Goal: Task Accomplishment & Management: Manage account settings

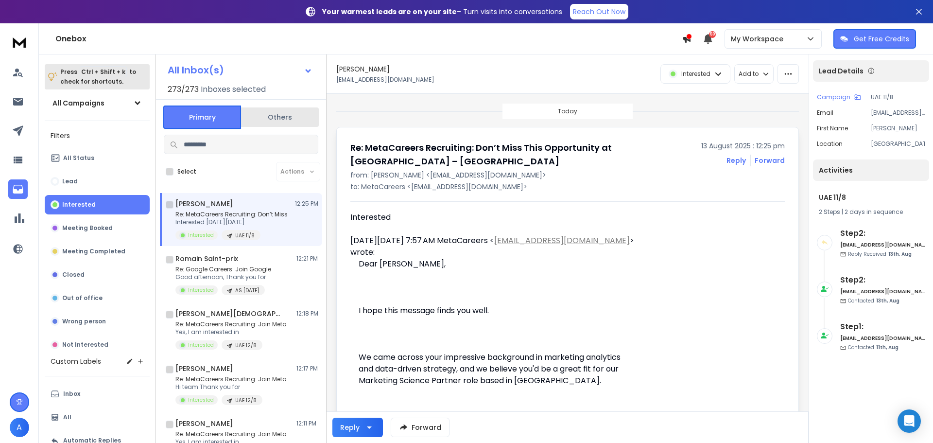
scroll to position [116, 0]
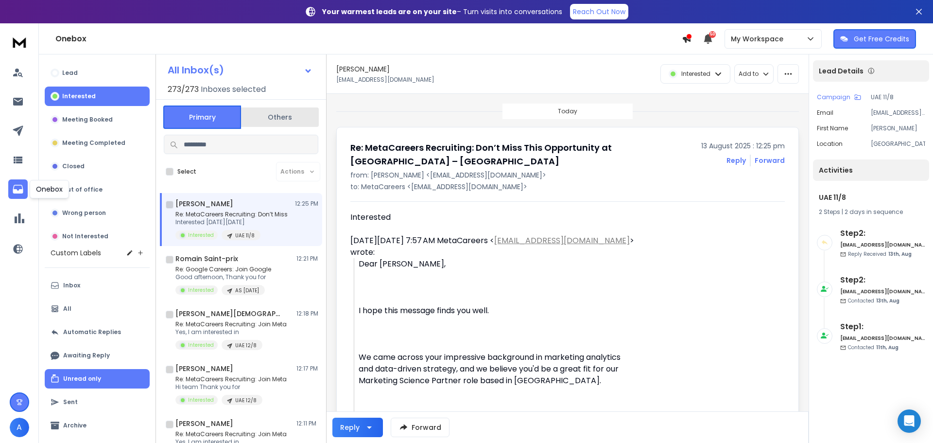
click at [15, 188] on icon at bounding box center [18, 189] width 12 height 12
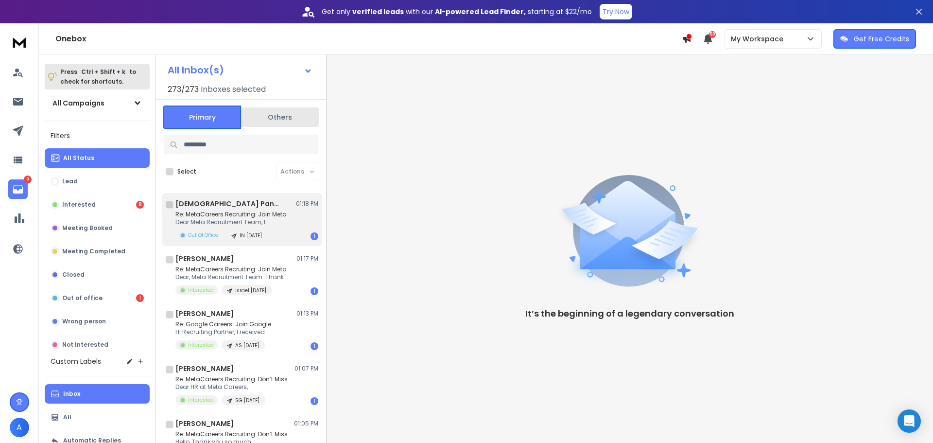
click at [241, 217] on p "Re: MetaCareers Recruiting: Join Meta" at bounding box center [230, 214] width 111 height 8
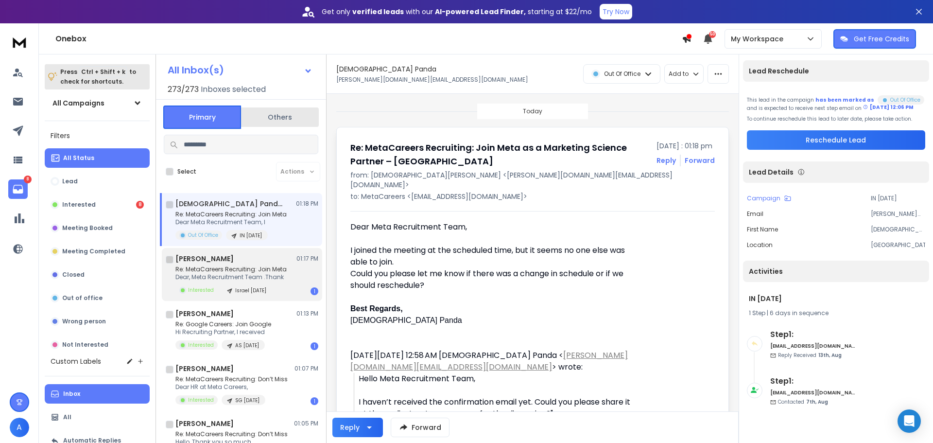
click at [249, 280] on p "Dear, Meta Recruitment Team .Thank" at bounding box center [230, 277] width 111 height 8
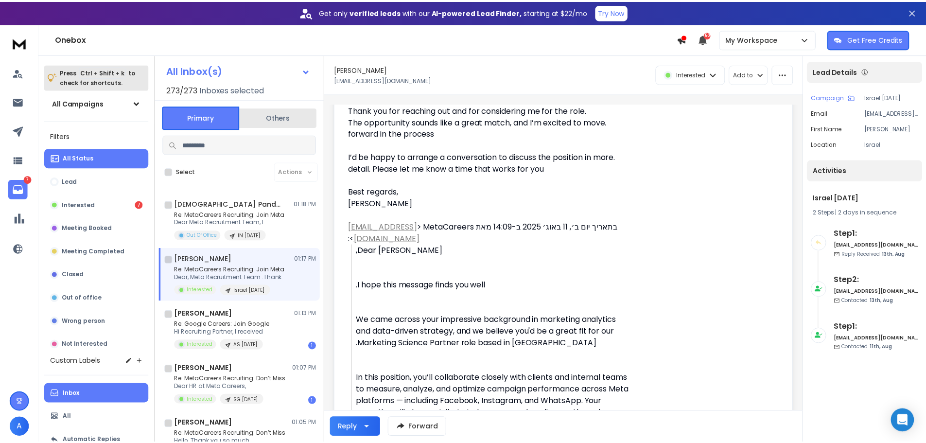
scroll to position [97, 0]
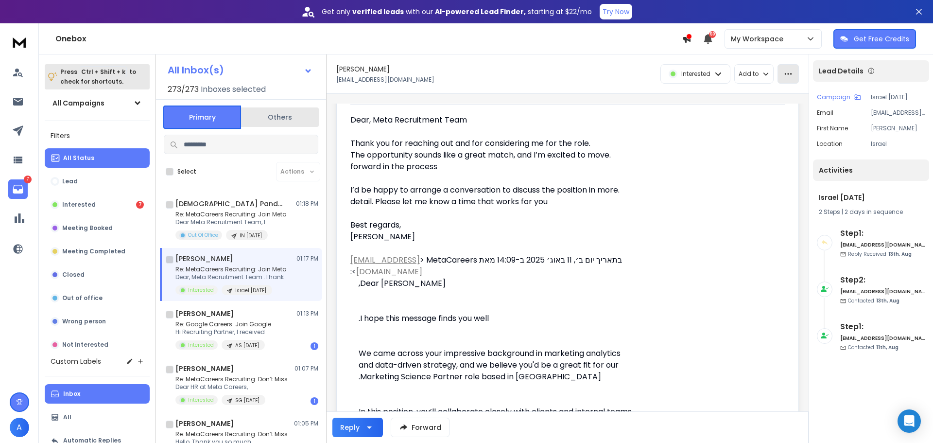
click at [789, 73] on icon "button" at bounding box center [788, 74] width 9 height 9
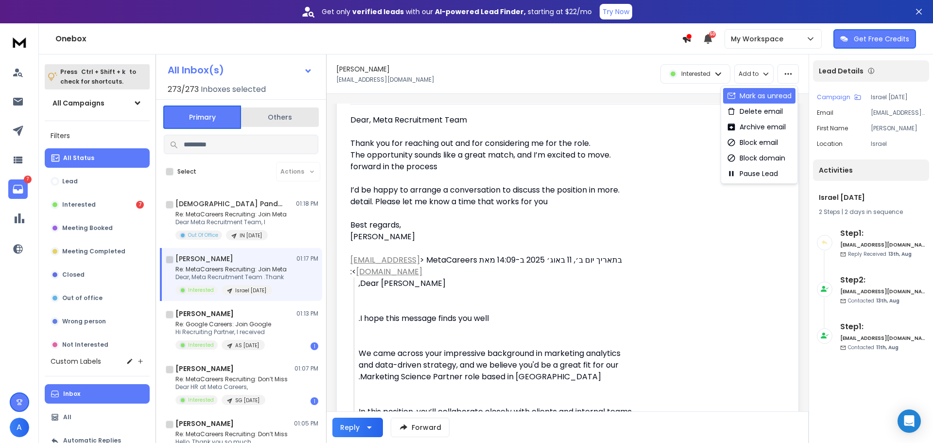
click at [740, 98] on div "Mark as unread" at bounding box center [759, 96] width 65 height 10
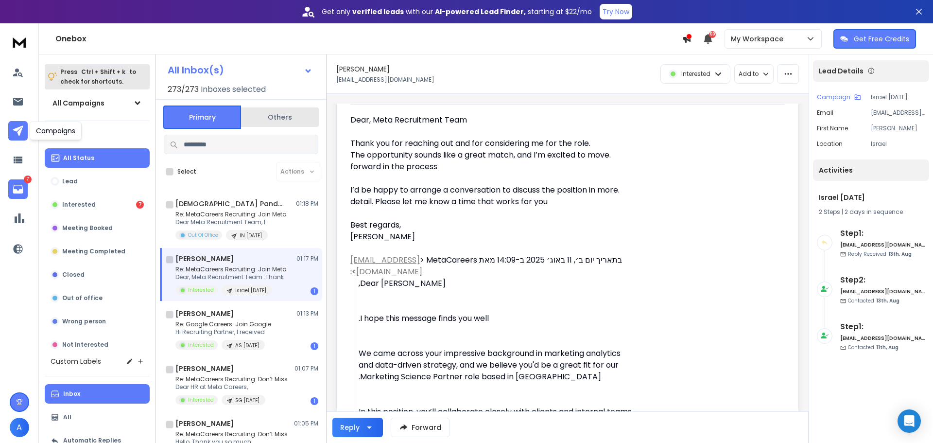
click at [23, 126] on icon at bounding box center [18, 131] width 12 height 12
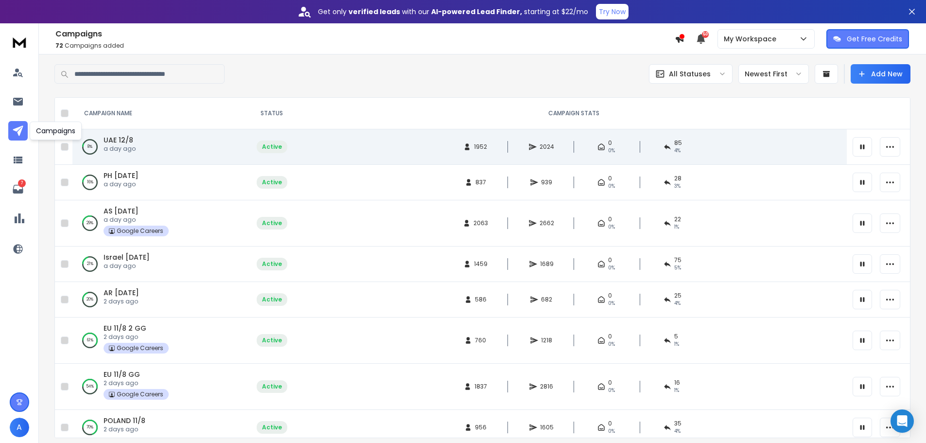
click at [886, 145] on icon "button" at bounding box center [890, 147] width 10 height 10
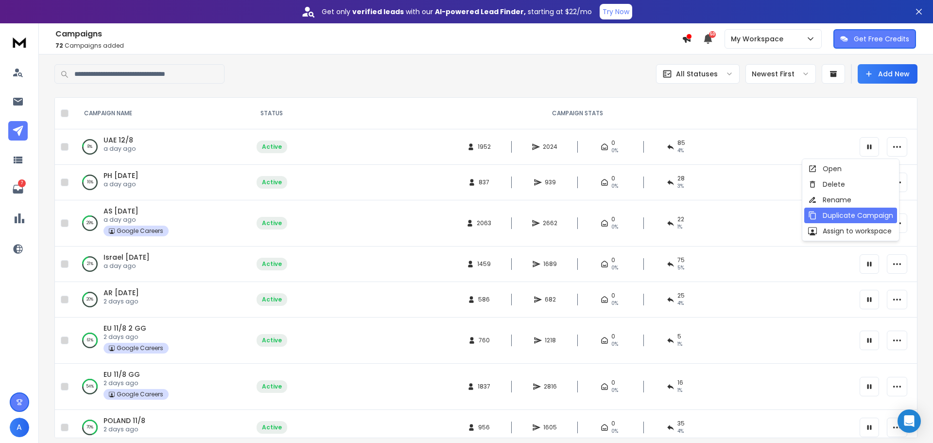
click at [859, 216] on div "Duplicate Campaign" at bounding box center [850, 215] width 85 height 10
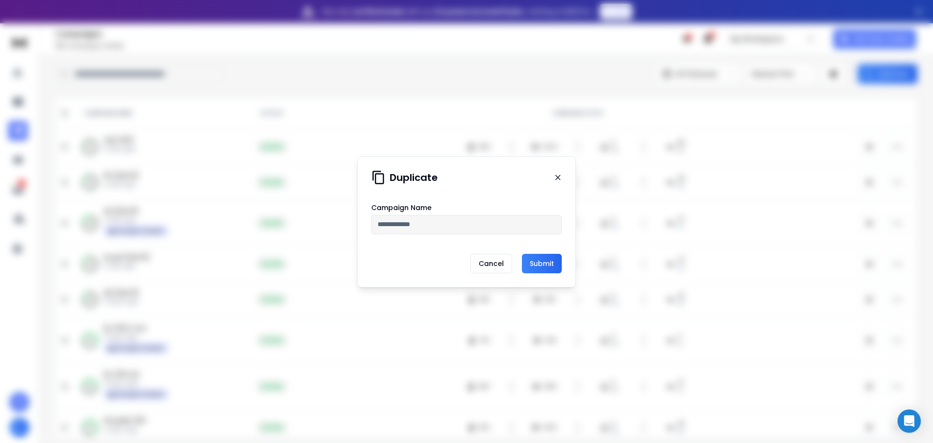
click at [461, 220] on input "text" at bounding box center [466, 224] width 191 height 19
click at [397, 225] on input "********" at bounding box center [466, 224] width 191 height 19
type input "********"
click at [554, 259] on button "Submit" at bounding box center [542, 263] width 40 height 19
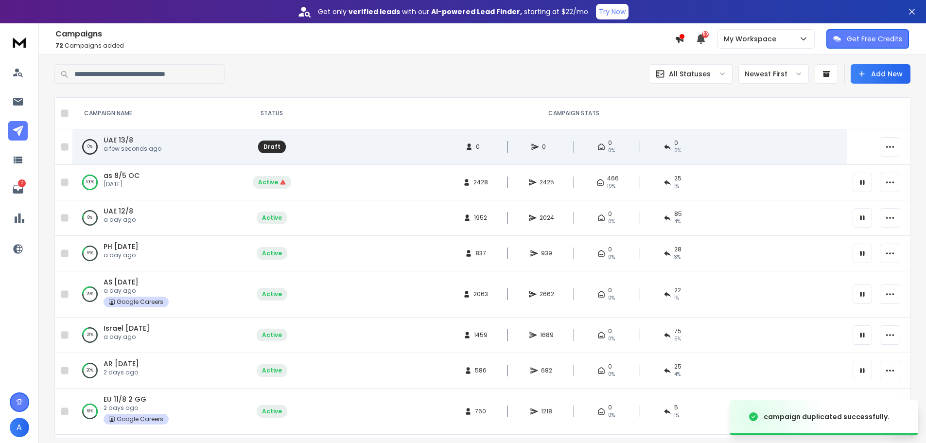
click at [218, 139] on div "0 % UAE 13/8 a few seconds ago" at bounding box center [157, 146] width 151 height 23
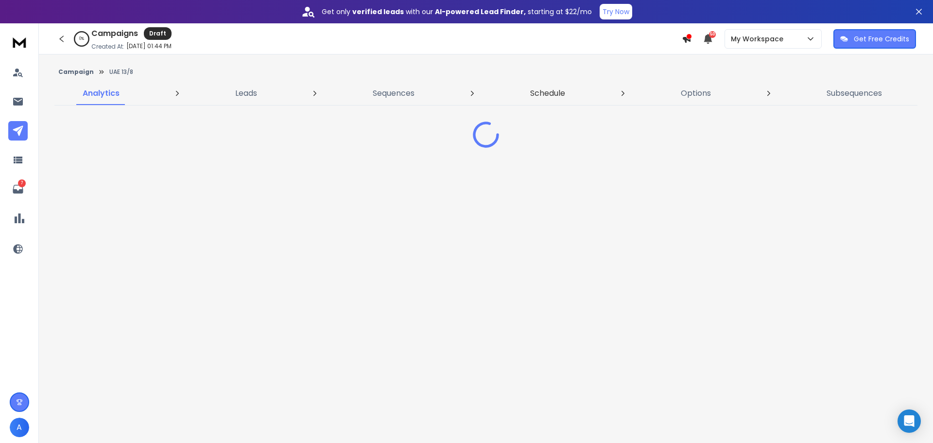
click at [561, 93] on p "Schedule" at bounding box center [547, 93] width 35 height 12
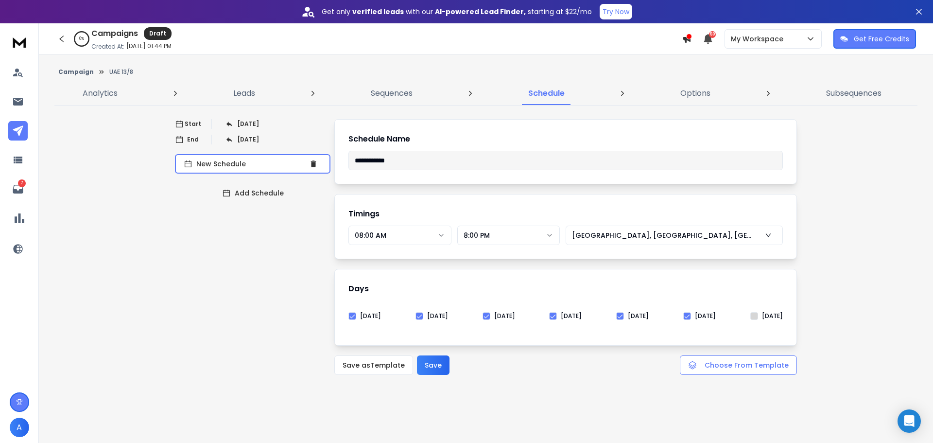
click at [230, 122] on icon at bounding box center [230, 124] width 8 height 8
click at [231, 140] on icon at bounding box center [229, 139] width 6 height 5
click at [440, 366] on button "Save" at bounding box center [433, 364] width 33 height 19
click at [229, 87] on link "Leads" at bounding box center [244, 93] width 34 height 23
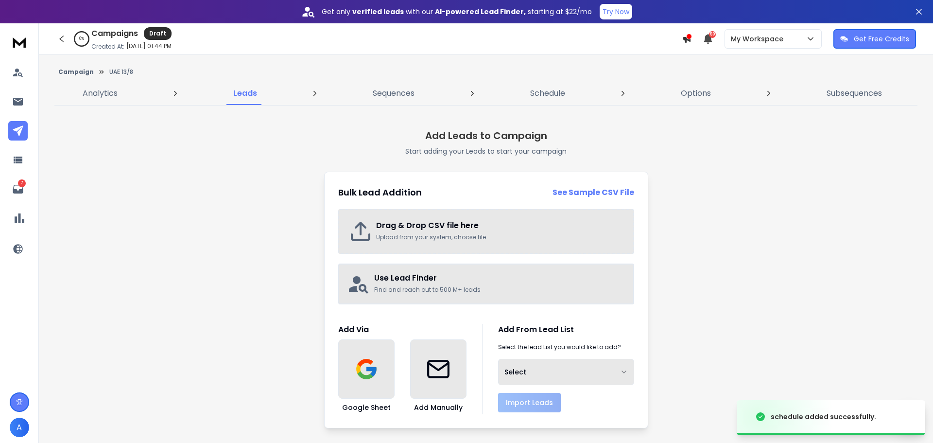
click at [478, 230] on h2 "Drag & Drop CSV file here" at bounding box center [499, 226] width 247 height 12
type input "**********"
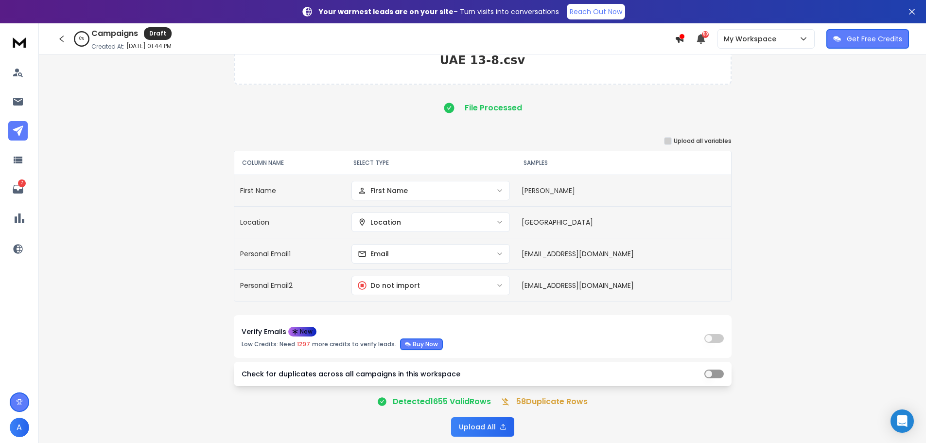
scroll to position [67, 0]
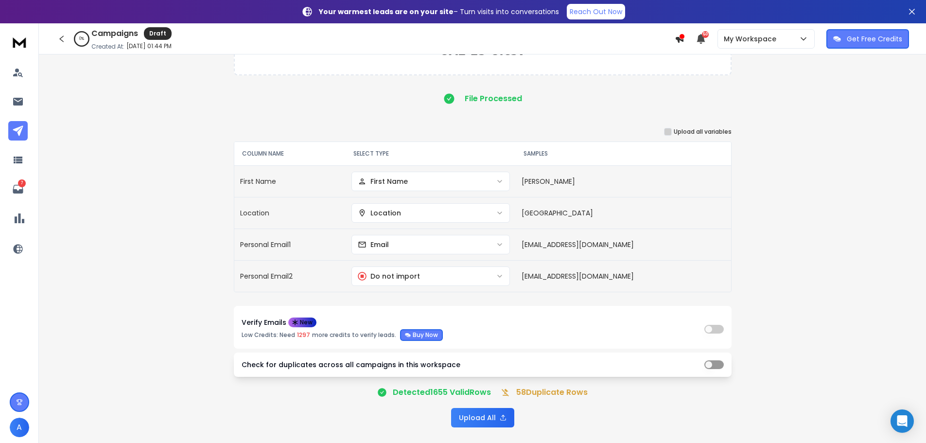
click at [486, 416] on button "Upload All" at bounding box center [482, 417] width 63 height 19
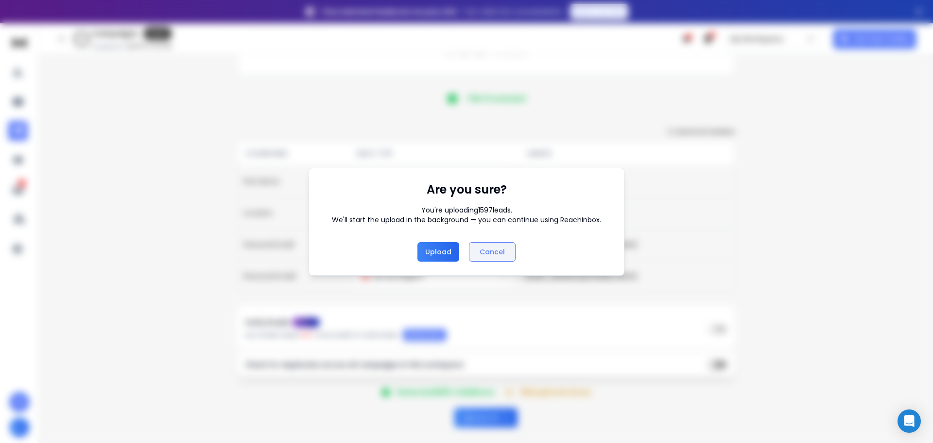
click at [433, 254] on button "Upload" at bounding box center [438, 251] width 42 height 19
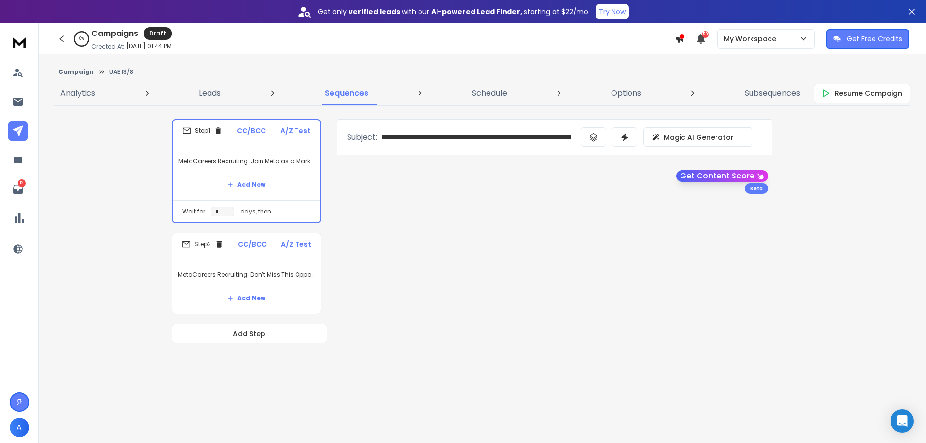
click at [208, 89] on div "Analytics Leads Sequences Schedule Options Subsequences" at bounding box center [429, 93] width 751 height 23
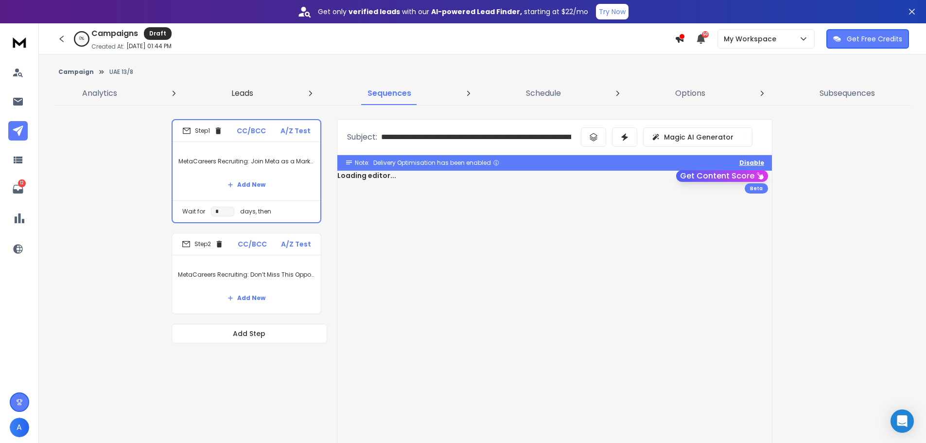
click at [232, 89] on p "Leads" at bounding box center [242, 93] width 22 height 12
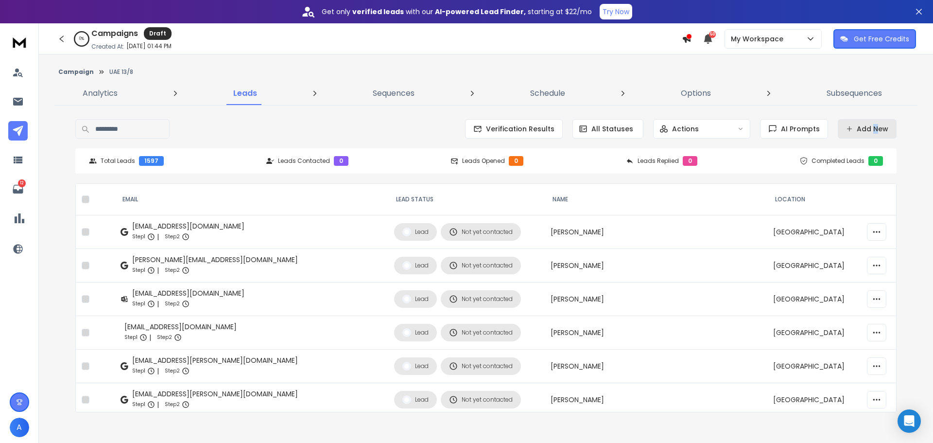
click at [876, 138] on div "Verification Results All Statuses Actions AI Prompts Add New Total Leads 1597 L…" at bounding box center [485, 260] width 821 height 283
click at [865, 132] on button "Add New" at bounding box center [867, 128] width 59 height 19
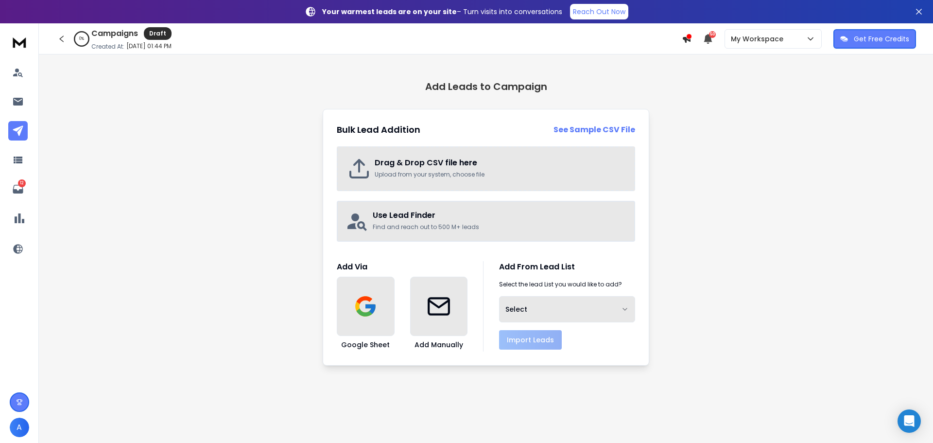
click at [424, 186] on div "Drag & Drop CSV file here Upload from your system, choose file" at bounding box center [486, 168] width 298 height 45
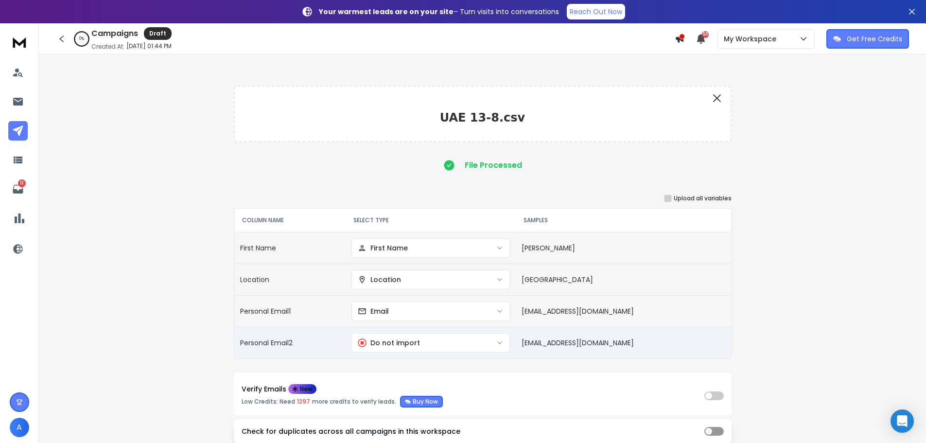
click at [393, 342] on div "Do not import" at bounding box center [389, 343] width 62 height 10
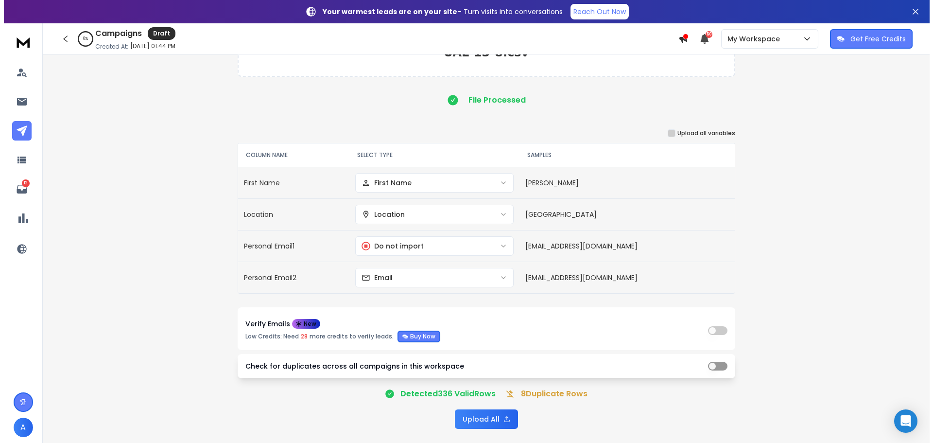
scroll to position [67, 0]
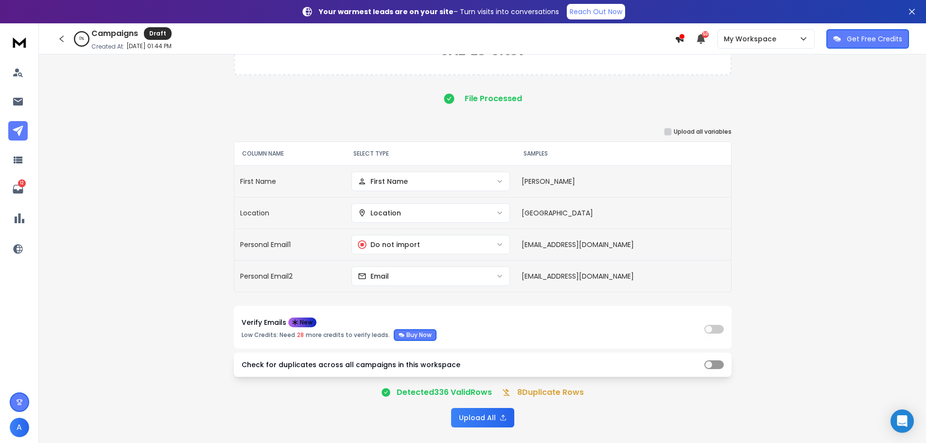
click at [476, 416] on button "Upload All" at bounding box center [482, 417] width 63 height 19
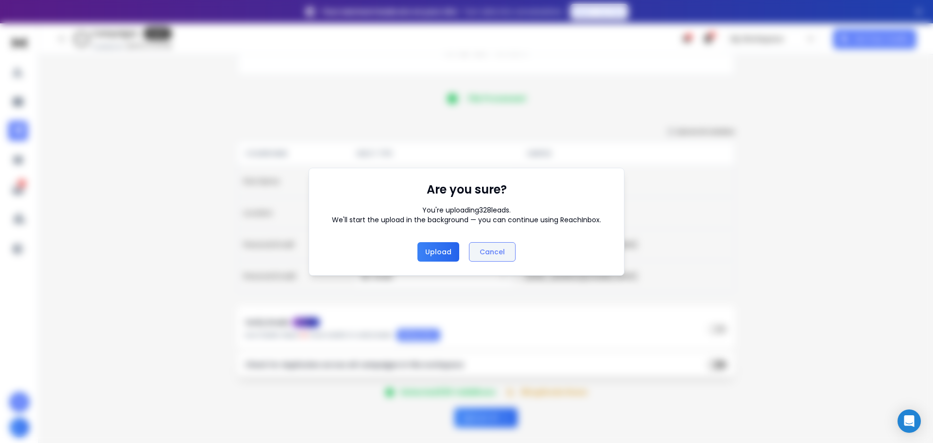
click at [422, 249] on button "Upload" at bounding box center [438, 251] width 42 height 19
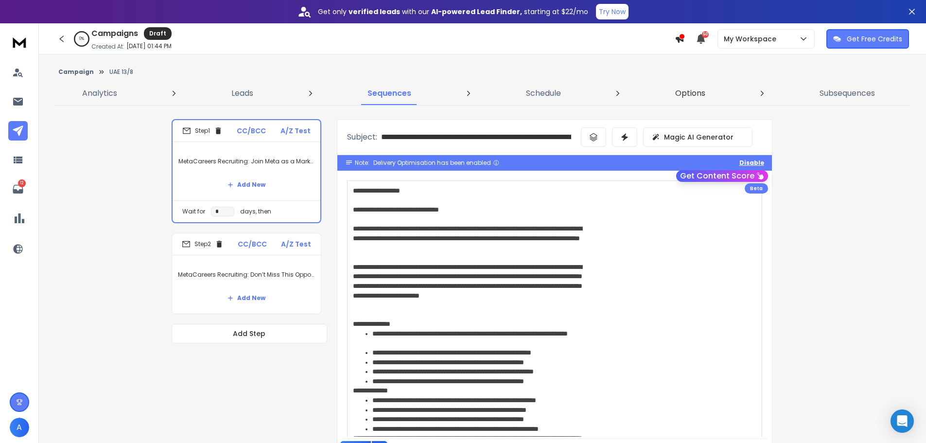
click at [706, 95] on link "Options" at bounding box center [690, 93] width 42 height 23
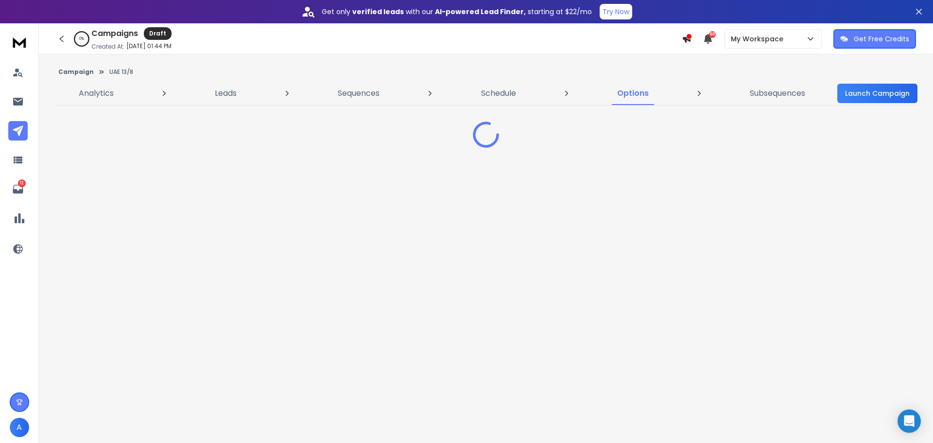
select select "*"
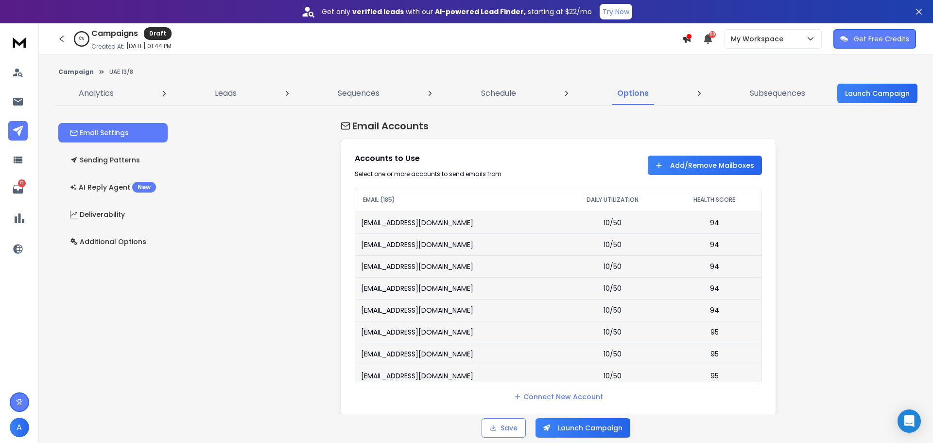
click at [574, 425] on button "Launch Campaign" at bounding box center [583, 427] width 95 height 19
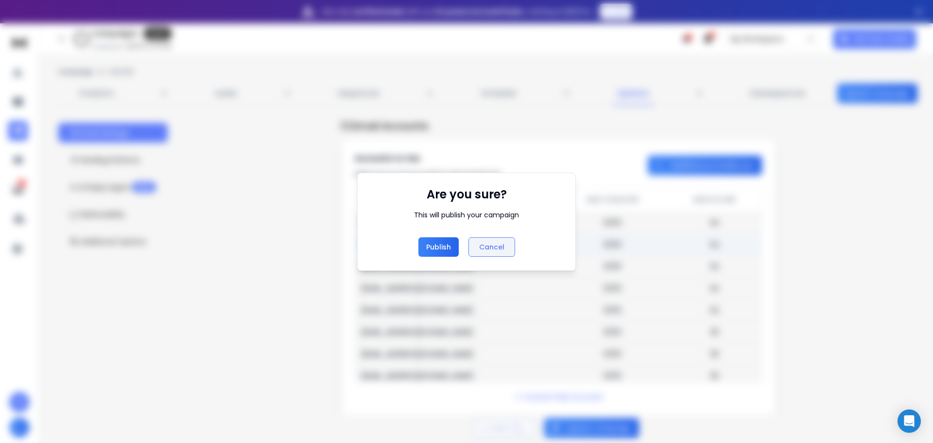
click at [428, 246] on button "Publish" at bounding box center [438, 246] width 40 height 19
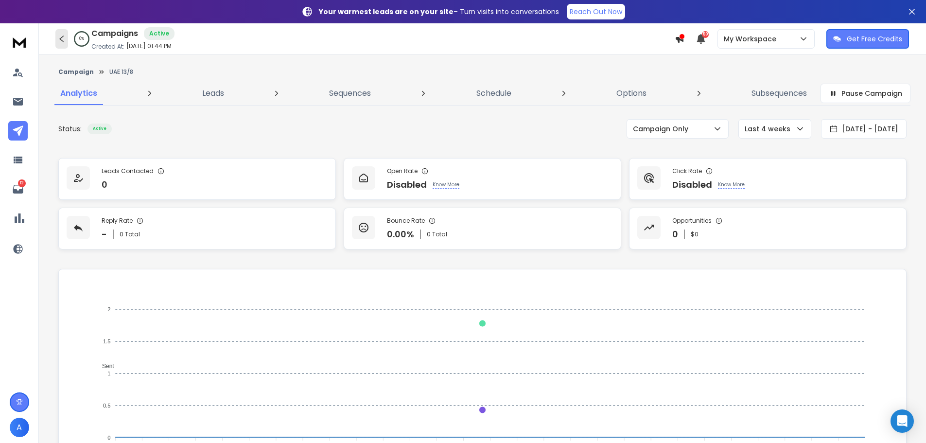
click at [62, 37] on icon at bounding box center [61, 39] width 9 height 9
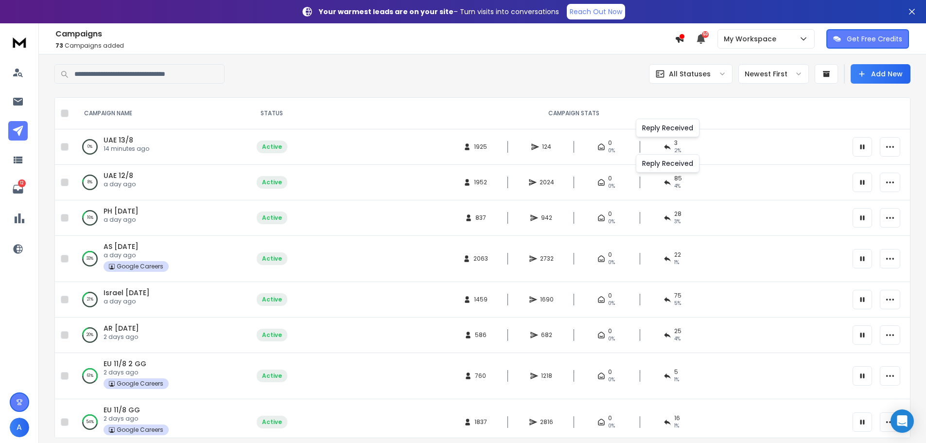
click at [651, 90] on div "Campaigns 73 Campaigns Added All Statuses Newest First Add New CAMPAIGN NAME ST…" at bounding box center [482, 251] width 856 height 374
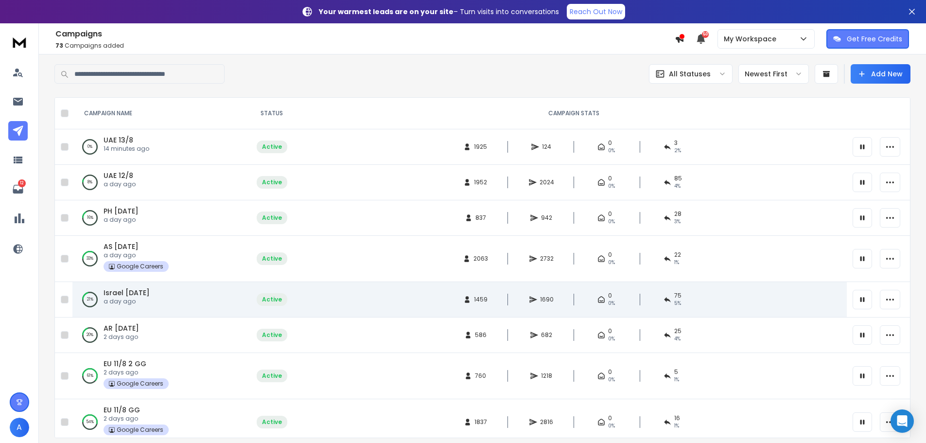
click at [885, 299] on icon "button" at bounding box center [890, 300] width 10 height 10
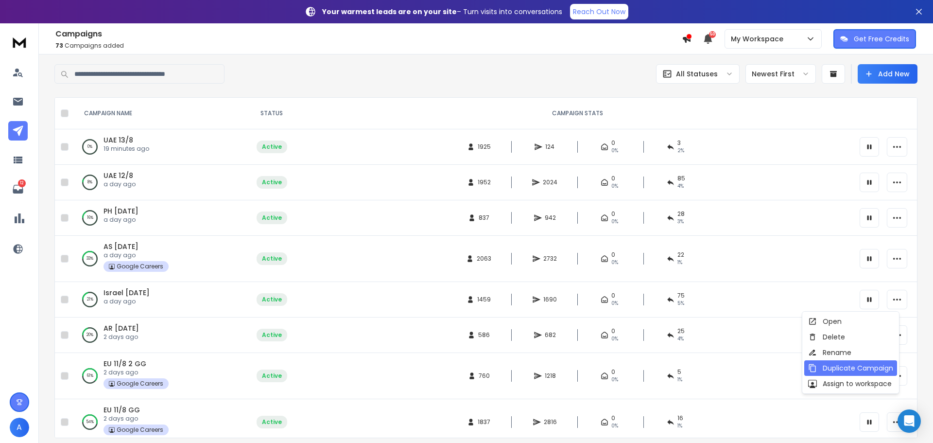
click at [840, 365] on div "Duplicate Campaign" at bounding box center [850, 368] width 85 height 10
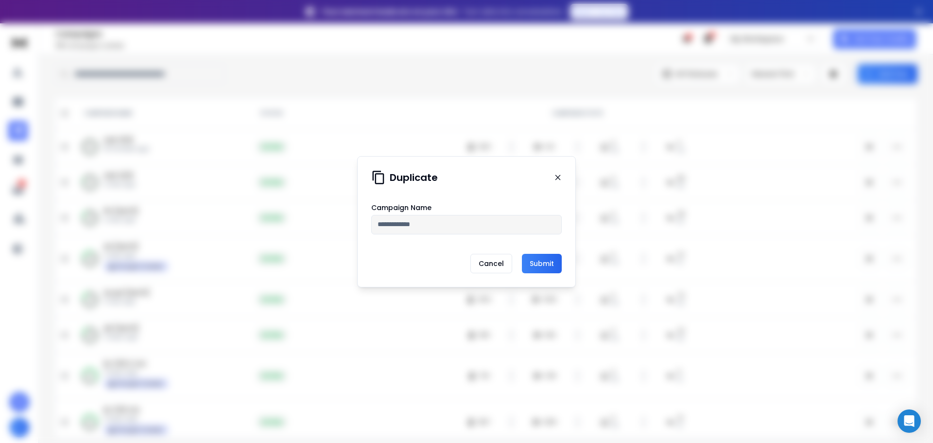
click at [511, 228] on input "text" at bounding box center [466, 224] width 191 height 19
type input "*"
click at [403, 221] on input "**********" at bounding box center [466, 224] width 191 height 19
type input "**********"
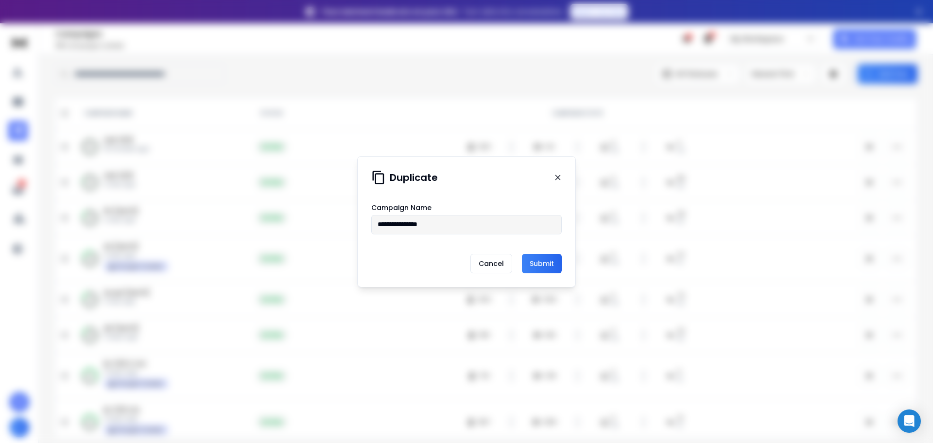
click at [522, 254] on button "Submit" at bounding box center [542, 263] width 40 height 19
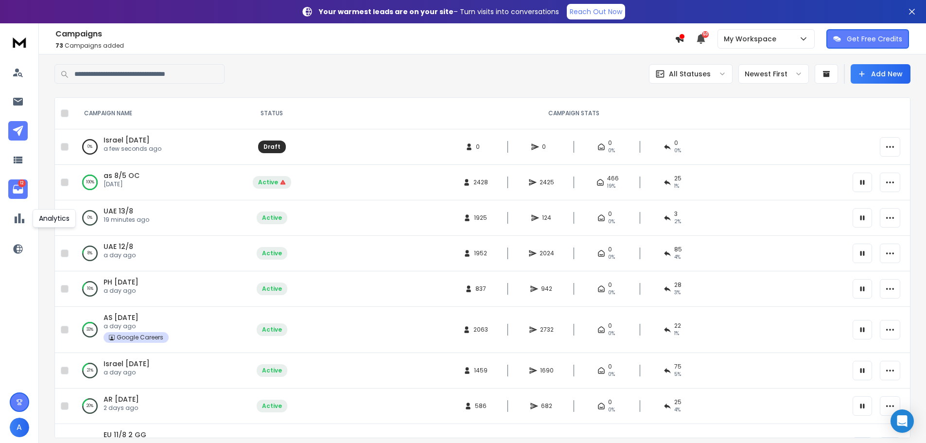
click at [17, 200] on div "12" at bounding box center [19, 190] width 22 height 23
click at [20, 193] on icon at bounding box center [18, 189] width 10 height 9
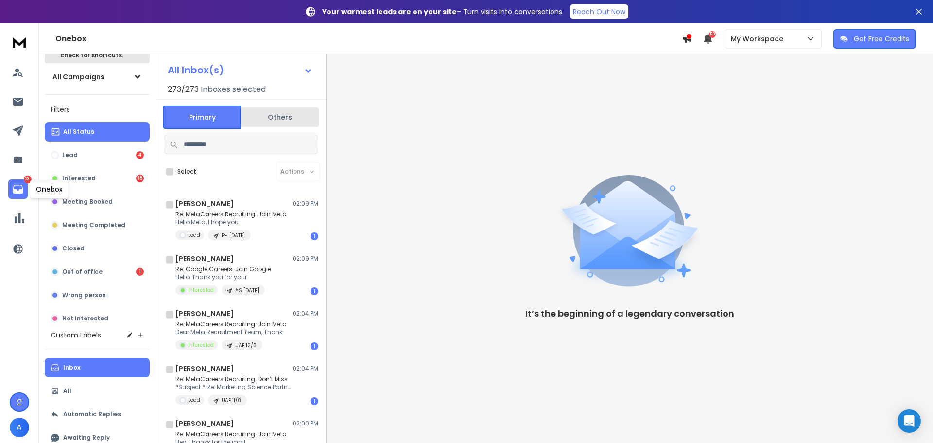
scroll to position [116, 0]
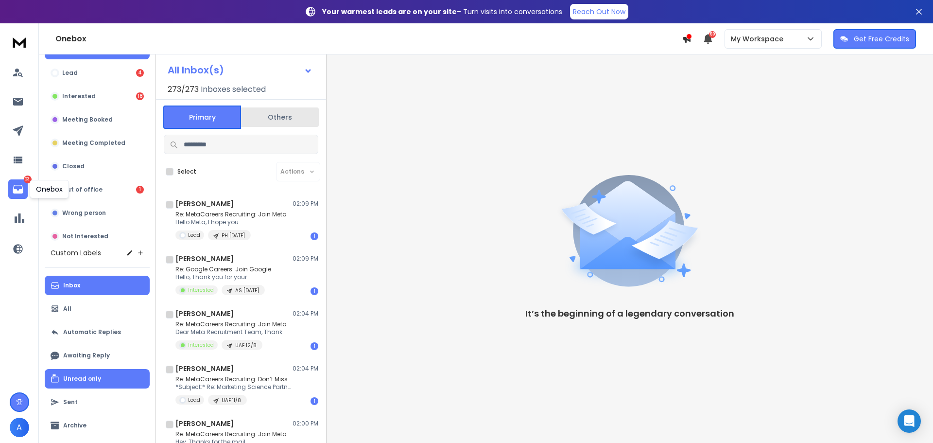
click at [81, 377] on button "Unread only" at bounding box center [97, 378] width 105 height 19
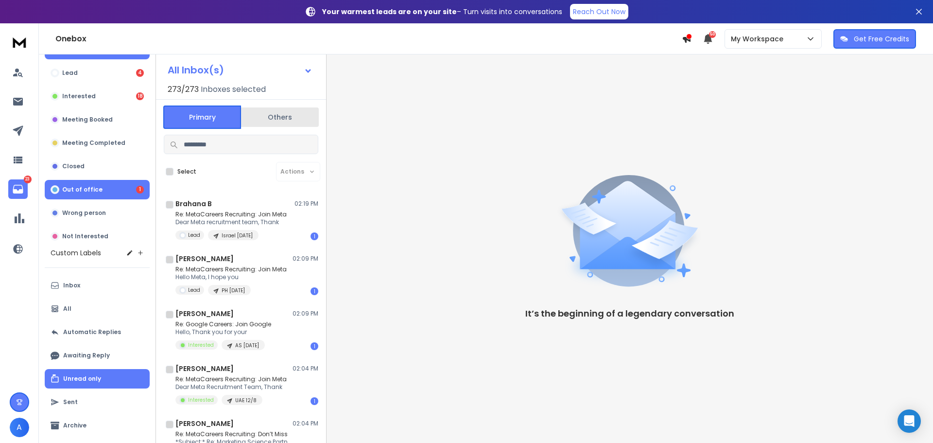
click at [128, 182] on button "Out of office 1" at bounding box center [97, 189] width 105 height 19
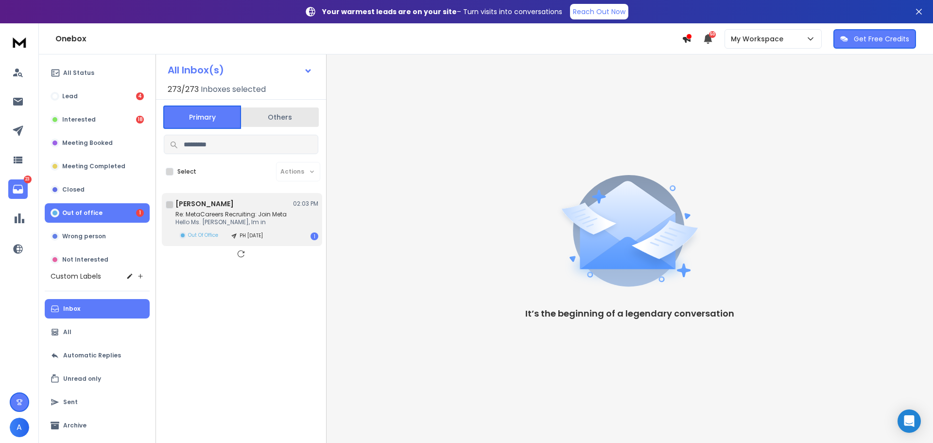
click at [251, 223] on p "Hello Ms. Sandra, Im in" at bounding box center [230, 222] width 111 height 8
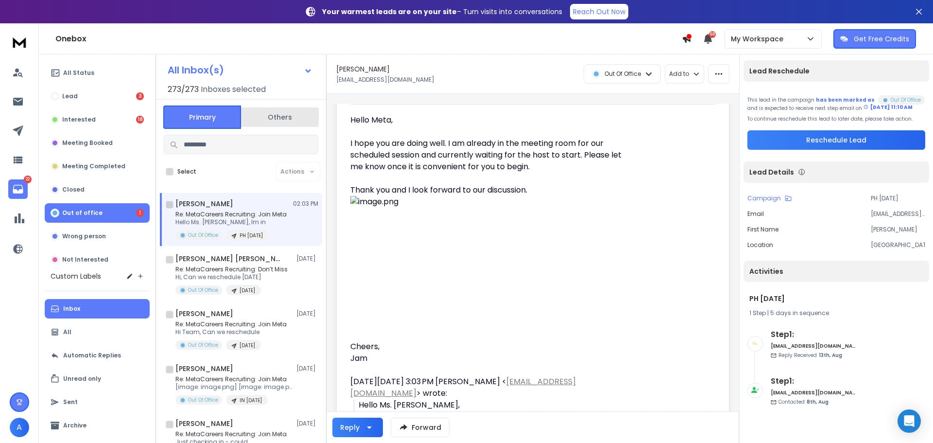
scroll to position [0, 0]
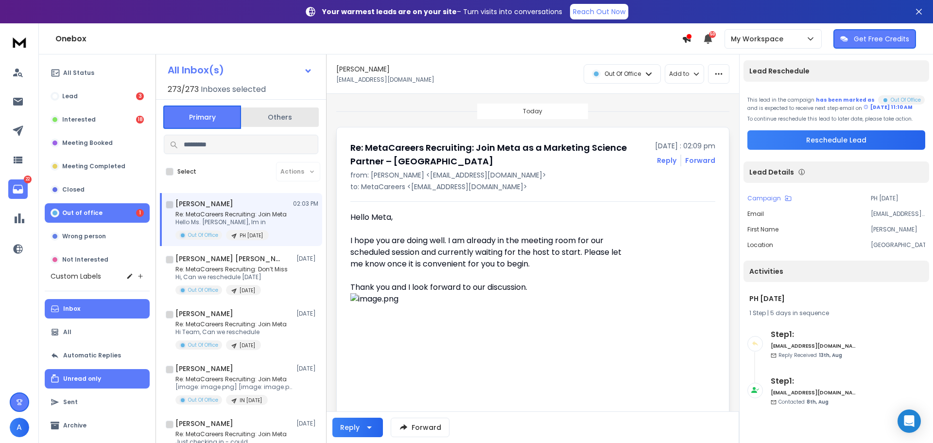
click at [87, 377] on button "Unread only" at bounding box center [97, 378] width 105 height 19
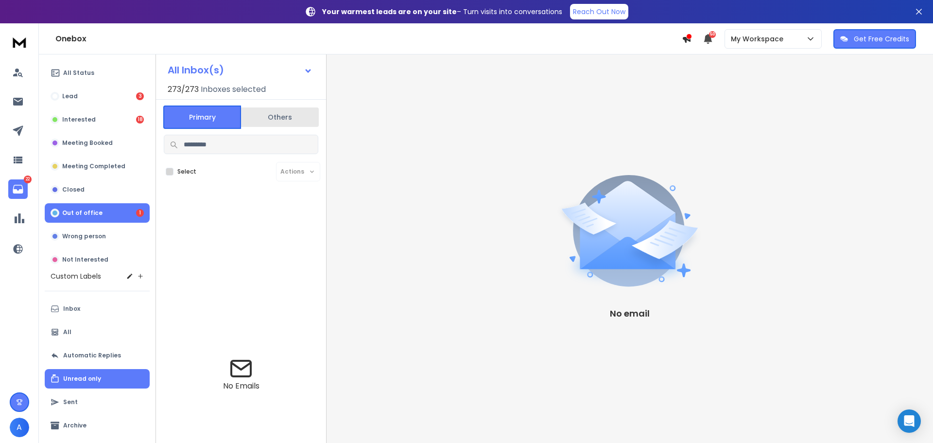
click at [125, 205] on button "Out of office 1" at bounding box center [97, 212] width 105 height 19
click at [125, 110] on button "Interested 18" at bounding box center [97, 119] width 105 height 19
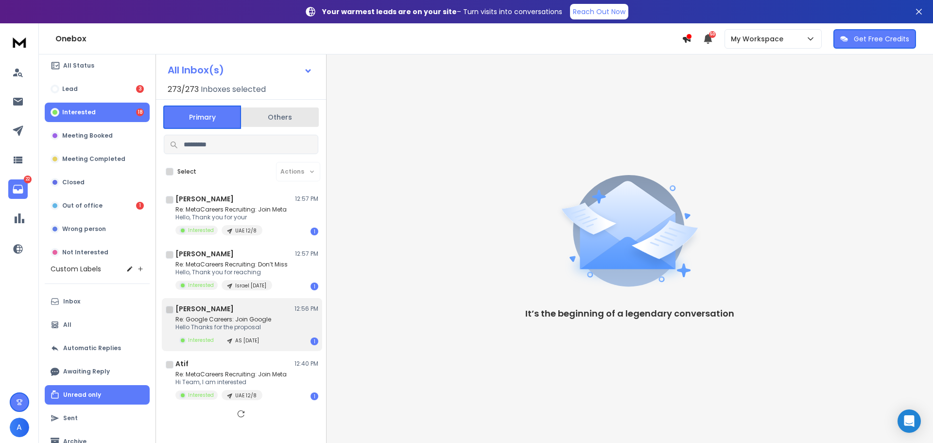
scroll to position [764, 0]
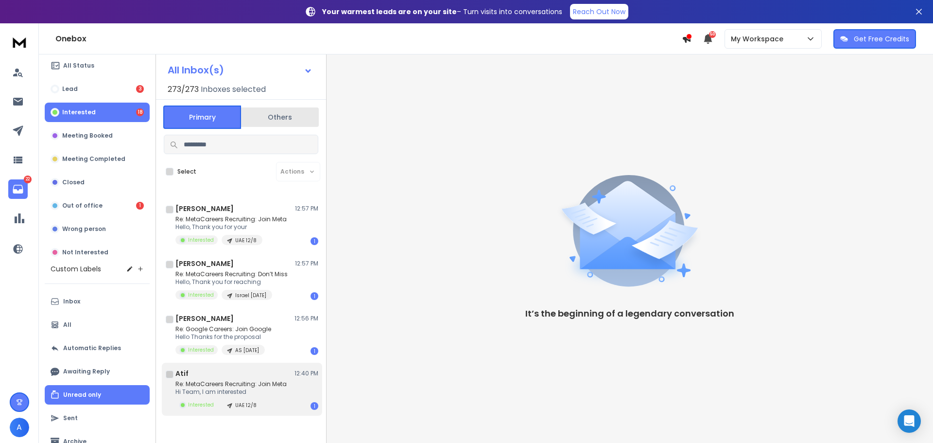
click at [248, 398] on div "Re: MetaCareers Recruiting: Join Meta Hi Team, I am interested Interested UAE 1…" at bounding box center [230, 395] width 111 height 30
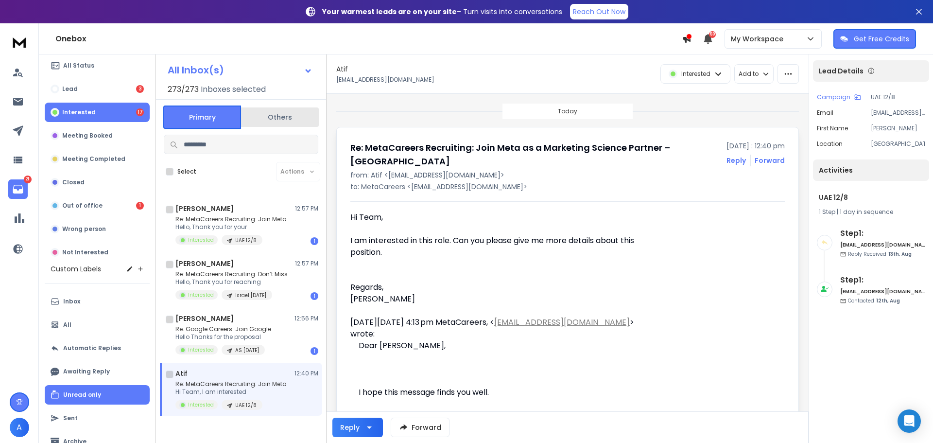
click at [384, 80] on p "atif.mestrick@gmail.com" at bounding box center [385, 80] width 98 height 8
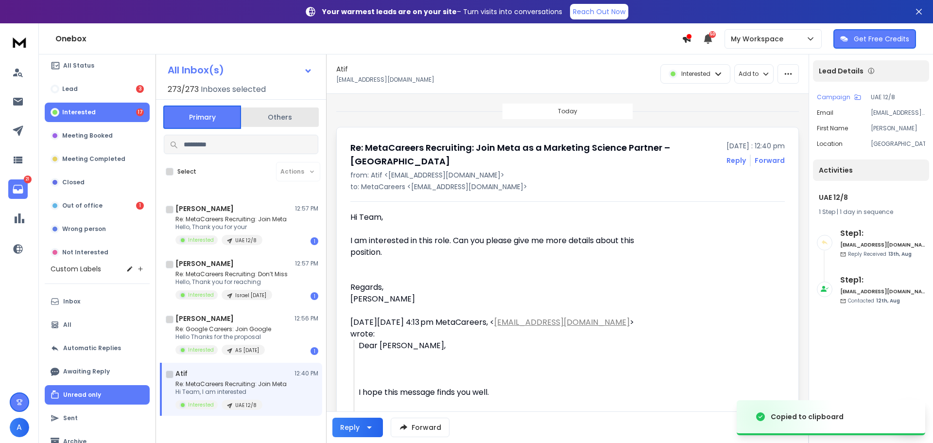
click at [415, 183] on p "to: MetaCareers <info@careersconnect-jobs.com>" at bounding box center [567, 187] width 435 height 10
drag, startPoint x: 415, startPoint y: 183, endPoint x: 509, endPoint y: 185, distance: 93.8
click at [509, 184] on p "to: MetaCareers <info@careersconnect-jobs.com>" at bounding box center [567, 187] width 435 height 10
copy p "info@careersconnect-jobs.com"
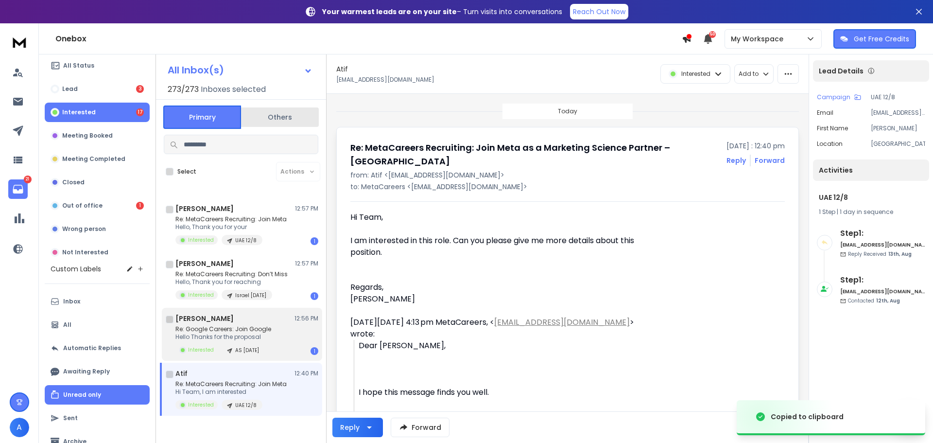
click at [238, 328] on p "Re: Google Careers: Join Google" at bounding box center [223, 329] width 96 height 8
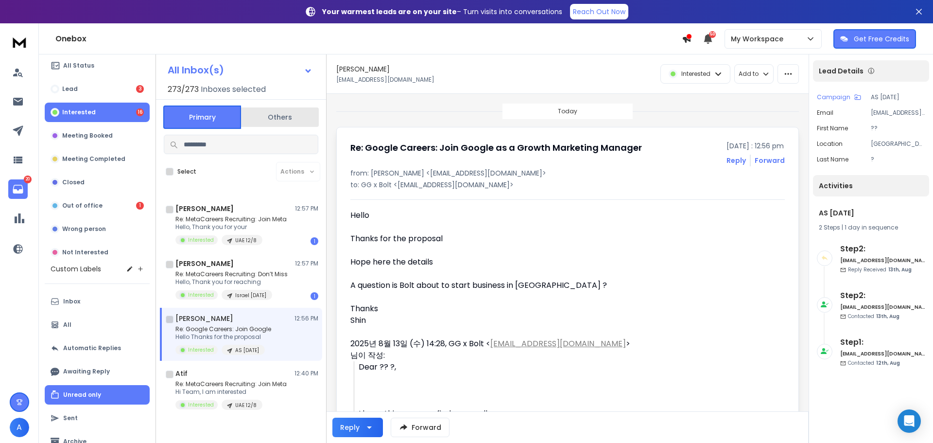
click at [384, 80] on p "jyshinito@gmail.com" at bounding box center [385, 80] width 98 height 8
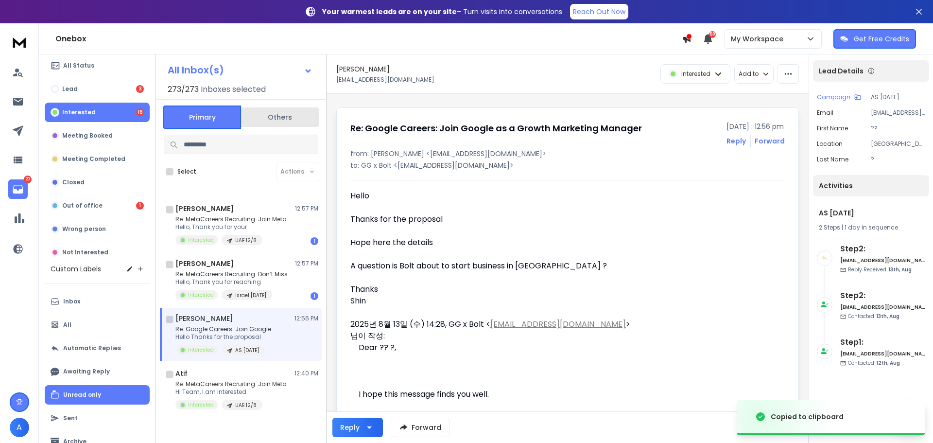
scroll to position [0, 0]
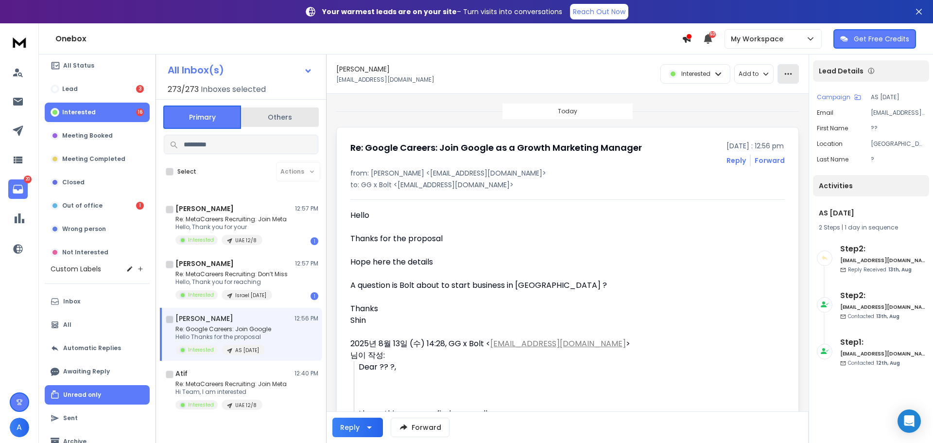
click at [790, 72] on icon "button" at bounding box center [788, 74] width 9 height 9
click at [775, 98] on div "Mark as unread" at bounding box center [759, 96] width 65 height 10
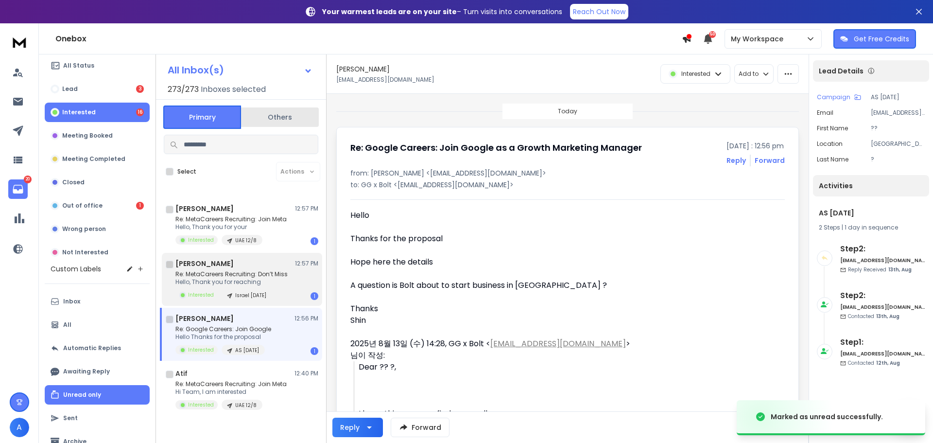
click at [258, 293] on p "Israel [DATE]" at bounding box center [250, 295] width 31 height 7
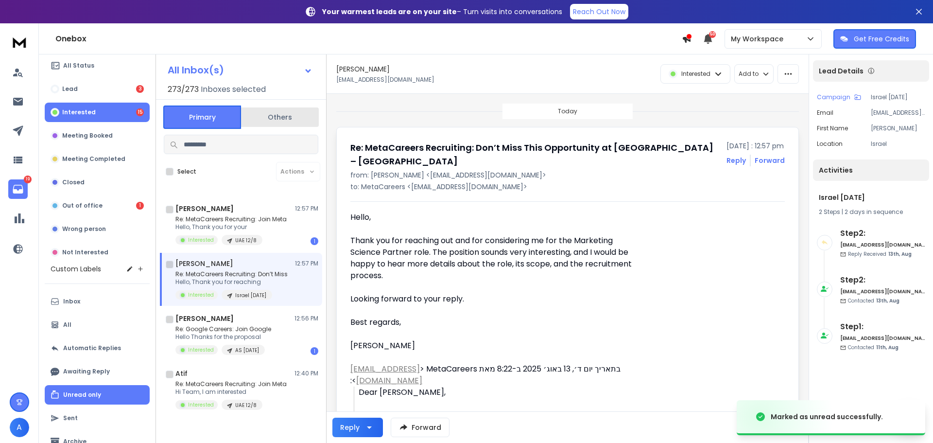
click at [398, 76] on p "netanelk10@gmail.com" at bounding box center [385, 80] width 98 height 8
click at [430, 172] on p "from: netanel kugler <netanelk10@gmail.com>" at bounding box center [567, 175] width 435 height 10
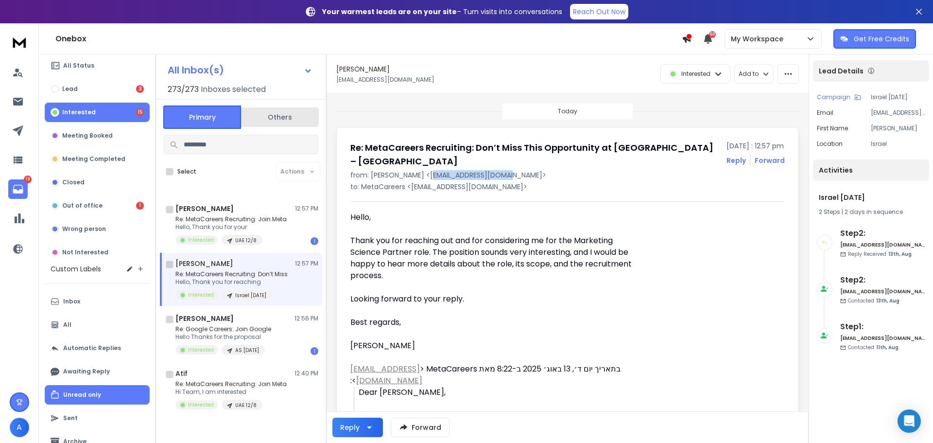
drag, startPoint x: 430, startPoint y: 172, endPoint x: 497, endPoint y: 174, distance: 67.6
click at [497, 174] on p "from: netanel kugler <netanelk10@gmail.com>" at bounding box center [567, 175] width 435 height 10
copy p "netanelk10@gmail.com"
click at [416, 185] on p "to: MetaCareers <recruit@careersconnect-applynow.com>" at bounding box center [567, 187] width 435 height 10
drag, startPoint x: 416, startPoint y: 185, endPoint x: 471, endPoint y: 187, distance: 55.0
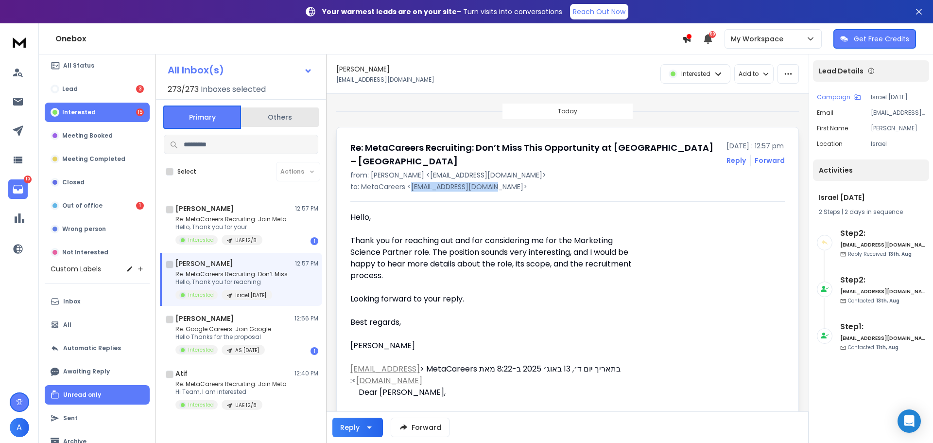
click at [471, 187] on p "to: MetaCareers <recruit@careersconnect-applynow.com>" at bounding box center [567, 187] width 435 height 10
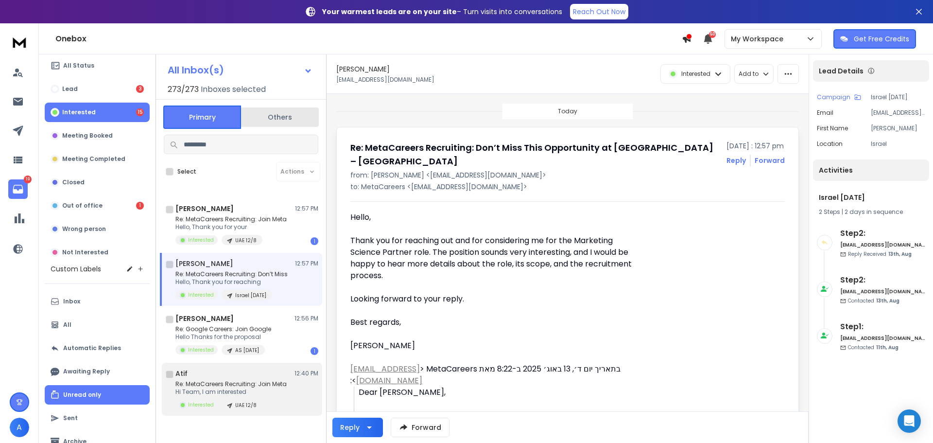
click at [217, 379] on div "Atif 12:40 PM Re: MetaCareers Recruiting: Join Meta Hi Team, I am interested In…" at bounding box center [246, 388] width 143 height 41
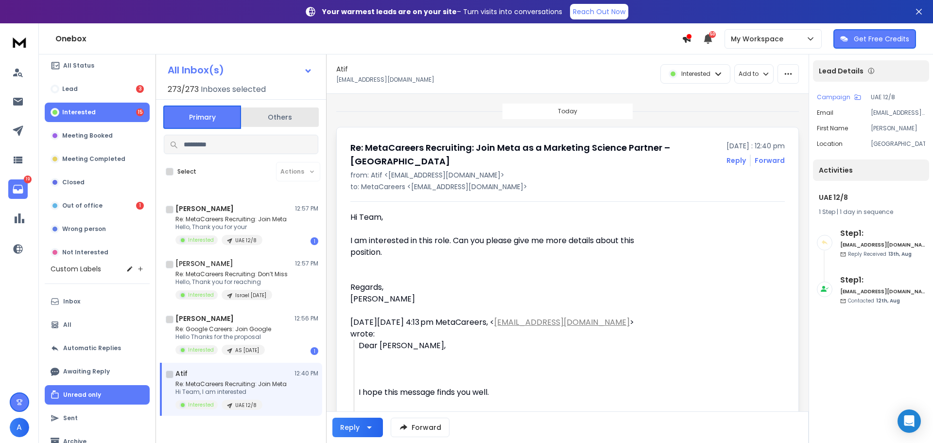
click at [388, 74] on div "Atif Atif atif.mestrick@gmail.com" at bounding box center [450, 73] width 228 height 19
click at [387, 80] on p "atif.mestrick@gmail.com" at bounding box center [385, 80] width 98 height 8
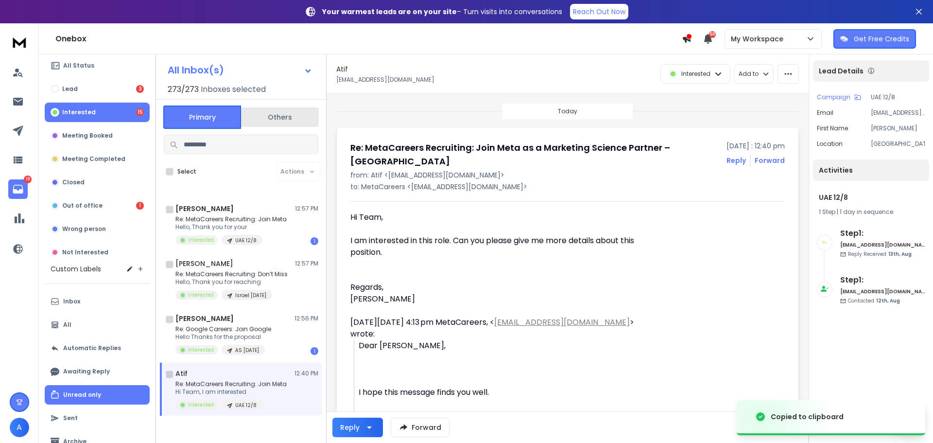
click at [417, 184] on p "to: MetaCareers <info@careersconnect-jobs.com>" at bounding box center [567, 187] width 435 height 10
drag, startPoint x: 417, startPoint y: 184, endPoint x: 509, endPoint y: 189, distance: 92.5
click at [509, 189] on p "to: MetaCareers <info@careersconnect-jobs.com>" at bounding box center [567, 187] width 435 height 10
copy p "info@careersconnect-jobs.com"
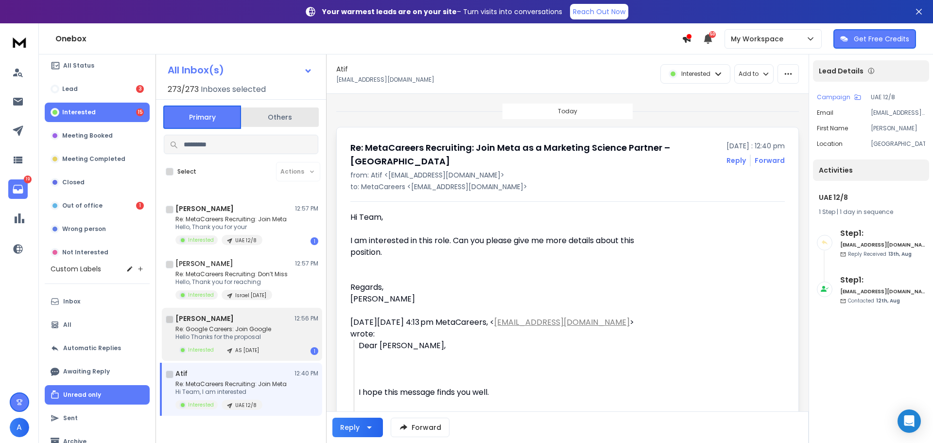
click at [259, 322] on div "Jangyong Shin 12:56 PM" at bounding box center [246, 318] width 143 height 10
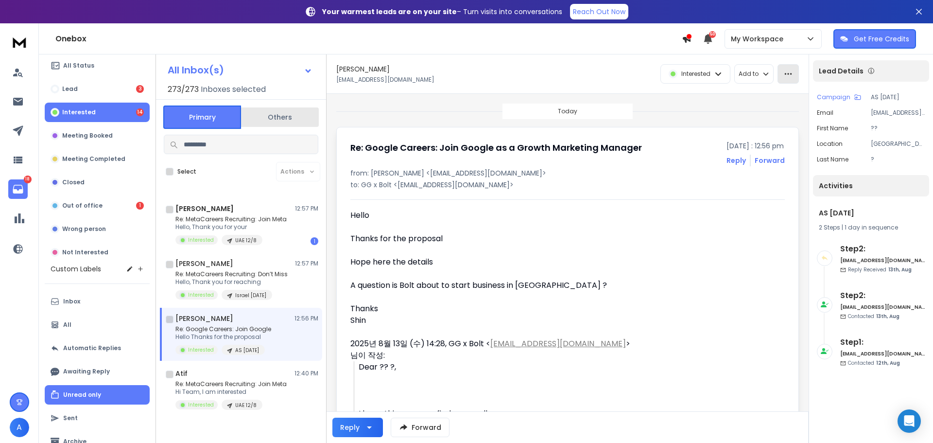
click at [786, 75] on icon "button" at bounding box center [788, 74] width 9 height 9
drag, startPoint x: 752, startPoint y: 97, endPoint x: 679, endPoint y: 126, distance: 78.5
click at [752, 96] on div "Mark as unread" at bounding box center [759, 96] width 65 height 10
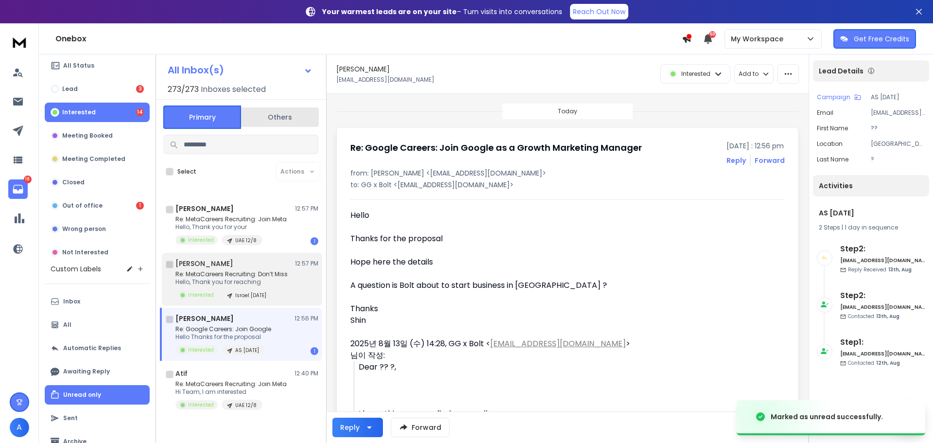
click at [288, 278] on div "Re: MetaCareers Recruiting: Don’t Miss Hello, Thank you for reaching Interested…" at bounding box center [246, 285] width 143 height 30
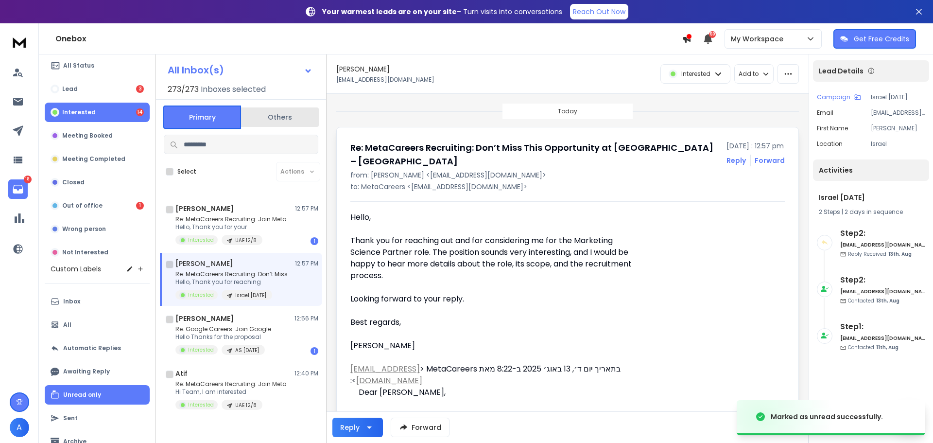
click at [427, 172] on p "from: netanel kugler <netanelk10@gmail.com>" at bounding box center [567, 175] width 435 height 10
drag, startPoint x: 427, startPoint y: 172, endPoint x: 492, endPoint y: 174, distance: 65.2
click at [492, 174] on p "from: netanel kugler <netanelk10@gmail.com>" at bounding box center [567, 175] width 435 height 10
click at [419, 186] on p "to: MetaCareers <recruit@careersconnect-applynow.com>" at bounding box center [567, 187] width 435 height 10
drag, startPoint x: 419, startPoint y: 186, endPoint x: 537, endPoint y: 187, distance: 118.1
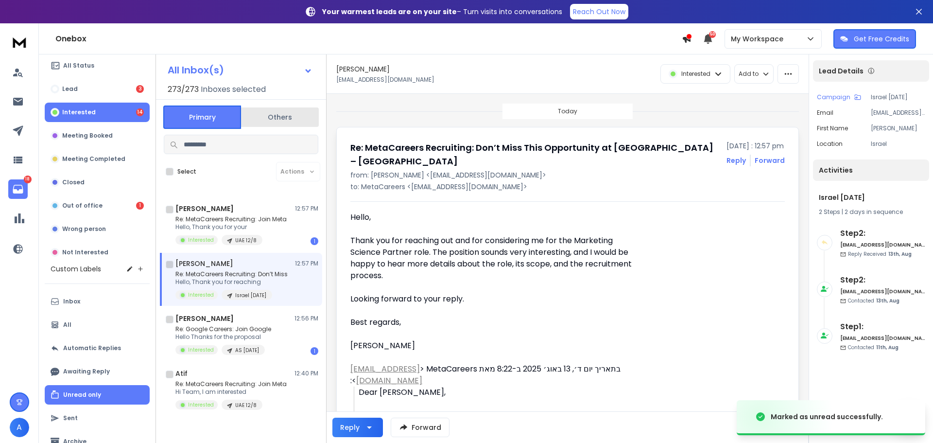
click at [537, 187] on p "to: MetaCareers <recruit@careersconnect-applynow.com>" at bounding box center [567, 187] width 435 height 10
copy p "recruit@careersconnect-applynow.com"
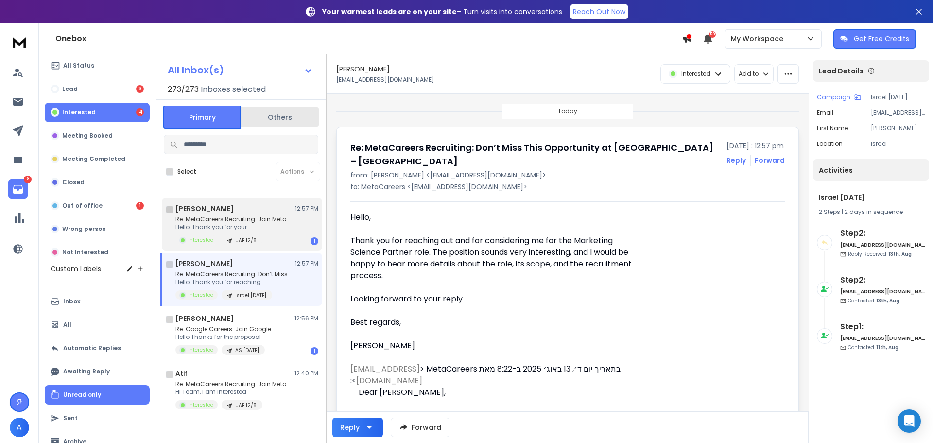
click at [274, 236] on div "Interested UAE 12/8" at bounding box center [230, 240] width 111 height 10
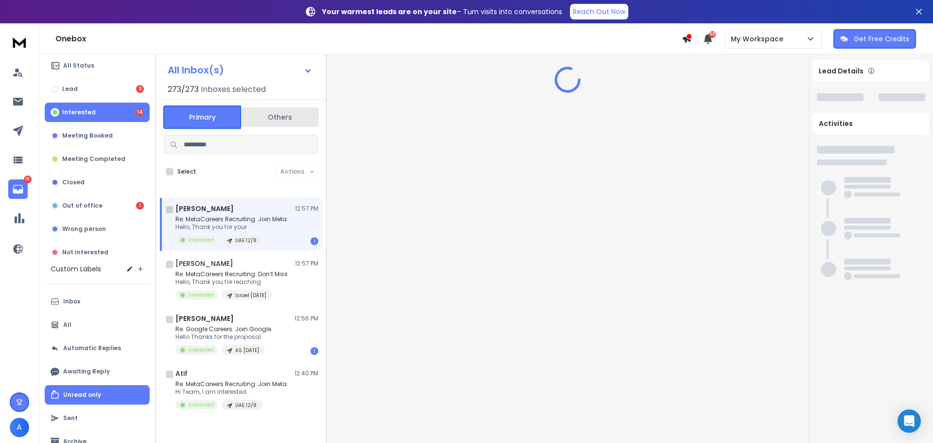
scroll to position [667, 0]
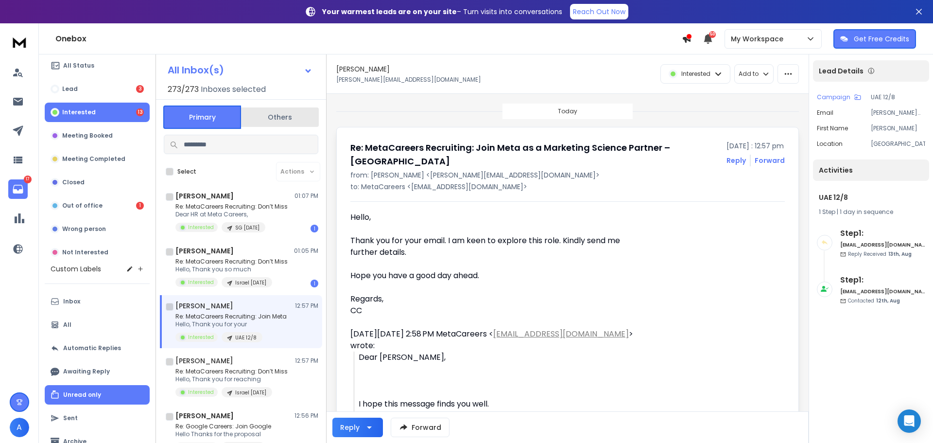
click at [398, 78] on p "chandrayee.chatterjee95@gmail.com" at bounding box center [408, 80] width 145 height 8
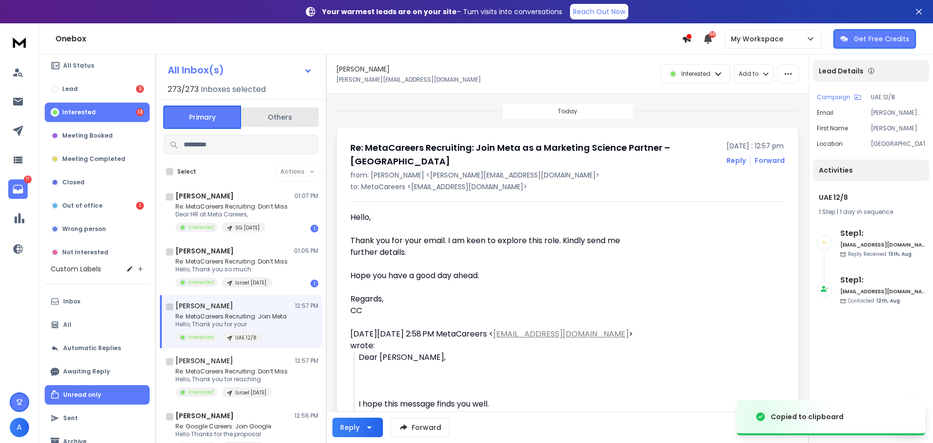
click at [421, 189] on p "to: MetaCareers <works@careersconnect-jobs.com>" at bounding box center [567, 187] width 435 height 10
drag, startPoint x: 421, startPoint y: 189, endPoint x: 514, endPoint y: 188, distance: 93.3
click at [514, 188] on p "to: MetaCareers <works@careersconnect-jobs.com>" at bounding box center [567, 187] width 435 height 10
copy p "works@careersconnect-jobs.com"
click at [274, 316] on p "Re: MetaCareers Recruiting: Join Meta" at bounding box center [230, 317] width 111 height 8
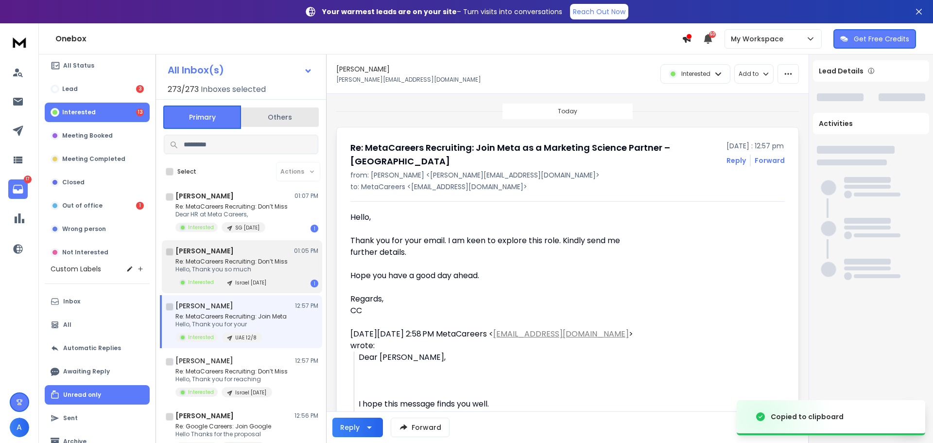
click at [281, 248] on div "Elena Solovyeva 01:05 PM" at bounding box center [246, 251] width 143 height 10
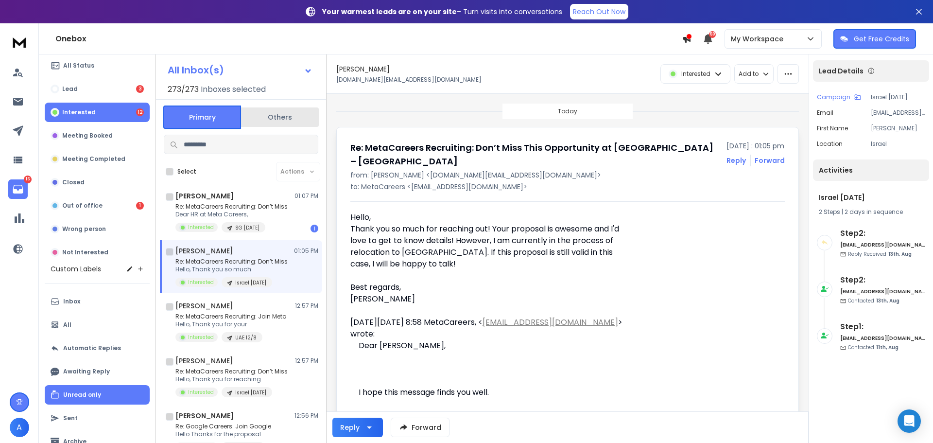
click at [392, 72] on div "Elena Solovyeva Elena Solovyeva solev87.business@gmail.com" at bounding box center [450, 73] width 228 height 19
click at [392, 80] on p "solev87.business@gmail.com" at bounding box center [408, 80] width 145 height 8
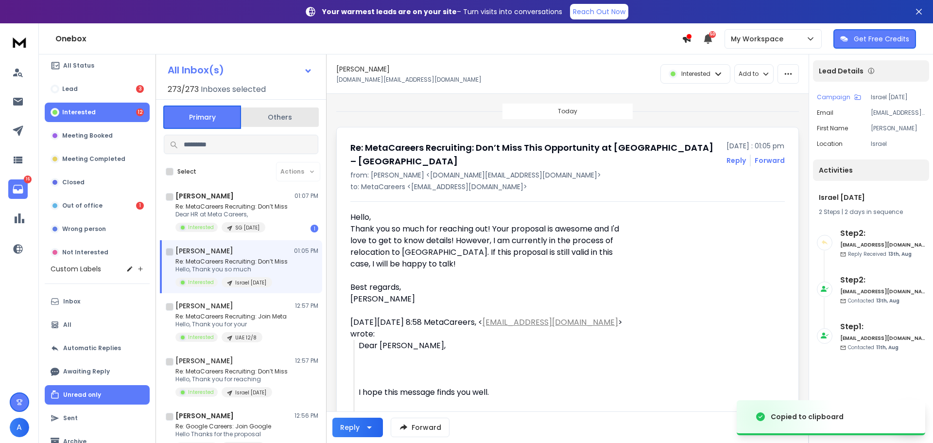
click at [419, 185] on p "to: MetaCareers <employee@careersconnect-journey.com>" at bounding box center [567, 187] width 435 height 10
drag, startPoint x: 419, startPoint y: 185, endPoint x: 533, endPoint y: 190, distance: 113.8
click at [544, 184] on p "to: MetaCareers <employee@careersconnect-journey.com>" at bounding box center [567, 187] width 435 height 10
copy p "employee@careersconnect-journey.com"
click at [276, 221] on div "Re: MetaCareers Recruiting: Don’t Miss Dear HR at Meta Careers, Interested SG 5…" at bounding box center [231, 218] width 112 height 30
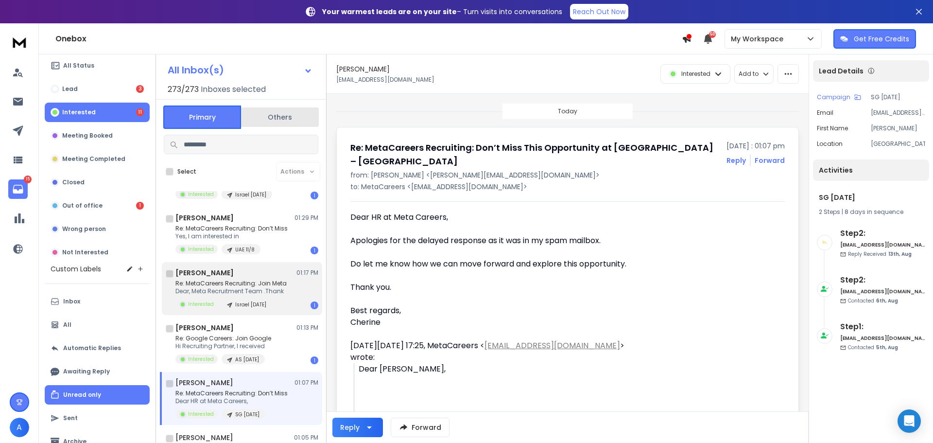
scroll to position [472, 0]
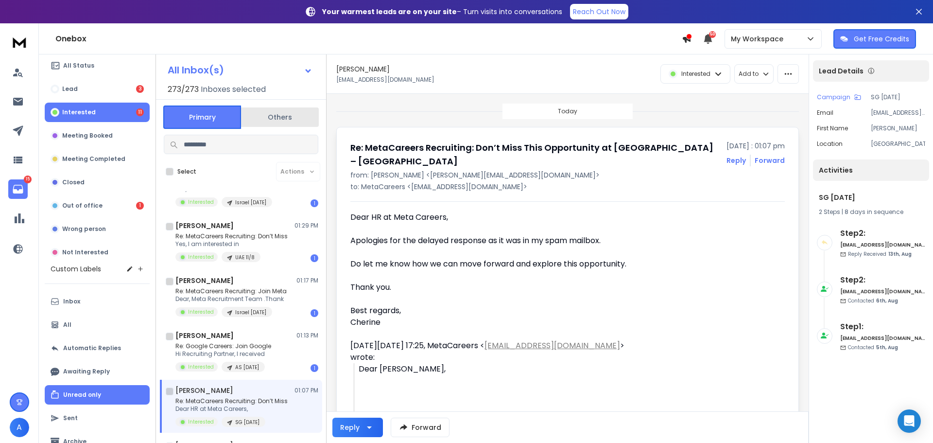
click at [245, 397] on div "Cherine C 01:07 PM Re: MetaCareers Recruiting: Don’t Miss Dear HR at Meta Caree…" at bounding box center [246, 405] width 143 height 41
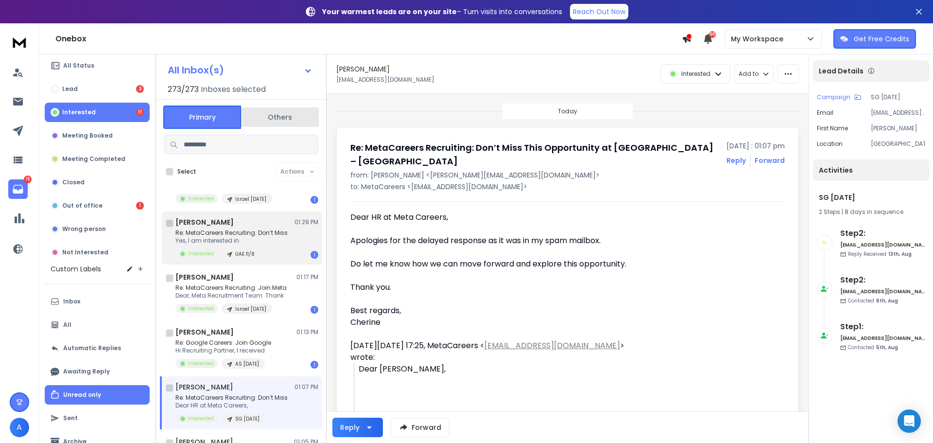
scroll to position [424, 0]
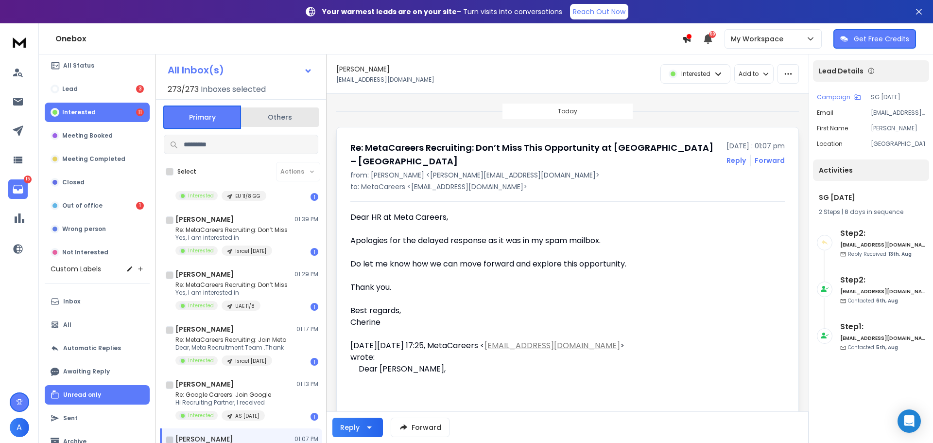
click at [377, 82] on p "cherine.chs@gmail.com" at bounding box center [385, 80] width 98 height 8
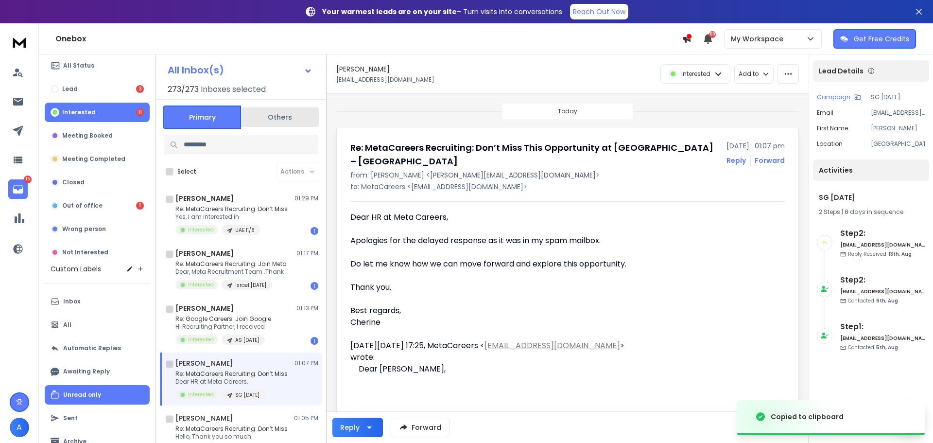
scroll to position [521, 0]
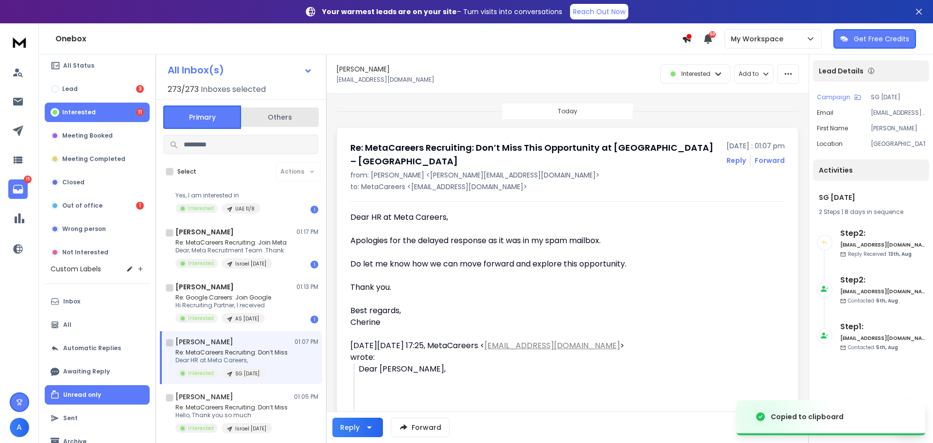
click at [417, 182] on p "to: MetaCareers <hr@careersconnect-applynow.com>" at bounding box center [567, 187] width 435 height 10
click at [415, 185] on p "to: MetaCareers <hr@careersconnect-applynow.com>" at bounding box center [567, 187] width 435 height 10
drag, startPoint x: 418, startPoint y: 185, endPoint x: 518, endPoint y: 185, distance: 100.1
click at [518, 185] on p "to: MetaCareers <hr@careersconnect-applynow.com>" at bounding box center [567, 187] width 435 height 10
copy p "hr@careersconnect-applynow.com"
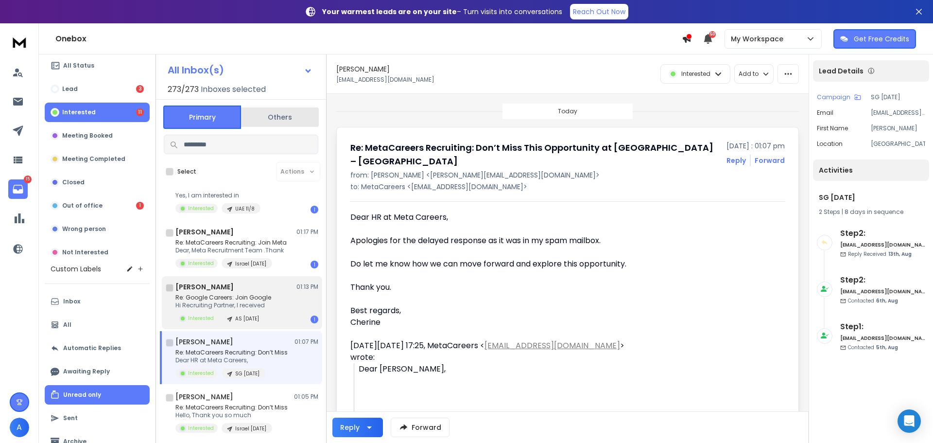
click at [255, 308] on p "Hi Recruiting Partner, I received" at bounding box center [223, 305] width 96 height 8
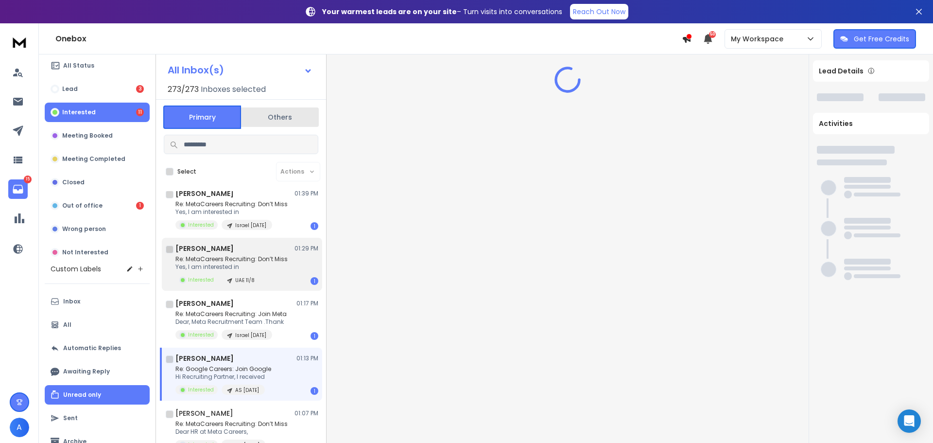
scroll to position [424, 0]
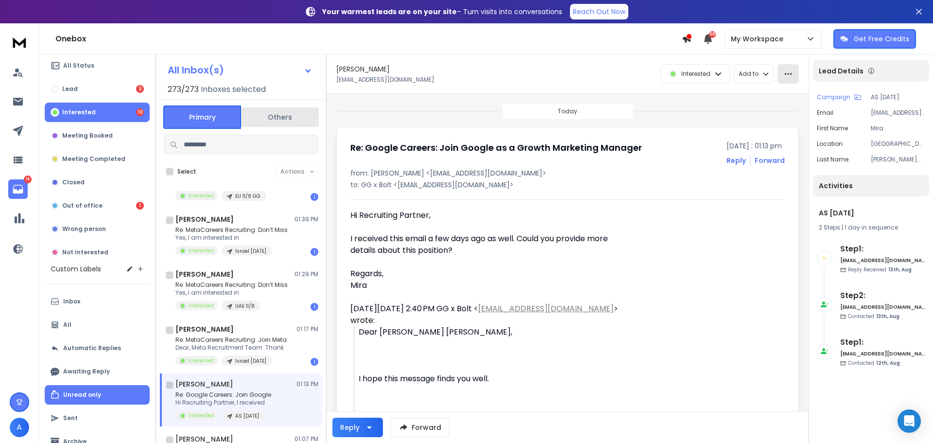
click at [788, 73] on icon "button" at bounding box center [788, 74] width 9 height 9
click at [765, 98] on div "Mark as unread" at bounding box center [759, 96] width 65 height 10
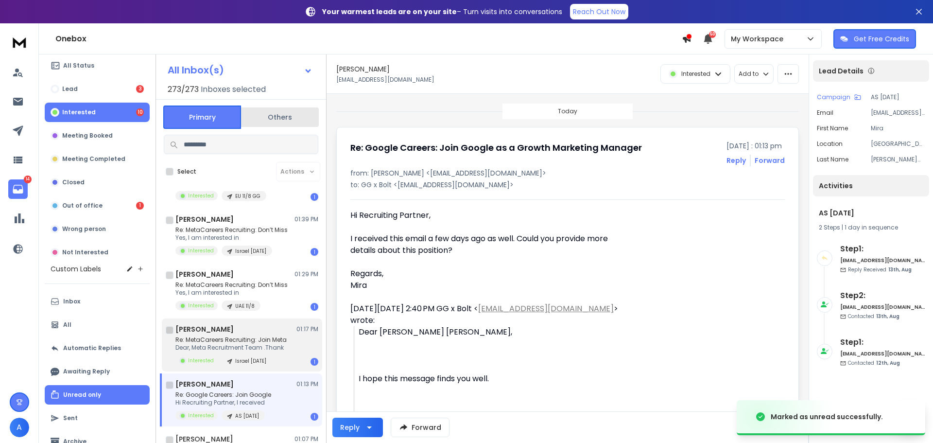
click at [250, 355] on div "Re: MetaCareers Recruiting: Join Meta Dear, Meta Recruitment Team .Thank Intere…" at bounding box center [230, 351] width 111 height 30
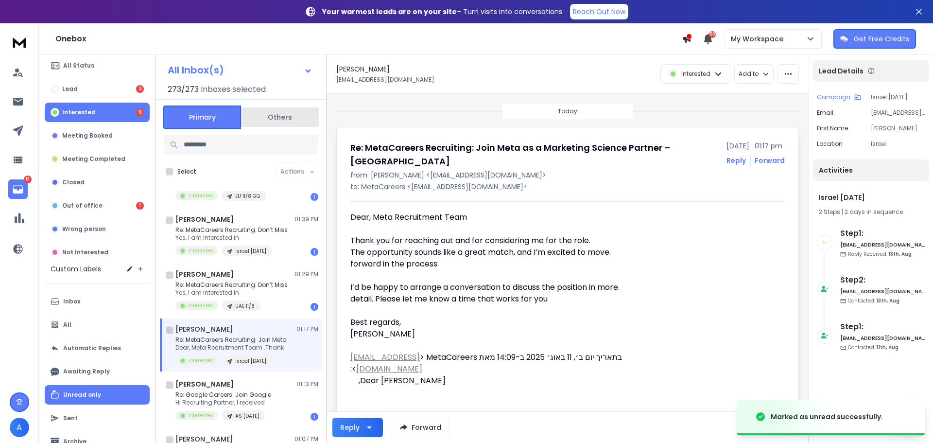
click at [394, 78] on p "shaharlevi88@gmail.com" at bounding box center [385, 80] width 98 height 8
click at [415, 188] on p "to: MetaCareers <works@careersconnect-talenthub.com>" at bounding box center [567, 187] width 435 height 10
drag, startPoint x: 415, startPoint y: 188, endPoint x: 535, endPoint y: 186, distance: 120.1
click at [535, 186] on p "to: MetaCareers <works@careersconnect-talenthub.com>" at bounding box center [567, 187] width 435 height 10
copy p "works@careersconnect-talenthub.com"
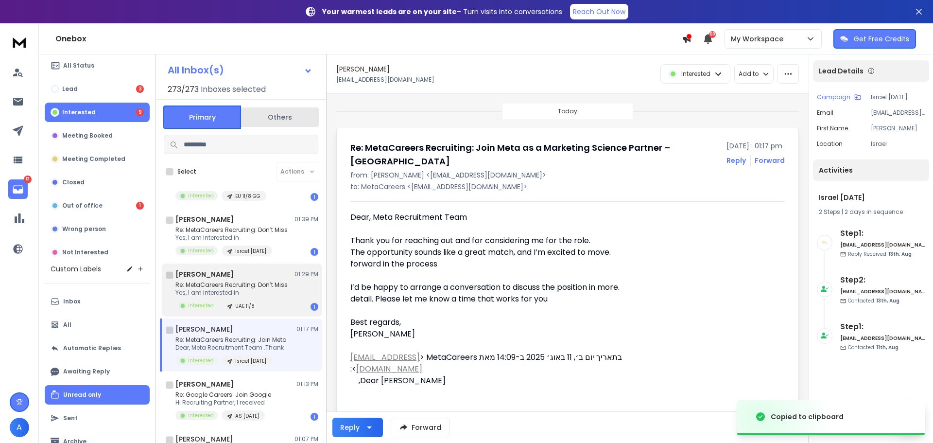
click at [261, 284] on p "Re: MetaCareers Recruiting: Don’t Miss" at bounding box center [231, 285] width 112 height 8
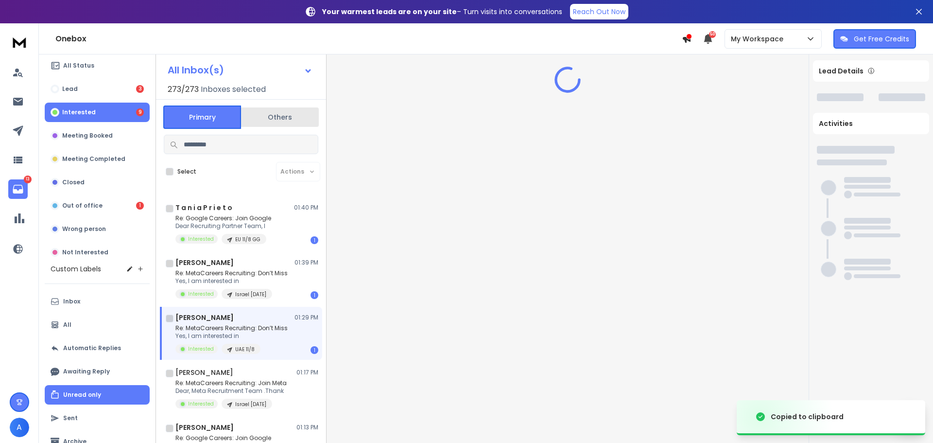
scroll to position [375, 0]
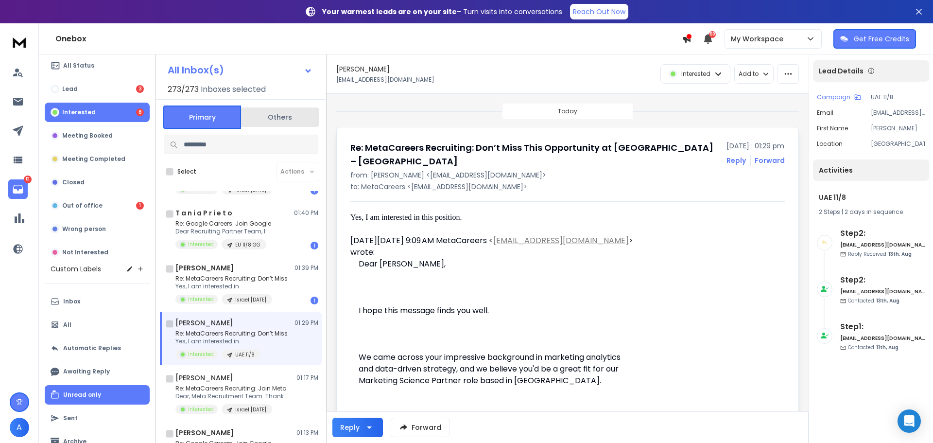
click at [400, 83] on p "mishab916@gmail.com" at bounding box center [385, 80] width 98 height 8
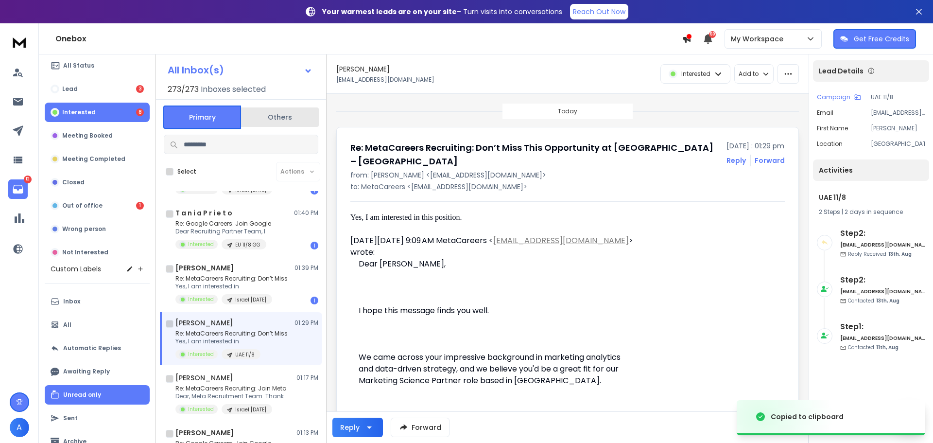
click at [415, 181] on div "Re: MetaCareers Recruiting: Don’t Miss This Opportunity at Meta – United Arab E…" at bounding box center [567, 166] width 435 height 51
drag, startPoint x: 415, startPoint y: 181, endPoint x: 436, endPoint y: 184, distance: 21.7
click at [436, 184] on div "Re: MetaCareers Recruiting: Don’t Miss This Opportunity at Meta – United Arab E…" at bounding box center [567, 166] width 435 height 51
click at [415, 187] on p "to: MetaCareers <info@careersconnect-talenthub.com>" at bounding box center [567, 187] width 435 height 10
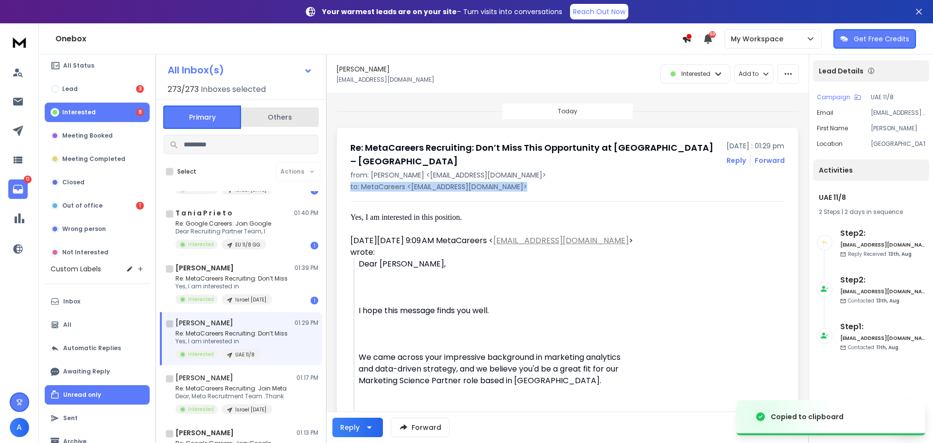
drag, startPoint x: 415, startPoint y: 187, endPoint x: 527, endPoint y: 185, distance: 111.8
click at [527, 185] on p "to: MetaCareers <info@careersconnect-talenthub.com>" at bounding box center [567, 187] width 435 height 10
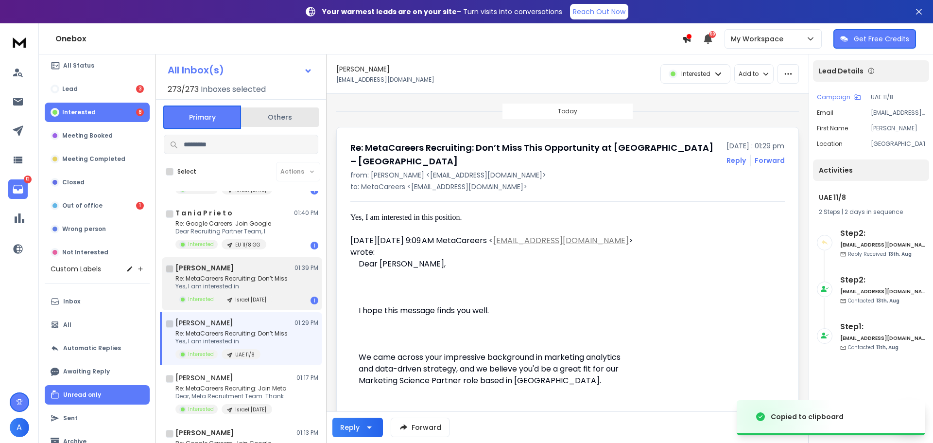
click at [260, 285] on p "Yes, I am interested in" at bounding box center [231, 286] width 112 height 8
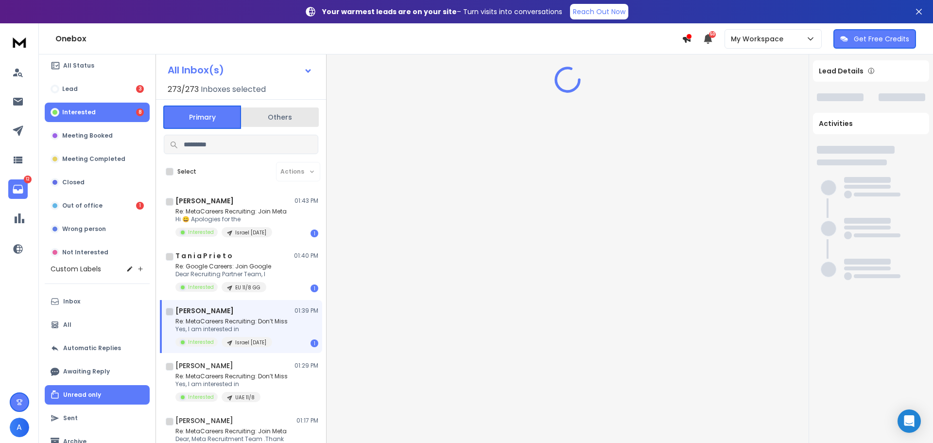
scroll to position [327, 0]
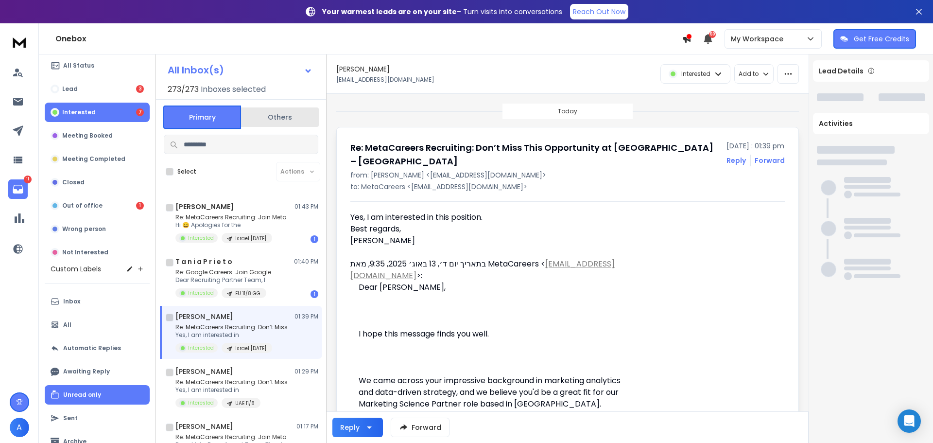
click at [392, 78] on p "carmit.gilboa@gmail.com" at bounding box center [385, 80] width 98 height 8
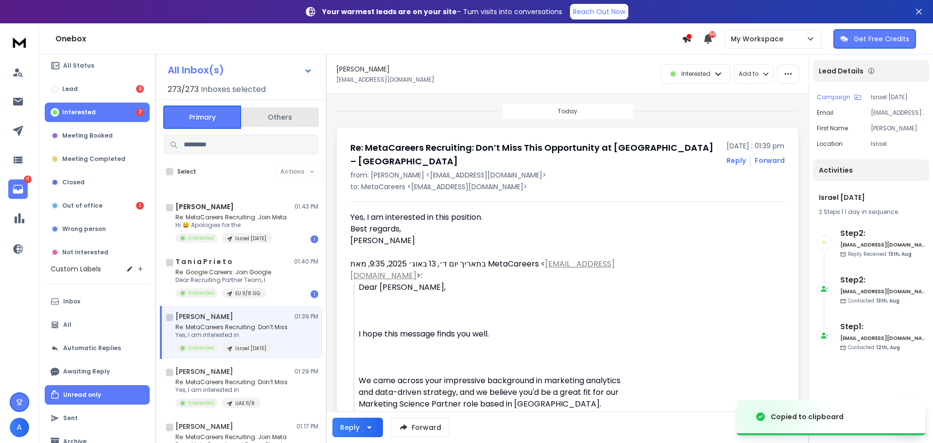
click at [419, 182] on p "to: MetaCareers <recruit@careersconnect-inside.com>" at bounding box center [567, 187] width 435 height 10
drag, startPoint x: 419, startPoint y: 180, endPoint x: 526, endPoint y: 180, distance: 106.9
click at [526, 182] on p "to: MetaCareers <recruit@careersconnect-inside.com>" at bounding box center [567, 187] width 435 height 10
copy p "recruit@careersconnect-inside.com"
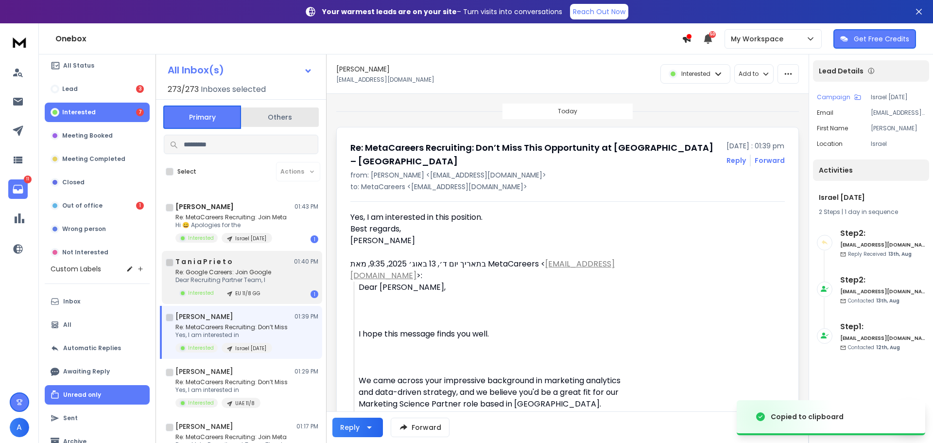
click at [284, 275] on div "Re: Google Careers: Join Google Dear Recruiting Partner Team, I Interested EU 1…" at bounding box center [246, 283] width 143 height 30
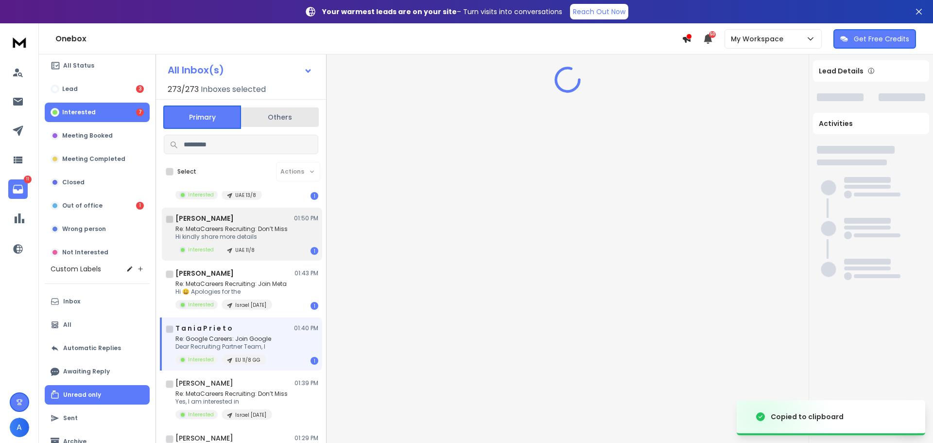
scroll to position [229, 0]
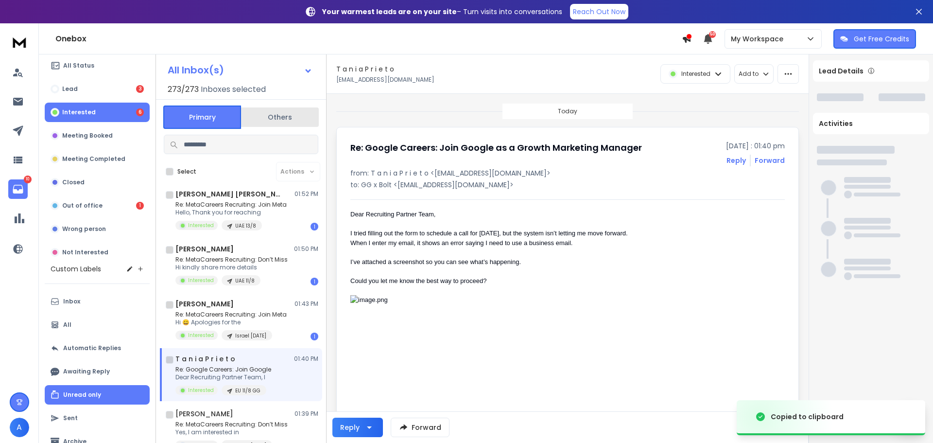
click at [386, 77] on p "taniapripe@gmail.com" at bounding box center [385, 80] width 98 height 8
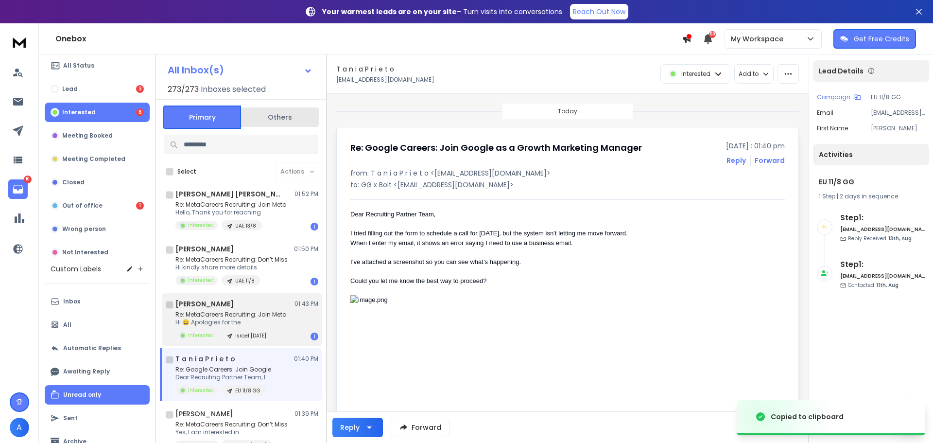
click at [270, 298] on div "Lital Wasserman Treister 01:43 PM Re: MetaCareers Recruiting: Join Meta Hi 😀 Ap…" at bounding box center [242, 319] width 160 height 53
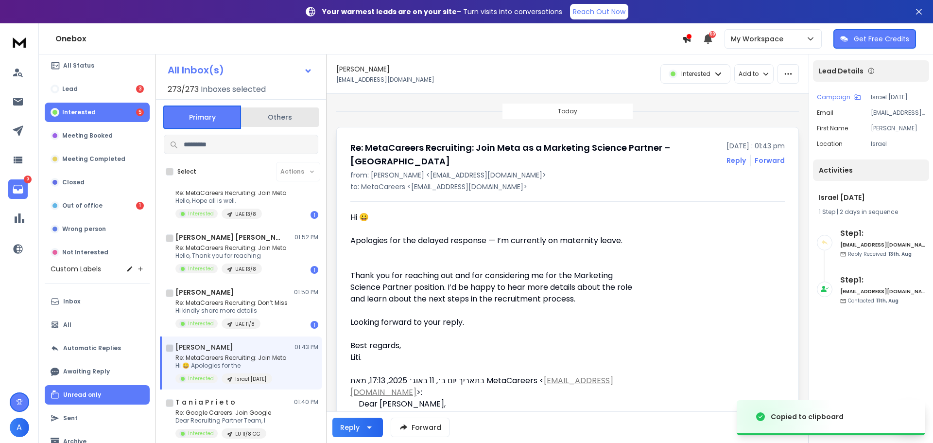
scroll to position [181, 0]
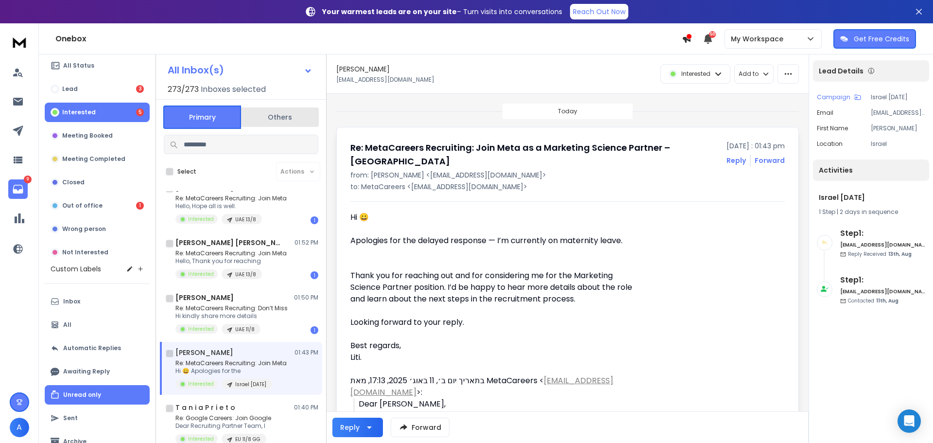
click at [410, 81] on p "litalwasserman83@gmail.com" at bounding box center [385, 80] width 98 height 8
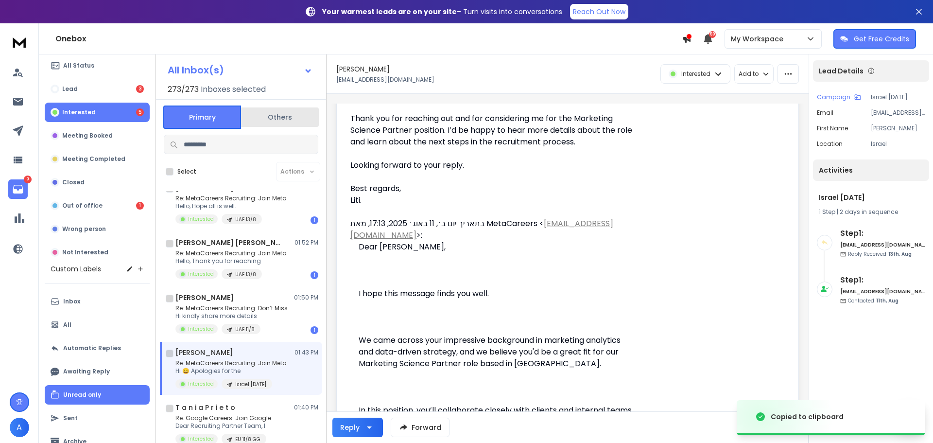
scroll to position [0, 0]
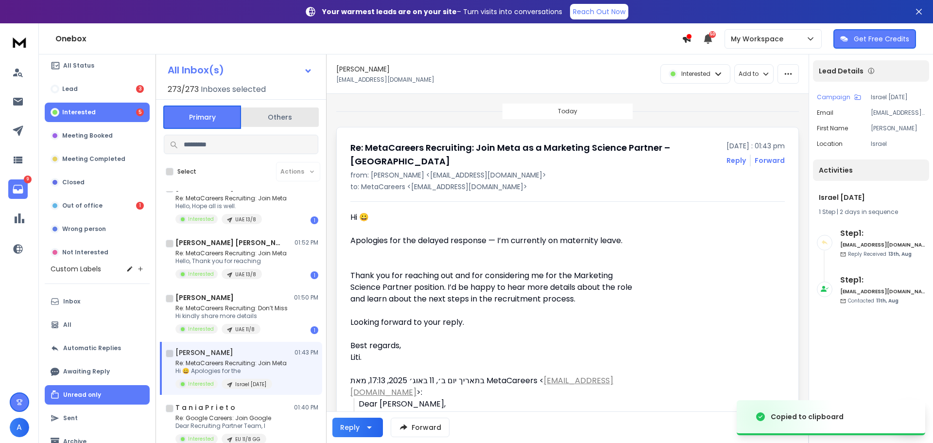
click at [419, 185] on p "to: MetaCareers <recruit@careersconnect-journey.com>" at bounding box center [567, 187] width 435 height 10
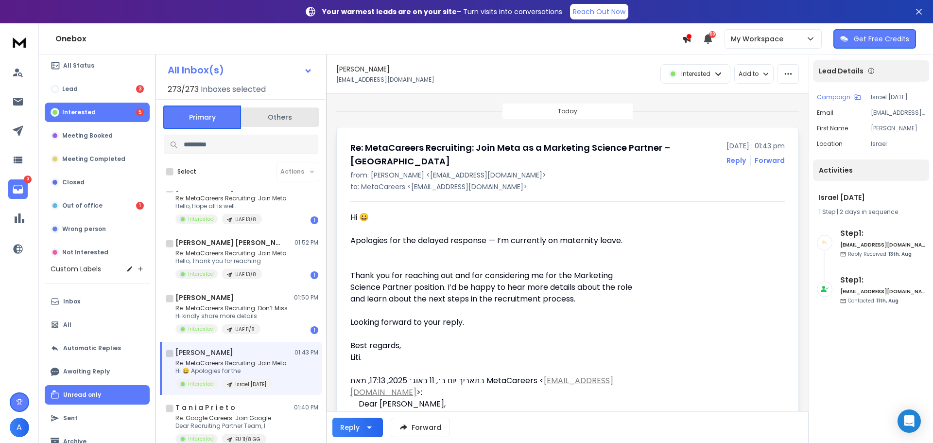
drag, startPoint x: 419, startPoint y: 185, endPoint x: 532, endPoint y: 186, distance: 112.8
click at [532, 186] on p "to: MetaCareers <recruit@careersconnect-journey.com>" at bounding box center [567, 187] width 435 height 10
copy p "recruit@careersconnect-journey.com"
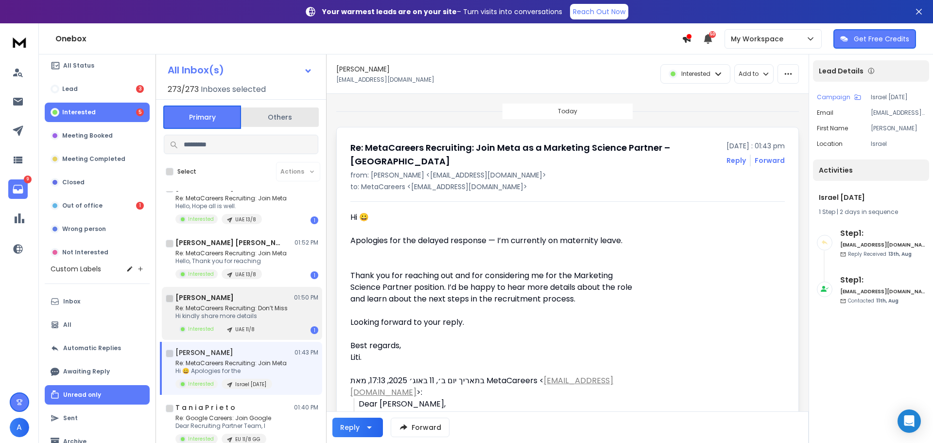
click at [263, 298] on div "Ghulam Jilani Kothari 01:50 PM" at bounding box center [246, 298] width 143 height 10
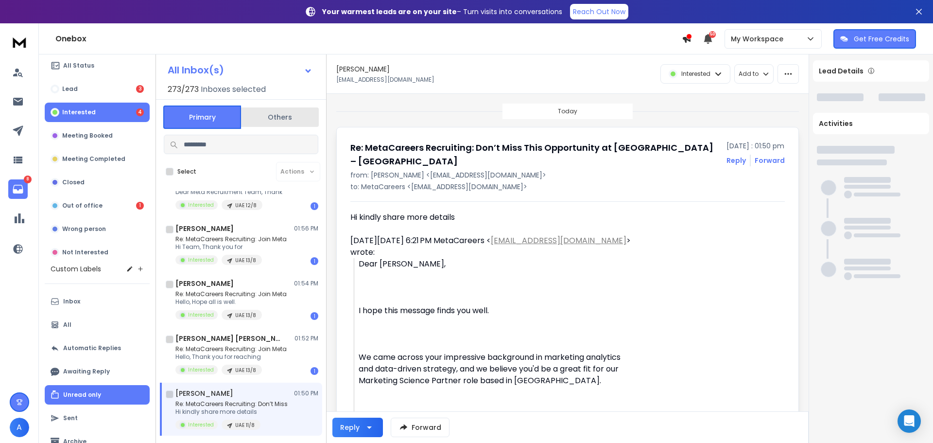
scroll to position [84, 0]
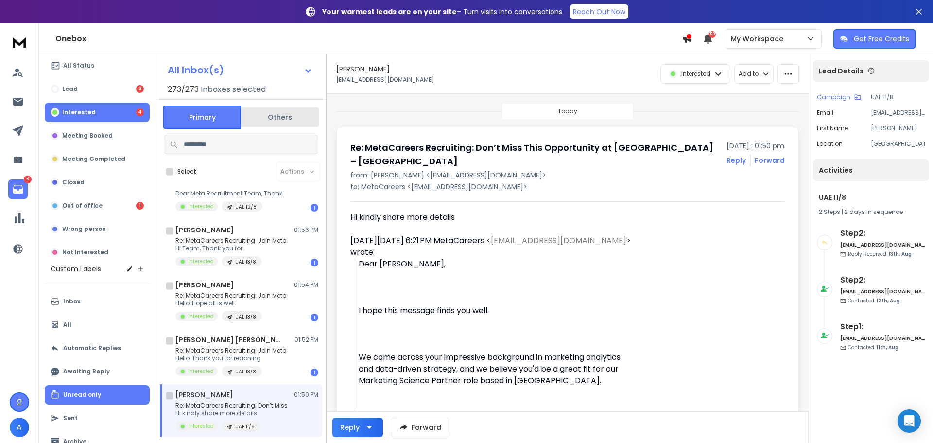
click at [405, 79] on p "ghulamjilanikothari@gmail.com" at bounding box center [385, 80] width 98 height 8
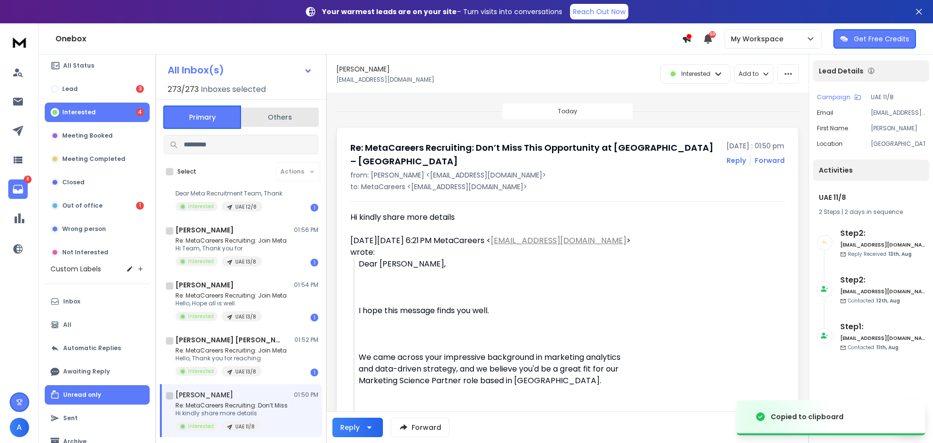
click at [415, 187] on p "to: MetaCareers <hr@careersconnect-zone.com>" at bounding box center [567, 187] width 435 height 10
drag, startPoint x: 415, startPoint y: 187, endPoint x: 500, endPoint y: 190, distance: 84.6
click at [500, 190] on p "to: MetaCareers <hr@careersconnect-zone.com>" at bounding box center [567, 187] width 435 height 10
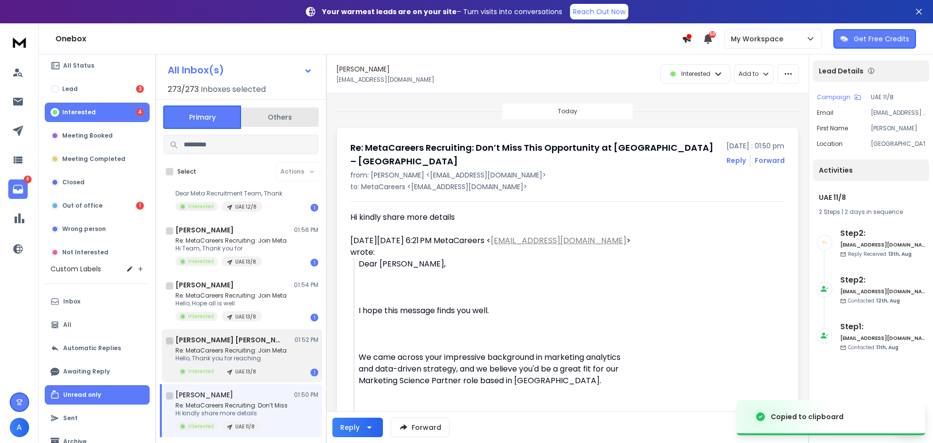
click at [238, 341] on div "Shreya Pradeep 01:52 PM" at bounding box center [246, 340] width 143 height 10
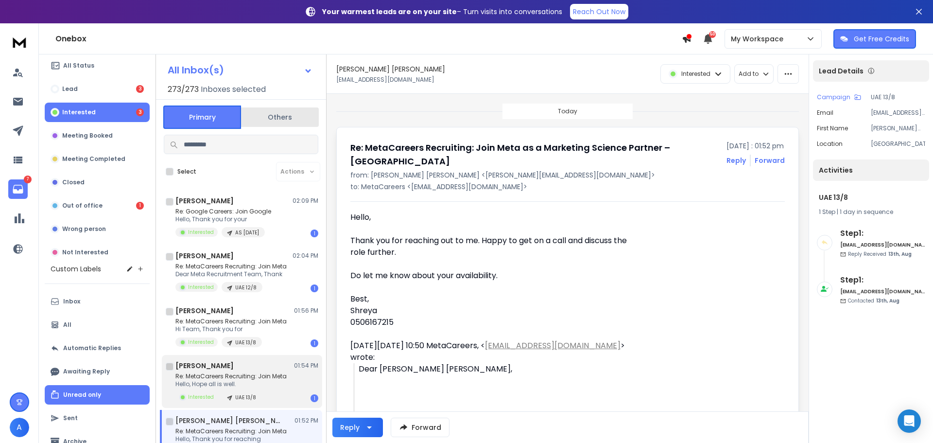
scroll to position [0, 0]
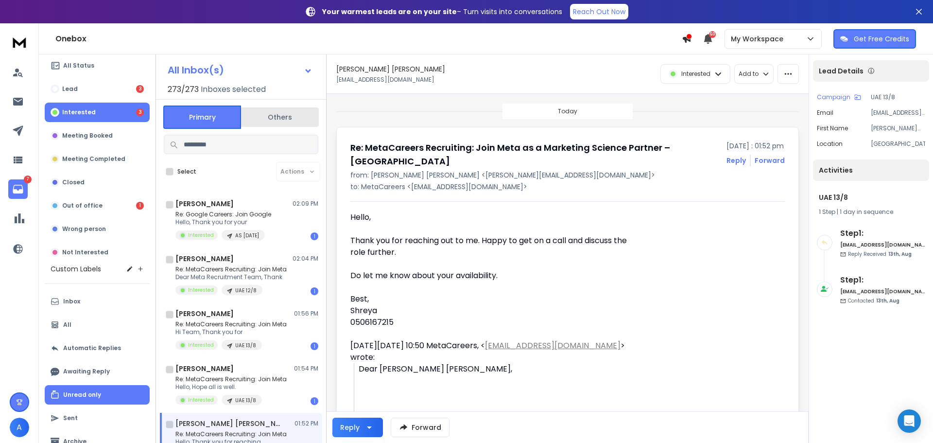
click at [401, 79] on p "shreya.pradeep25@gmail.com" at bounding box center [385, 80] width 98 height 8
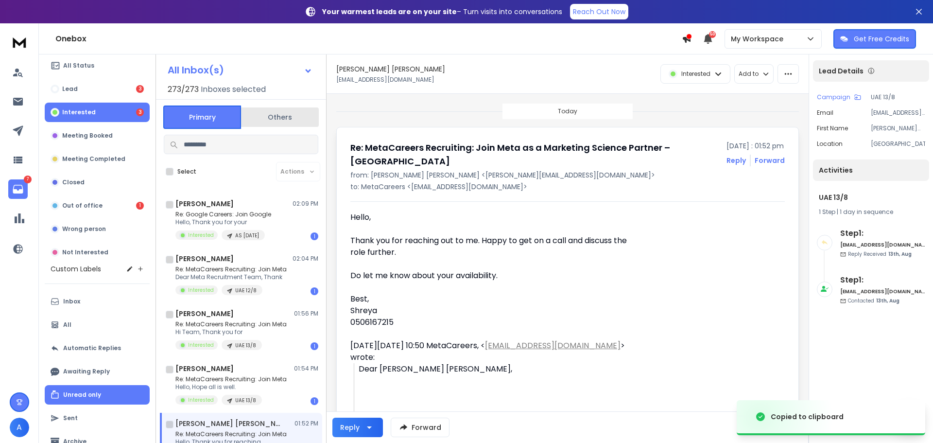
click at [417, 187] on p "to: MetaCareers <recruit@careersconnect-global.com>" at bounding box center [567, 187] width 435 height 10
drag, startPoint x: 417, startPoint y: 187, endPoint x: 525, endPoint y: 187, distance: 108.9
click at [525, 187] on p "to: MetaCareers <recruit@careersconnect-global.com>" at bounding box center [567, 187] width 435 height 10
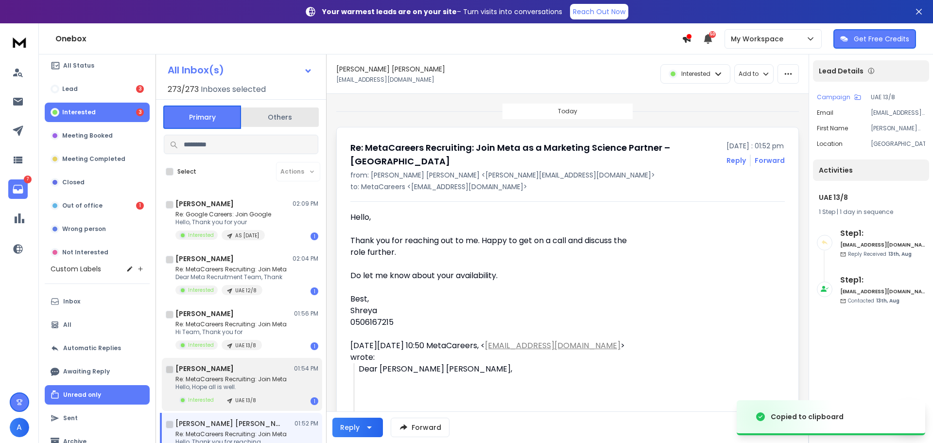
click at [261, 366] on div "cynthya saab 01:54 PM" at bounding box center [246, 369] width 143 height 10
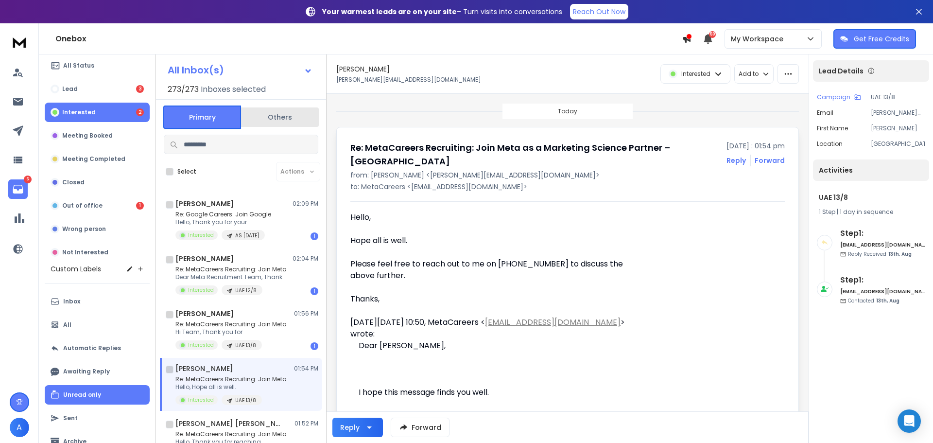
click at [397, 79] on p "cynthya.saab@gmail.com" at bounding box center [408, 80] width 145 height 8
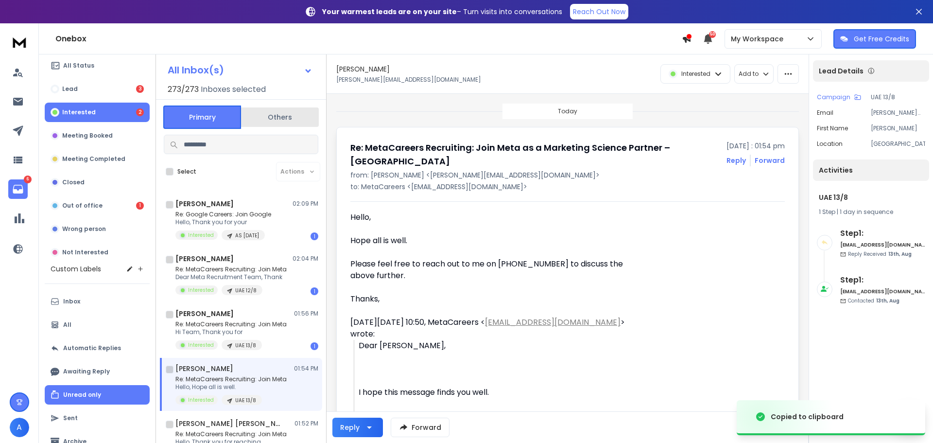
click at [415, 183] on p "to: MetaCareers <info@careersconnect-recruit.com>" at bounding box center [567, 187] width 435 height 10
drag, startPoint x: 415, startPoint y: 183, endPoint x: 515, endPoint y: 189, distance: 99.8
click at [515, 189] on p "to: MetaCareers <info@careersconnect-recruit.com>" at bounding box center [567, 187] width 435 height 10
click at [259, 323] on p "Re: MetaCareers Recruiting: Join Meta" at bounding box center [230, 324] width 111 height 8
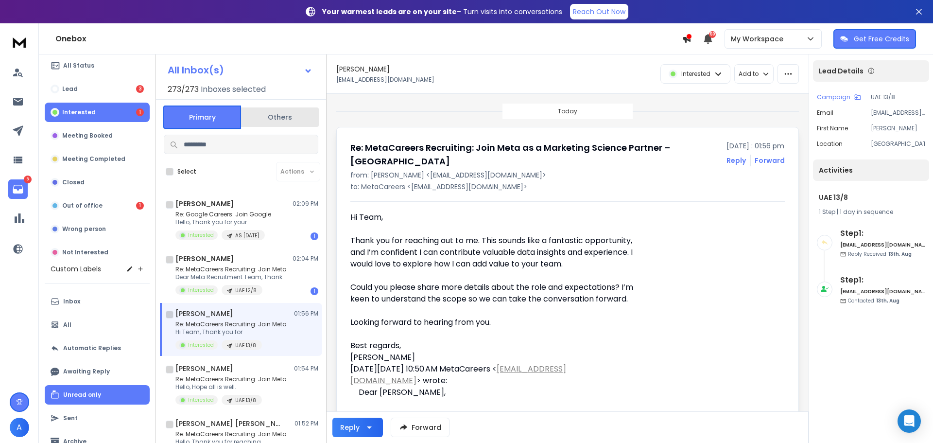
click at [383, 77] on p "noor.alkaragooly@gmail.com" at bounding box center [385, 80] width 98 height 8
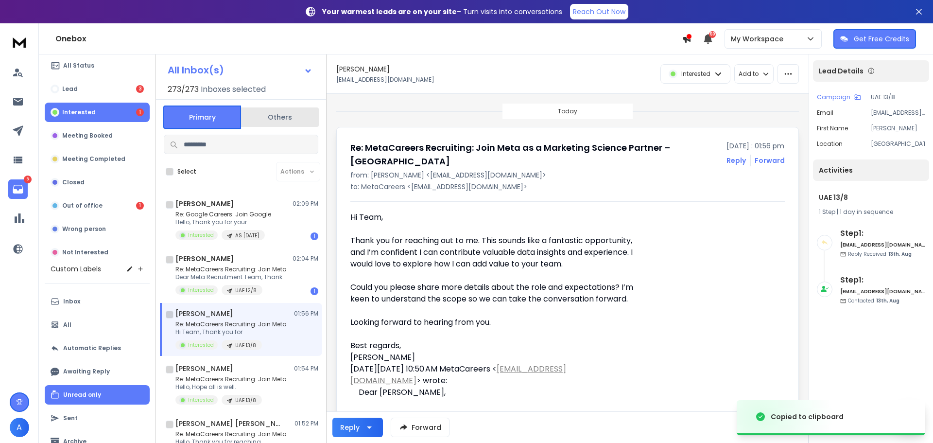
drag, startPoint x: 424, startPoint y: 192, endPoint x: 513, endPoint y: 191, distance: 89.4
click at [279, 284] on div "Re: MetaCareers Recruiting: Join Meta Dear Meta Recruitment Team, Thank Interes…" at bounding box center [230, 280] width 111 height 30
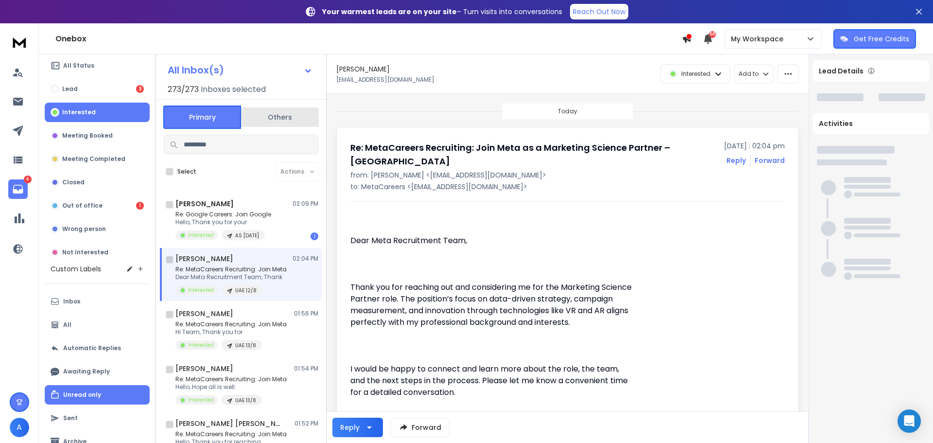
click at [402, 79] on p "zebamohd345@gmail.com" at bounding box center [385, 80] width 98 height 8
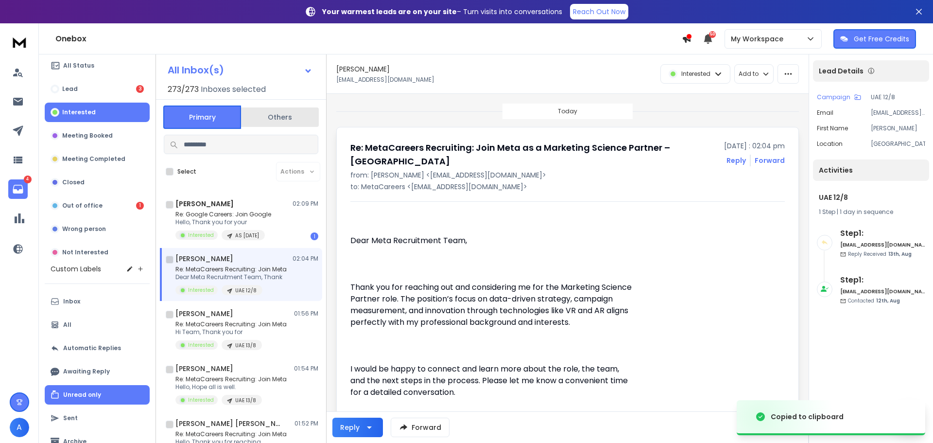
click at [416, 190] on p "to: MetaCareers <works@careersconnect-journey.com>" at bounding box center [567, 187] width 435 height 10
drag, startPoint x: 416, startPoint y: 190, endPoint x: 529, endPoint y: 185, distance: 112.8
click at [529, 185] on p "to: MetaCareers <works@careersconnect-journey.com>" at bounding box center [567, 187] width 435 height 10
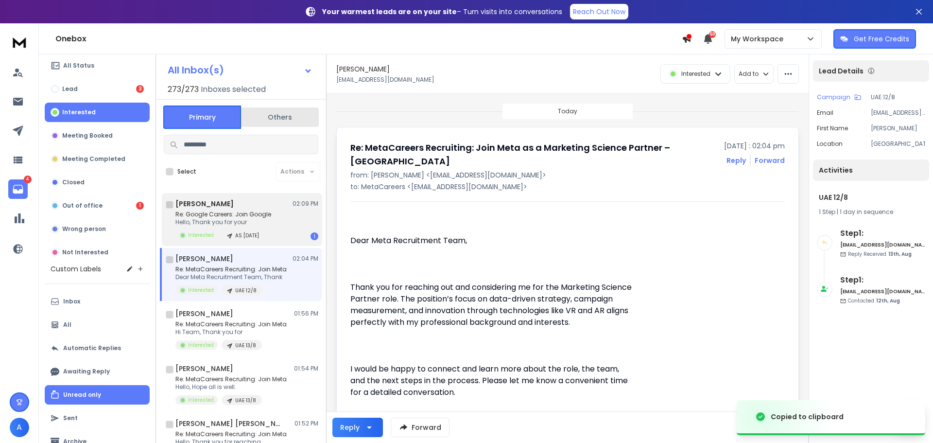
click at [242, 230] on div "AS [DATE]" at bounding box center [243, 235] width 43 height 10
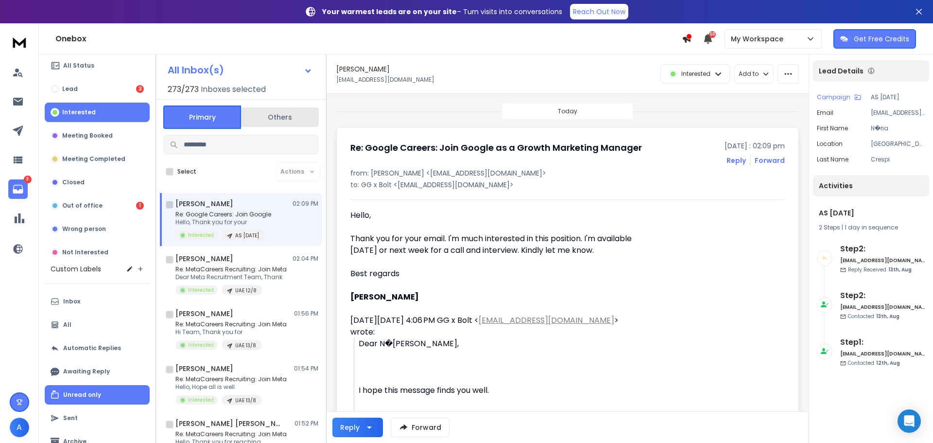
click at [396, 83] on p "crespirosellnuria@gmail.com" at bounding box center [385, 80] width 98 height 8
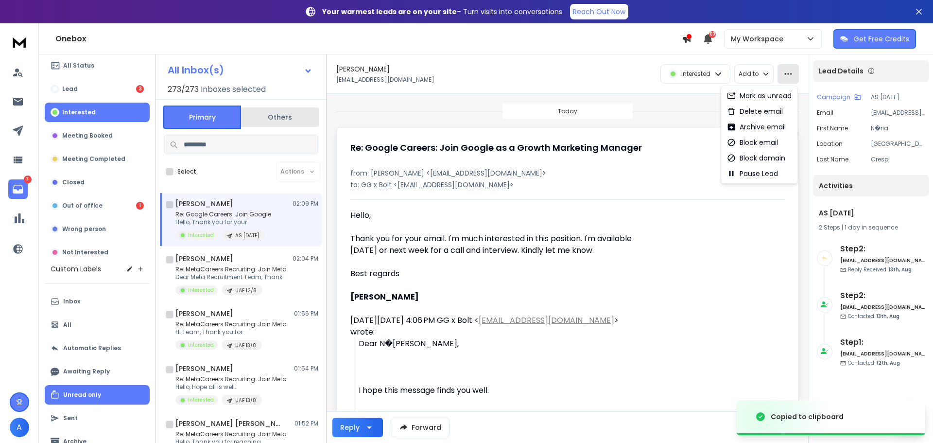
click at [782, 69] on button "button" at bounding box center [788, 73] width 21 height 19
click at [756, 94] on div "Mark as unread" at bounding box center [759, 96] width 65 height 10
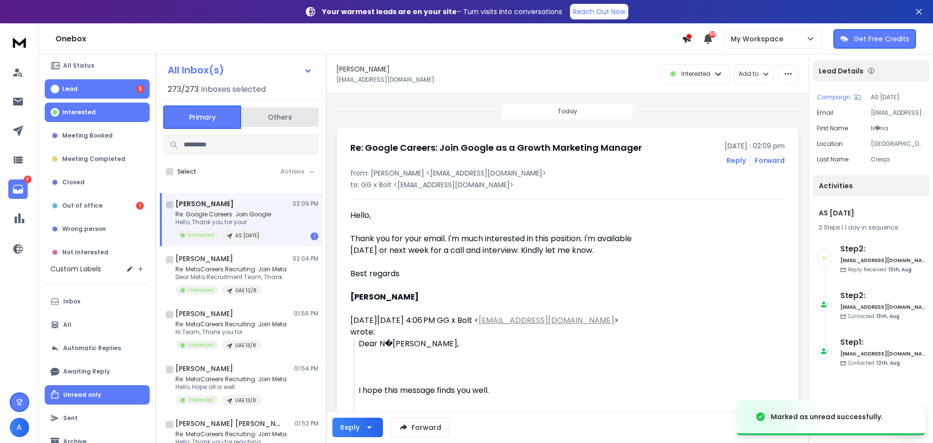
click at [108, 82] on button "Lead 3" at bounding box center [97, 88] width 105 height 19
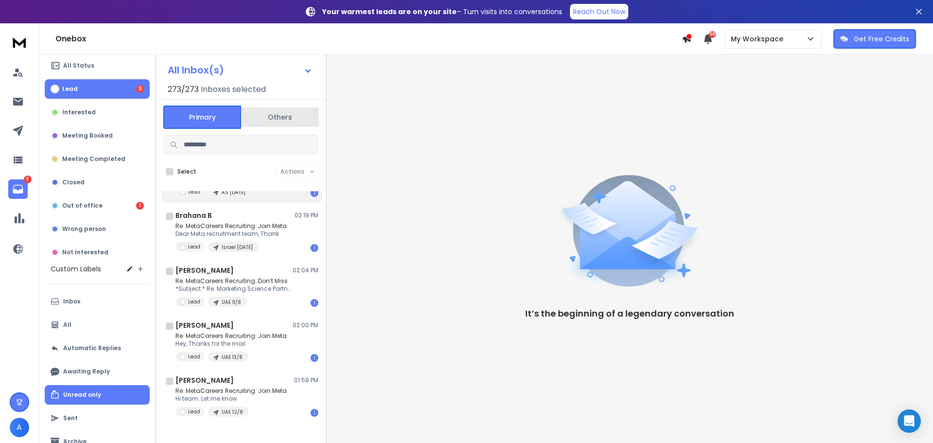
scroll to position [49, 0]
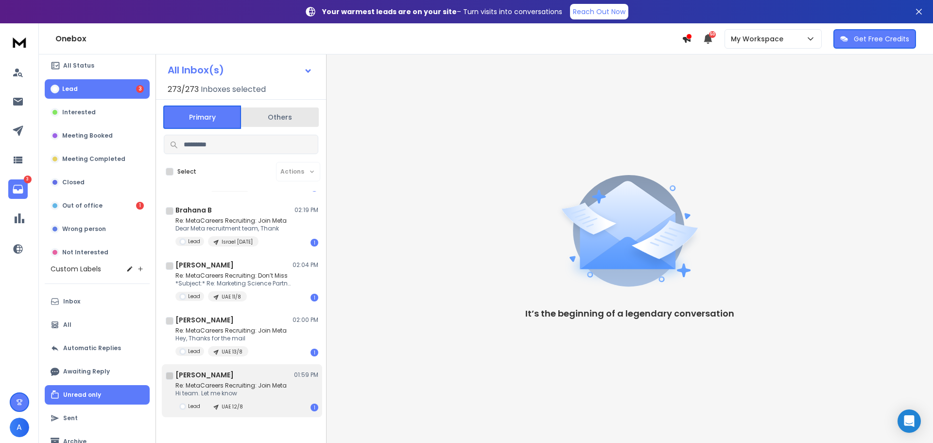
click at [255, 378] on div "Gourav Kumar 01:59 PM" at bounding box center [246, 375] width 143 height 10
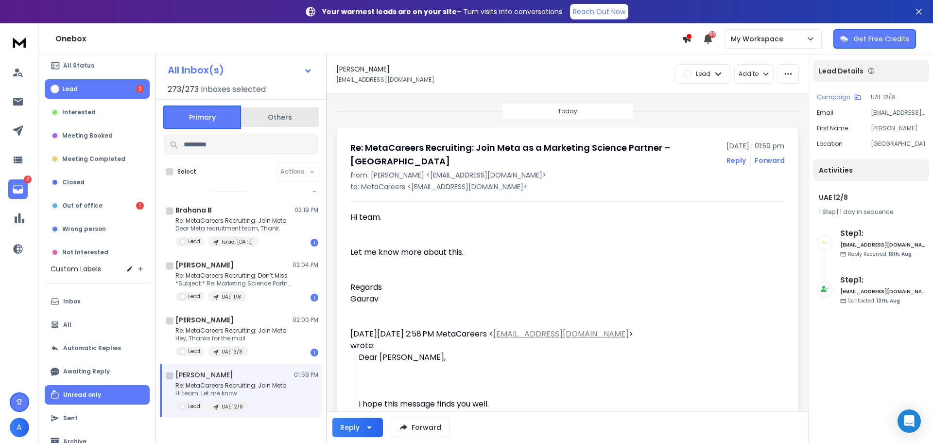
click at [441, 173] on p "from: Gourav Kumar <kumar.gaurav198@gmail.com>" at bounding box center [567, 175] width 435 height 10
drag, startPoint x: 441, startPoint y: 173, endPoint x: 521, endPoint y: 178, distance: 79.9
click at [521, 178] on p "from: Gourav Kumar <kumar.gaurav198@gmail.com>" at bounding box center [567, 175] width 435 height 10
click at [419, 186] on p "to: MetaCareers <employee@careersconnectglobal.com>" at bounding box center [567, 187] width 435 height 10
drag, startPoint x: 419, startPoint y: 186, endPoint x: 534, endPoint y: 182, distance: 114.3
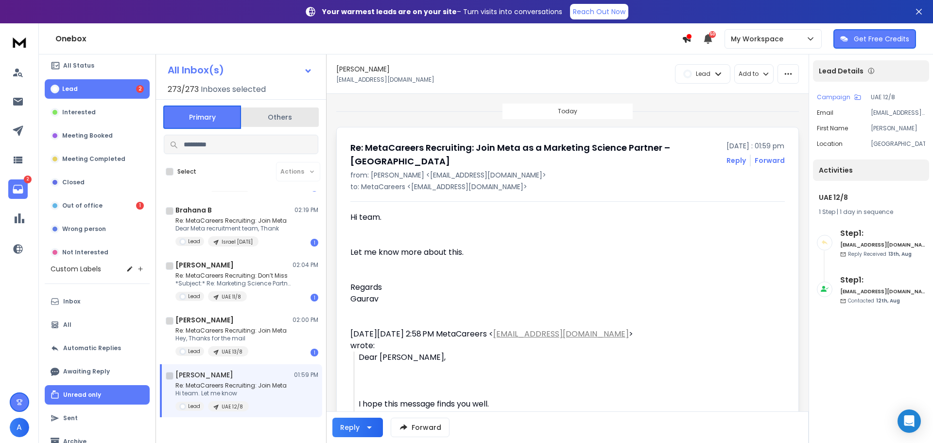
click at [534, 182] on p "to: MetaCareers <employee@careersconnectglobal.com>" at bounding box center [567, 187] width 435 height 10
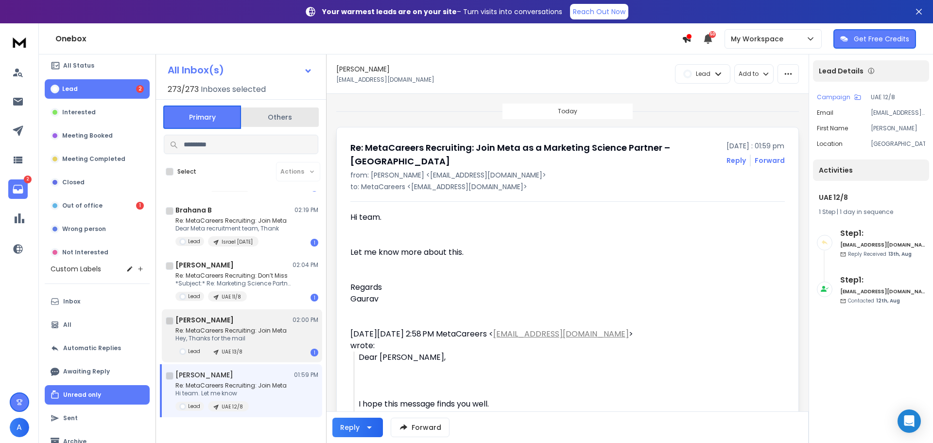
click at [269, 319] on div "Abdulrahman Hussein 02:00 PM" at bounding box center [246, 320] width 143 height 10
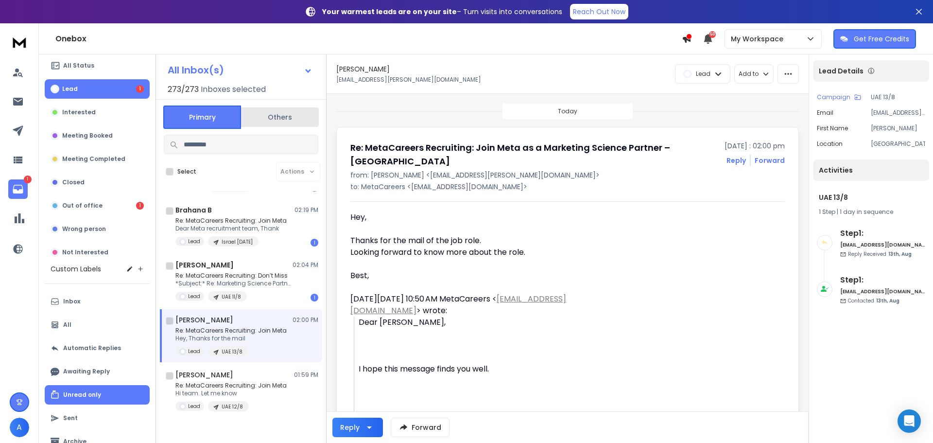
click at [400, 80] on p "aah.hussein@gmail.com" at bounding box center [408, 80] width 145 height 8
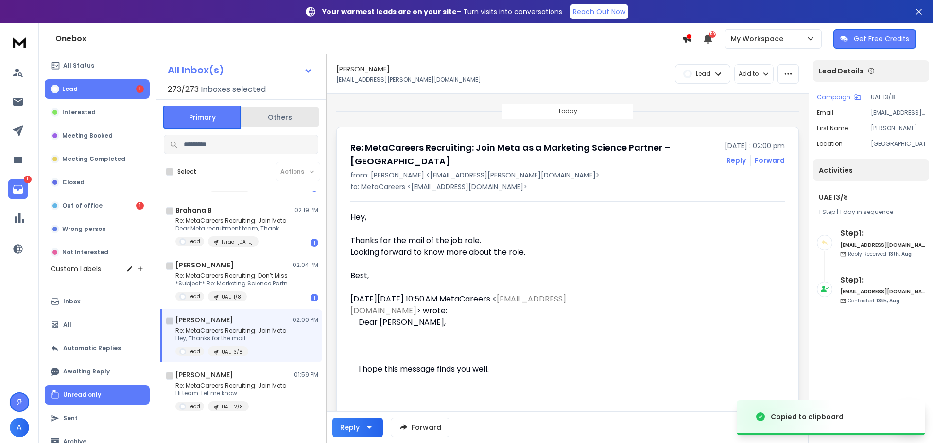
click at [427, 190] on p "to: MetaCareers <employee@careersconnect-work.com>" at bounding box center [567, 187] width 435 height 10
drag, startPoint x: 427, startPoint y: 190, endPoint x: 532, endPoint y: 187, distance: 105.0
click at [532, 187] on p "to: MetaCareers <employee@careersconnect-work.com>" at bounding box center [567, 187] width 435 height 10
click at [253, 279] on p "*Subject:* Re: Marketing Science Partner" at bounding box center [233, 283] width 117 height 8
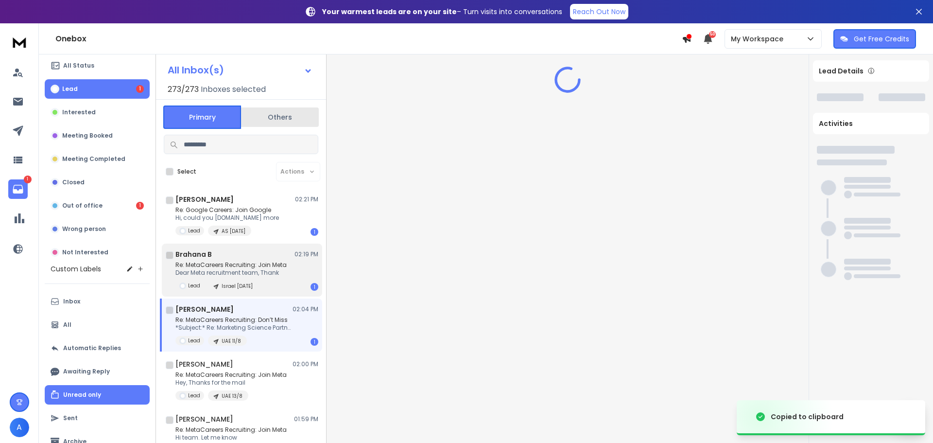
scroll to position [0, 0]
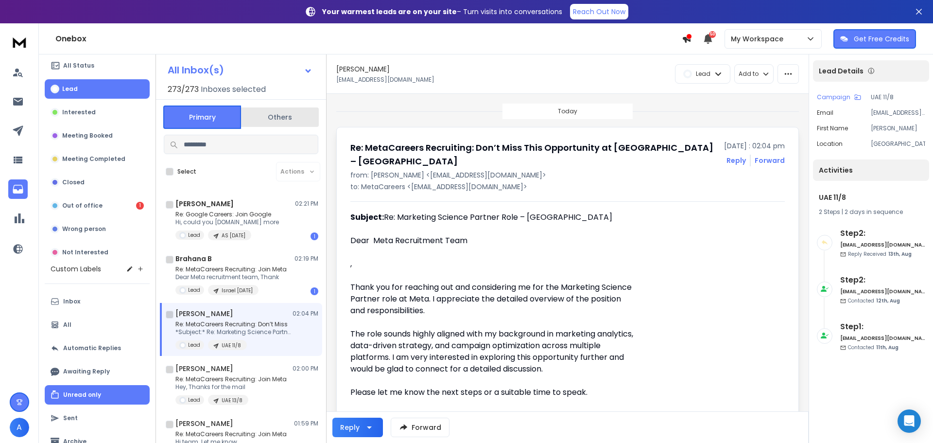
click at [401, 78] on p "vikashkumarsocial530@gmail.com" at bounding box center [385, 80] width 98 height 8
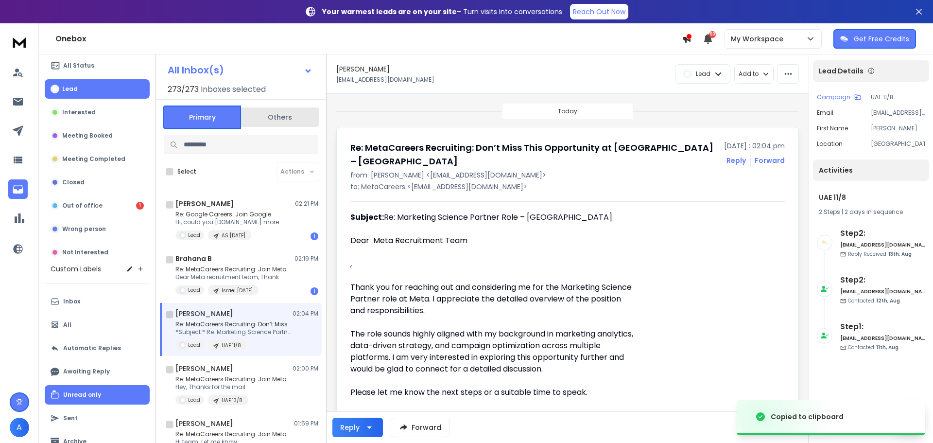
click at [417, 186] on p "to: MetaCareers <info@careersconnect-applicants.com>" at bounding box center [567, 187] width 435 height 10
drag, startPoint x: 417, startPoint y: 186, endPoint x: 533, endPoint y: 186, distance: 116.2
click at [533, 186] on p "to: MetaCareers <info@careersconnect-applicants.com>" at bounding box center [567, 187] width 435 height 10
click at [259, 285] on div "Israel [DATE]" at bounding box center [233, 290] width 51 height 10
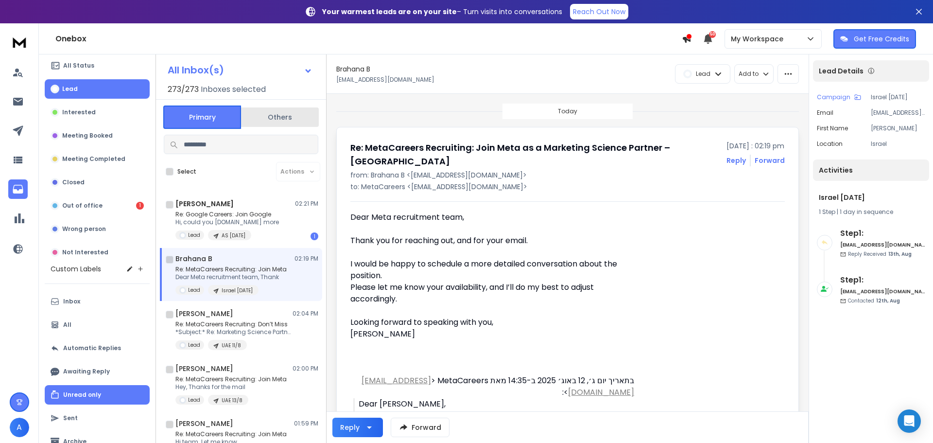
click at [385, 83] on p "brahanab@gmail.com" at bounding box center [385, 80] width 98 height 8
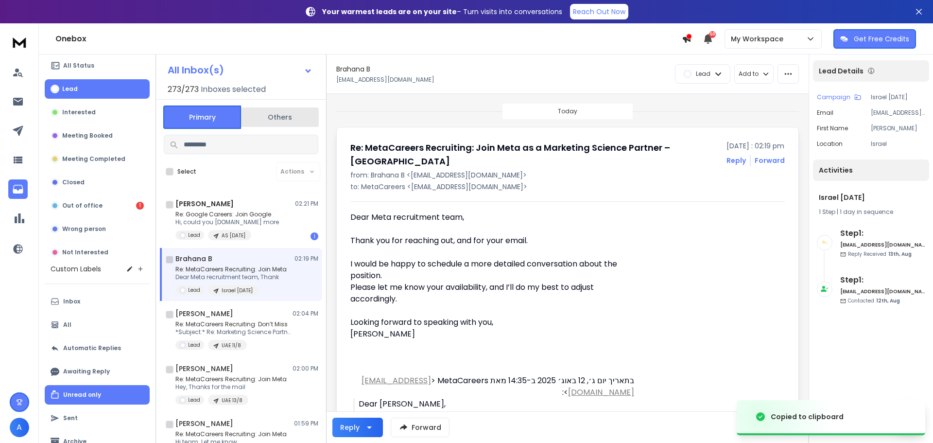
click at [412, 186] on p "to: MetaCareers <works@careersconnect-talentshub.com>" at bounding box center [567, 187] width 435 height 10
drag, startPoint x: 412, startPoint y: 186, endPoint x: 535, endPoint y: 191, distance: 123.1
click at [535, 191] on p "to: MetaCareers <works@careersconnect-talentshub.com>" at bounding box center [567, 187] width 435 height 10
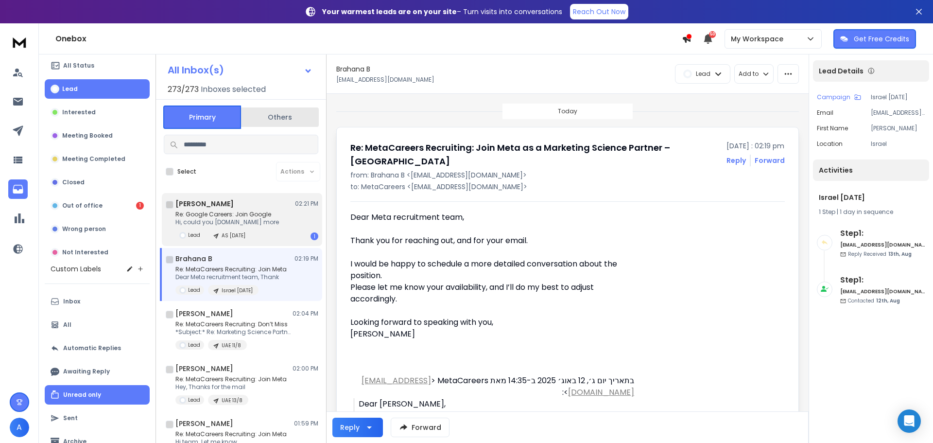
click at [266, 211] on p "Re: Google Careers: Join Google" at bounding box center [227, 214] width 104 height 8
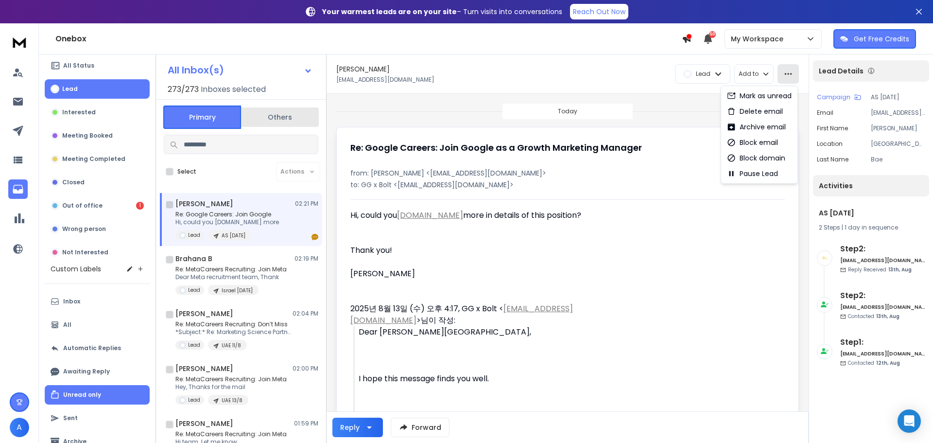
click at [790, 73] on icon "button" at bounding box center [788, 74] width 9 height 9
click at [773, 87] on div "Mark as unread Delete email Archive email Block email Block domain Pause Lead" at bounding box center [759, 135] width 77 height 98
click at [770, 91] on div "Mark as unread" at bounding box center [759, 96] width 65 height 10
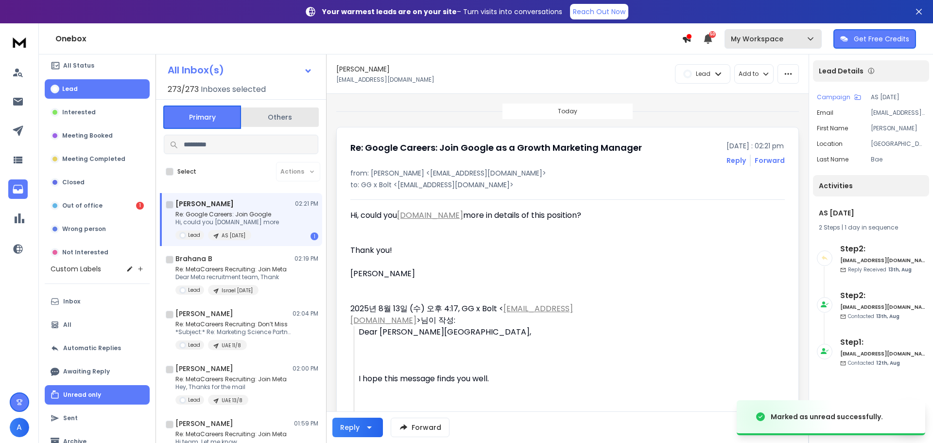
click at [772, 40] on p "My Workspace" at bounding box center [759, 39] width 56 height 10
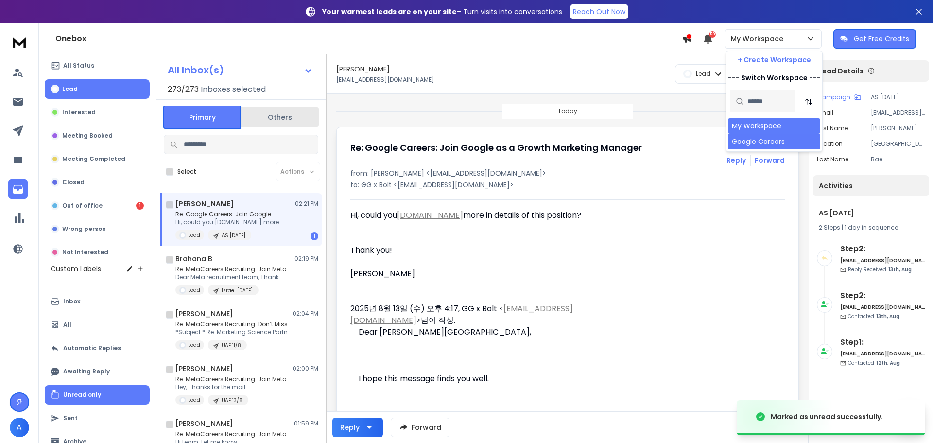
click at [752, 140] on div "Google Careers" at bounding box center [758, 142] width 53 height 10
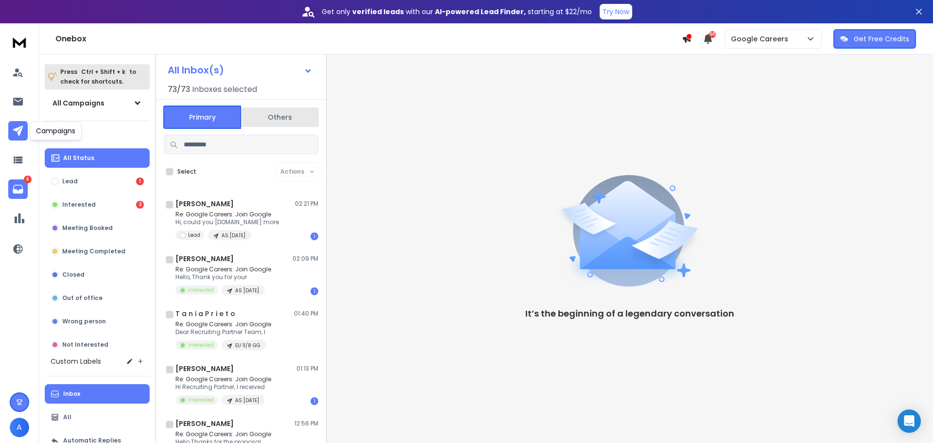
click at [11, 126] on link at bounding box center [17, 130] width 19 height 19
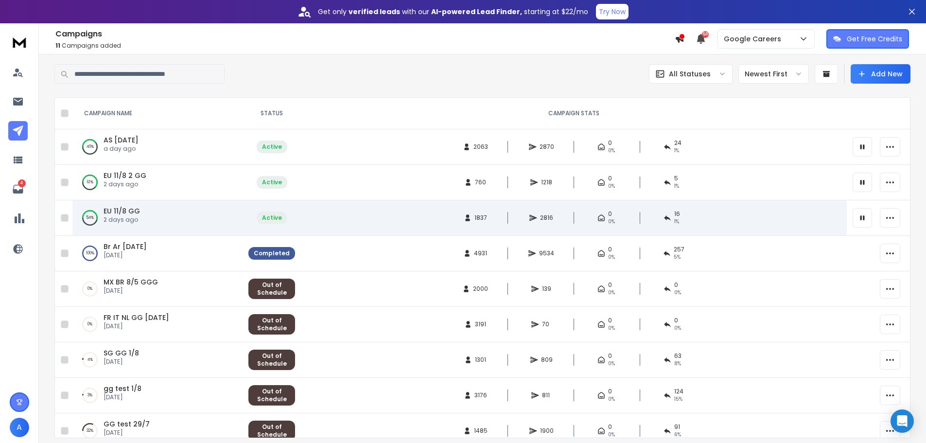
click at [860, 217] on icon at bounding box center [862, 217] width 4 height 5
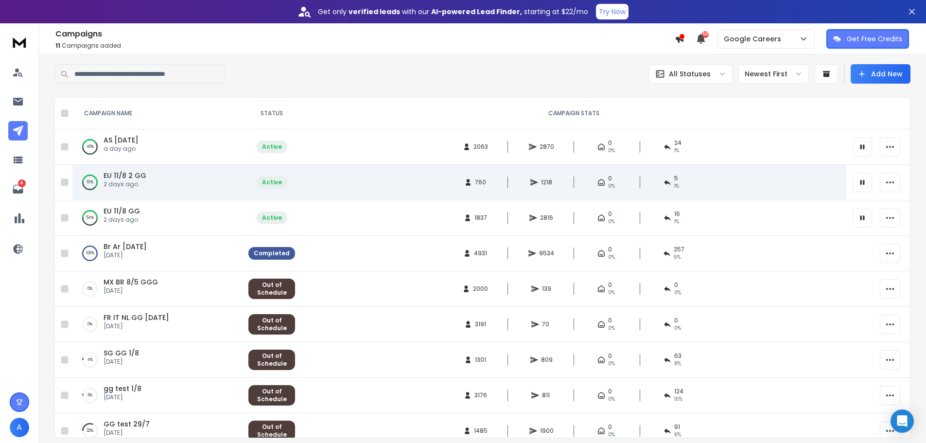
click at [858, 180] on icon at bounding box center [862, 182] width 9 height 9
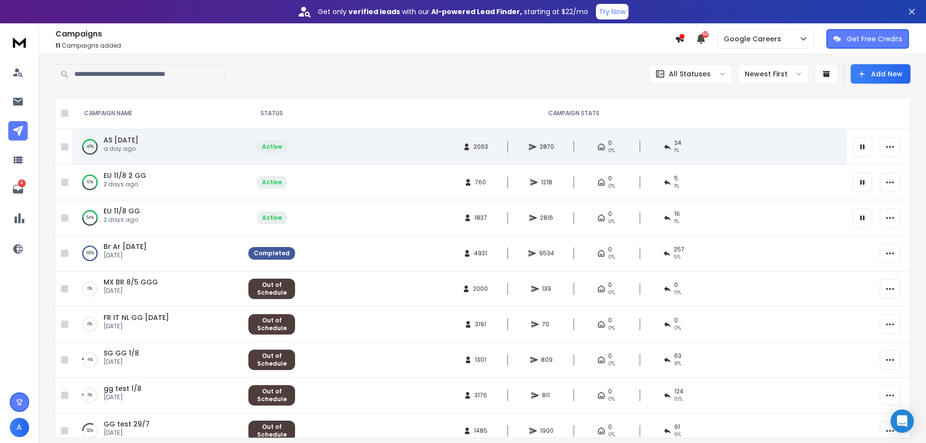
click at [860, 148] on icon at bounding box center [862, 146] width 4 height 5
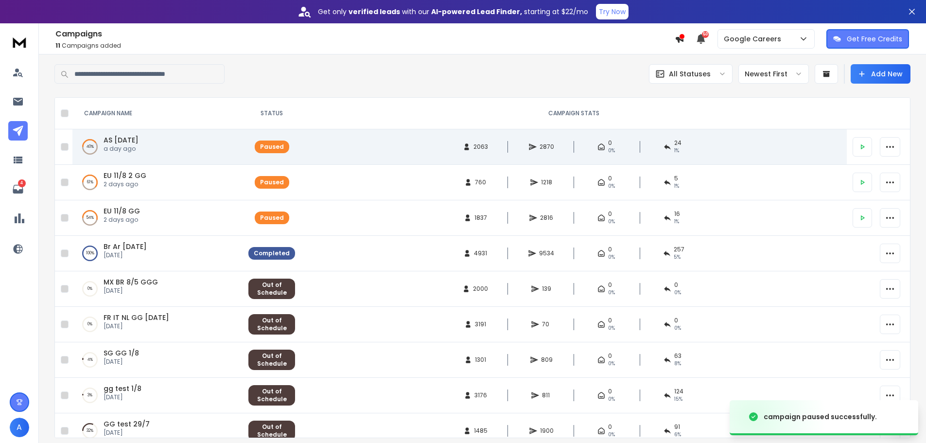
click at [871, 76] on button "Add New" at bounding box center [881, 73] width 60 height 19
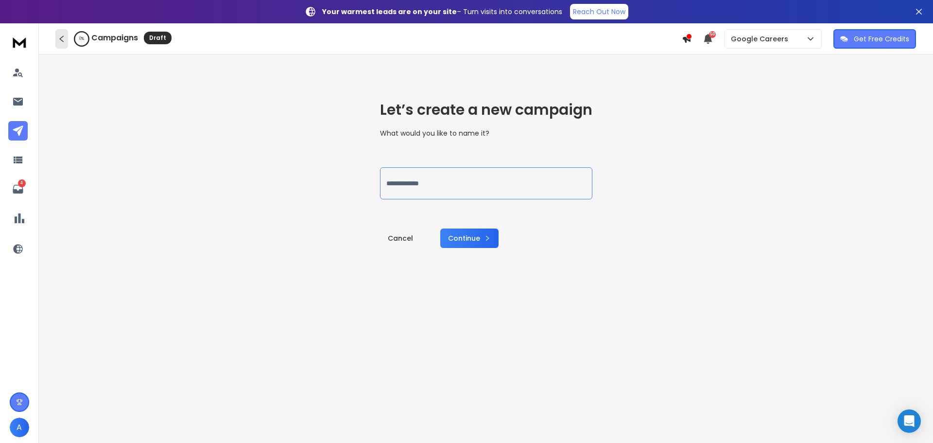
click at [63, 40] on icon at bounding box center [61, 39] width 9 height 9
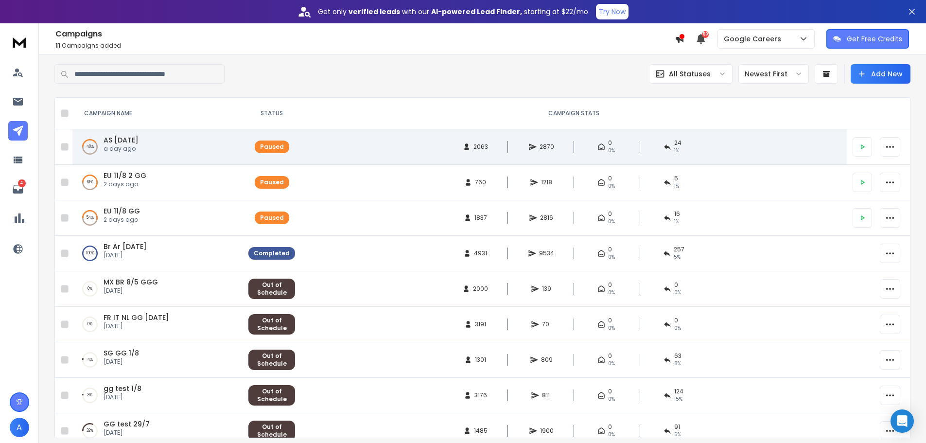
click at [885, 145] on icon "button" at bounding box center [890, 147] width 10 height 10
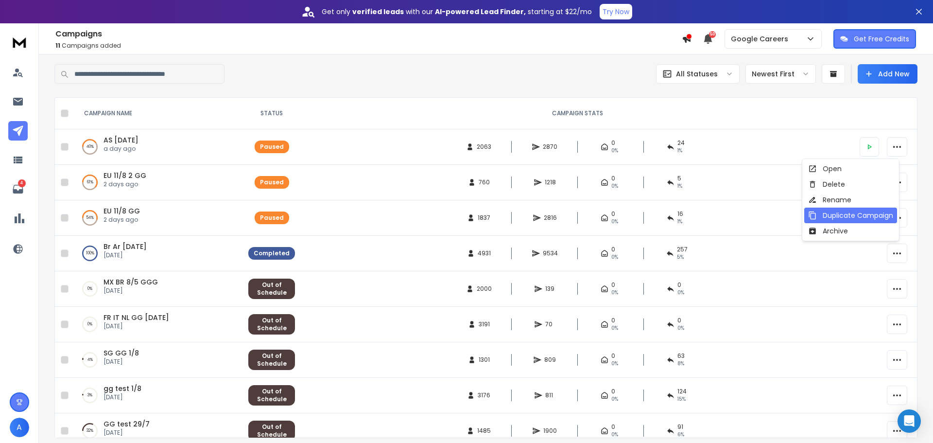
click at [831, 217] on div "Duplicate Campaign" at bounding box center [850, 215] width 85 height 10
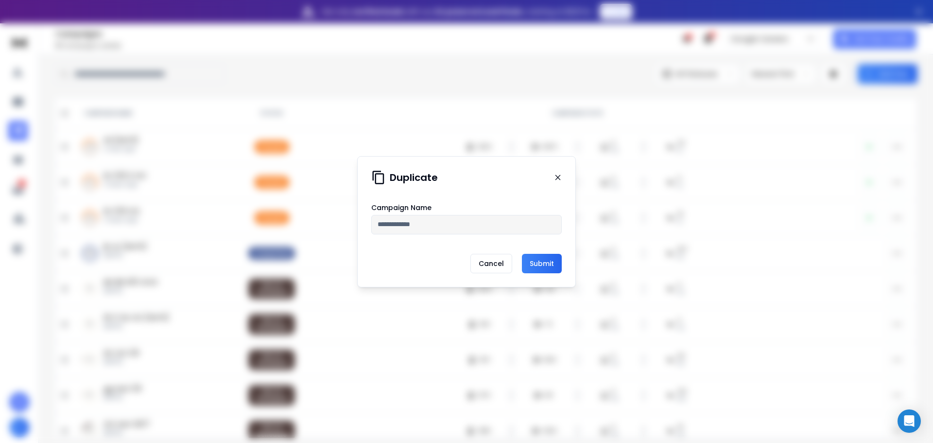
click at [485, 234] on form "Campaign Name Cancel Submit" at bounding box center [466, 238] width 191 height 69
click at [479, 223] on input "text" at bounding box center [466, 224] width 191 height 19
type input "**********"
click at [522, 254] on button "Submit" at bounding box center [542, 263] width 40 height 19
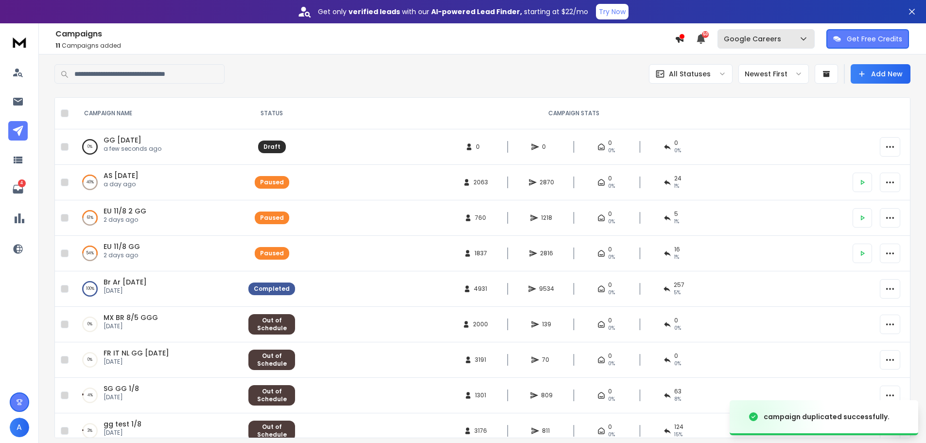
click at [773, 43] on p "Google Careers" at bounding box center [754, 39] width 61 height 10
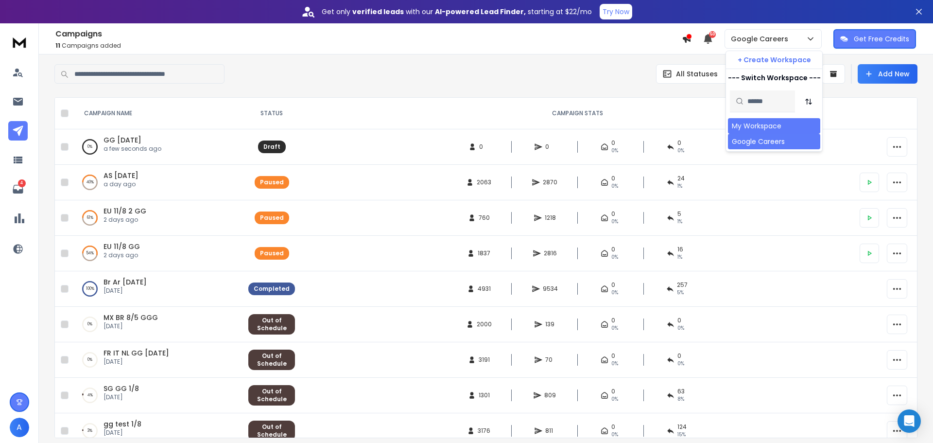
click at [755, 57] on p "+ Create Workspace" at bounding box center [774, 60] width 73 height 10
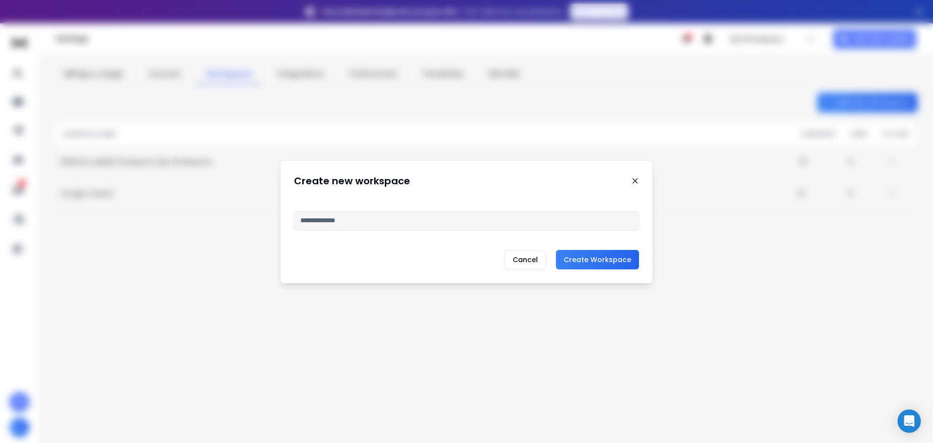
click at [385, 224] on input at bounding box center [466, 220] width 345 height 19
drag, startPoint x: 319, startPoint y: 225, endPoint x: 313, endPoint y: 225, distance: 5.8
click at [313, 225] on input "****" at bounding box center [466, 220] width 345 height 19
type input "****"
click at [586, 257] on button "Create Workspace" at bounding box center [597, 259] width 83 height 19
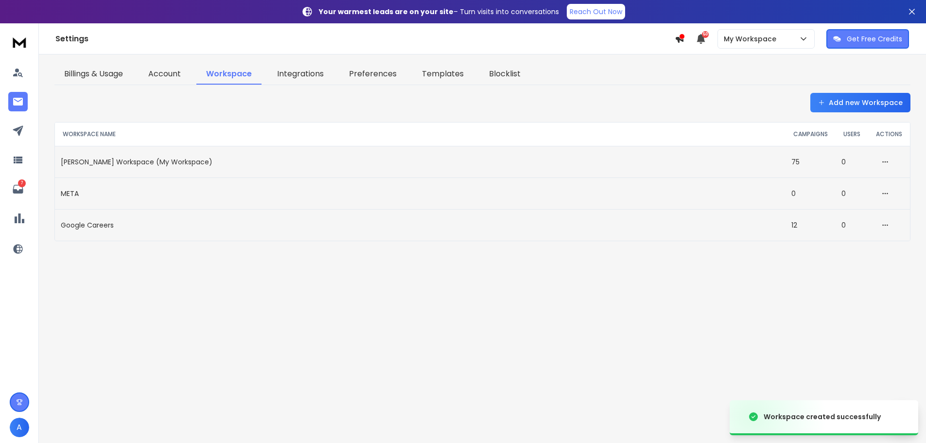
click at [18, 99] on icon at bounding box center [18, 102] width 10 height 8
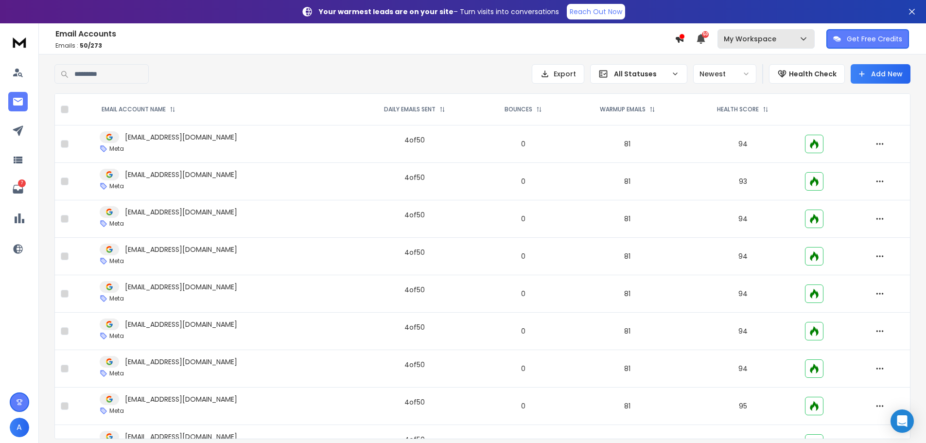
click at [744, 41] on p "My Workspace" at bounding box center [752, 39] width 56 height 10
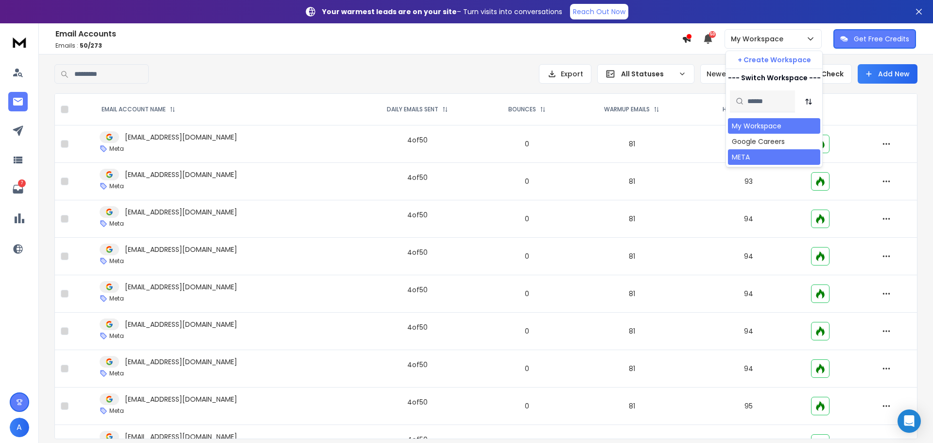
click at [750, 152] on div "META" at bounding box center [774, 157] width 92 height 16
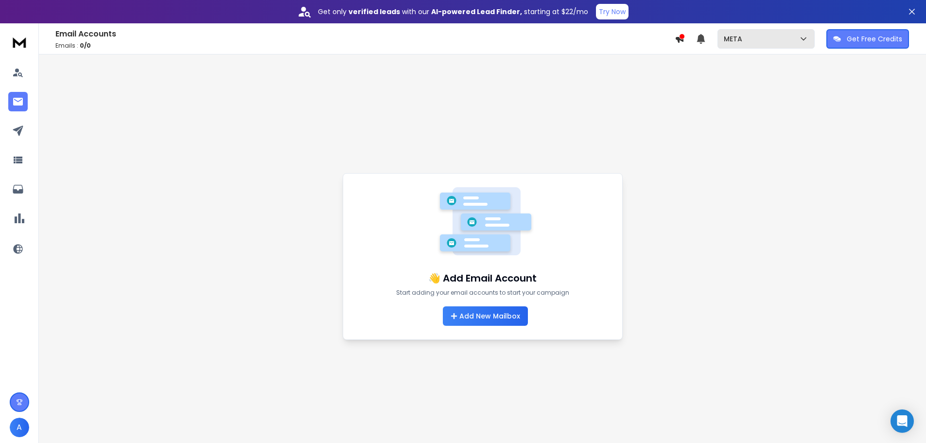
click at [739, 39] on p "META" at bounding box center [735, 39] width 22 height 10
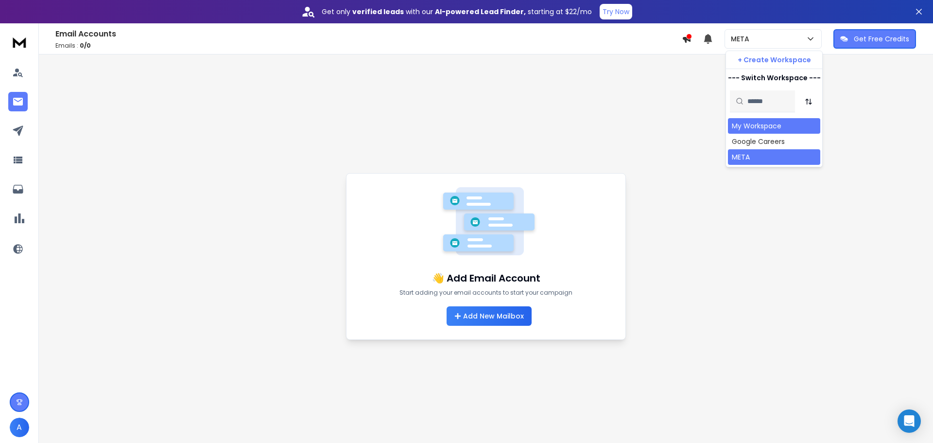
click at [743, 119] on div "My Workspace" at bounding box center [774, 126] width 92 height 16
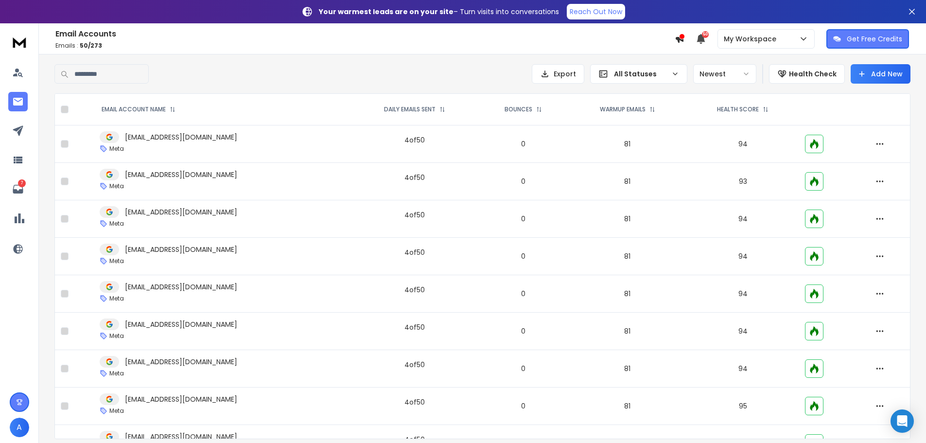
click at [611, 72] on div "All Statuses" at bounding box center [632, 74] width 69 height 10
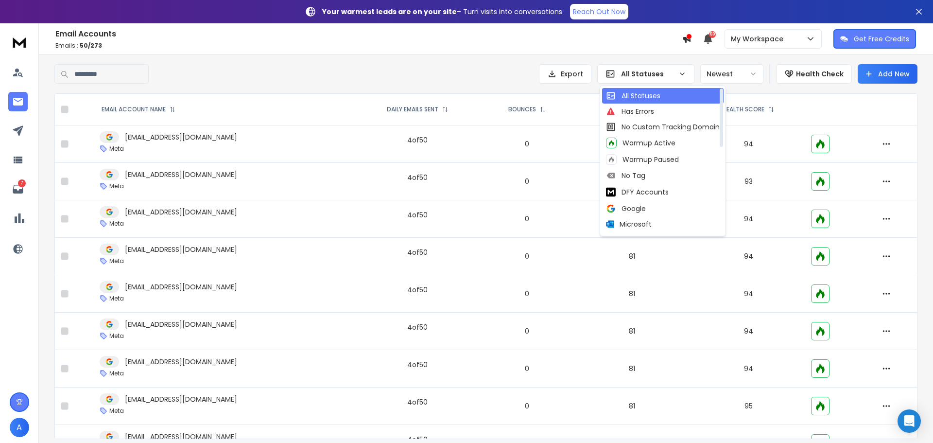
click at [716, 70] on button "Newest" at bounding box center [731, 73] width 63 height 19
click at [660, 72] on p "All Statuses" at bounding box center [647, 74] width 53 height 10
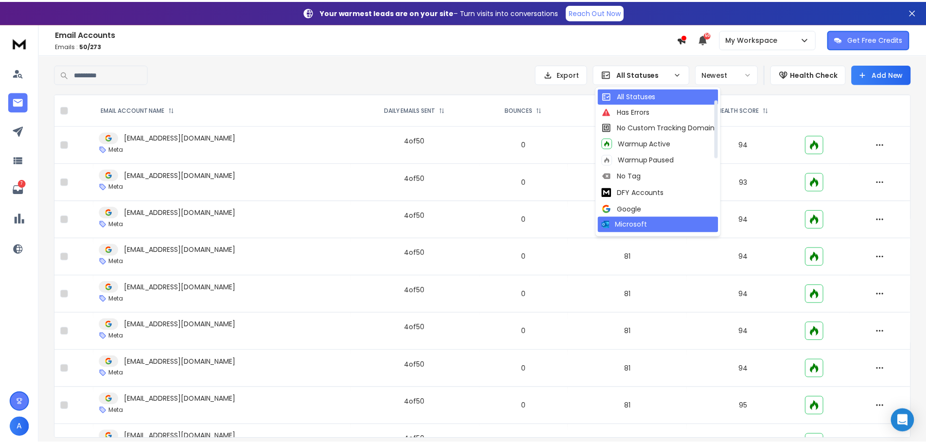
scroll to position [49, 0]
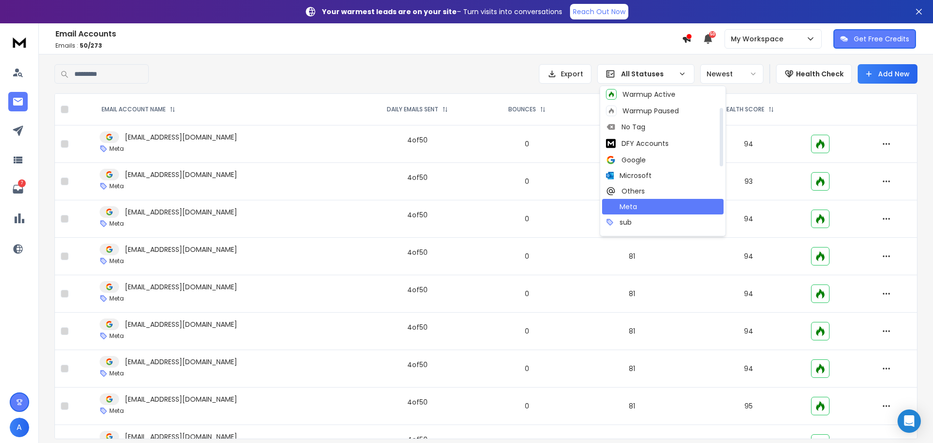
click at [635, 204] on div "Meta" at bounding box center [621, 207] width 31 height 10
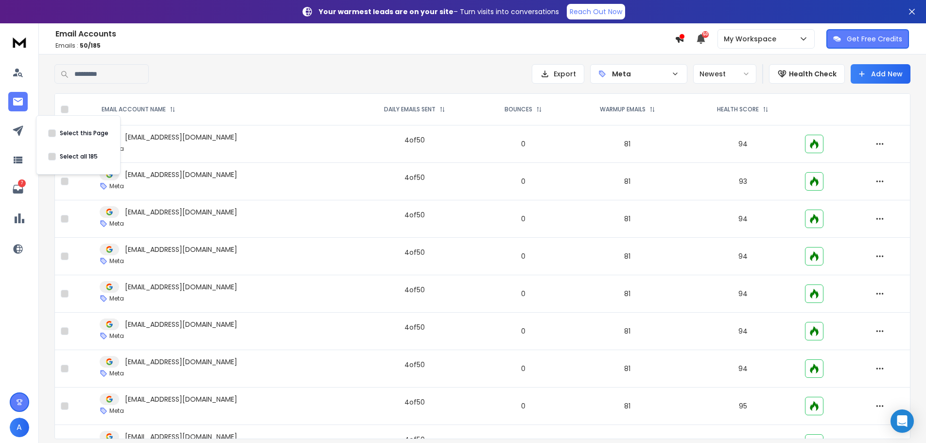
click at [52, 159] on button "Select this Page" at bounding box center [52, 157] width 8 height 8
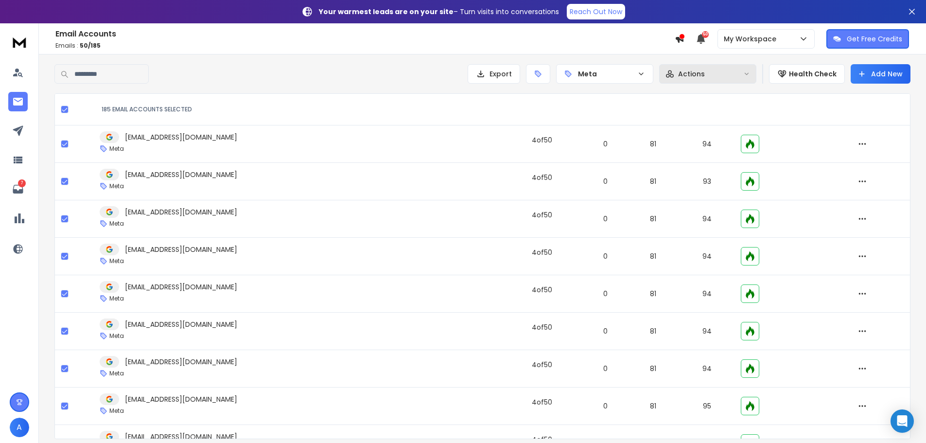
click at [711, 77] on div "Actions" at bounding box center [702, 74] width 74 height 10
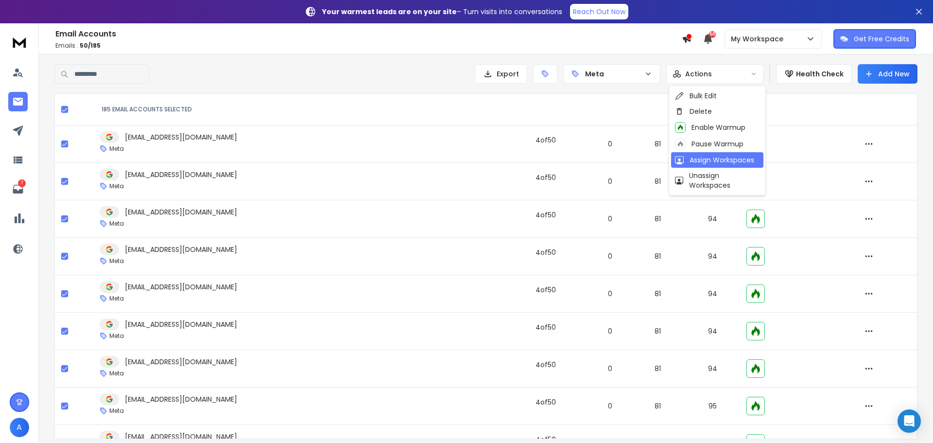
click at [714, 155] on div "Assign Workspaces" at bounding box center [714, 160] width 79 height 10
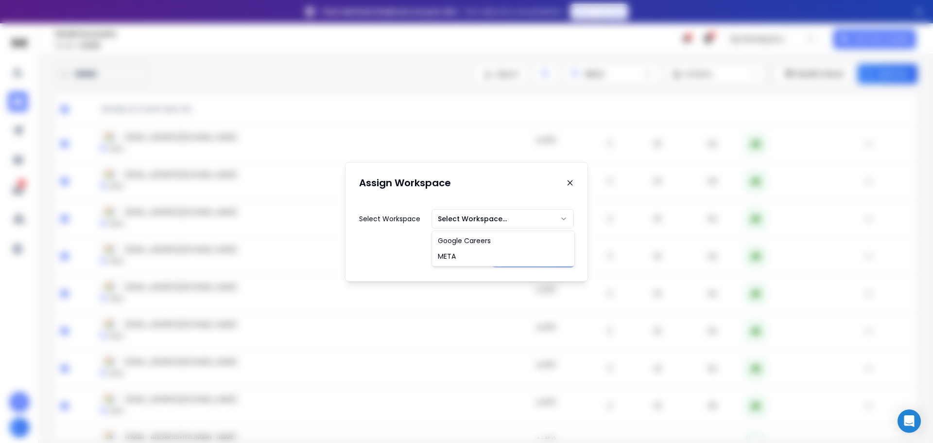
click at [457, 217] on button "Select Workspace..." at bounding box center [503, 218] width 142 height 19
click at [553, 256] on button "Assign Workspace" at bounding box center [533, 257] width 82 height 19
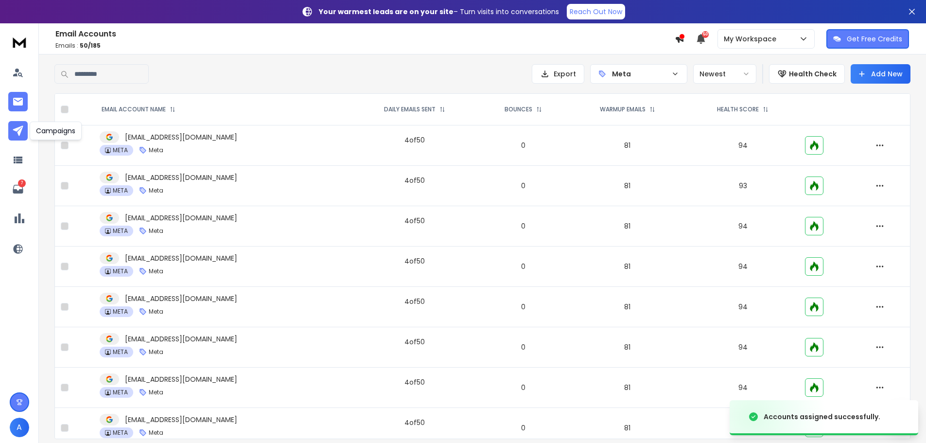
click at [28, 125] on div at bounding box center [19, 132] width 22 height 23
click at [26, 126] on link at bounding box center [17, 130] width 19 height 19
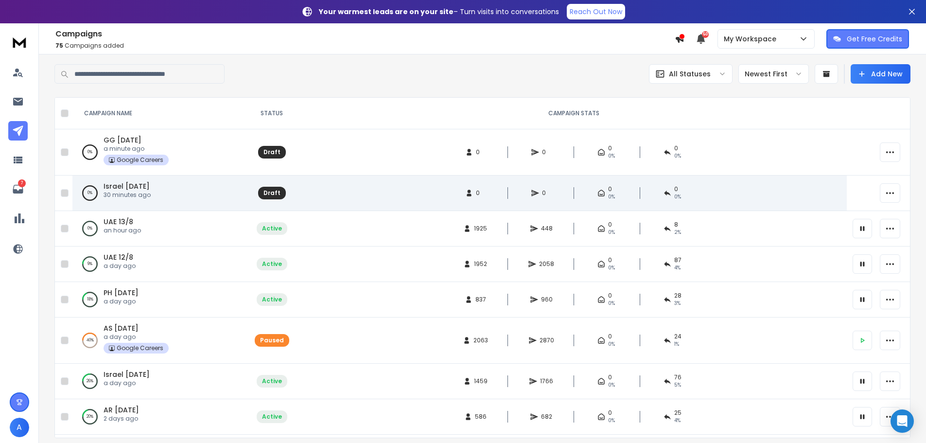
click at [289, 199] on td "Draft" at bounding box center [272, 192] width 58 height 35
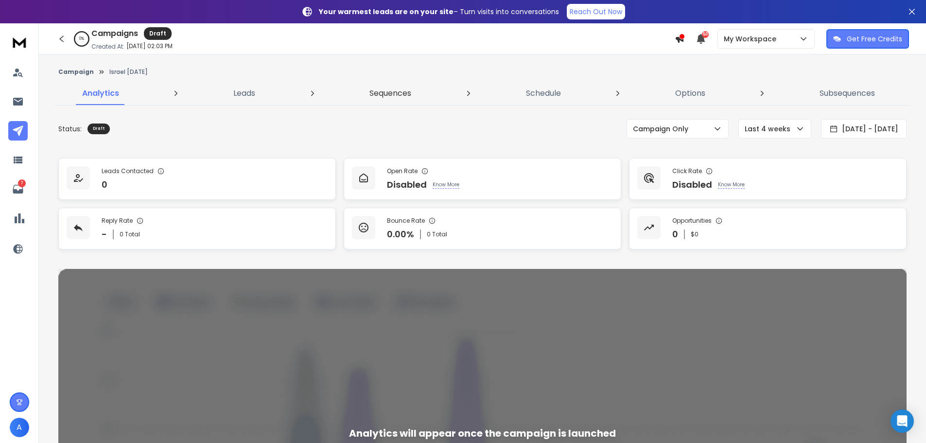
click at [401, 91] on p "Sequences" at bounding box center [390, 93] width 42 height 12
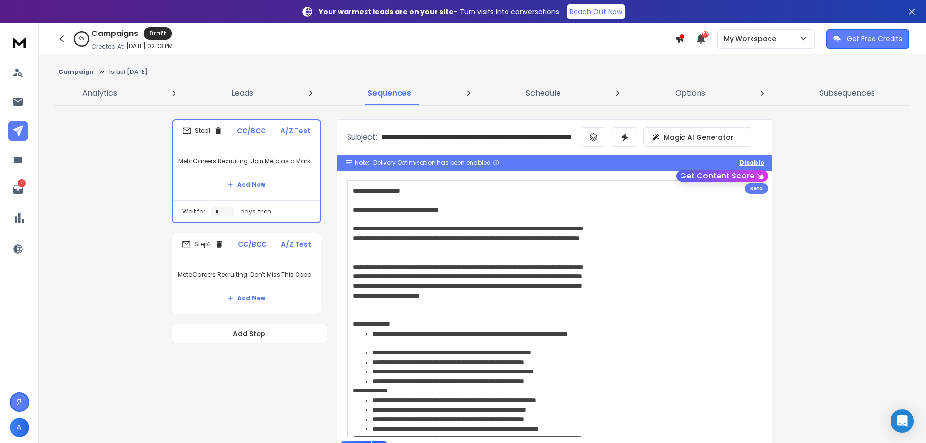
click at [407, 191] on div "**********" at bounding box center [469, 191] width 233 height 10
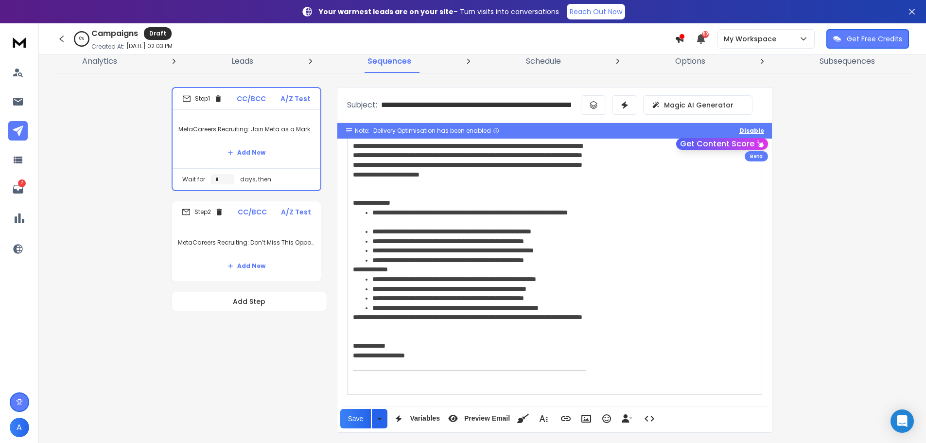
scroll to position [35, 0]
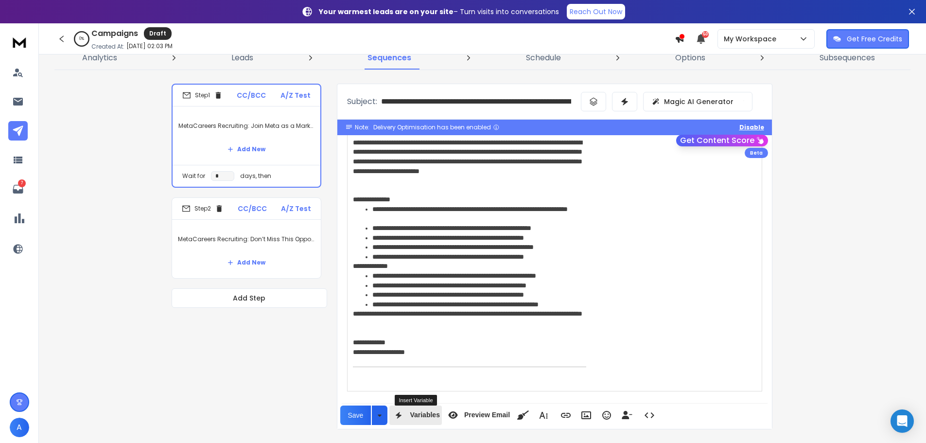
click at [436, 415] on span "Variables" at bounding box center [425, 415] width 34 height 8
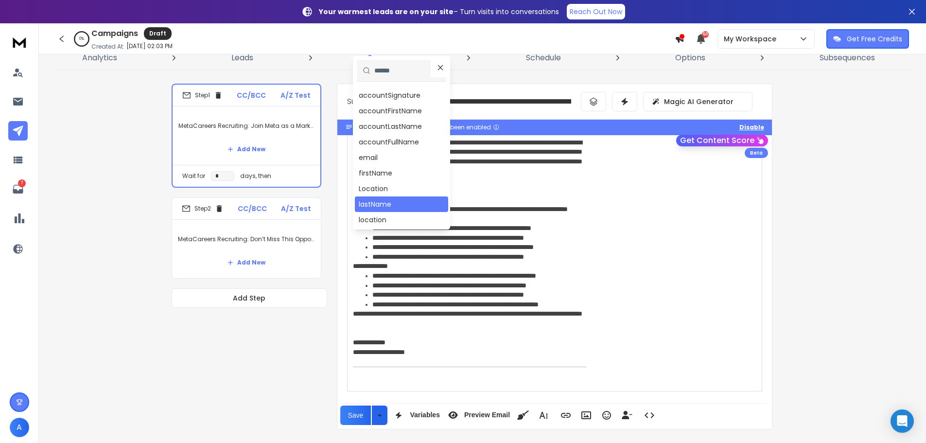
click at [393, 205] on div "lastName" at bounding box center [401, 204] width 93 height 16
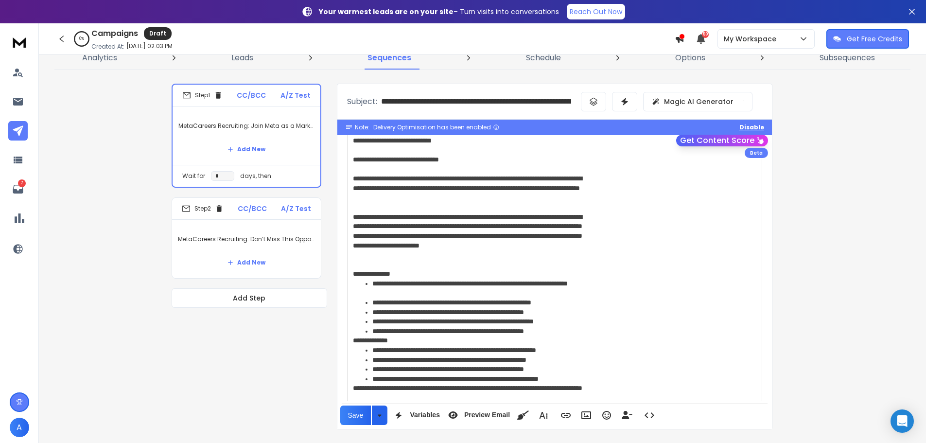
scroll to position [0, 0]
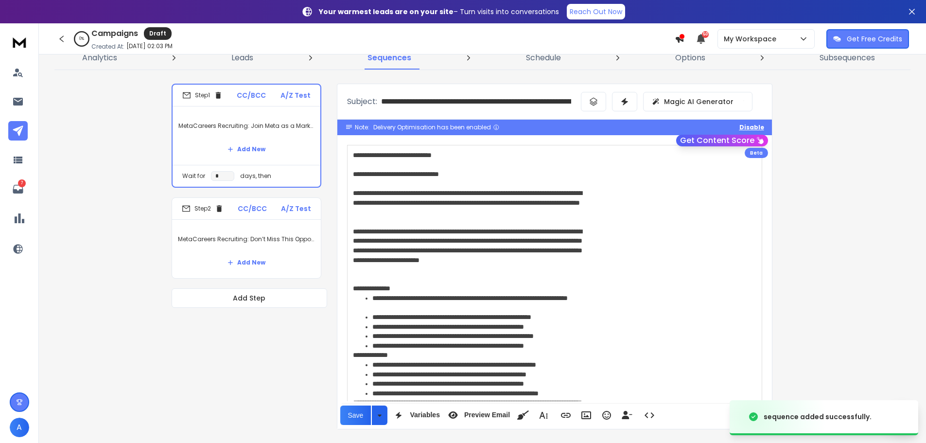
click at [257, 236] on p "MetaCareers Recruiting: Don’t Miss This Opportunity at [GEOGRAPHIC_DATA] – {{lo…" at bounding box center [246, 239] width 137 height 27
type input "**********"
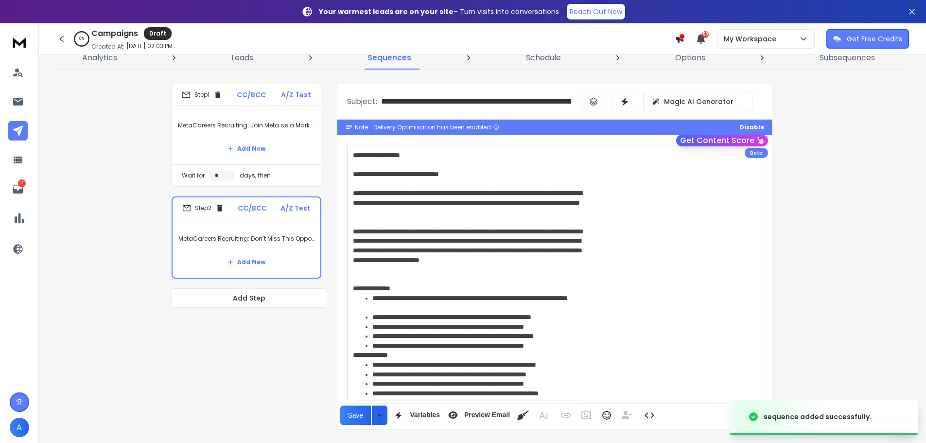
click at [407, 154] on div "**********" at bounding box center [469, 156] width 233 height 10
click at [428, 418] on span "Variables" at bounding box center [425, 415] width 34 height 8
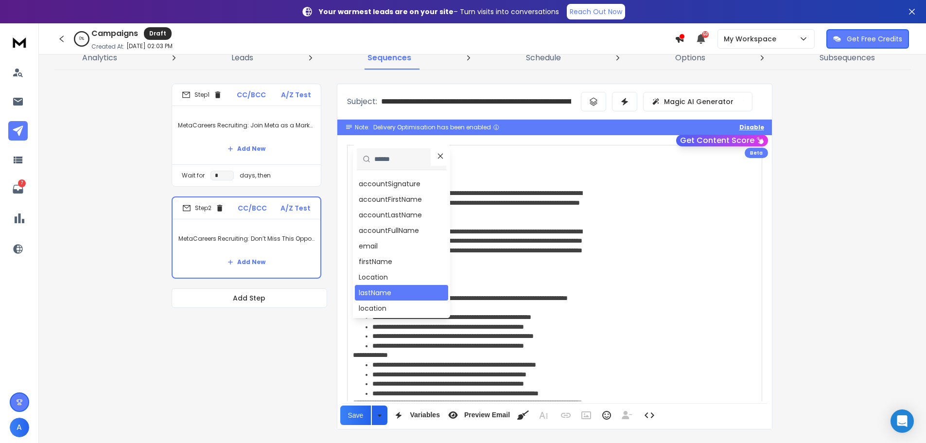
click at [408, 292] on div "lastName" at bounding box center [401, 293] width 93 height 16
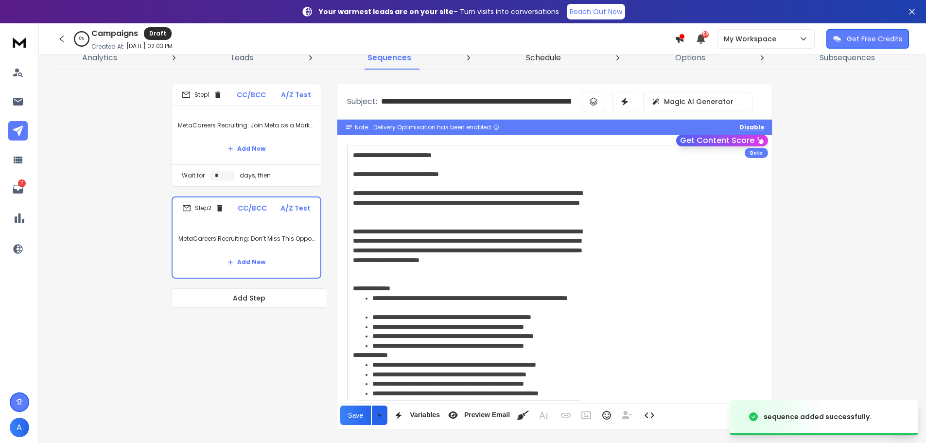
click at [551, 60] on p "Schedule" at bounding box center [543, 58] width 35 height 12
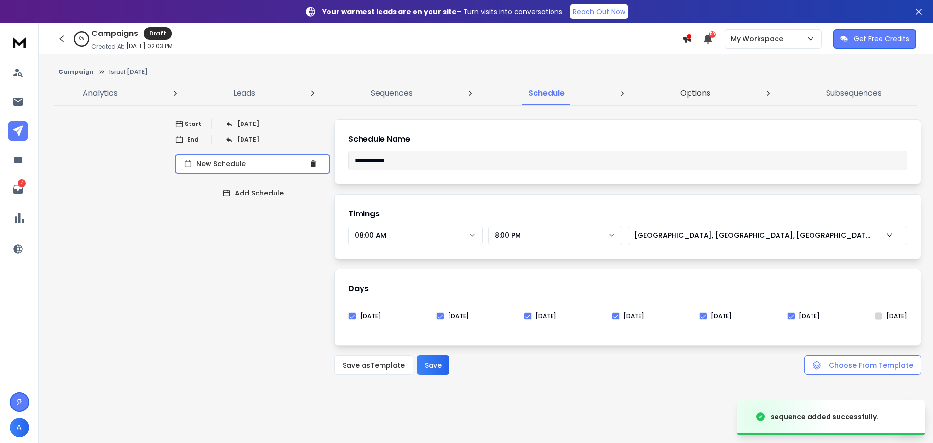
click at [689, 91] on p "Options" at bounding box center [695, 93] width 30 height 12
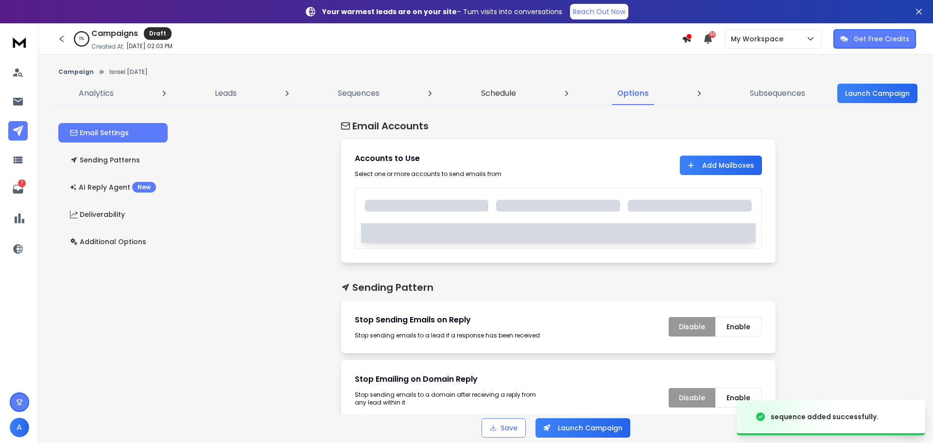
select select "*"
type input "*****"
click at [500, 97] on p "Schedule" at bounding box center [498, 93] width 35 height 12
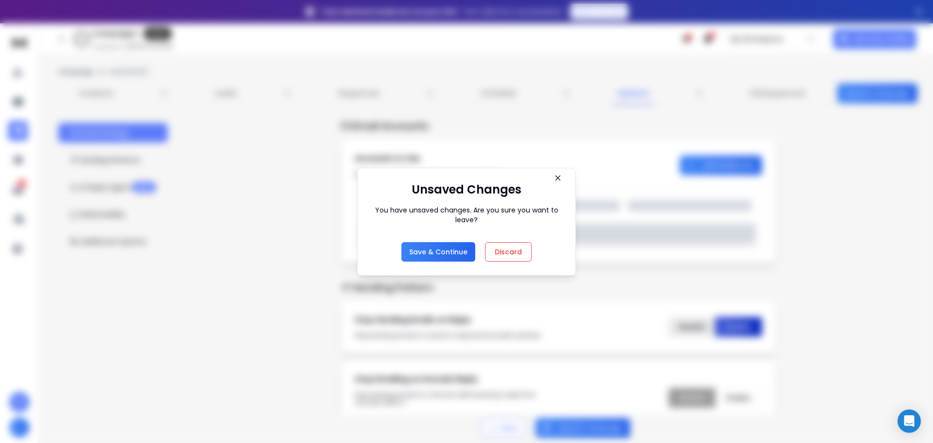
click at [445, 253] on button "Save & Continue" at bounding box center [438, 251] width 74 height 19
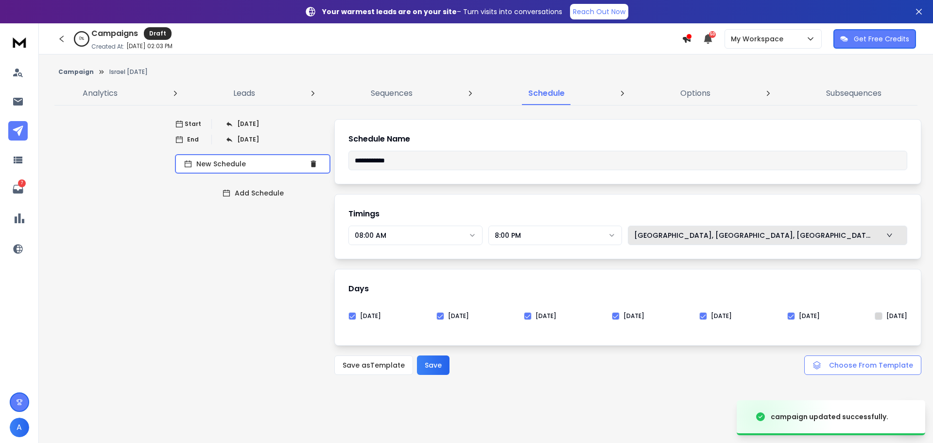
click at [634, 233] on p "Istanbul, Minsk, Moscow, St. Petersburg, Volgograd (UTC+3:00)" at bounding box center [754, 235] width 240 height 10
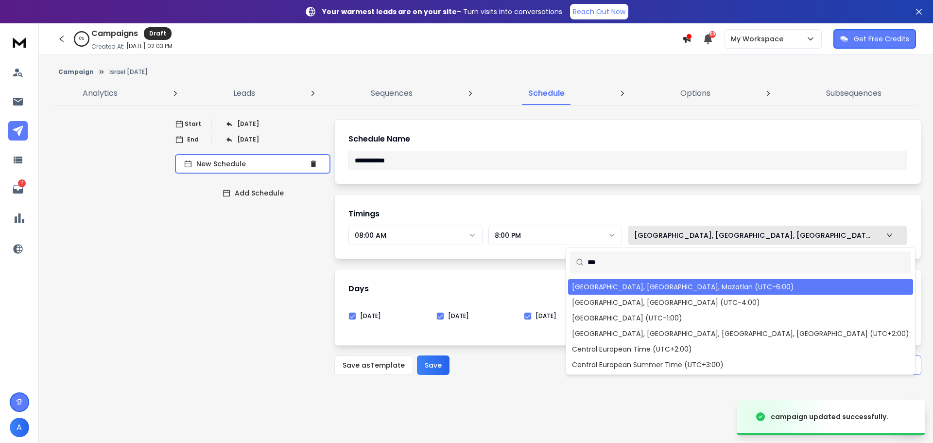
type input "****"
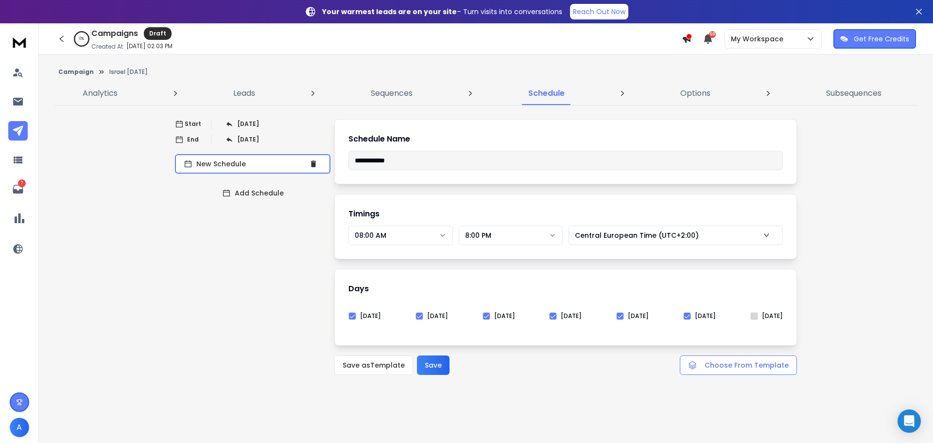
click at [432, 365] on button "Save" at bounding box center [433, 364] width 33 height 19
click at [399, 92] on p "Sequences" at bounding box center [392, 93] width 42 height 12
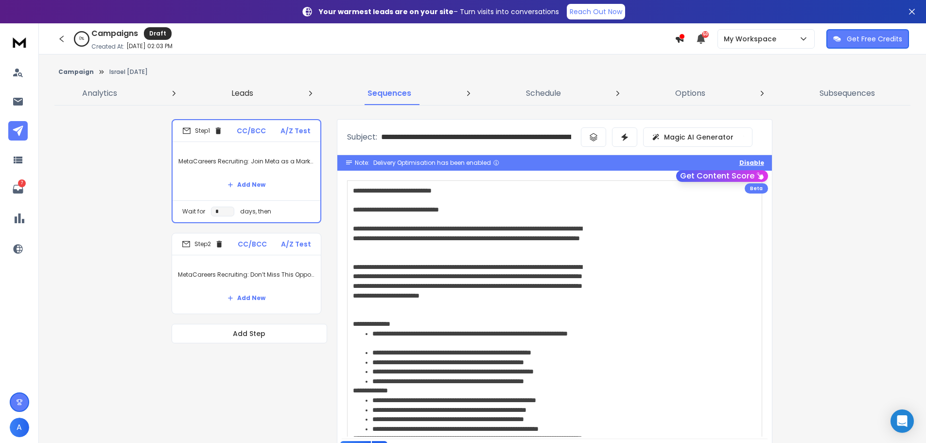
click at [250, 96] on p "Leads" at bounding box center [242, 93] width 22 height 12
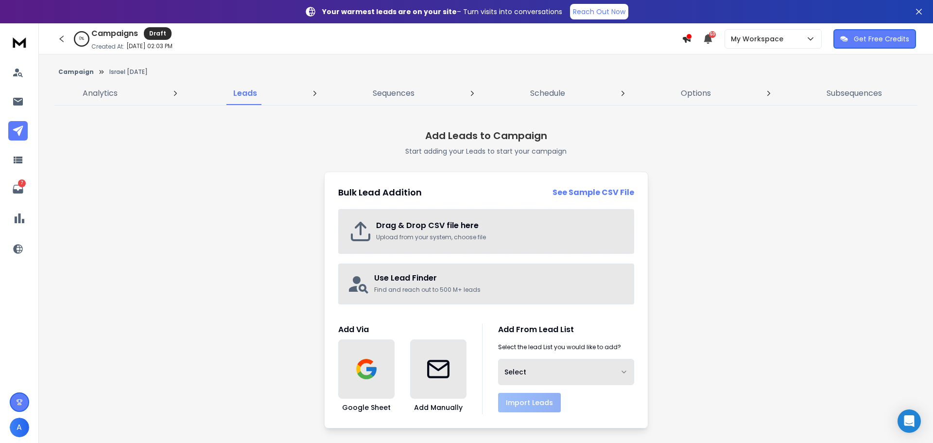
click at [437, 217] on div "Drag & Drop CSV file here Upload from your system, choose file" at bounding box center [486, 231] width 296 height 45
type input "**********"
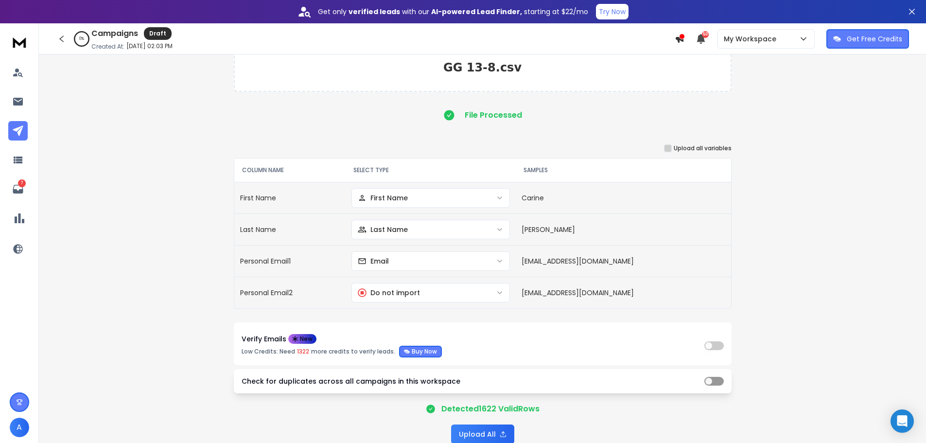
scroll to position [67, 0]
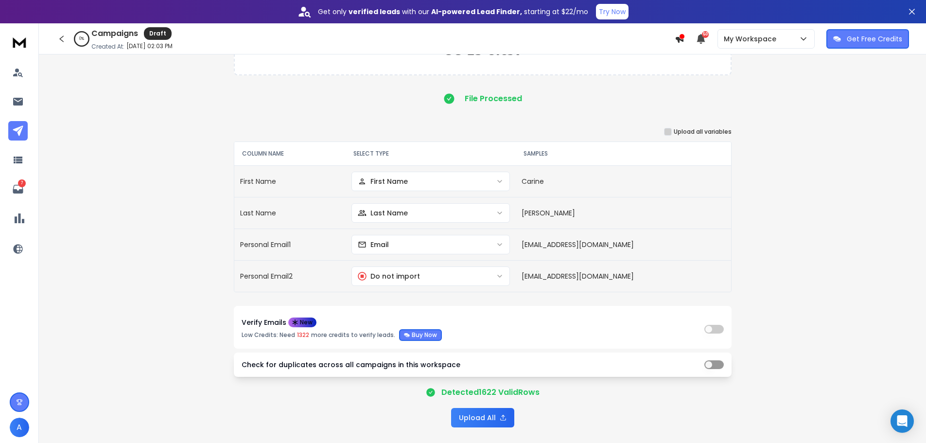
click at [493, 414] on button "Upload All" at bounding box center [482, 417] width 63 height 19
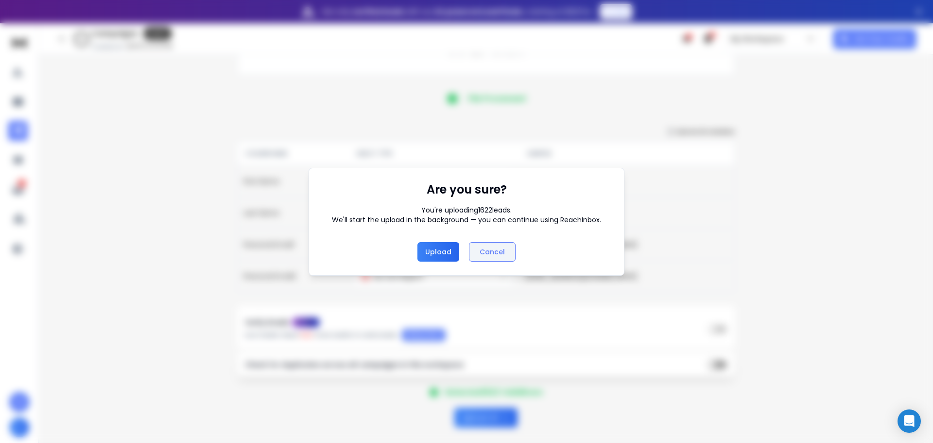
click at [435, 252] on button "Upload" at bounding box center [438, 251] width 42 height 19
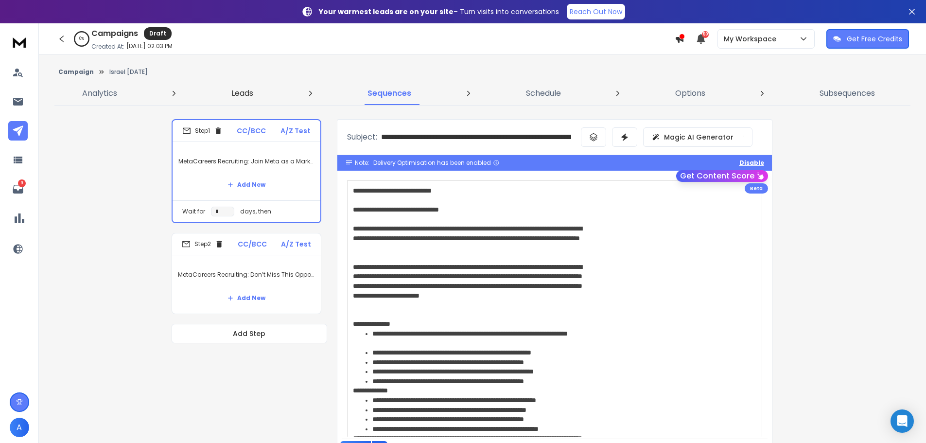
click at [239, 91] on p "Leads" at bounding box center [242, 93] width 22 height 12
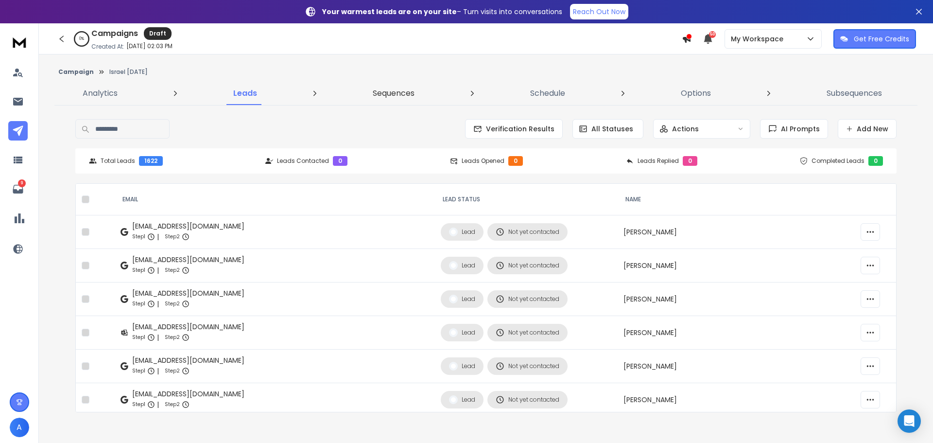
click at [400, 97] on p "Sequences" at bounding box center [394, 93] width 42 height 12
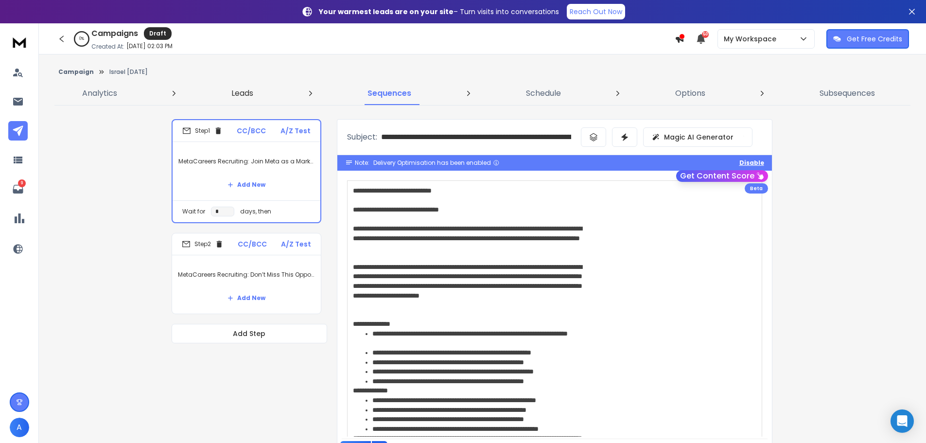
click at [257, 91] on link "Leads" at bounding box center [243, 93] width 34 height 23
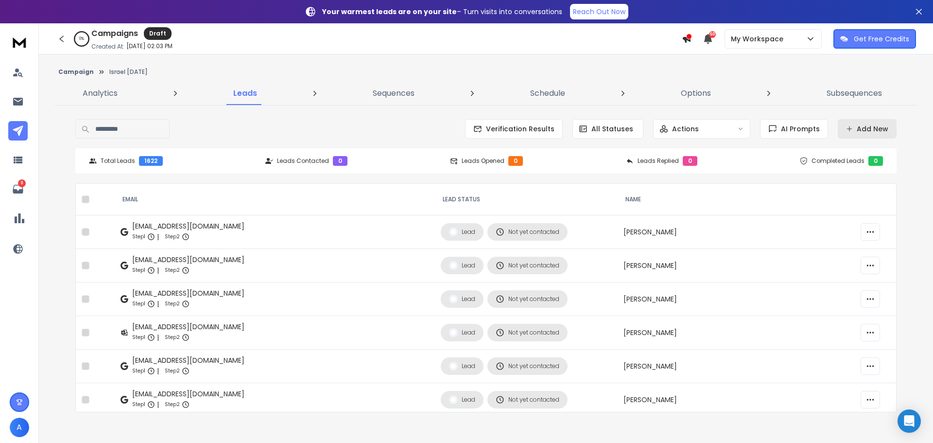
click at [849, 125] on icon at bounding box center [849, 128] width 7 height 7
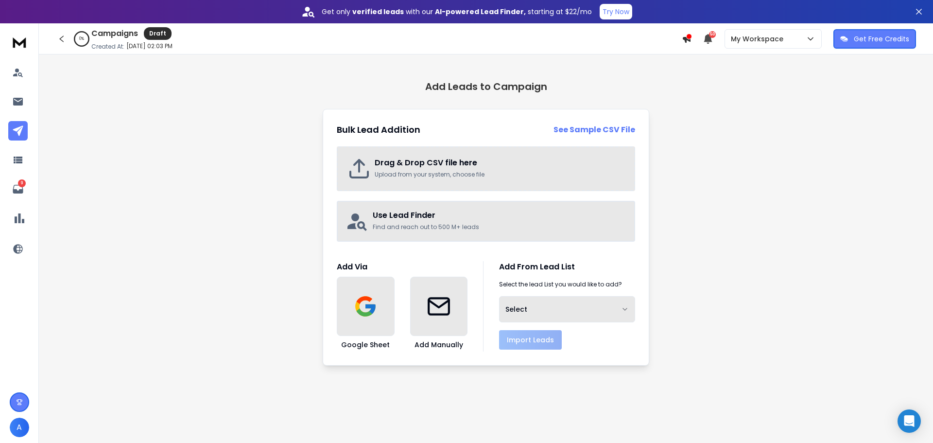
click at [387, 171] on p "Upload from your system, choose file" at bounding box center [500, 175] width 250 height 8
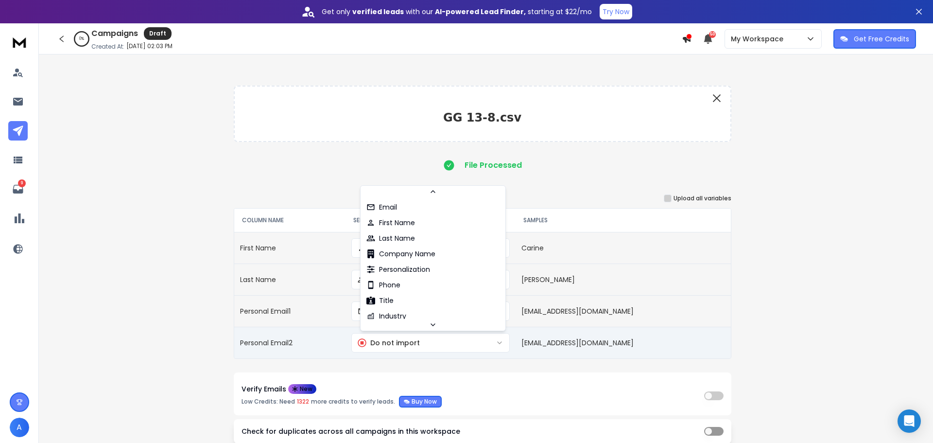
click at [387, 338] on div "Do not import" at bounding box center [389, 343] width 62 height 10
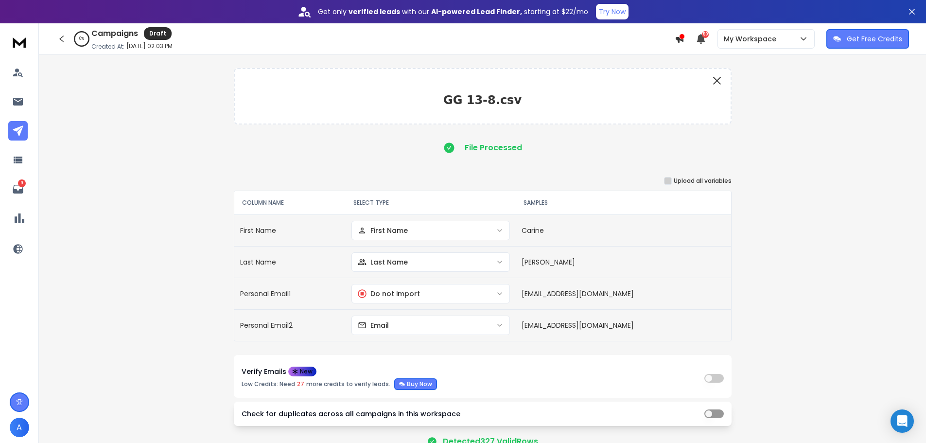
scroll to position [67, 0]
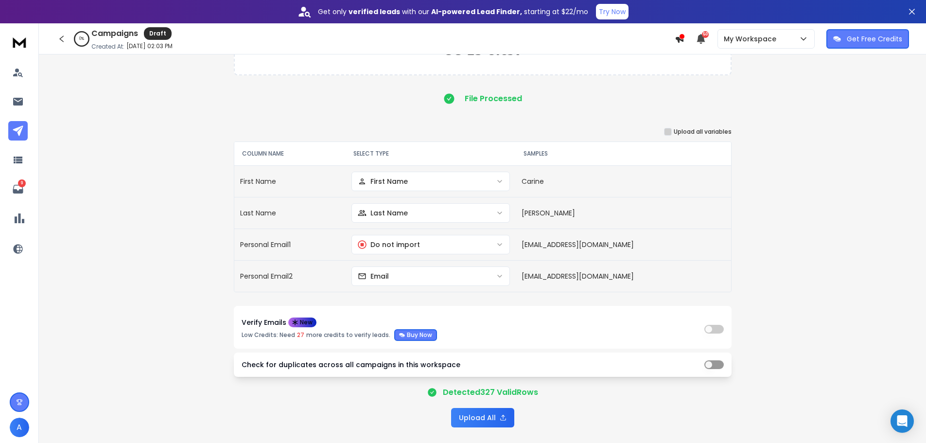
click at [481, 417] on button "Upload All" at bounding box center [482, 417] width 63 height 19
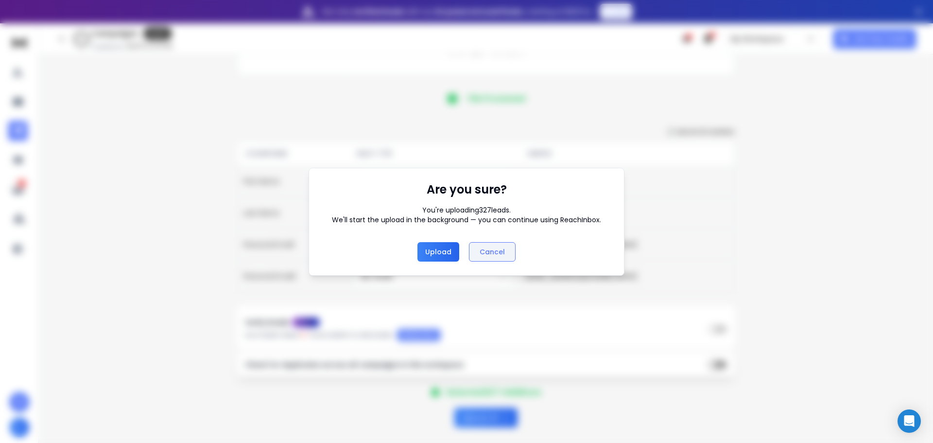
click at [432, 254] on button "Upload" at bounding box center [438, 251] width 42 height 19
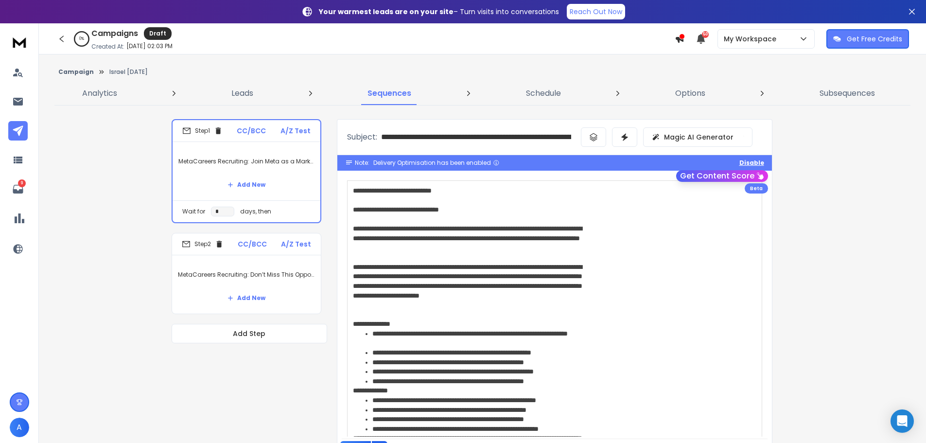
click at [276, 263] on p "MetaCareers Recruiting: Don’t Miss This Opportunity at Meta – {{location}}" at bounding box center [246, 274] width 137 height 27
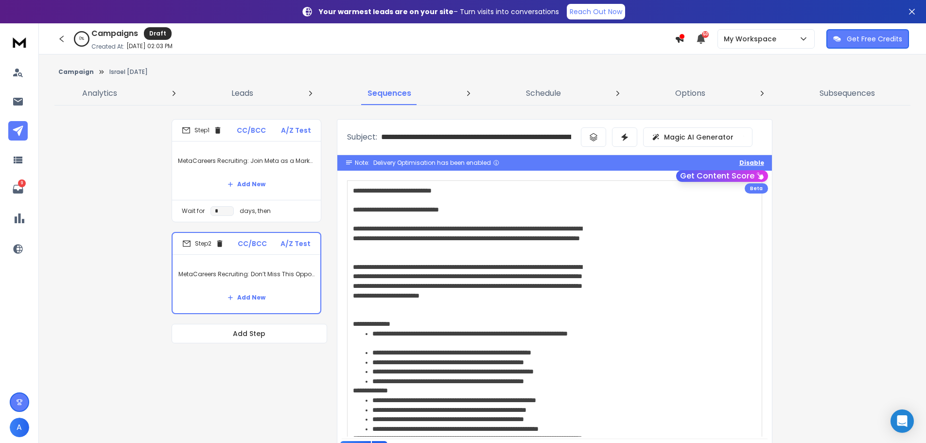
click at [242, 162] on p "MetaCareers Recruiting: Join Meta as a Marketing Science Partner – {{location}}" at bounding box center [246, 160] width 137 height 27
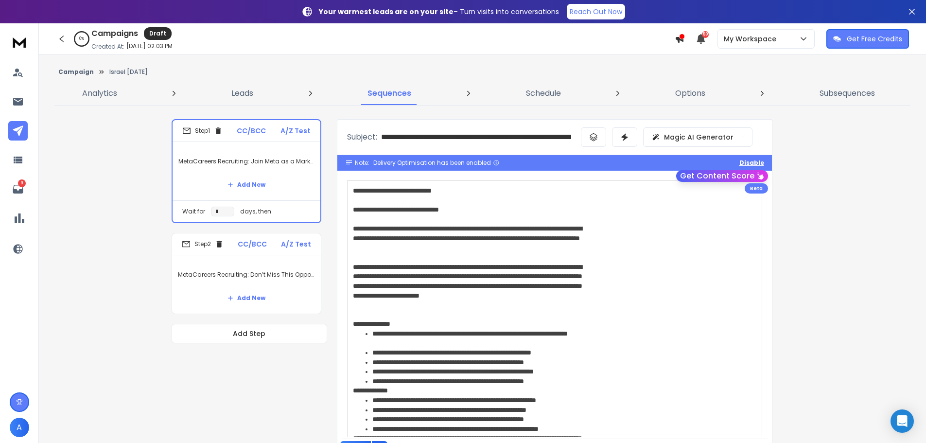
click at [269, 273] on p "MetaCareers Recruiting: Don’t Miss This Opportunity at Meta – {{location}}" at bounding box center [246, 274] width 137 height 27
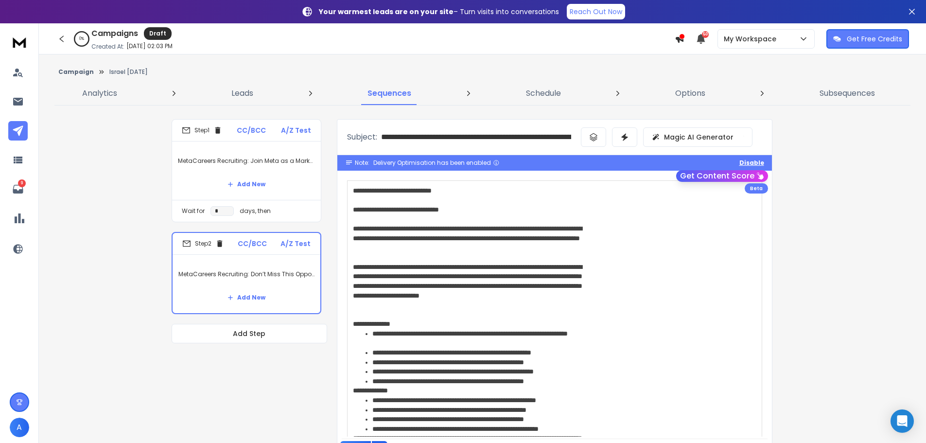
click at [463, 134] on input "**********" at bounding box center [476, 137] width 190 height 12
click at [277, 161] on p "MetaCareers Recruiting: Join Meta as a Marketing Science Partner – {{location}}" at bounding box center [246, 160] width 137 height 27
type input "**********"
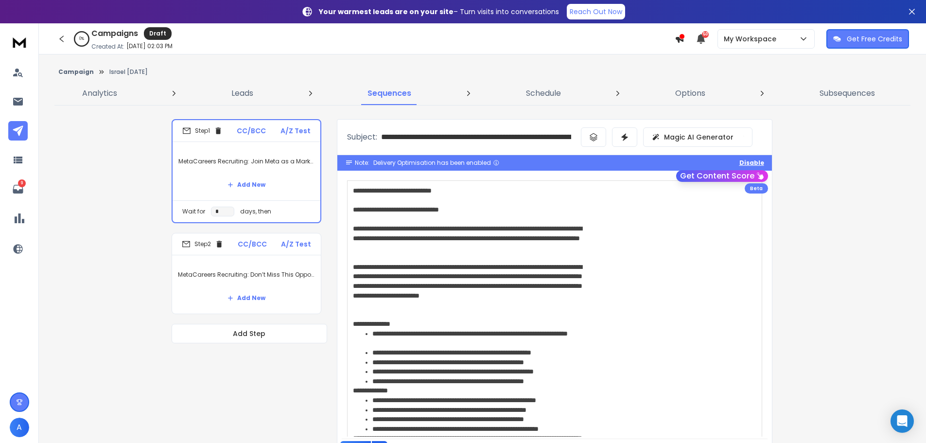
click at [437, 136] on input "**********" at bounding box center [476, 137] width 190 height 12
click at [213, 91] on div "Analytics Leads Sequences Schedule Options Subsequences" at bounding box center [478, 93] width 848 height 23
click at [226, 89] on link "Leads" at bounding box center [243, 93] width 34 height 23
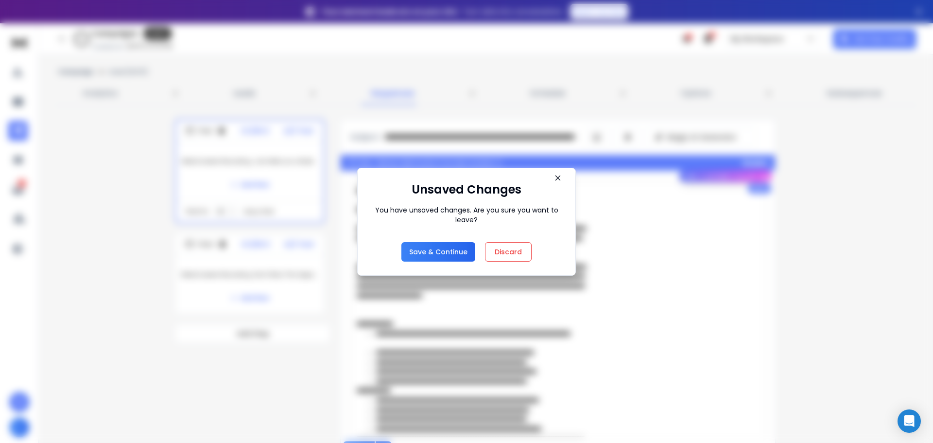
click at [516, 243] on button "Discard" at bounding box center [508, 251] width 47 height 19
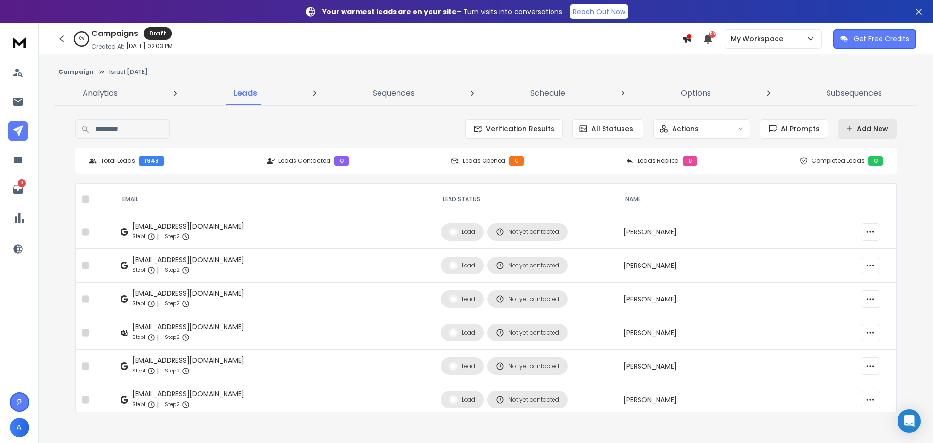
click at [884, 133] on button "Add New" at bounding box center [867, 128] width 59 height 19
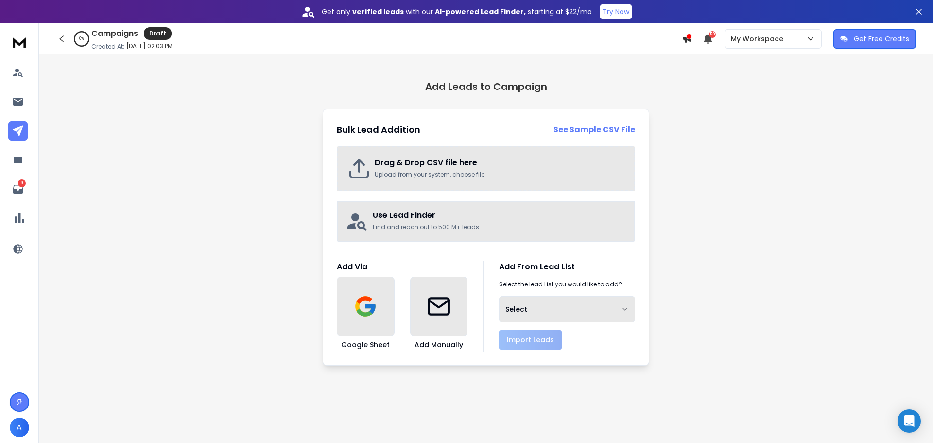
click at [512, 174] on p "Upload from your system, choose file" at bounding box center [500, 175] width 250 height 8
click at [54, 41] on div "0 % Campaigns Draft Created At: Aug 13, 2025, 02:03 PM 50 My Workspace Get Free…" at bounding box center [466, 38] width 933 height 31
click at [57, 39] on button at bounding box center [61, 38] width 13 height 19
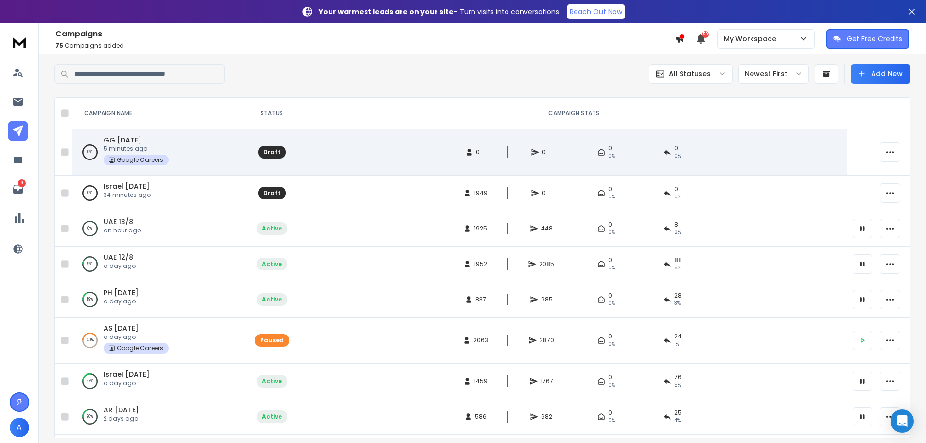
click at [181, 154] on div "0 % GG 13/8/2025 5 minutes ago Google Careers" at bounding box center [157, 152] width 151 height 34
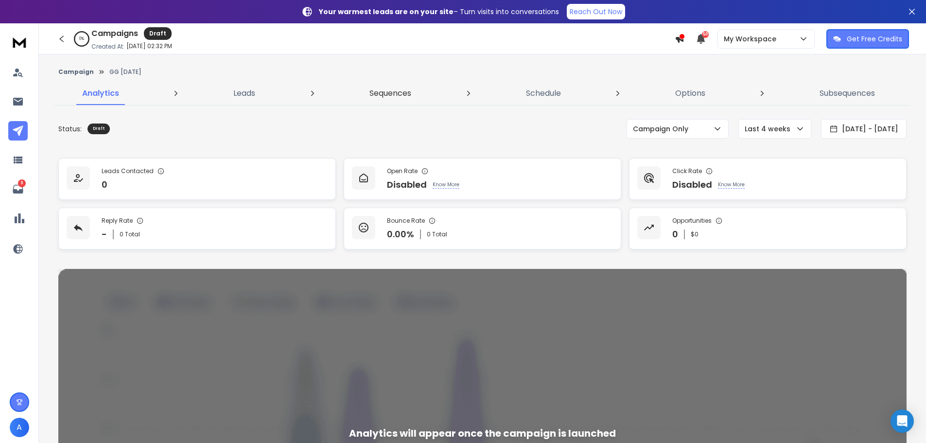
click at [369, 94] on p "Sequences" at bounding box center [390, 93] width 42 height 12
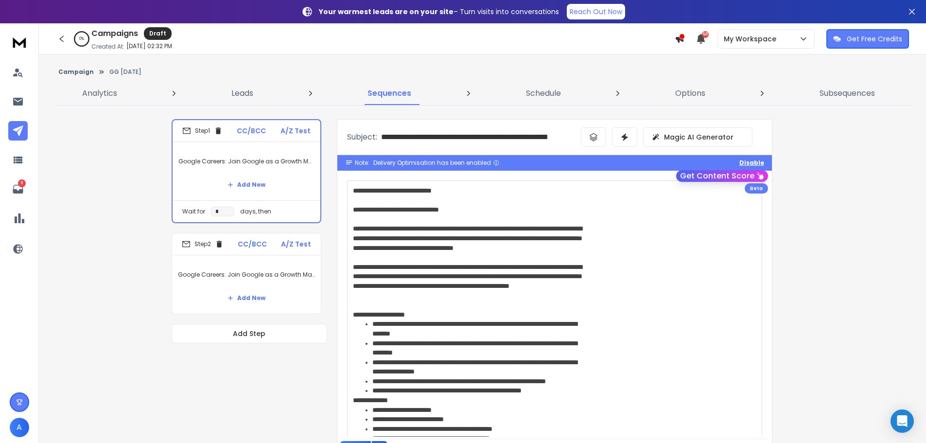
click at [406, 139] on input "**********" at bounding box center [476, 137] width 190 height 12
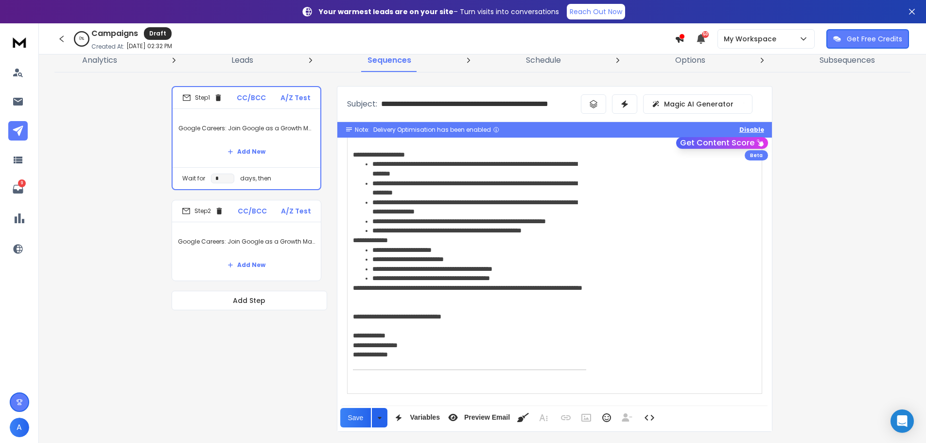
scroll to position [35, 0]
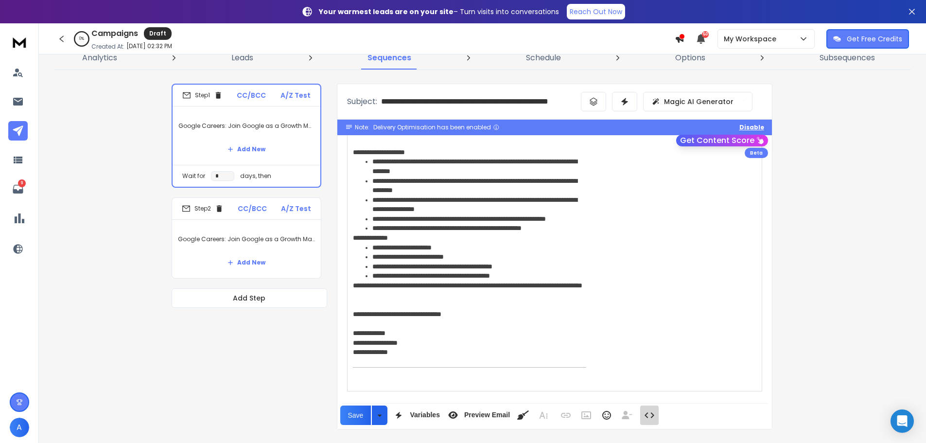
click at [647, 418] on icon "button" at bounding box center [649, 415] width 12 height 12
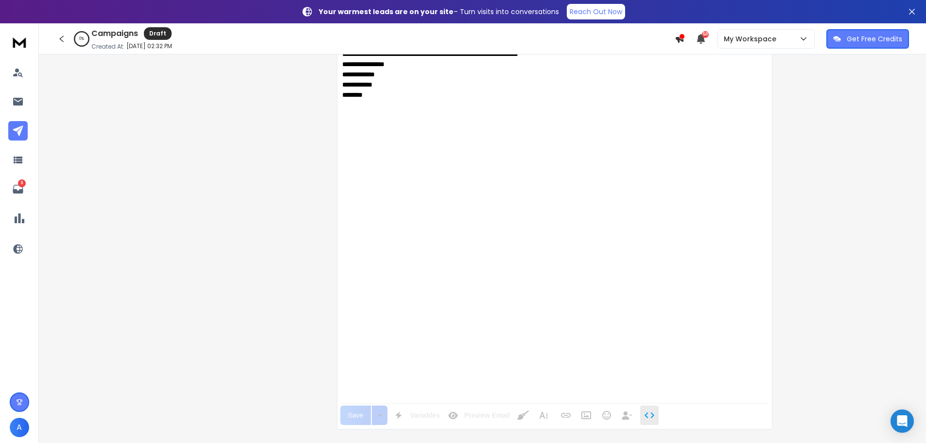
click at [649, 421] on button "Code View" at bounding box center [649, 414] width 18 height 19
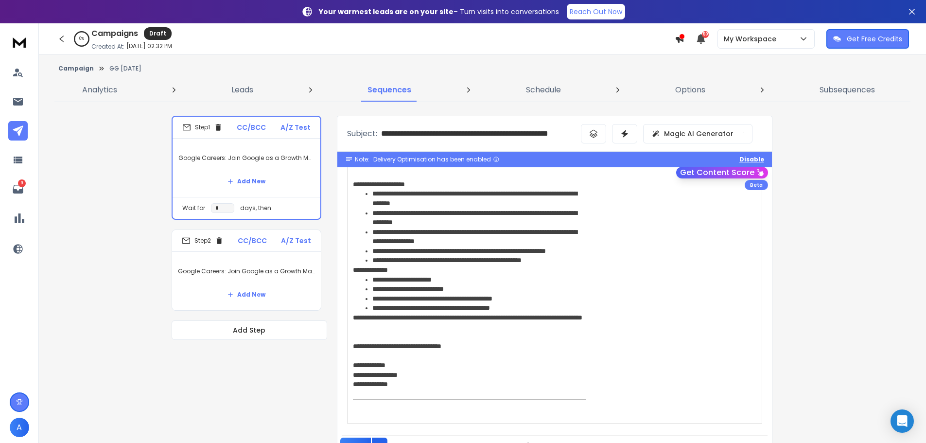
scroll to position [0, 0]
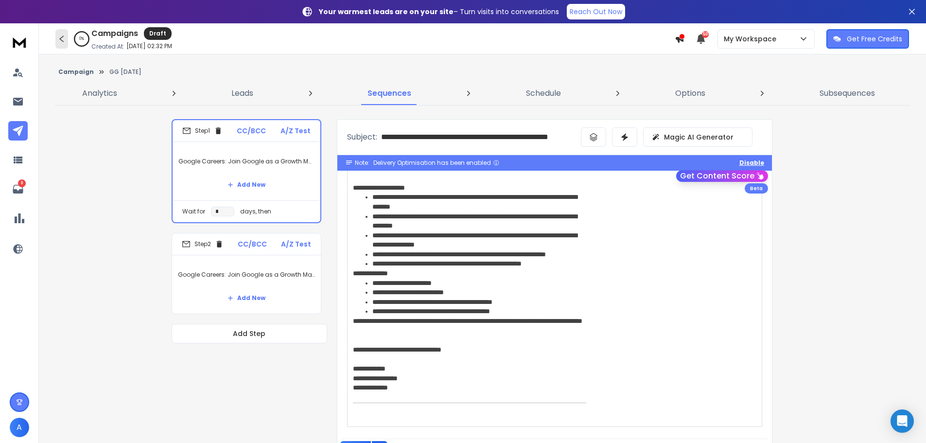
click at [62, 38] on icon at bounding box center [61, 39] width 9 height 9
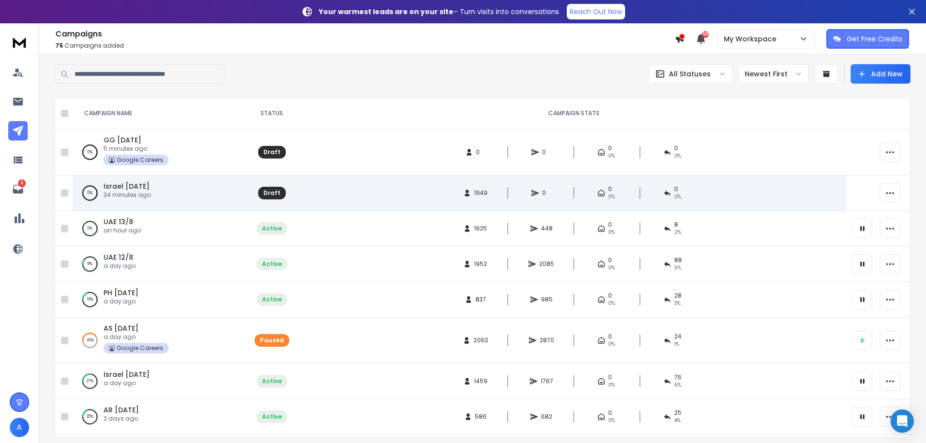
click at [191, 195] on div "0 % Israel 13/8/2025 34 minutes ago" at bounding box center [157, 192] width 151 height 23
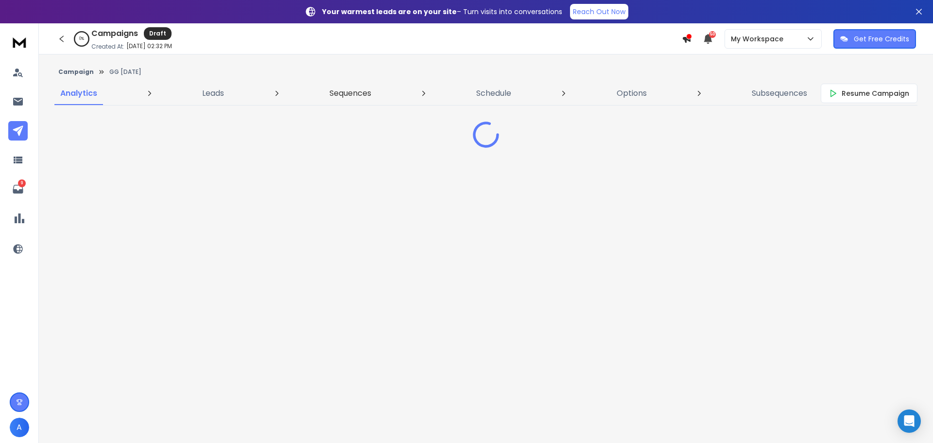
click at [362, 93] on p "Sequences" at bounding box center [351, 93] width 42 height 12
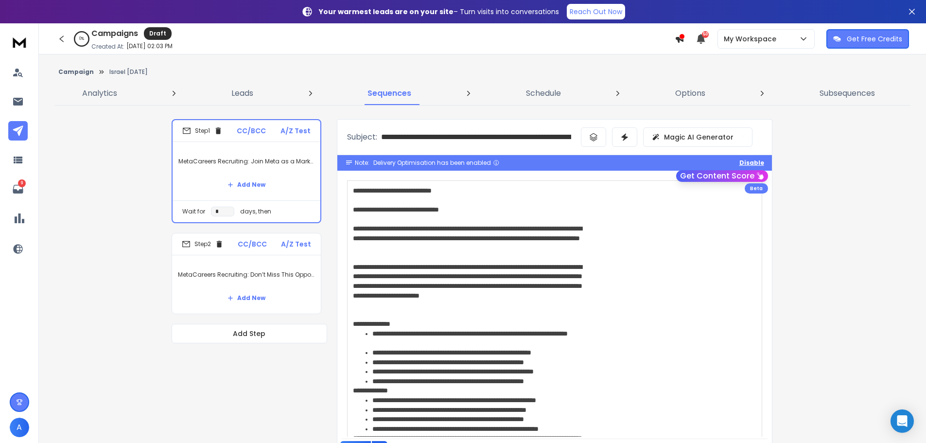
click at [447, 244] on div "**********" at bounding box center [469, 238] width 233 height 29
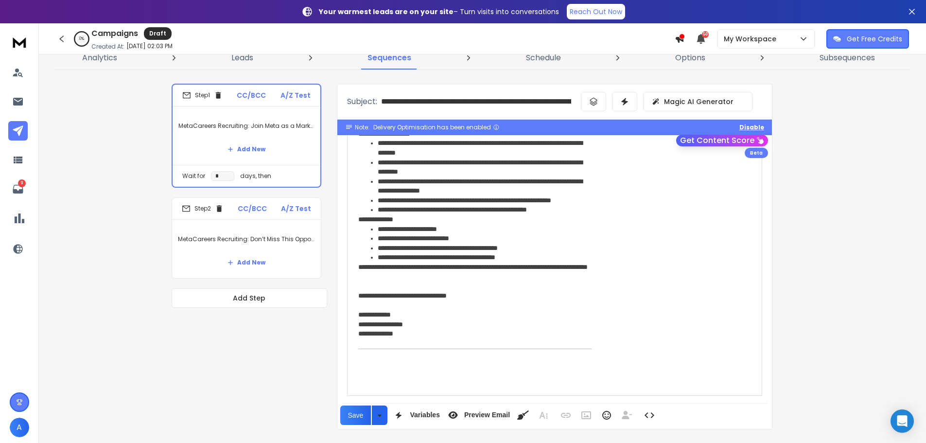
scroll to position [155, 0]
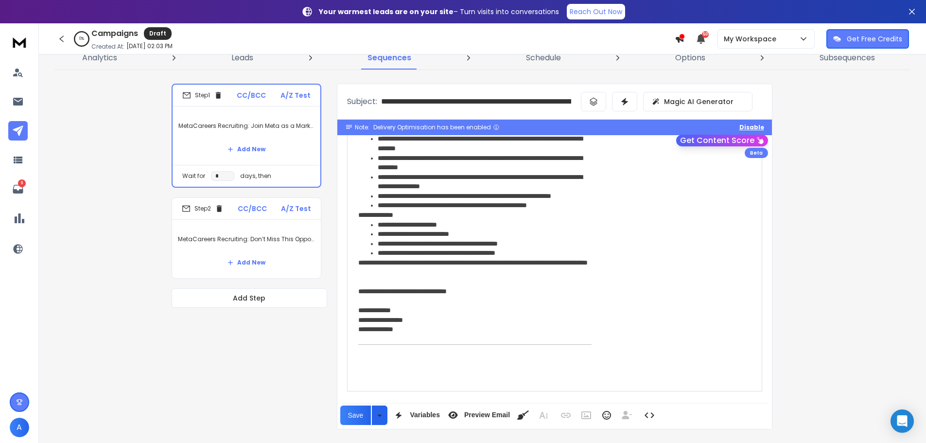
click at [447, 350] on td at bounding box center [474, 344] width 243 height 11
click at [420, 365] on td at bounding box center [474, 358] width 243 height 17
click at [418, 382] on div at bounding box center [469, 381] width 233 height 7
click at [416, 361] on div at bounding box center [474, 358] width 233 height 7
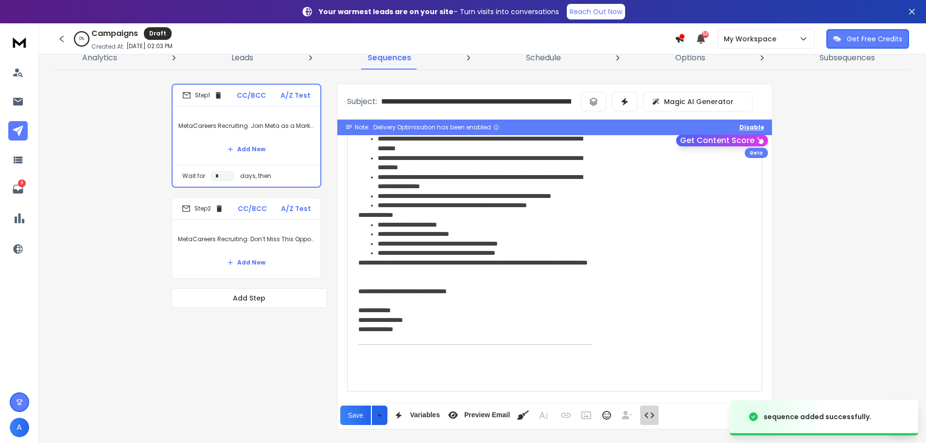
click at [647, 412] on icon "button" at bounding box center [649, 415] width 12 height 12
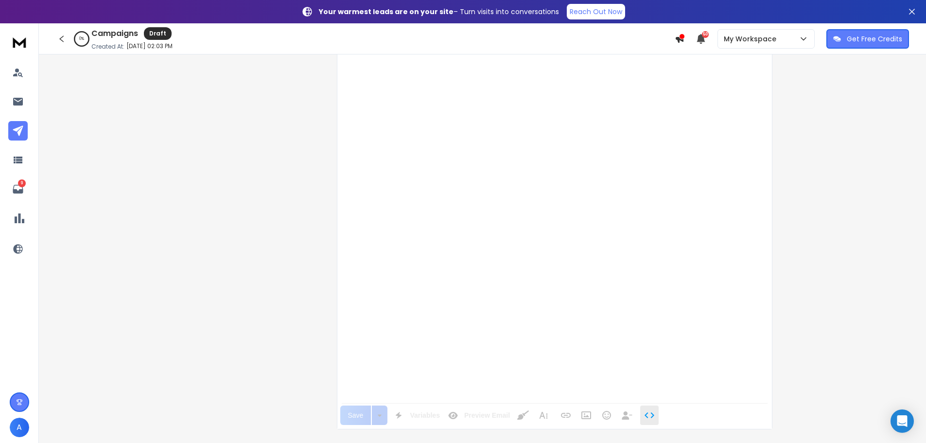
click at [653, 413] on icon "button" at bounding box center [649, 415] width 12 height 12
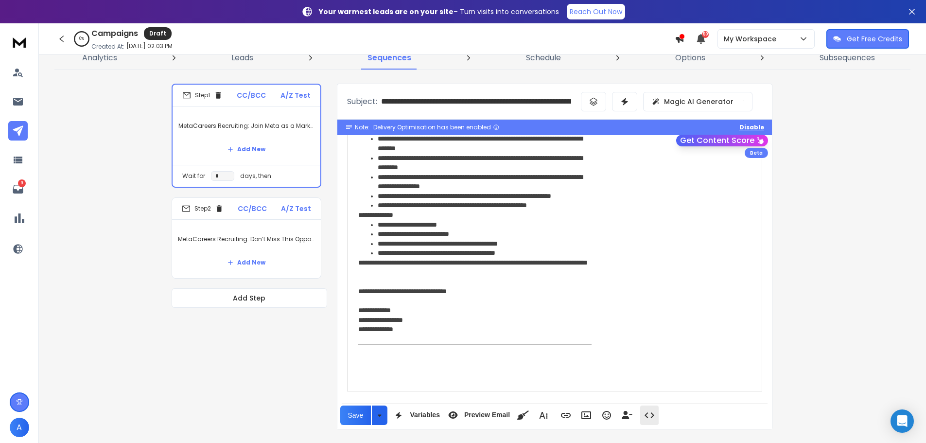
scroll to position [35, 0]
click at [252, 244] on p "MetaCareers Recruiting: Don’t Miss This Opportunity at [GEOGRAPHIC_DATA] – {{lo…" at bounding box center [246, 239] width 137 height 27
type input "**********"
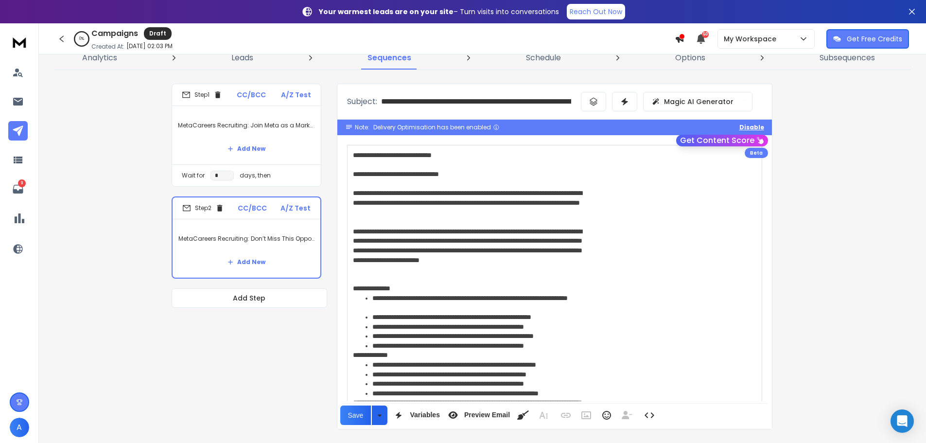
click at [612, 323] on div "**********" at bounding box center [554, 312] width 413 height 333
click at [645, 418] on icon "button" at bounding box center [649, 415] width 12 height 12
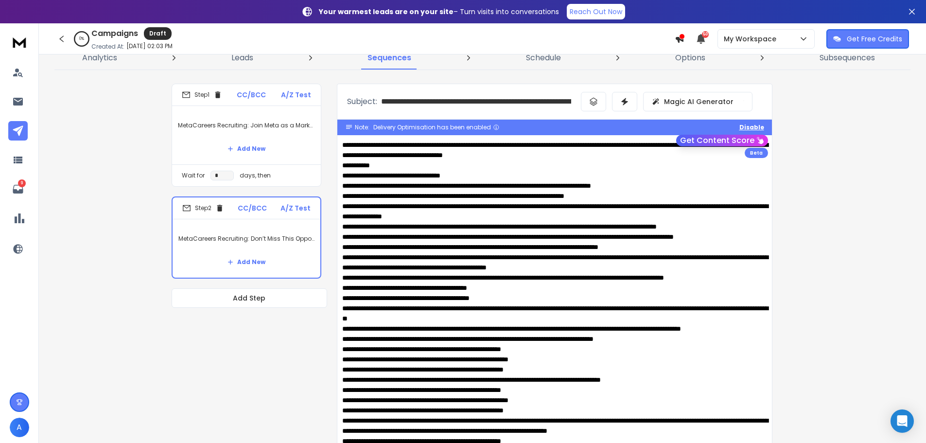
type textarea "**********"
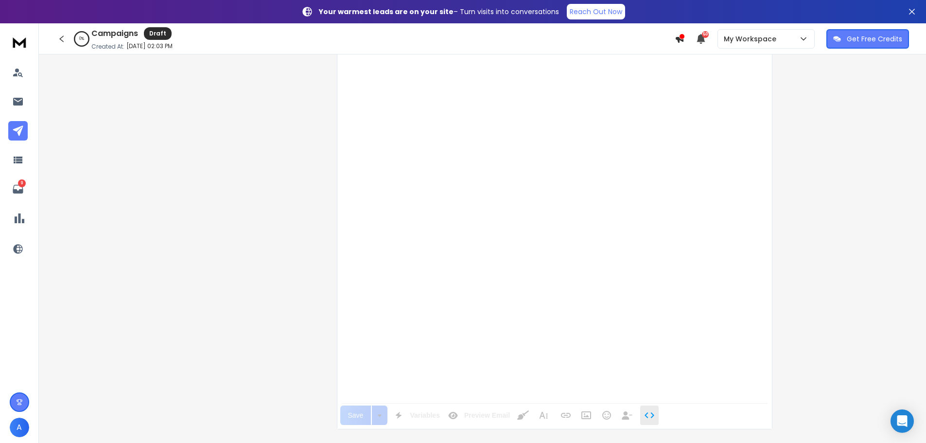
click at [650, 423] on button "Code View" at bounding box center [649, 414] width 18 height 19
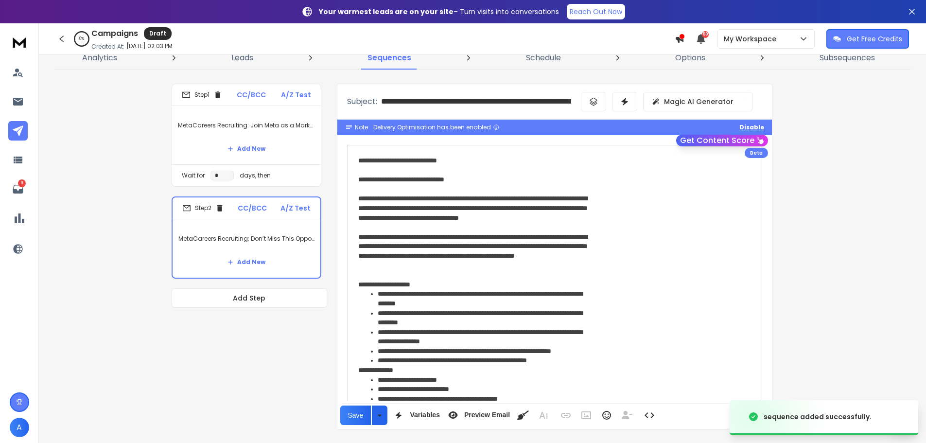
click at [277, 127] on p "MetaCareers Recruiting: Join Meta as a Marketing Science Partner – {{location}}" at bounding box center [246, 125] width 137 height 27
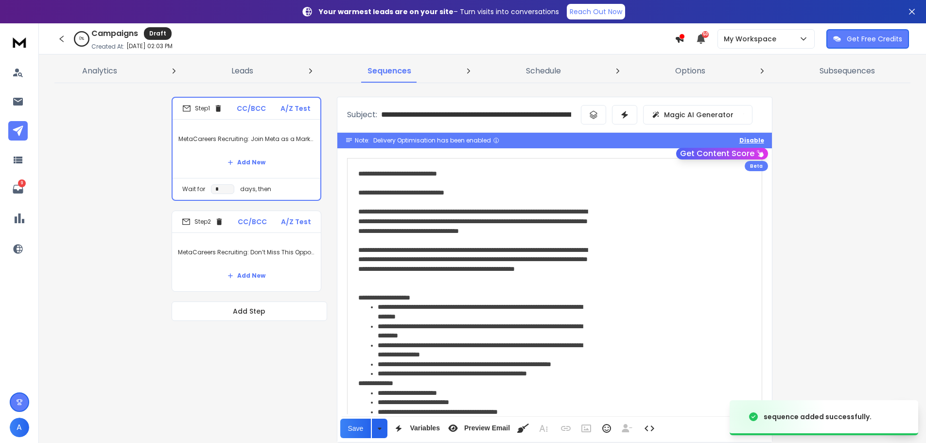
scroll to position [0, 0]
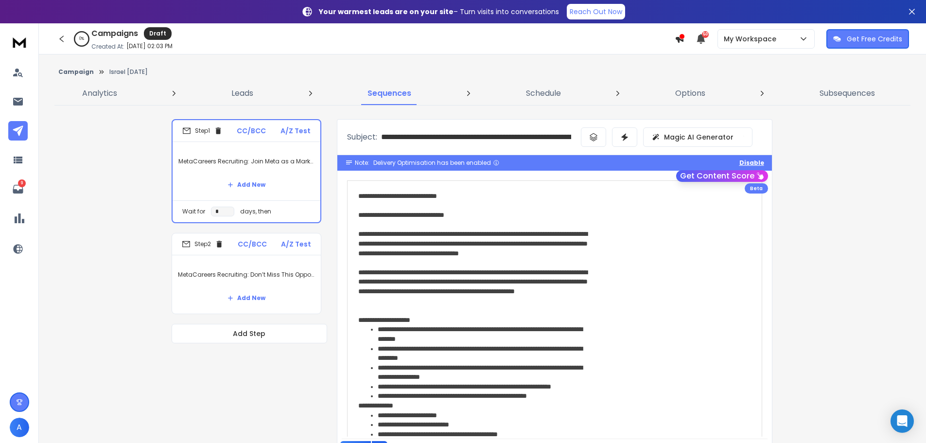
click at [455, 129] on div "**********" at bounding box center [554, 137] width 435 height 35
click at [455, 134] on input "**********" at bounding box center [476, 137] width 190 height 12
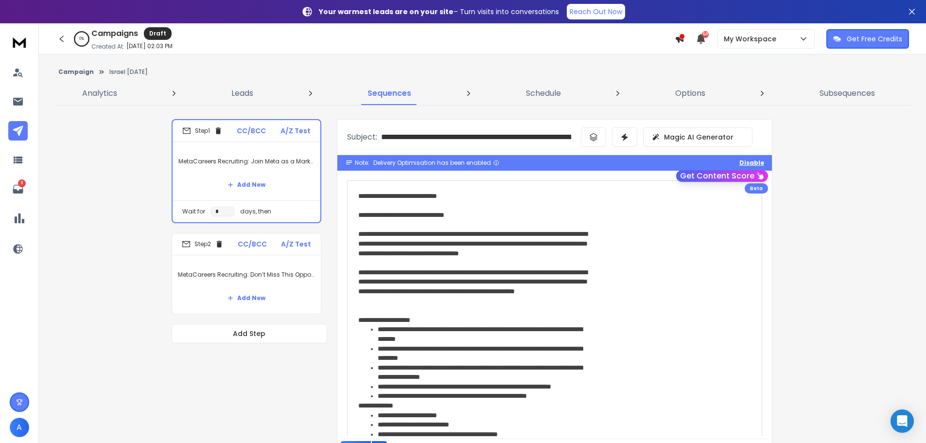
click at [534, 137] on input "**********" at bounding box center [476, 137] width 190 height 12
drag, startPoint x: 534, startPoint y: 137, endPoint x: 614, endPoint y: 138, distance: 79.7
click at [614, 138] on div "**********" at bounding box center [554, 137] width 435 height 35
click at [454, 142] on input "**********" at bounding box center [476, 137] width 190 height 12
paste input
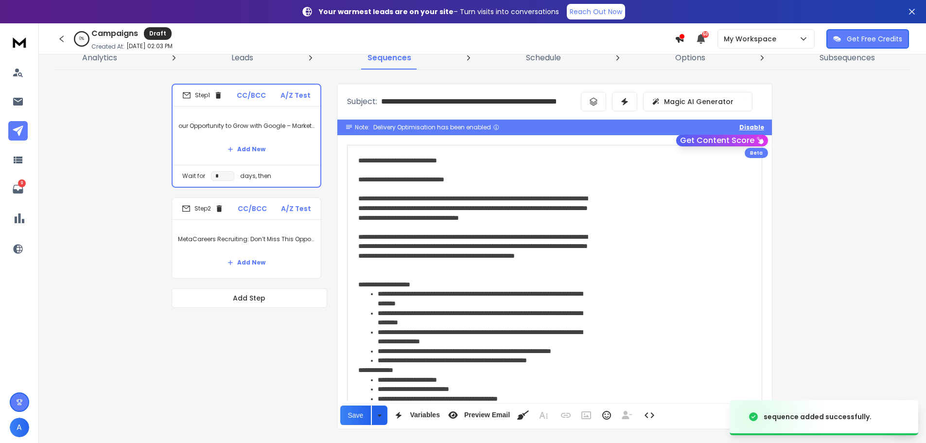
click at [411, 96] on input "**********" at bounding box center [476, 102] width 190 height 12
paste input "*"
drag, startPoint x: 245, startPoint y: 233, endPoint x: 276, endPoint y: 214, distance: 36.0
click at [245, 233] on p "MetaCareers Recruiting: Don’t Miss This Opportunity at [GEOGRAPHIC_DATA] – {{lo…" at bounding box center [246, 239] width 137 height 27
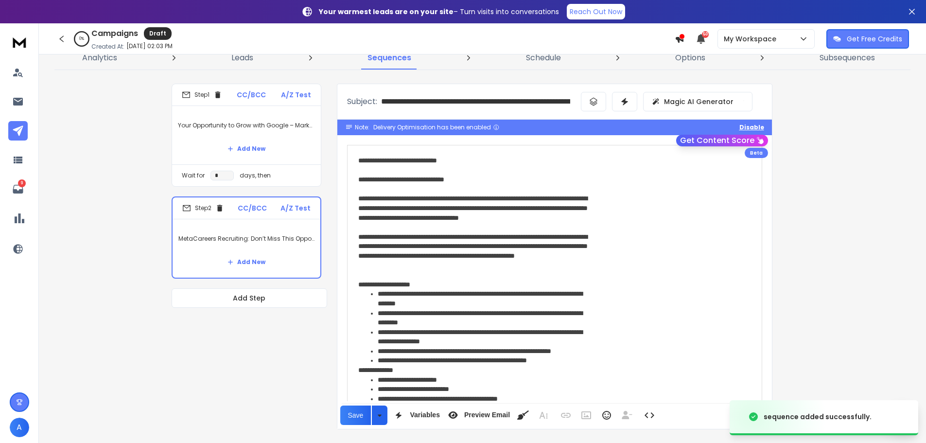
click at [436, 100] on input "**********" at bounding box center [476, 102] width 190 height 12
paste input
type input "**********"
click at [10, 133] on link at bounding box center [17, 130] width 19 height 19
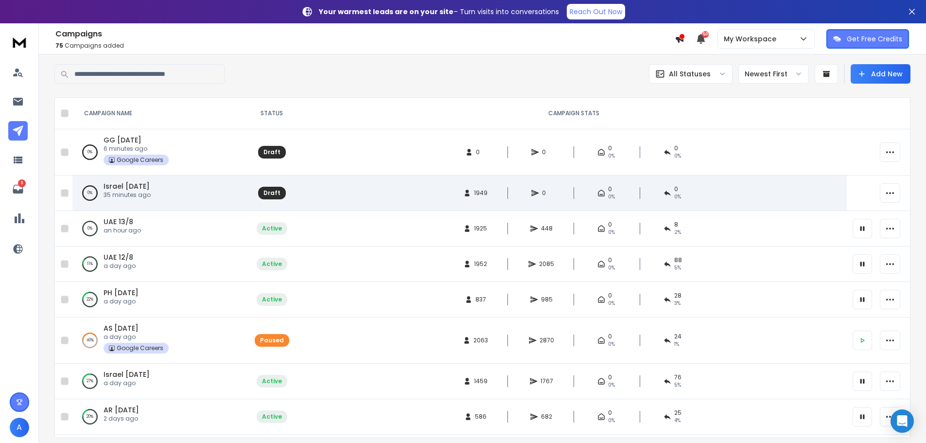
click at [886, 192] on icon "button" at bounding box center [890, 193] width 8 height 2
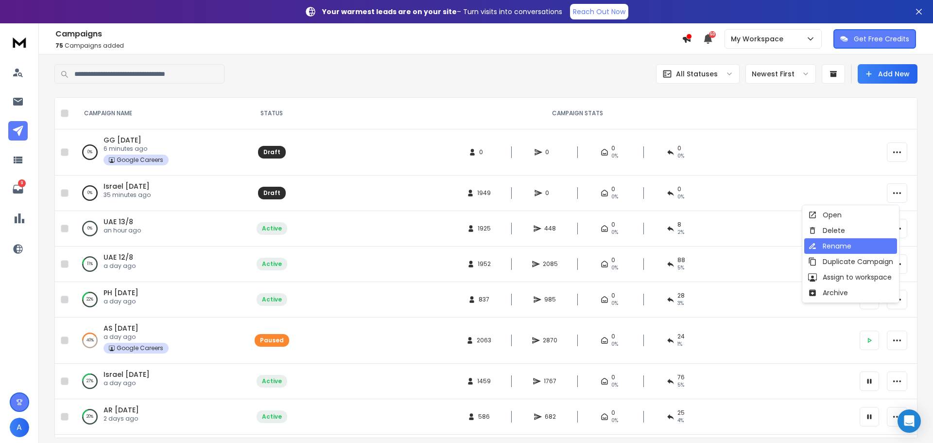
click at [831, 249] on div "Rename" at bounding box center [829, 246] width 43 height 10
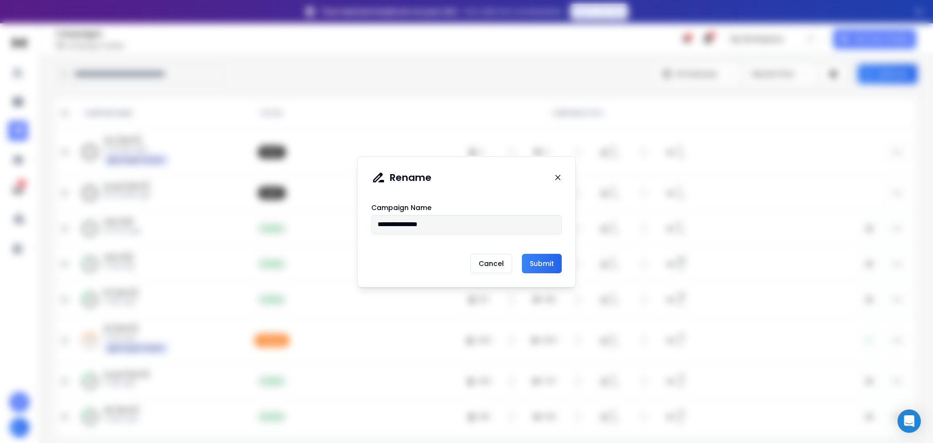
click at [465, 224] on input "**********" at bounding box center [466, 224] width 191 height 19
click at [391, 220] on input "**********" at bounding box center [466, 224] width 191 height 19
type input "**********"
click at [549, 260] on button "Submit" at bounding box center [542, 263] width 40 height 19
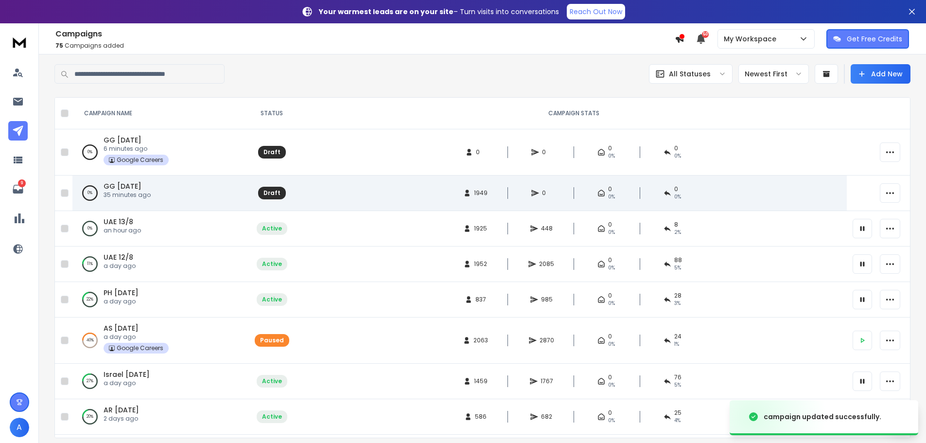
click at [886, 190] on icon "button" at bounding box center [890, 193] width 10 height 10
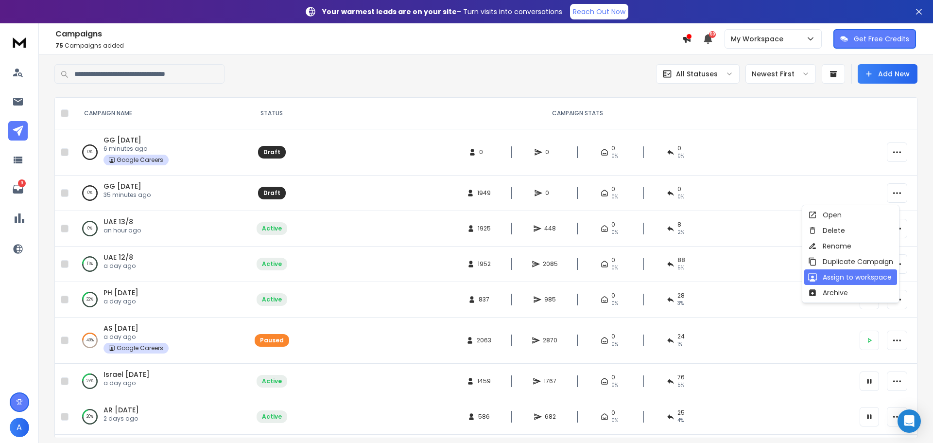
click at [846, 277] on div "Assign to workspace" at bounding box center [850, 277] width 84 height 10
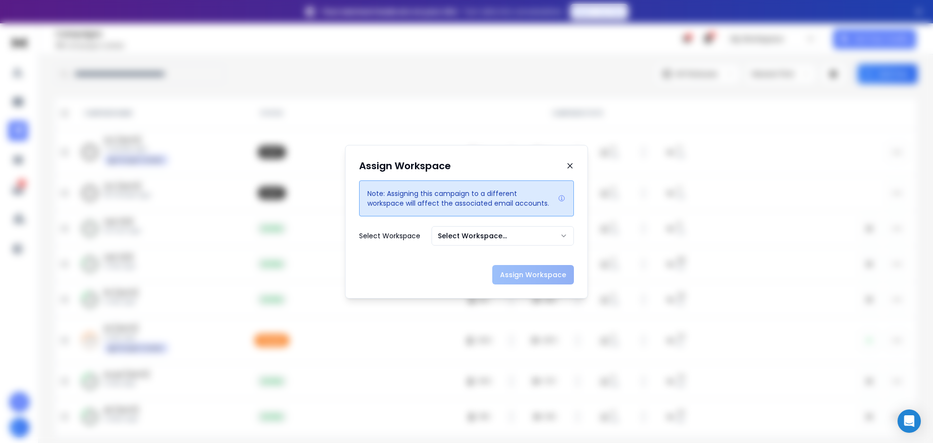
click at [524, 231] on button "Select Workspace..." at bounding box center [503, 235] width 142 height 19
click at [525, 266] on button "Assign Workspace" at bounding box center [533, 274] width 82 height 19
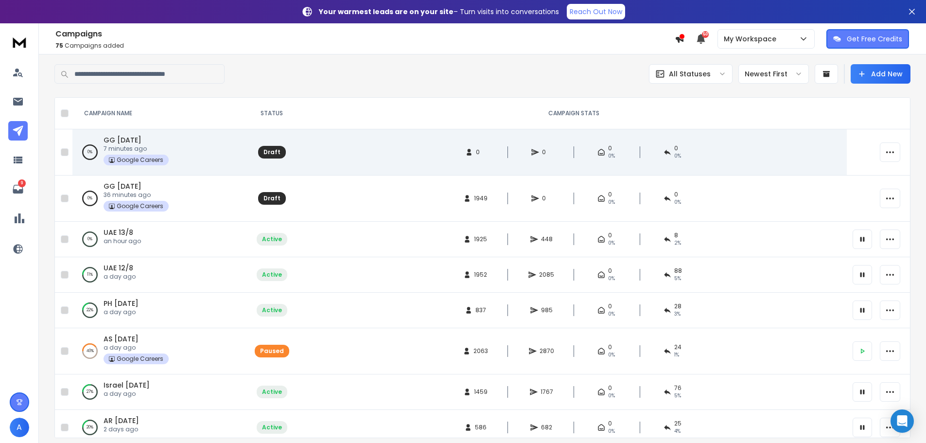
click at [886, 149] on icon "button" at bounding box center [890, 152] width 10 height 10
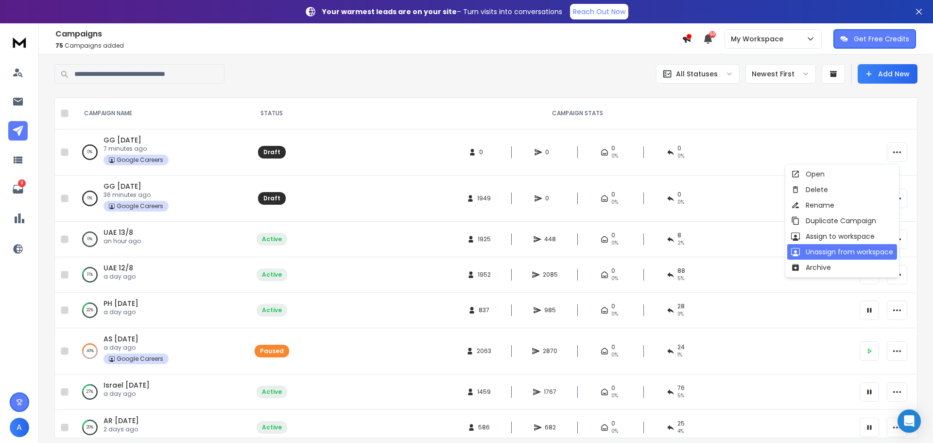
click at [834, 250] on div "Unassign from workspace" at bounding box center [842, 252] width 102 height 10
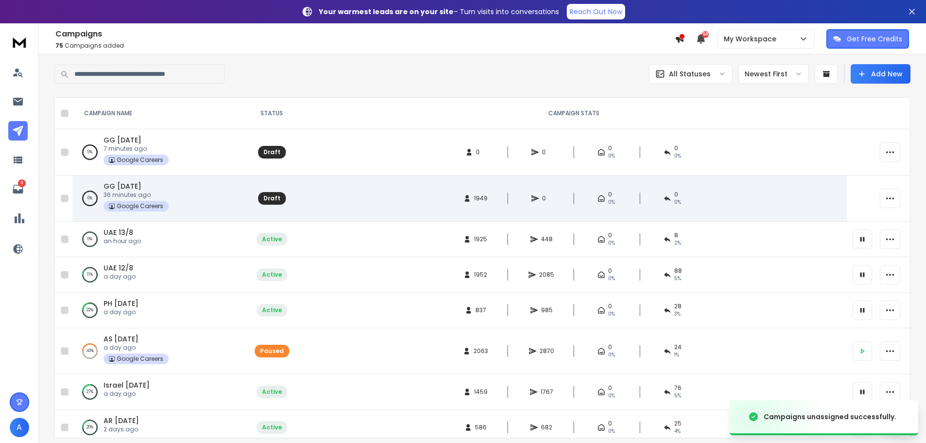
click at [715, 189] on td "1949 0 0 0% 0 0%" at bounding box center [574, 198] width 546 height 46
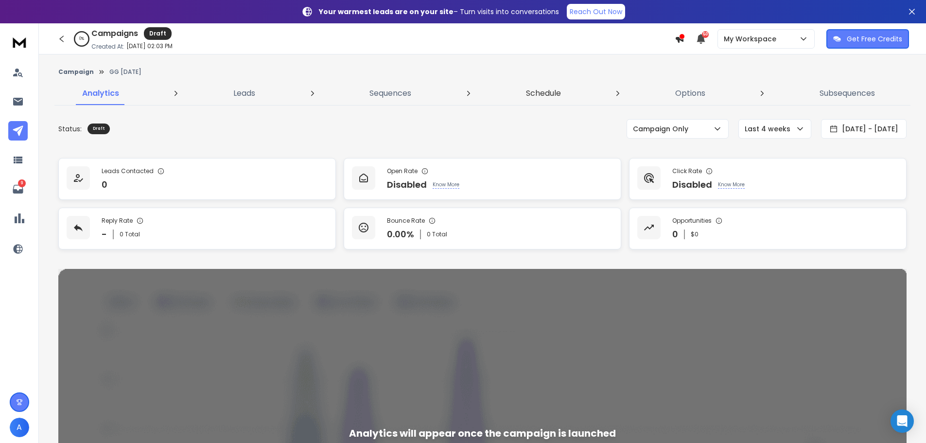
click at [552, 96] on p "Schedule" at bounding box center [543, 93] width 35 height 12
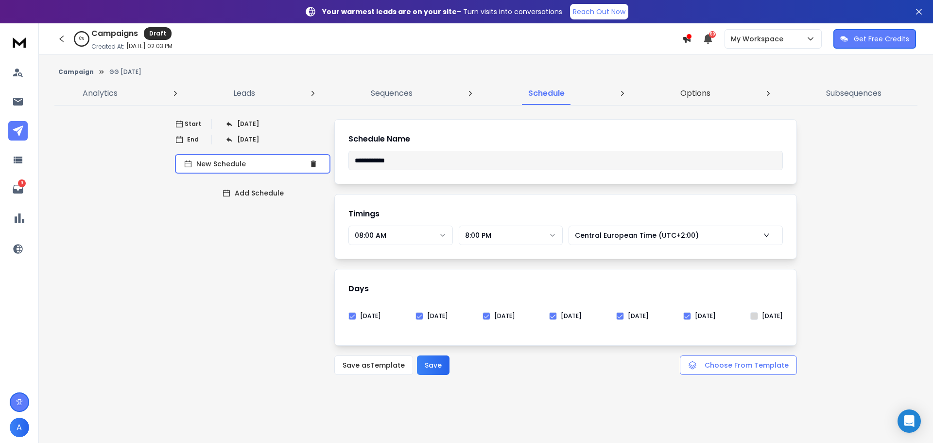
click at [686, 95] on p "Options" at bounding box center [695, 93] width 30 height 12
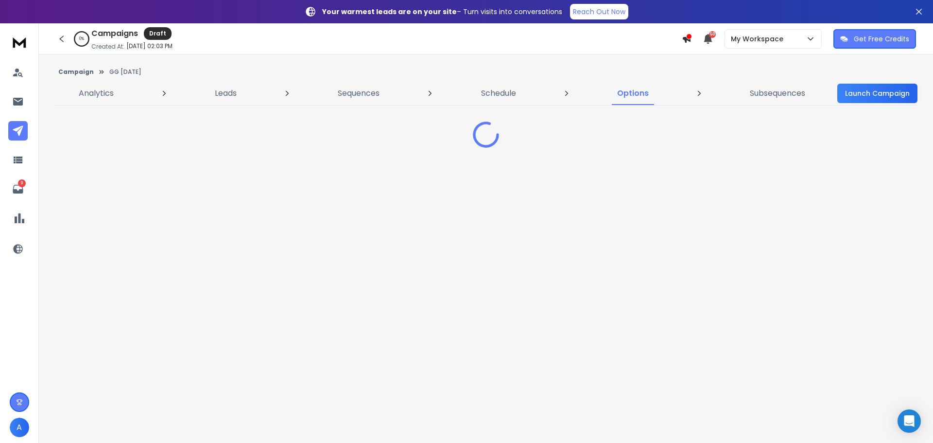
select select "*"
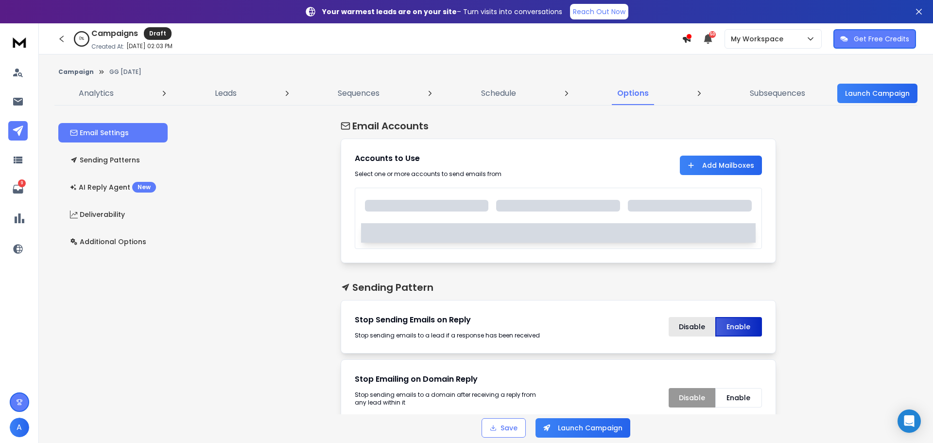
click at [702, 165] on button "Add Mailboxes" at bounding box center [721, 165] width 82 height 19
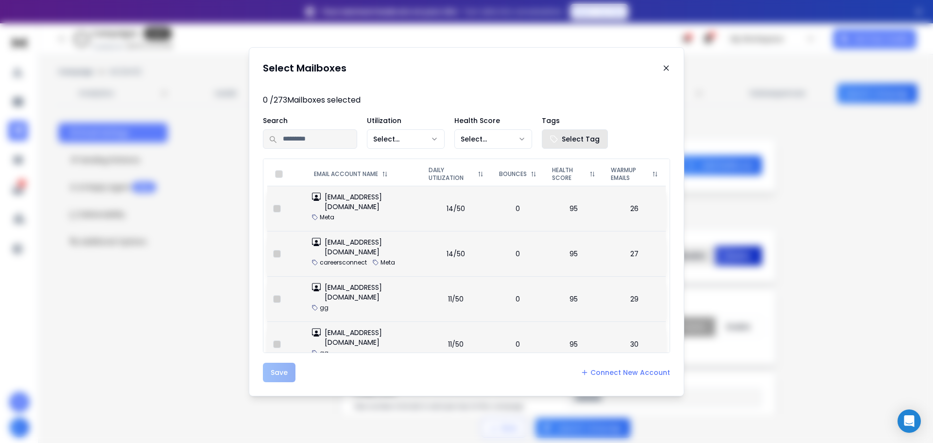
click at [608, 139] on button "Select Tag" at bounding box center [575, 138] width 66 height 19
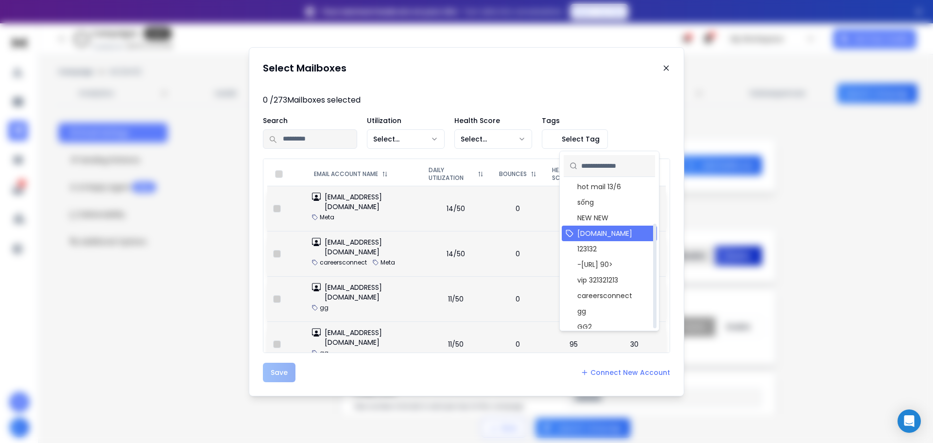
scroll to position [56, 0]
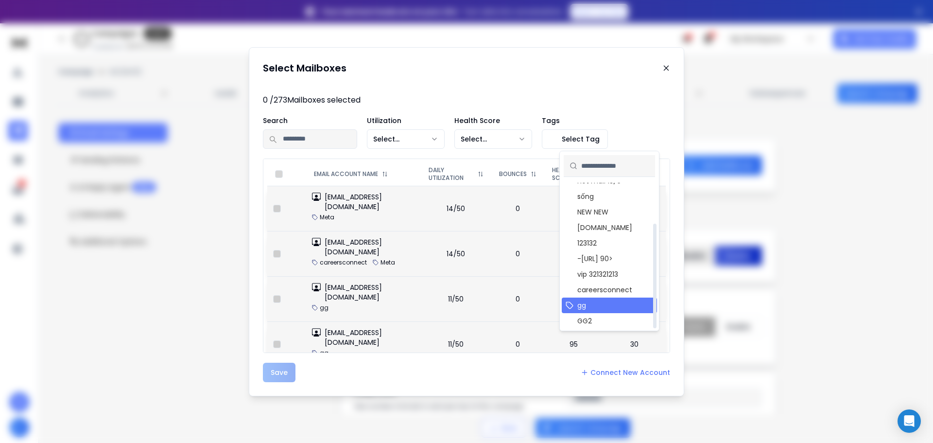
click at [614, 307] on div "gg" at bounding box center [609, 305] width 87 height 10
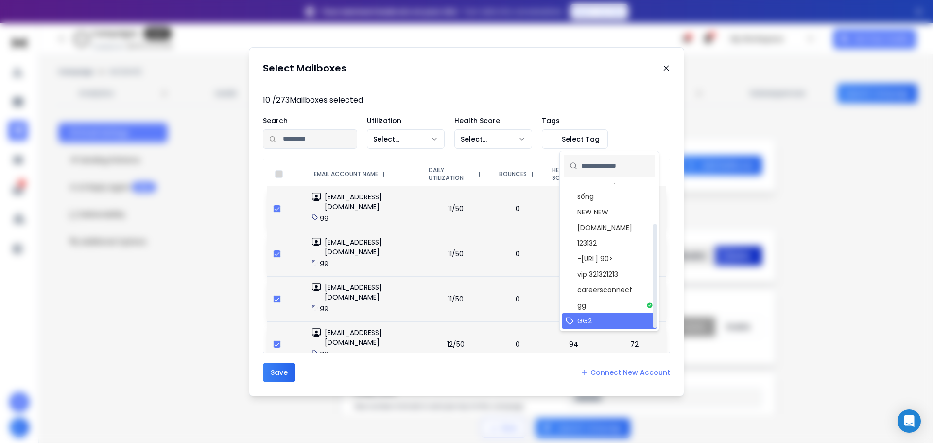
click at [593, 321] on div "GG2" at bounding box center [609, 321] width 87 height 10
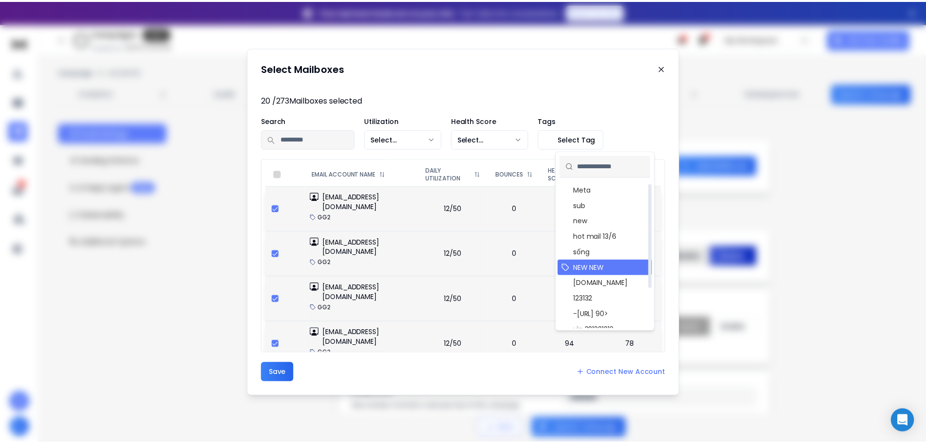
scroll to position [0, 0]
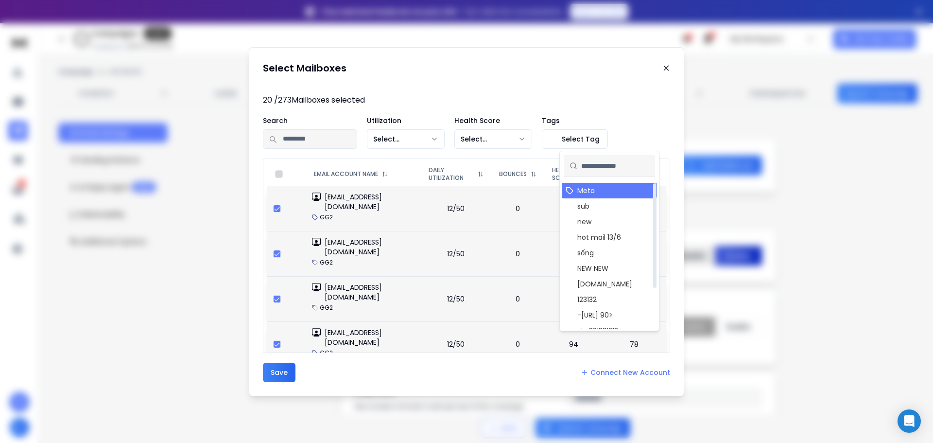
click at [663, 65] on icon at bounding box center [666, 68] width 8 height 8
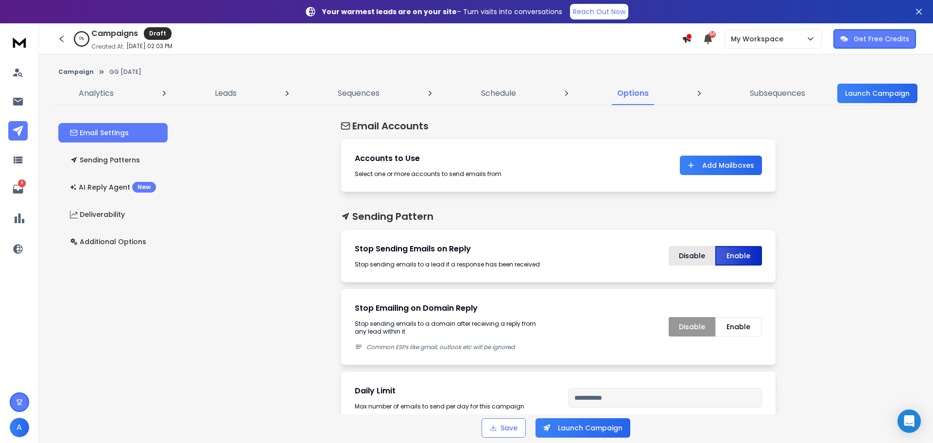
click at [72, 36] on div "0 % Campaigns Draft Created At: Aug 13, 2025, 02:03 PM" at bounding box center [113, 38] width 117 height 23
click at [63, 36] on icon at bounding box center [61, 39] width 9 height 9
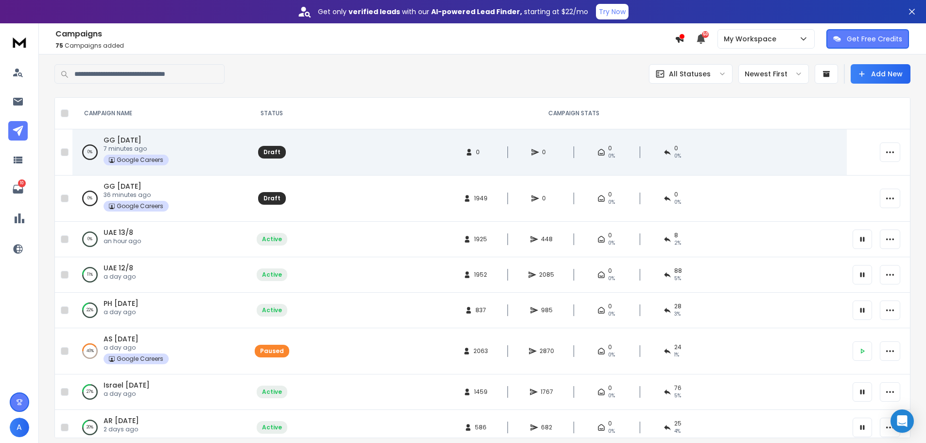
click at [885, 148] on icon "button" at bounding box center [890, 152] width 10 height 10
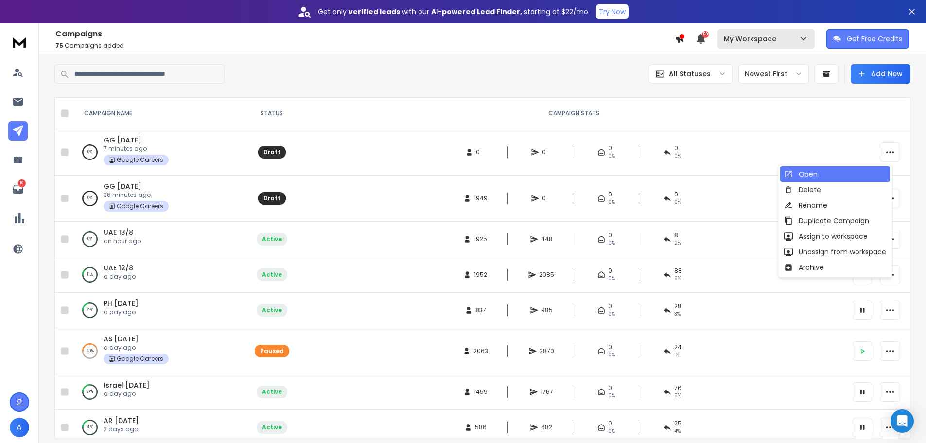
click at [765, 32] on button "My Workspace" at bounding box center [765, 38] width 97 height 19
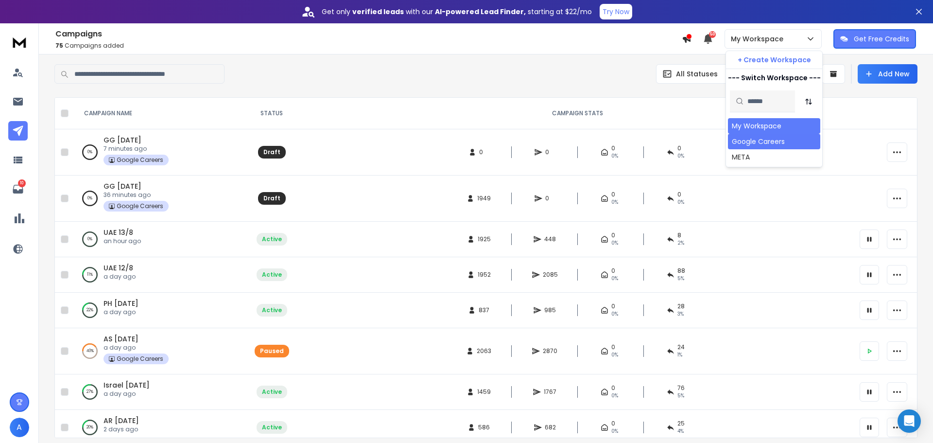
click at [753, 142] on div "Google Careers" at bounding box center [758, 142] width 53 height 10
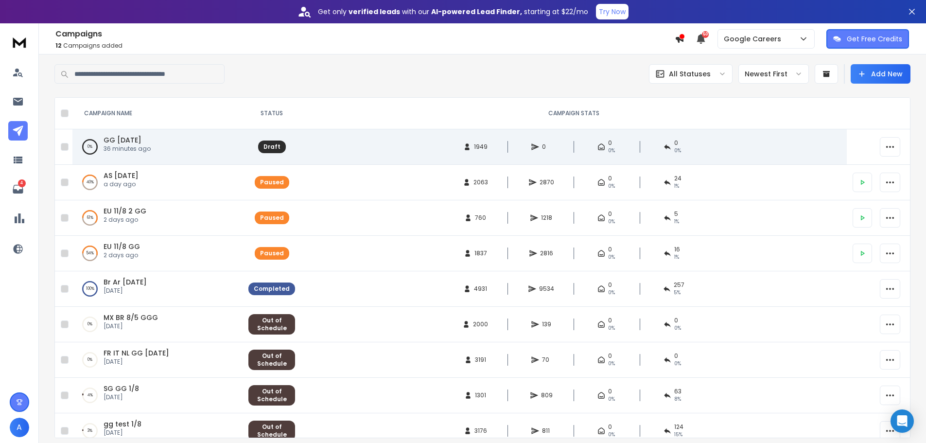
click at [167, 151] on div "0 % GG [DATE] 36 minutes ago" at bounding box center [157, 146] width 151 height 23
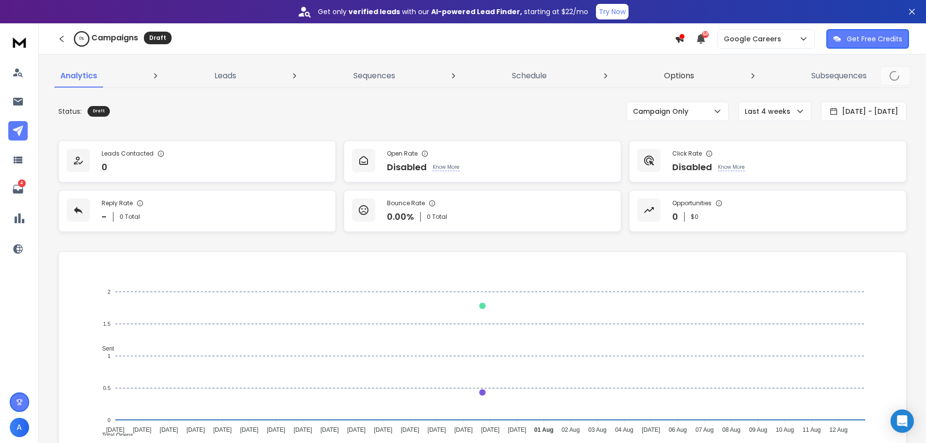
click at [686, 76] on p "Options" at bounding box center [679, 76] width 30 height 12
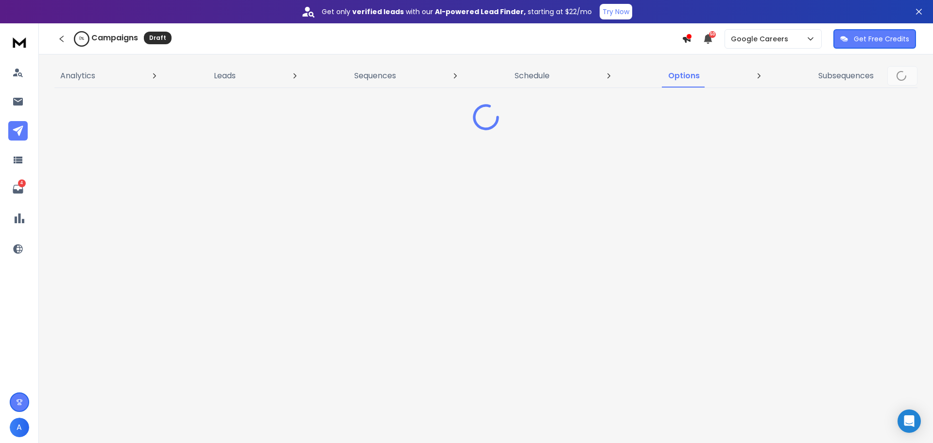
select select "*"
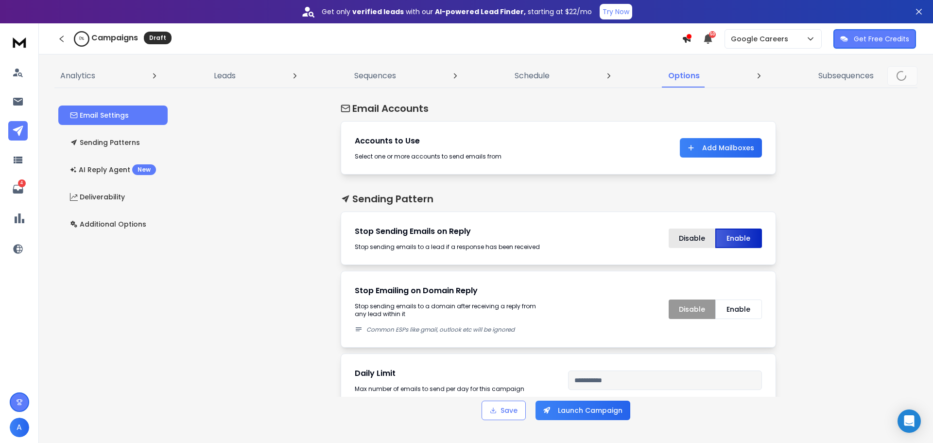
click at [688, 147] on icon "button" at bounding box center [691, 147] width 7 height 7
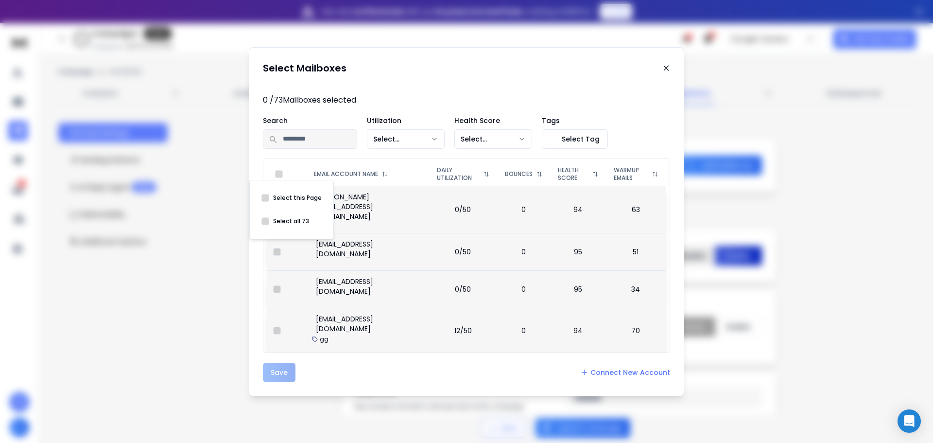
click at [268, 222] on button "Select this Page" at bounding box center [265, 221] width 8 height 8
click at [276, 206] on button "button" at bounding box center [277, 210] width 8 height 8
click at [276, 233] on td at bounding box center [286, 251] width 39 height 37
click at [277, 248] on button "button" at bounding box center [277, 252] width 8 height 8
click at [272, 271] on td at bounding box center [286, 289] width 39 height 37
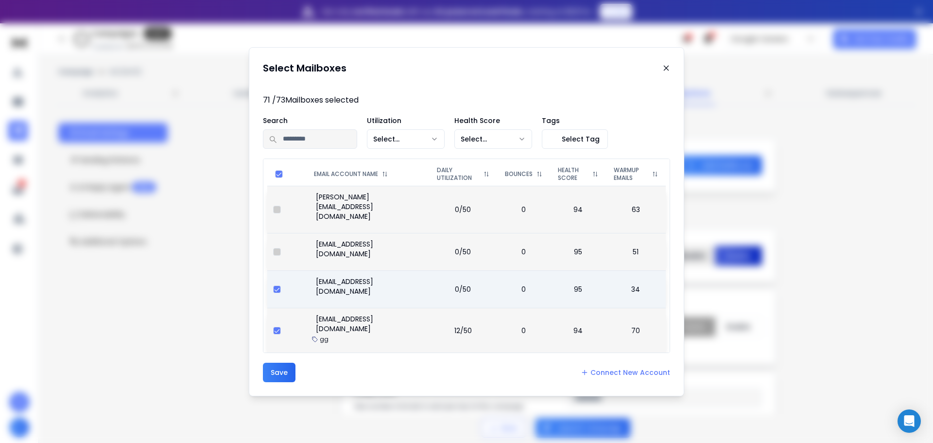
click at [276, 285] on button "button" at bounding box center [277, 289] width 8 height 8
click at [274, 381] on button "Save" at bounding box center [279, 372] width 33 height 19
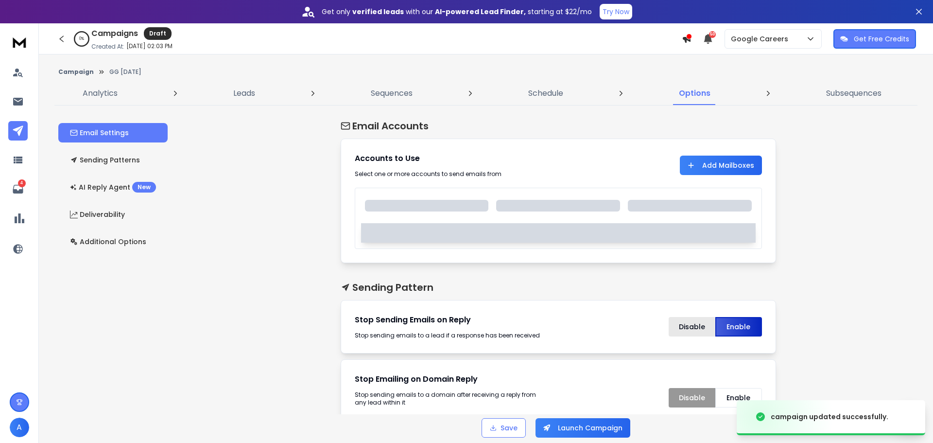
click at [598, 425] on button "Launch Campaign" at bounding box center [583, 427] width 95 height 19
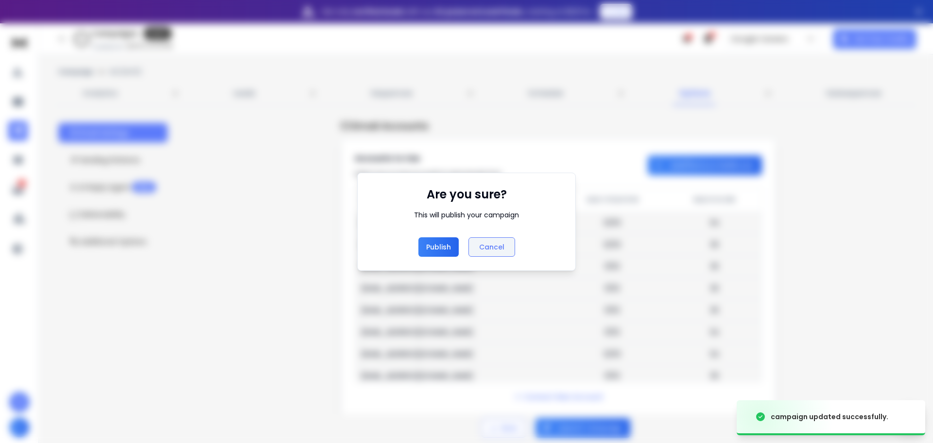
click at [441, 250] on button "Publish" at bounding box center [438, 246] width 40 height 19
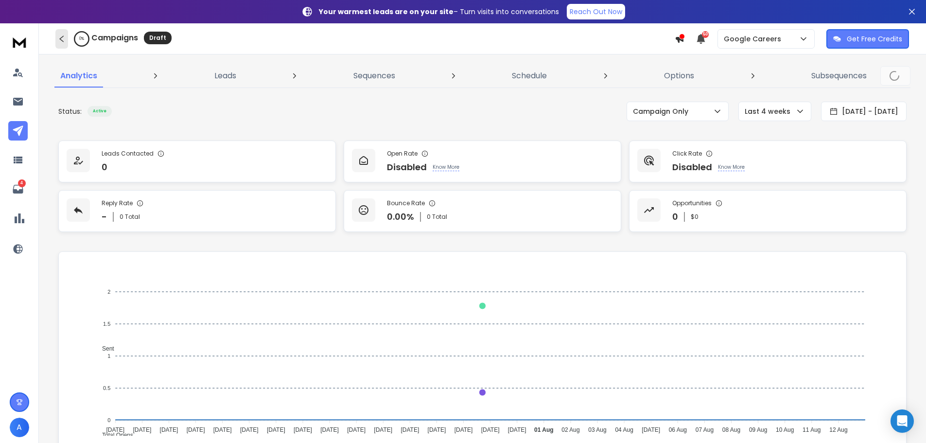
click at [66, 41] on button at bounding box center [61, 38] width 13 height 19
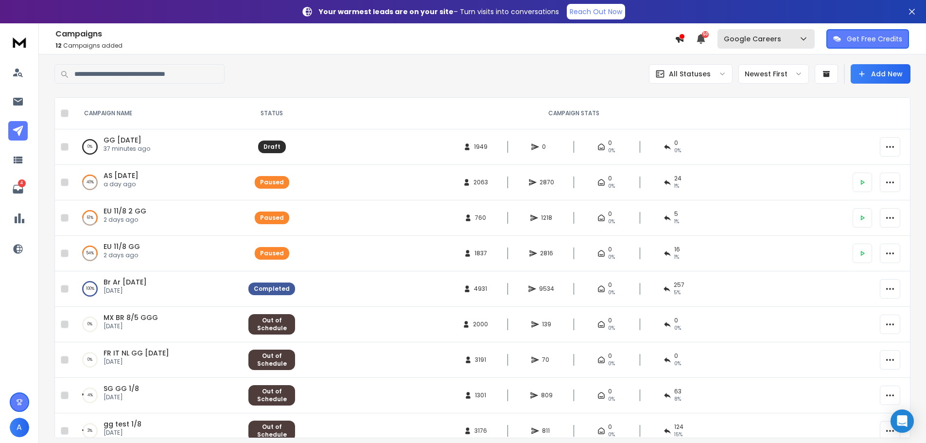
click at [761, 37] on p "Google Careers" at bounding box center [754, 39] width 61 height 10
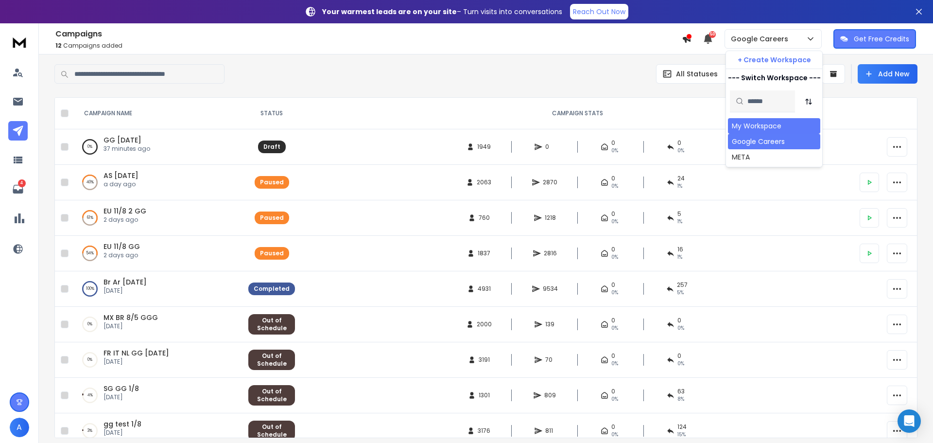
click at [750, 123] on div "My Workspace" at bounding box center [757, 126] width 50 height 10
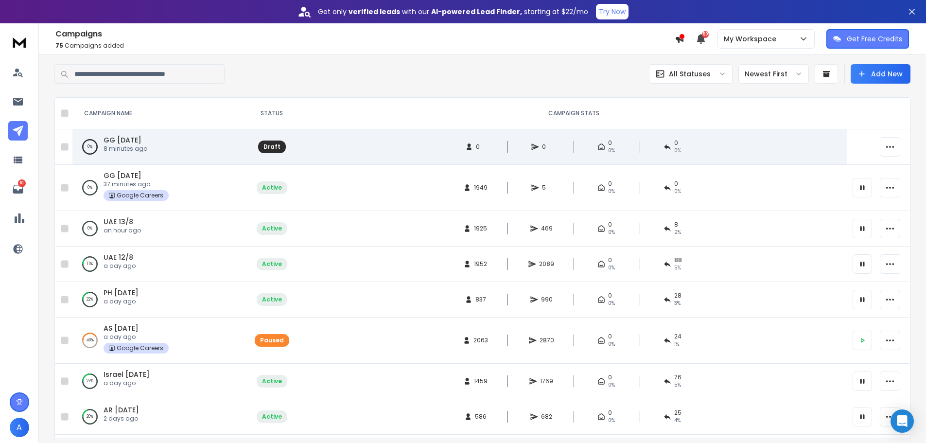
click at [880, 151] on button "button" at bounding box center [890, 146] width 20 height 19
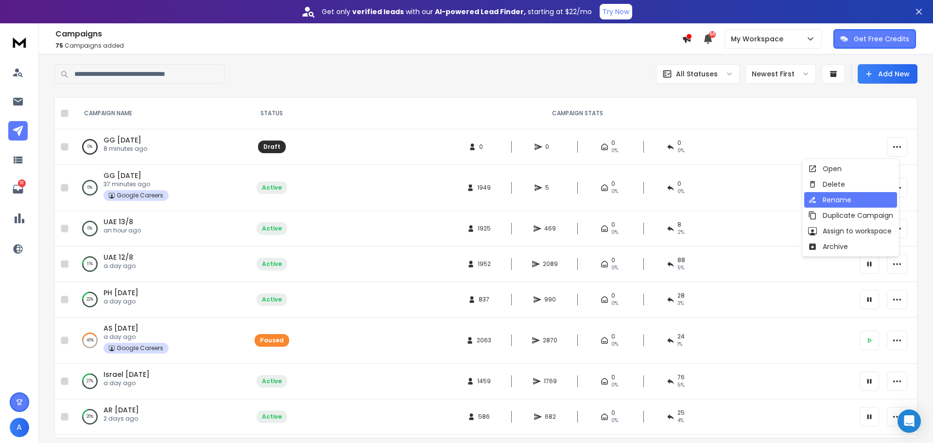
click at [840, 184] on div "Delete" at bounding box center [826, 184] width 37 height 10
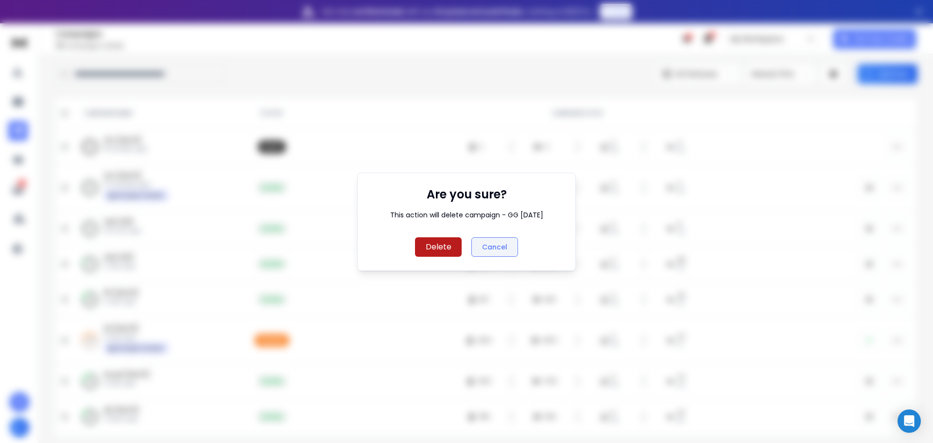
click at [438, 244] on button "Delete" at bounding box center [438, 246] width 47 height 19
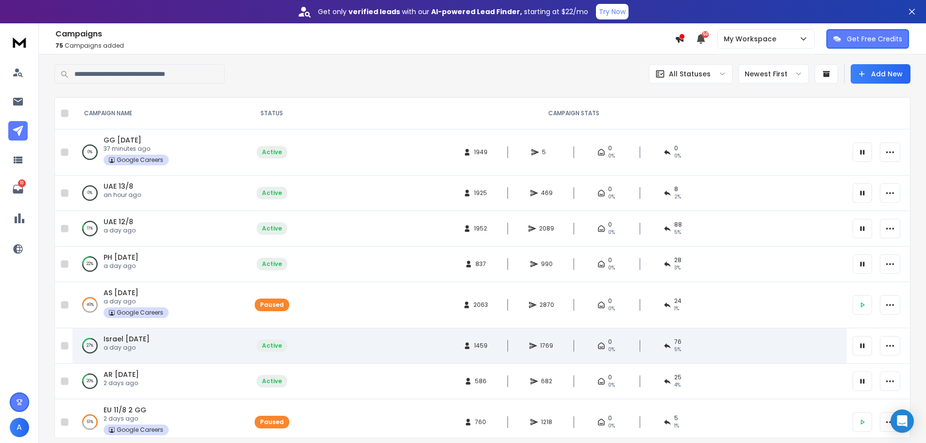
click at [889, 351] on button "button" at bounding box center [890, 345] width 20 height 19
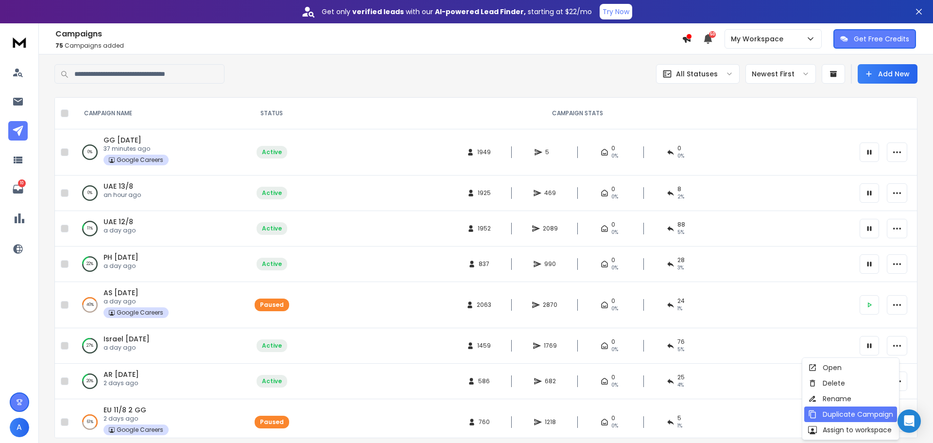
click at [824, 410] on div "Duplicate Campaign" at bounding box center [850, 414] width 85 height 10
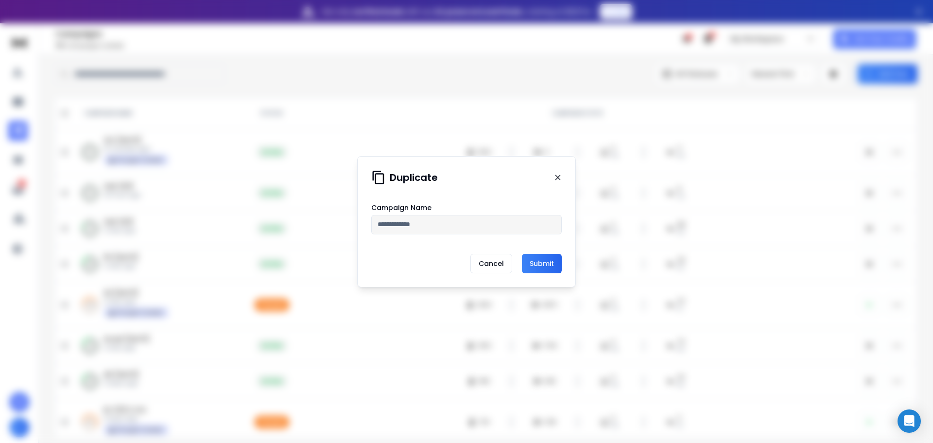
click at [445, 230] on input "text" at bounding box center [466, 224] width 191 height 19
type input "*"
type input "**********"
click at [522, 254] on button "Submit" at bounding box center [542, 263] width 40 height 19
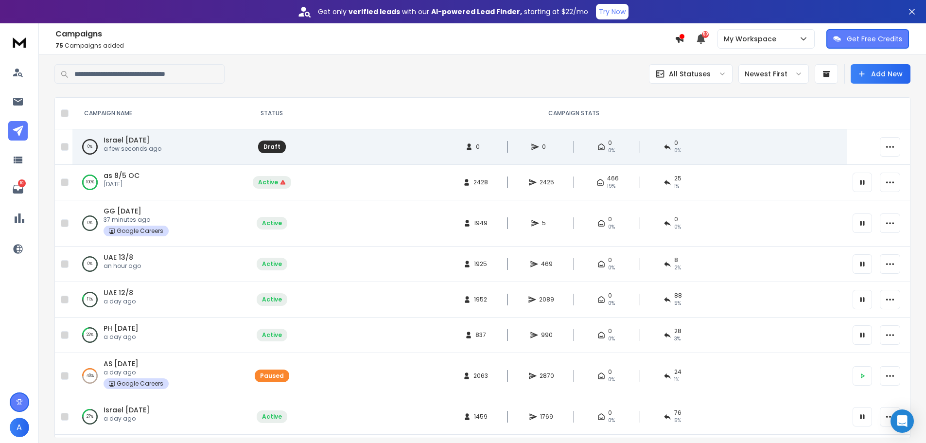
click at [172, 138] on div "0 % Israel 13/8/2025 a few seconds ago" at bounding box center [157, 146] width 151 height 23
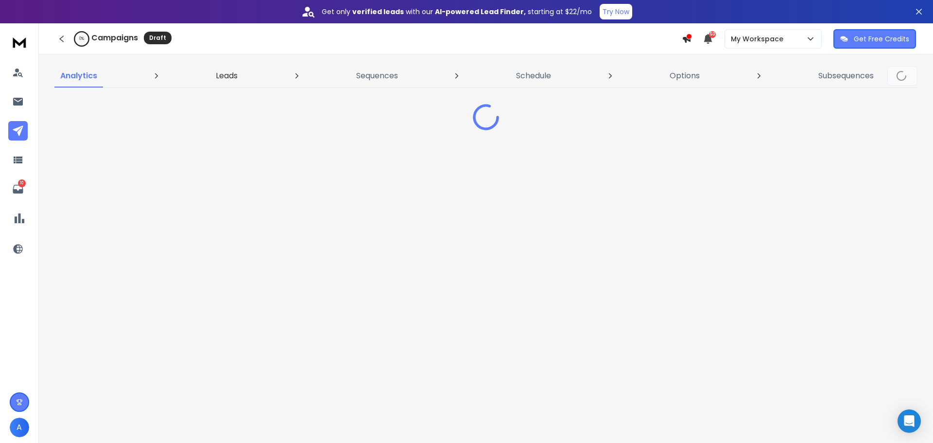
click at [230, 73] on p "Leads" at bounding box center [227, 76] width 22 height 12
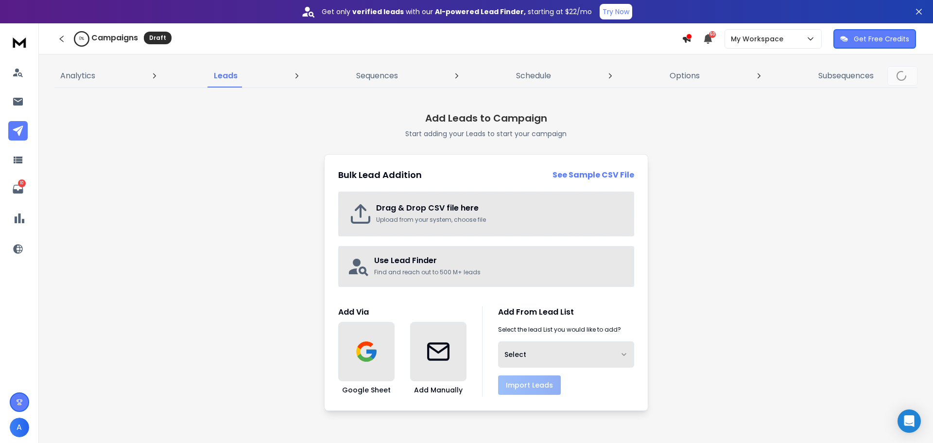
click at [448, 213] on h2 "Drag & Drop CSV file here" at bounding box center [499, 208] width 247 height 12
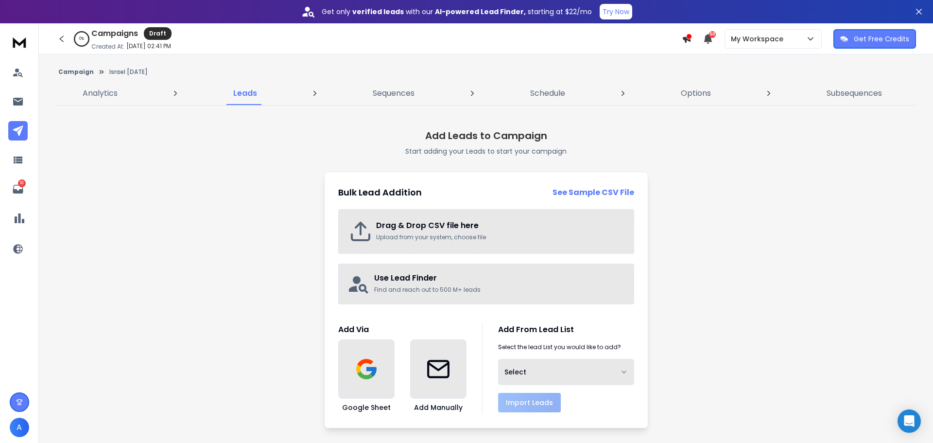
type input "**********"
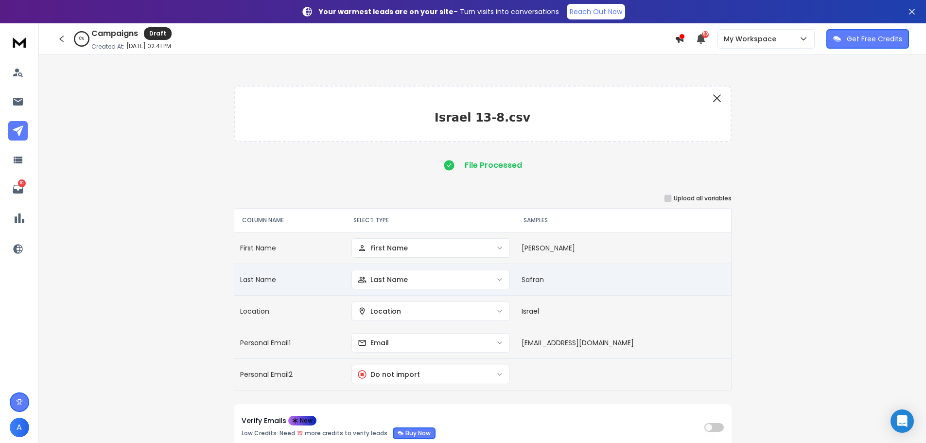
click at [407, 276] on div "Last Name" at bounding box center [383, 280] width 50 height 10
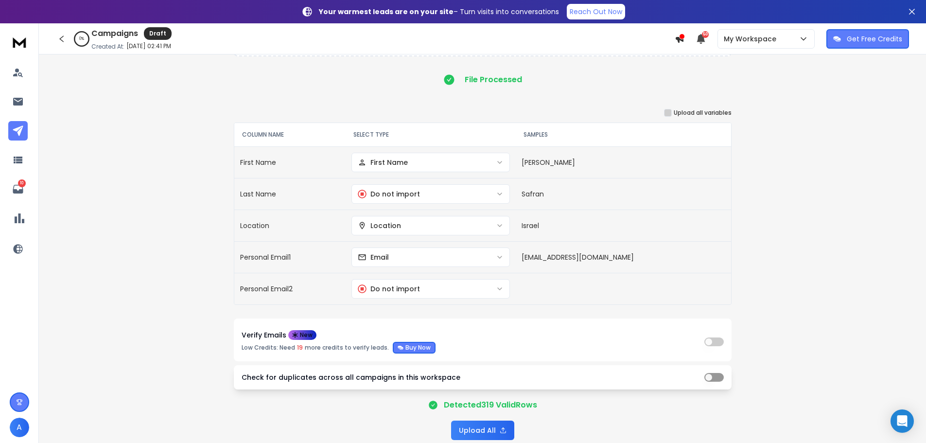
scroll to position [98, 0]
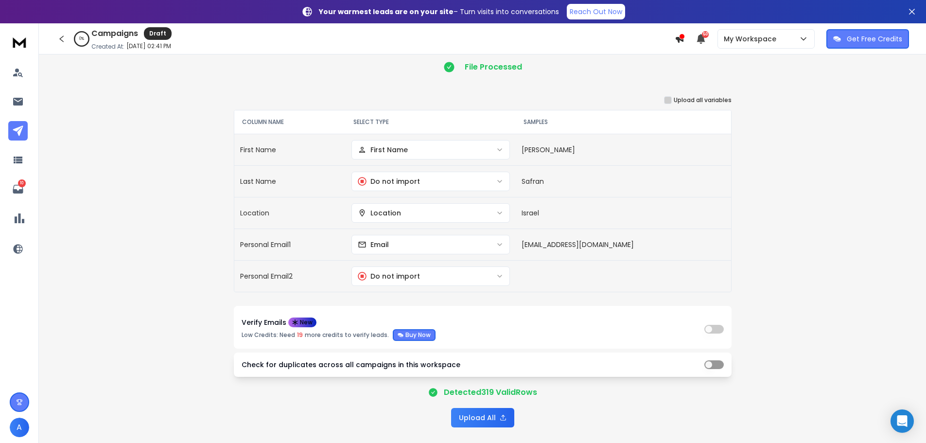
click at [488, 418] on button "Upload All" at bounding box center [482, 417] width 63 height 19
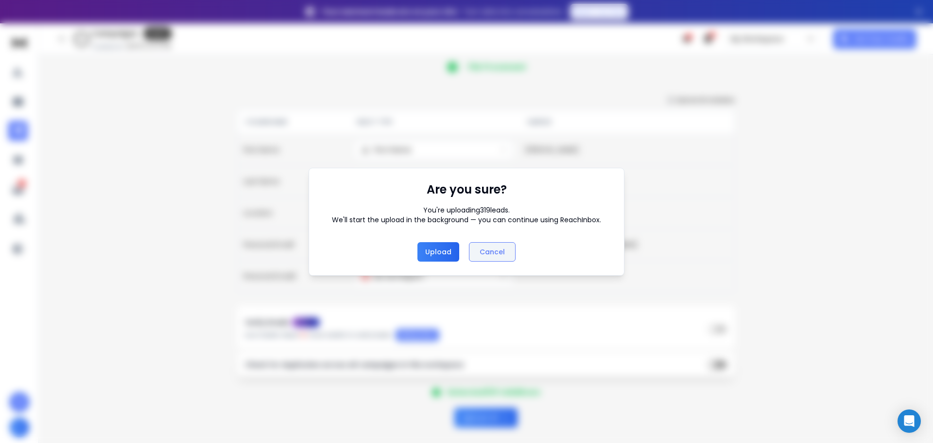
click at [444, 260] on button "Upload" at bounding box center [438, 251] width 42 height 19
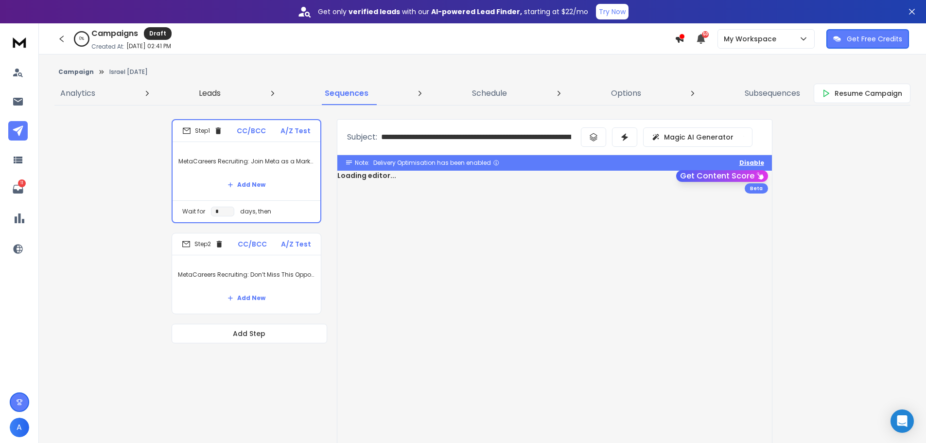
click at [222, 96] on link "Leads" at bounding box center [210, 93] width 34 height 23
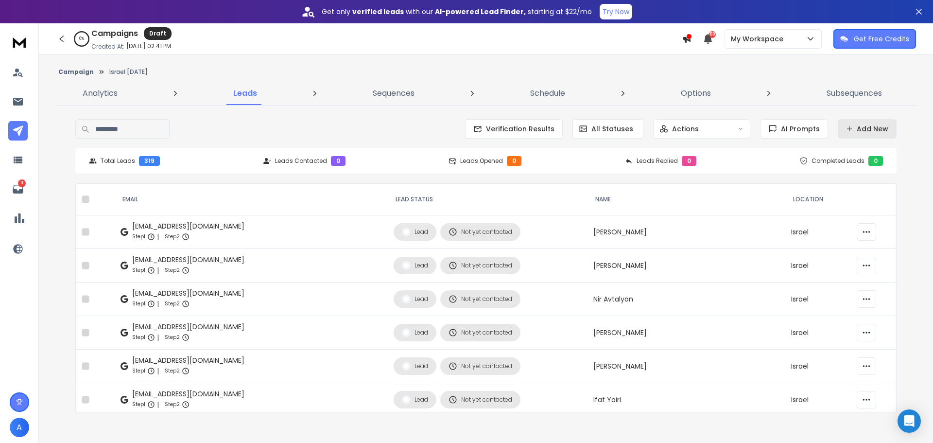
click at [858, 126] on button "Add New" at bounding box center [867, 128] width 59 height 19
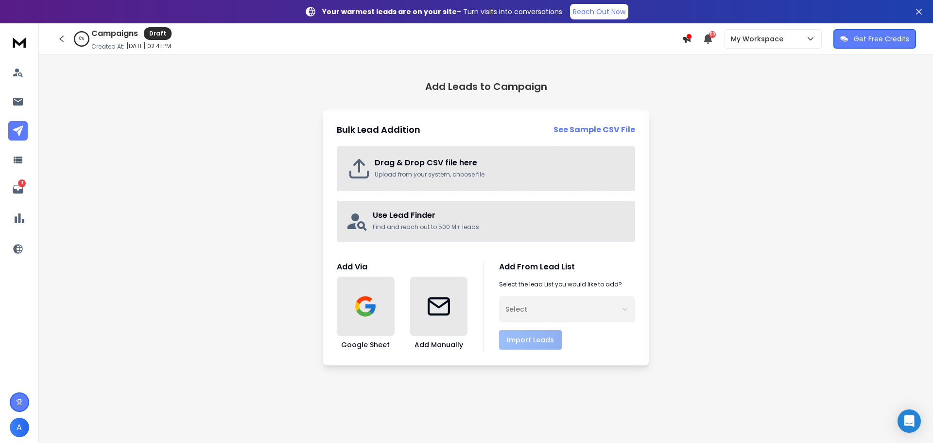
click at [559, 166] on h2 "Drag & Drop CSV file here" at bounding box center [500, 163] width 250 height 12
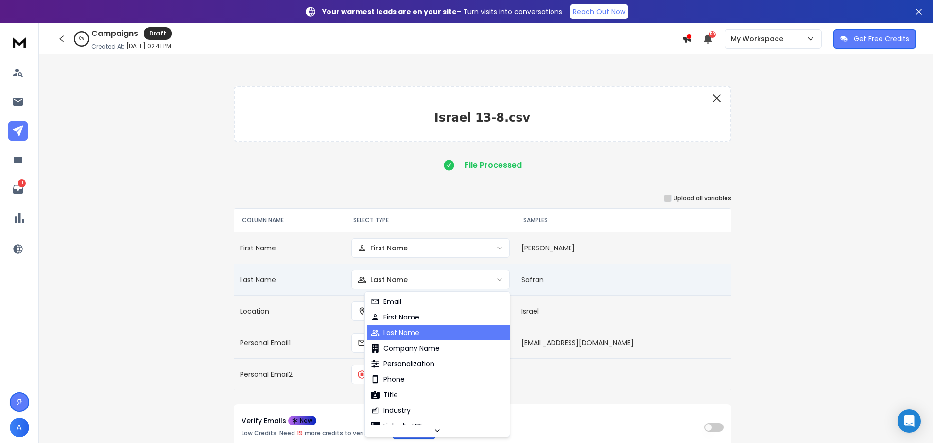
click at [408, 285] on button "Last Name" at bounding box center [430, 279] width 158 height 19
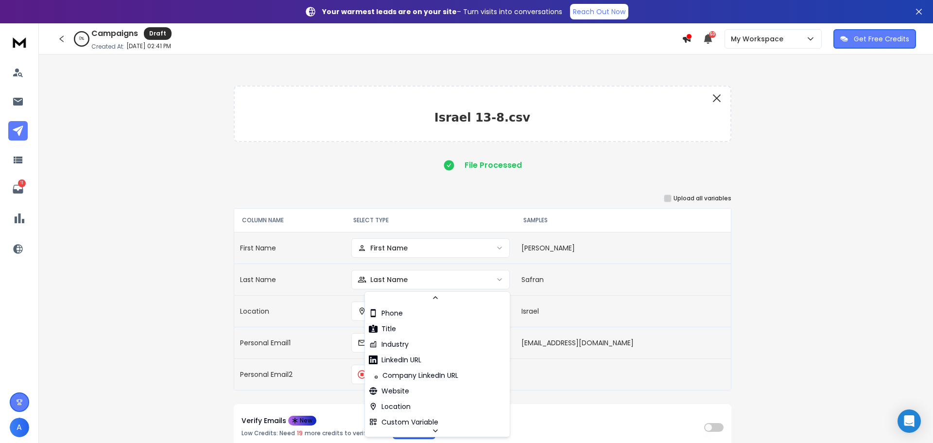
scroll to position [88, 0]
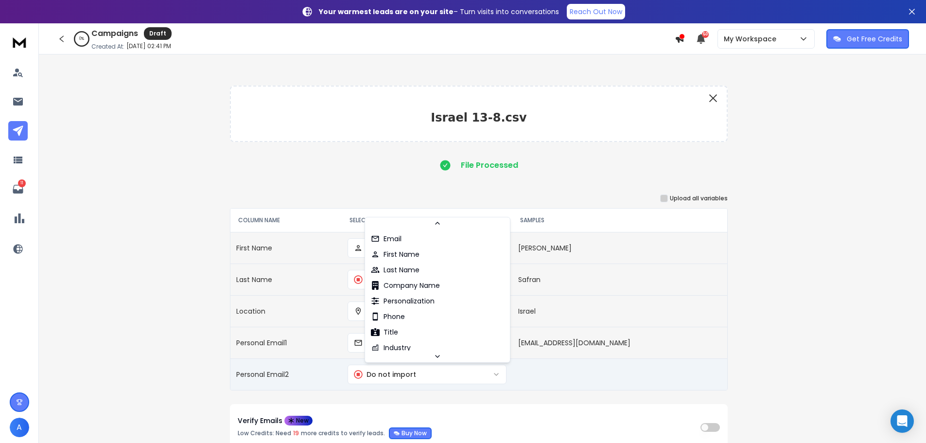
click at [409, 374] on div "Do not import" at bounding box center [385, 374] width 62 height 10
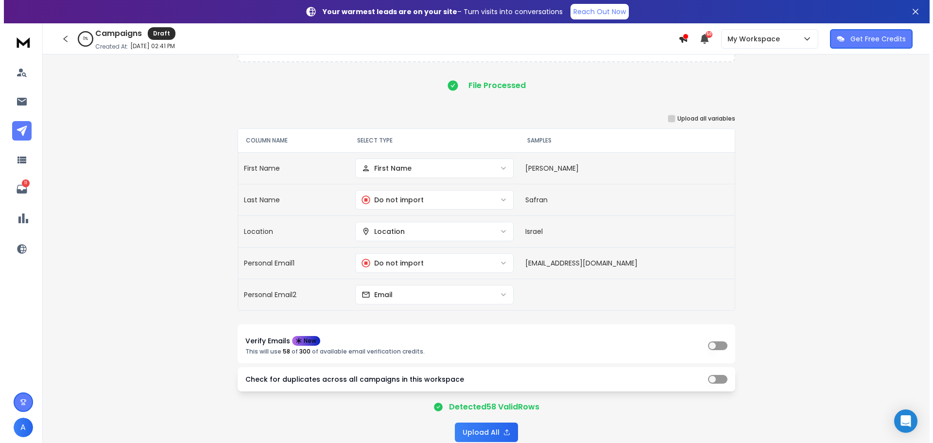
scroll to position [94, 0]
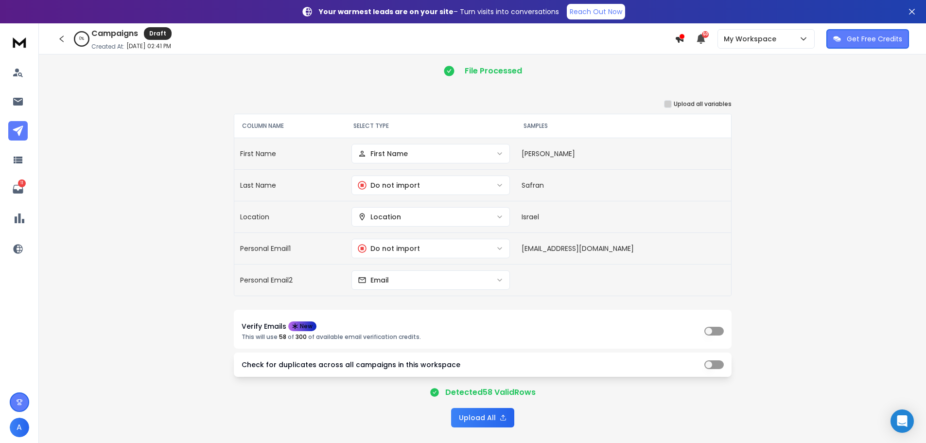
click at [472, 409] on button "Upload All" at bounding box center [482, 417] width 63 height 19
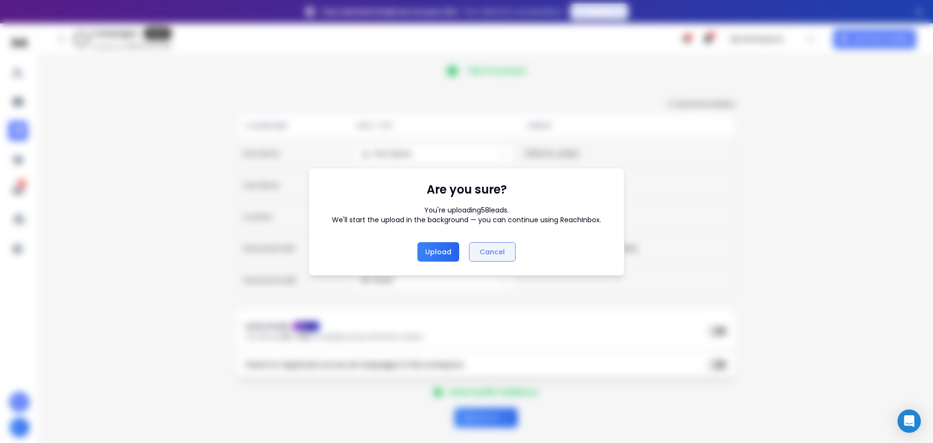
click at [472, 412] on div "Are you sure? You're uploading 58 lead s . We'll start the upload in the backgr…" at bounding box center [466, 221] width 933 height 443
click at [442, 263] on div "Are you sure? You're uploading 58 lead s . We'll start the upload in the backgr…" at bounding box center [467, 222] width 316 height 108
click at [442, 259] on div "Are you sure? You're uploading 58 lead s . We'll start the upload in the backgr…" at bounding box center [467, 222] width 316 height 108
click at [438, 252] on button "Upload" at bounding box center [438, 251] width 42 height 19
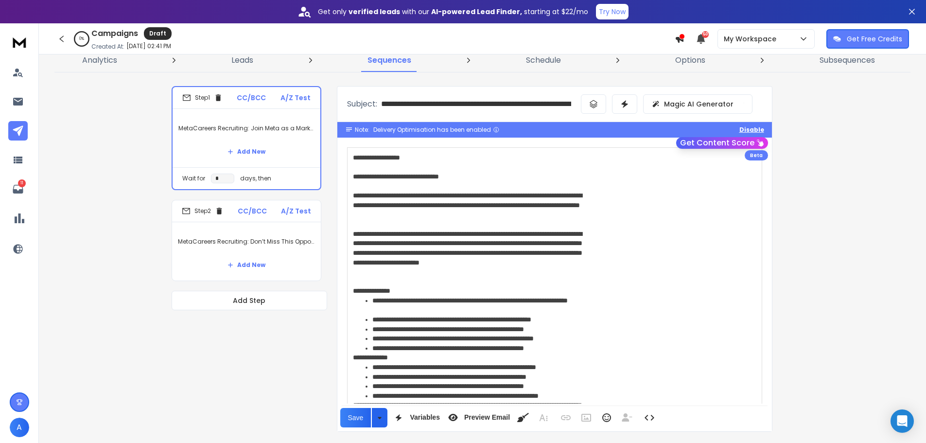
scroll to position [35, 0]
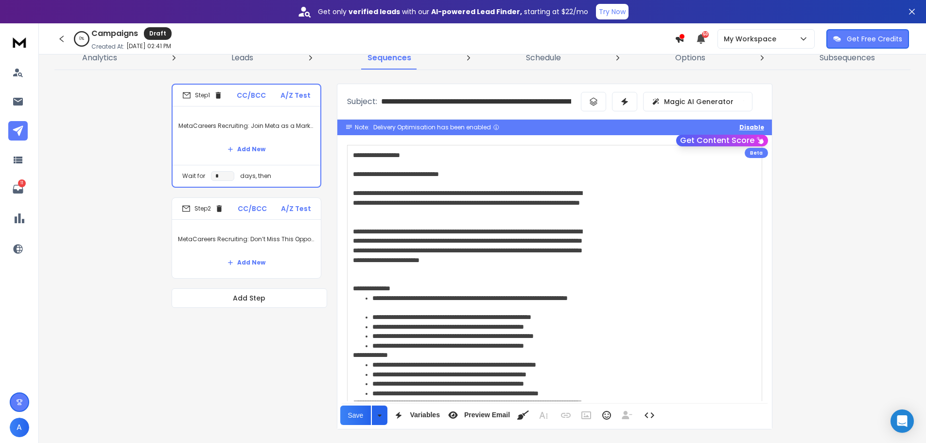
click at [286, 231] on p "MetaCareers Recruiting: Don’t Miss This Opportunity at Meta – {{location}}" at bounding box center [246, 239] width 137 height 27
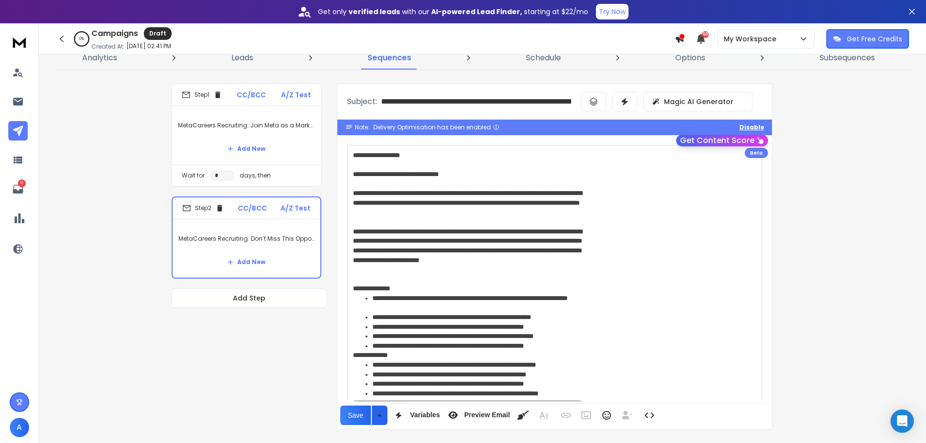
click at [272, 134] on p "MetaCareers Recruiting: Join Meta as a Marketing Science Partner – {{location}}" at bounding box center [246, 125] width 137 height 27
type input "**********"
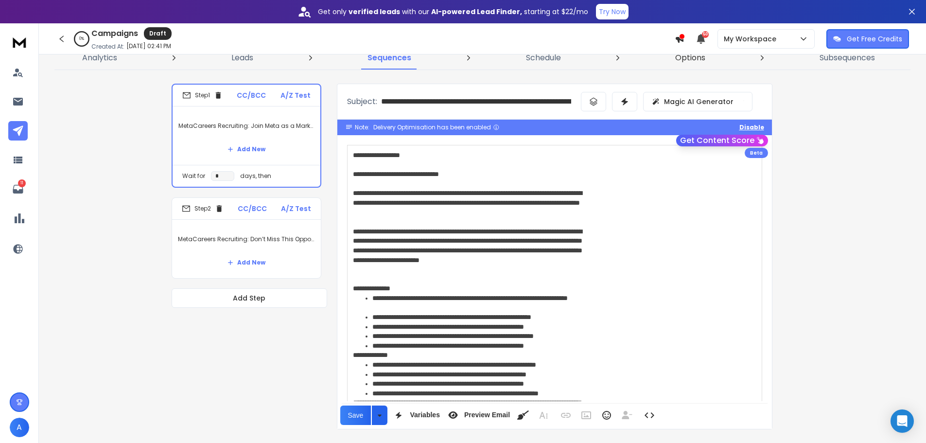
click at [680, 60] on p "Options" at bounding box center [690, 58] width 30 height 12
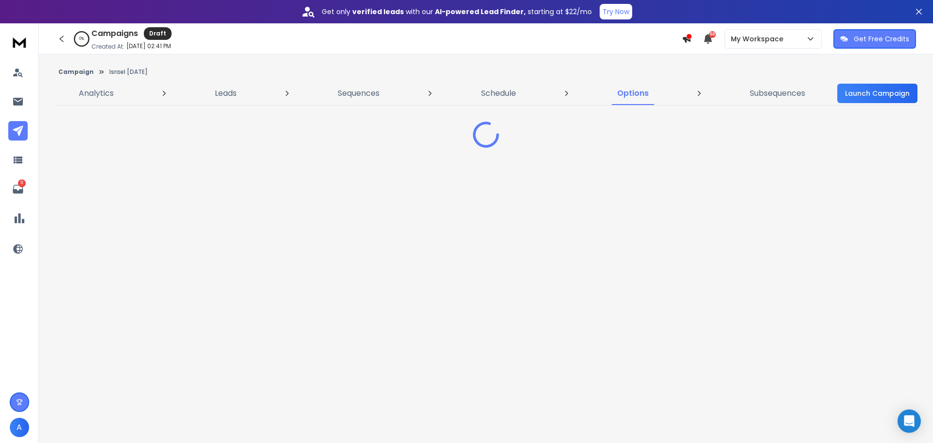
select select "*"
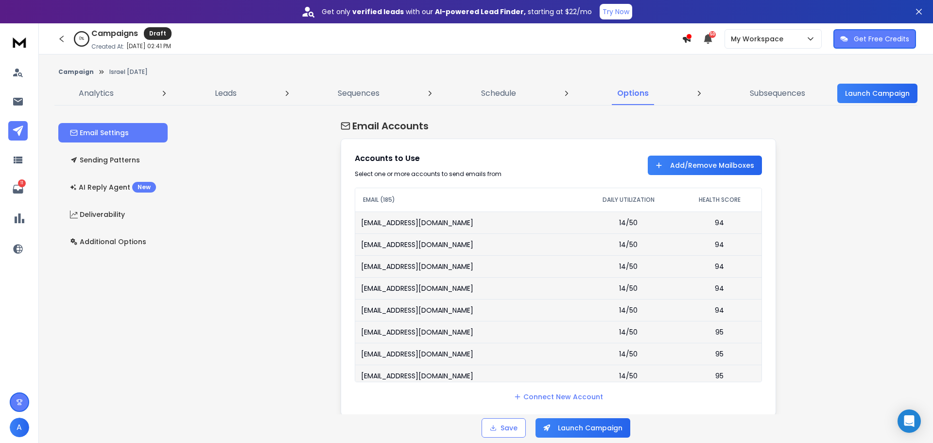
click at [563, 426] on button "Launch Campaign" at bounding box center [583, 427] width 95 height 19
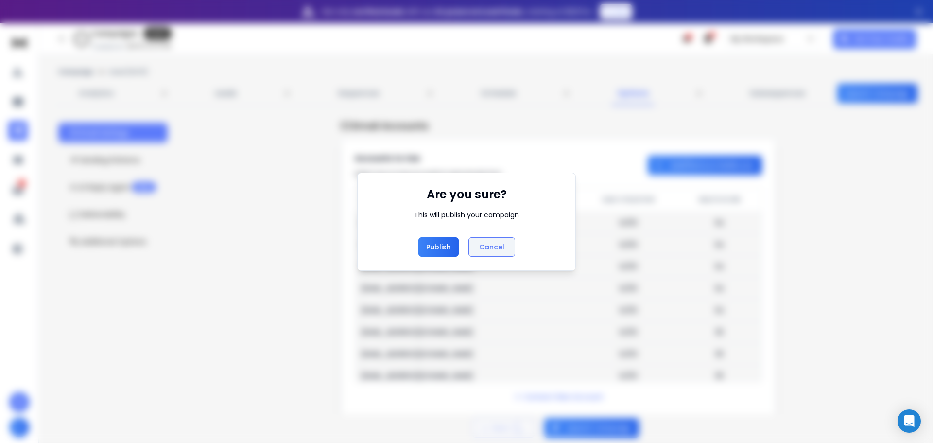
click at [439, 243] on button "Publish" at bounding box center [438, 246] width 40 height 19
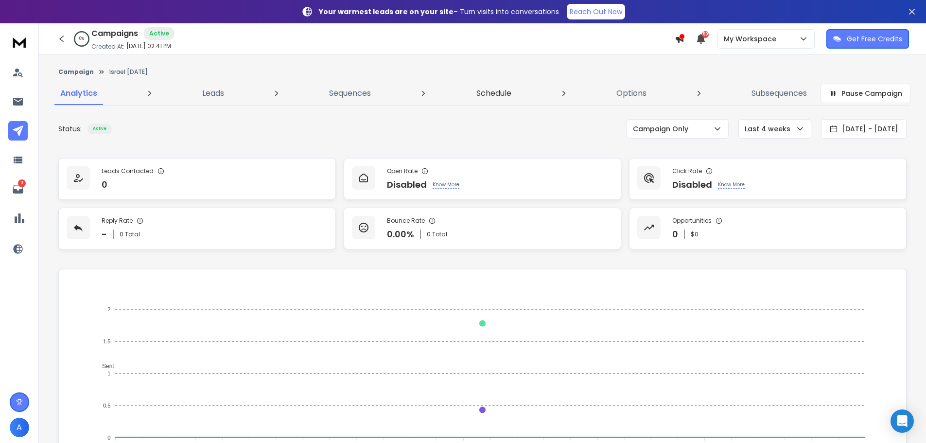
click at [470, 94] on link "Schedule" at bounding box center [493, 93] width 47 height 23
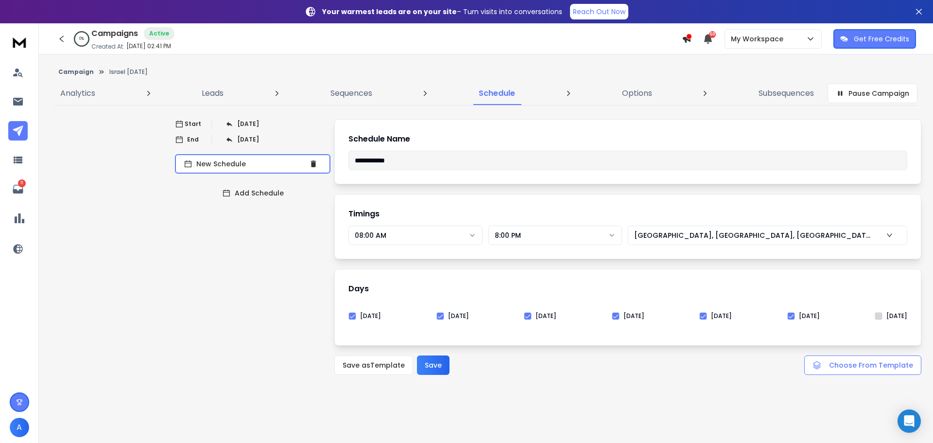
click at [226, 140] on icon at bounding box center [230, 140] width 8 height 8
click at [228, 125] on icon at bounding box center [229, 124] width 6 height 5
click at [440, 364] on button "Save" at bounding box center [433, 364] width 33 height 19
click at [631, 421] on div "**********" at bounding box center [466, 221] width 933 height 443
click at [17, 144] on div "11" at bounding box center [19, 163] width 22 height 200
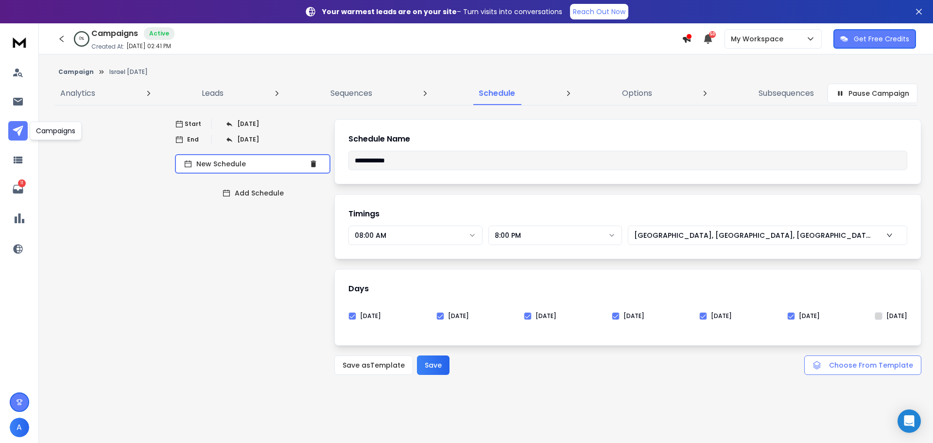
click at [17, 133] on icon at bounding box center [18, 131] width 12 height 12
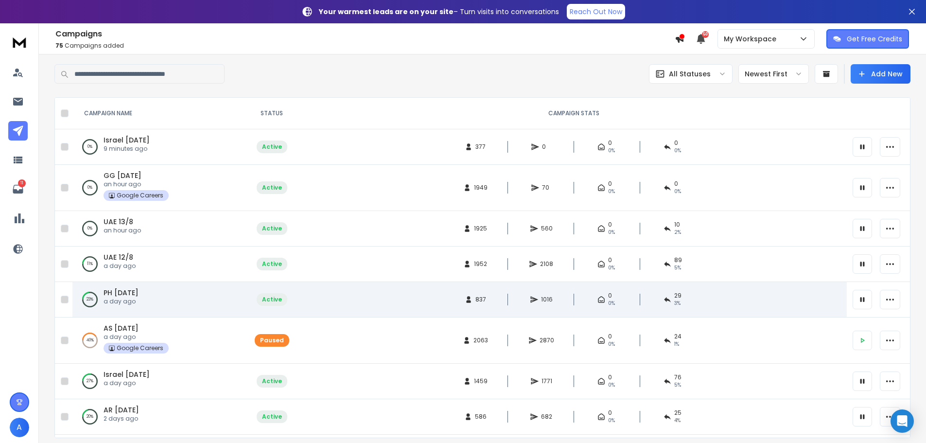
click at [890, 297] on button "button" at bounding box center [890, 299] width 20 height 19
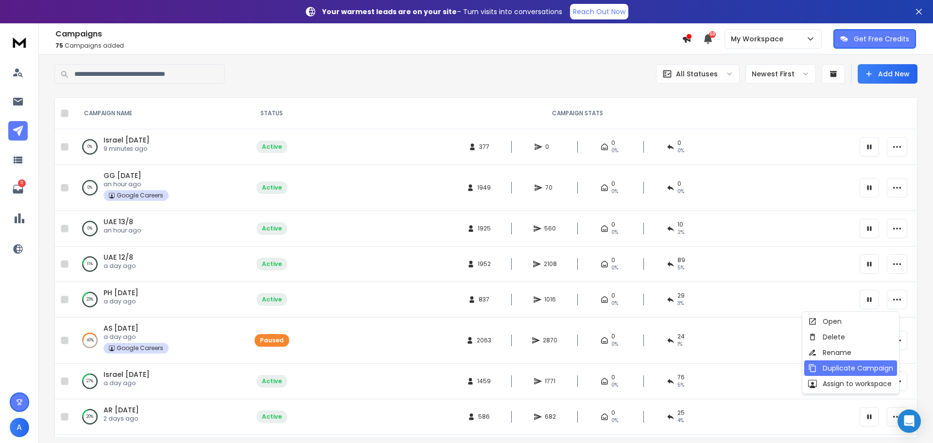
click at [839, 363] on div "Duplicate Campaign" at bounding box center [850, 368] width 93 height 16
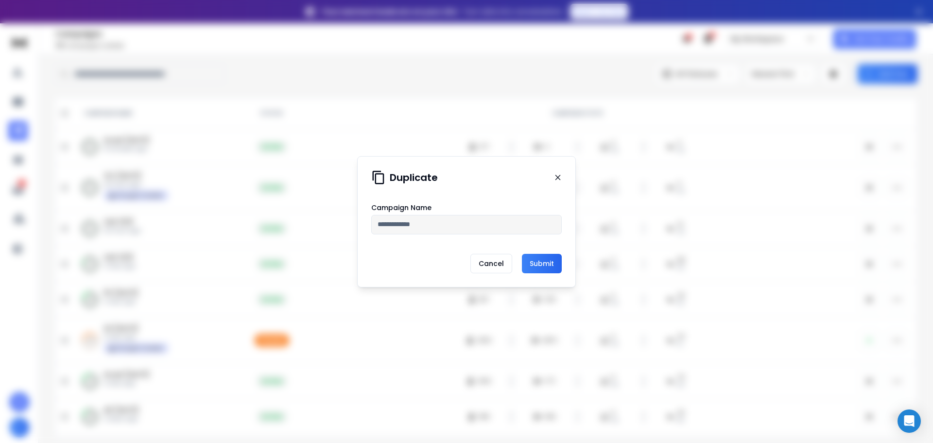
click at [430, 231] on input "text" at bounding box center [466, 224] width 191 height 19
type input "**********"
click at [522, 254] on button "Submit" at bounding box center [542, 263] width 40 height 19
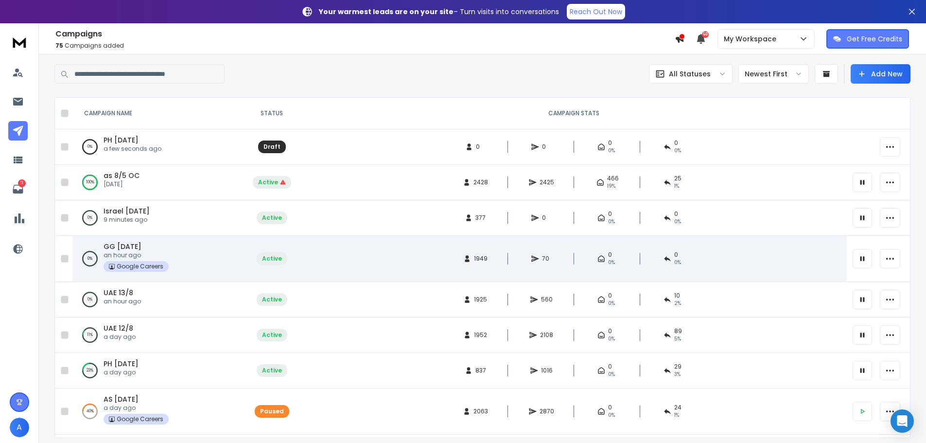
click at [165, 243] on h1 "GG 13/8/2025" at bounding box center [136, 247] width 65 height 10
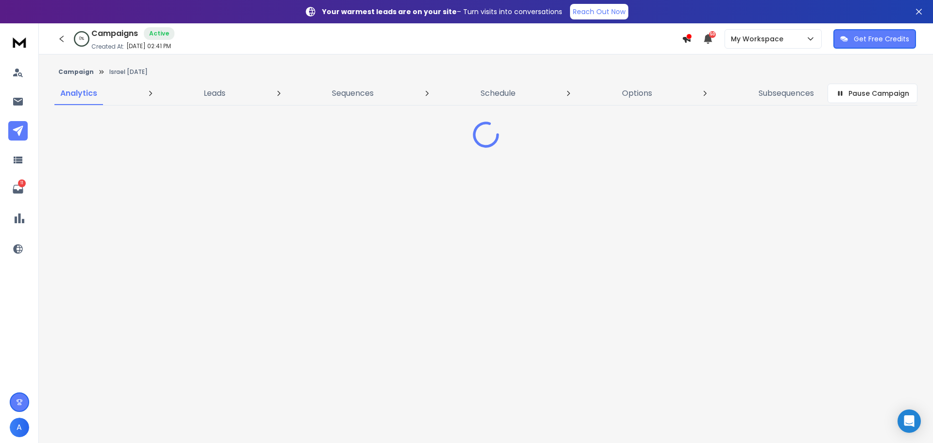
click at [382, 87] on div "Analytics Leads Sequences Schedule Options Subsequences" at bounding box center [436, 93] width 765 height 23
click at [365, 95] on p "Sequences" at bounding box center [353, 93] width 42 height 12
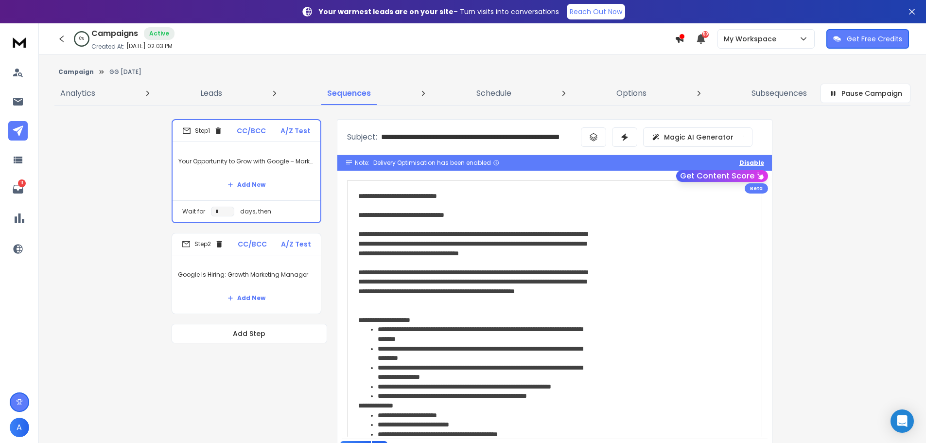
click at [278, 278] on p "Google Is Hiring: Growth Marketing Manager" at bounding box center [246, 274] width 137 height 27
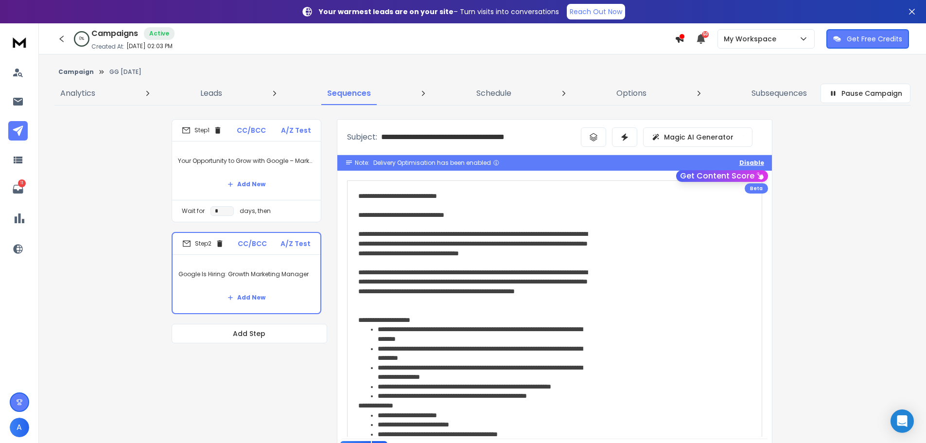
click at [224, 156] on p "Your Opportunity to Grow with Google – Marketing Manager Role" at bounding box center [246, 160] width 137 height 27
type input "**********"
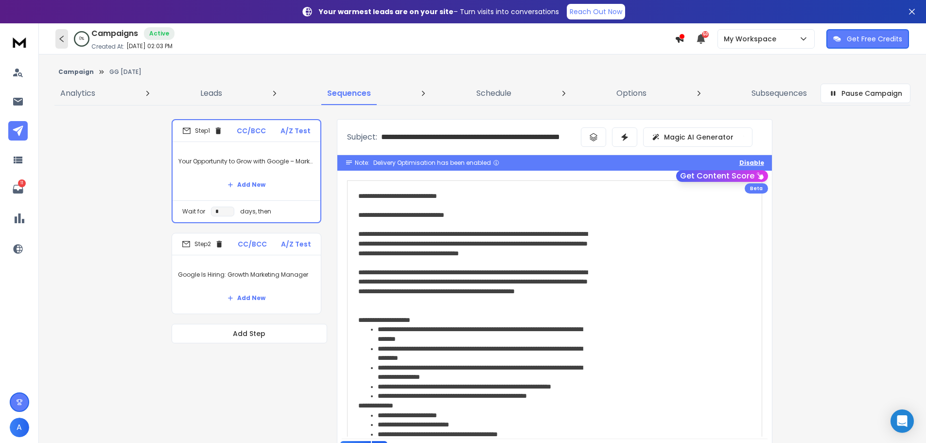
click at [61, 31] on button at bounding box center [61, 38] width 13 height 19
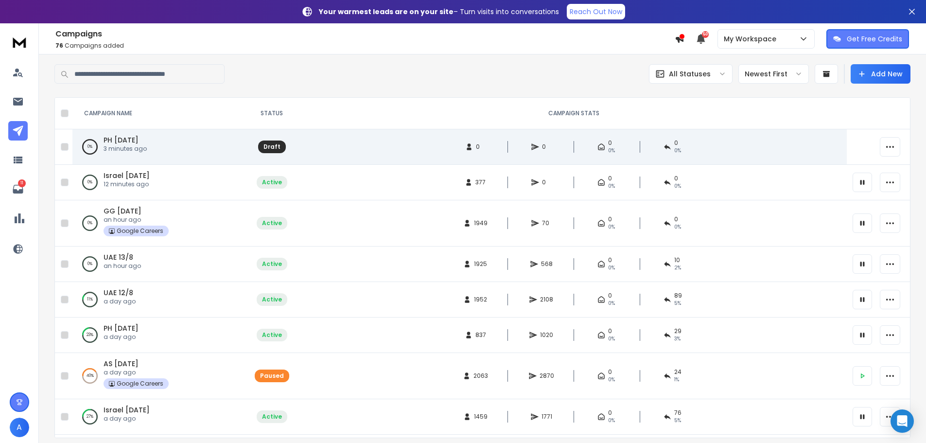
click at [198, 154] on div "0 % PH 13/8/2025 3 minutes ago" at bounding box center [157, 146] width 151 height 23
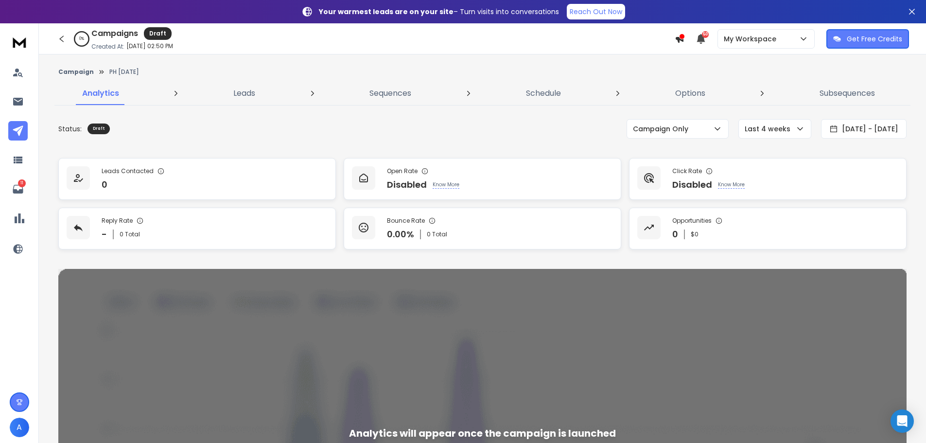
click at [359, 94] on div "Analytics Leads Sequences Schedule Options Subsequences" at bounding box center [478, 93] width 848 height 23
click at [385, 93] on p "Sequences" at bounding box center [390, 93] width 42 height 12
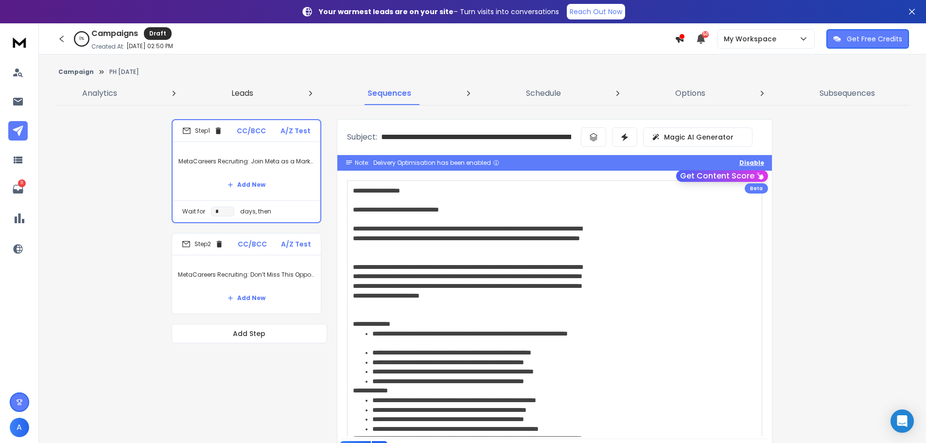
click at [249, 91] on p "Leads" at bounding box center [242, 93] width 22 height 12
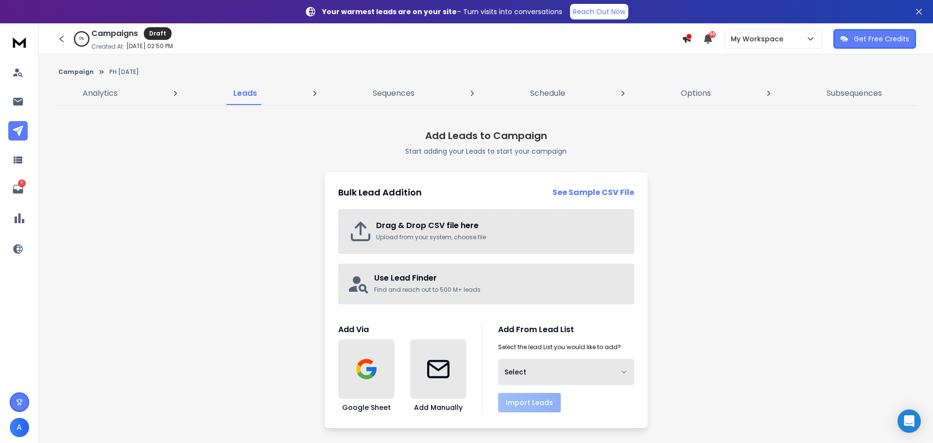
click at [487, 231] on div "Drag & Drop CSV file here Upload from your system, choose file" at bounding box center [499, 231] width 247 height 23
click at [412, 227] on h2 "Drag & Drop CSV file here" at bounding box center [499, 226] width 247 height 12
type input "**********"
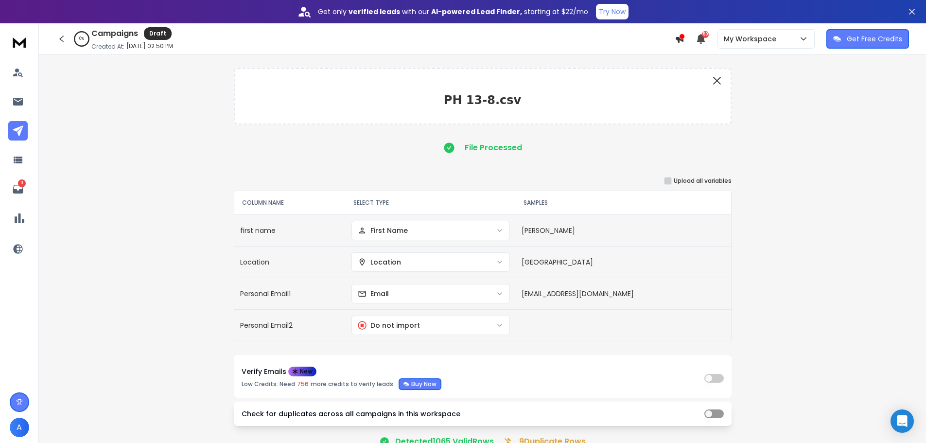
scroll to position [67, 0]
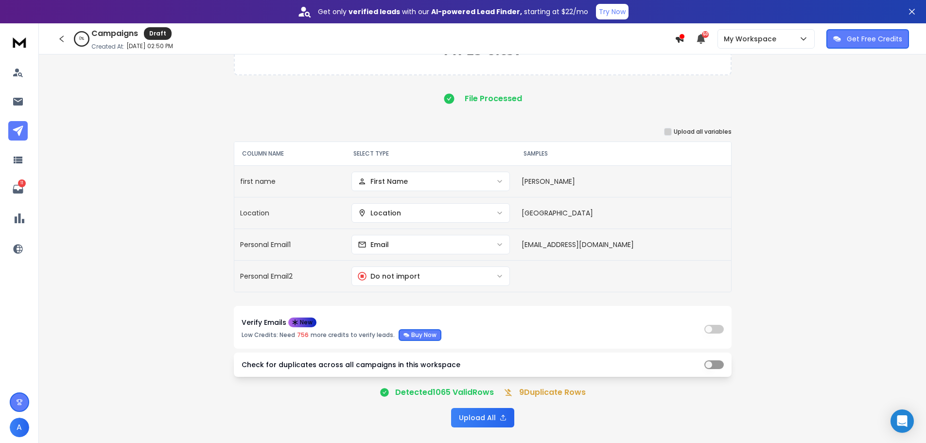
click at [471, 417] on button "Upload All" at bounding box center [482, 417] width 63 height 19
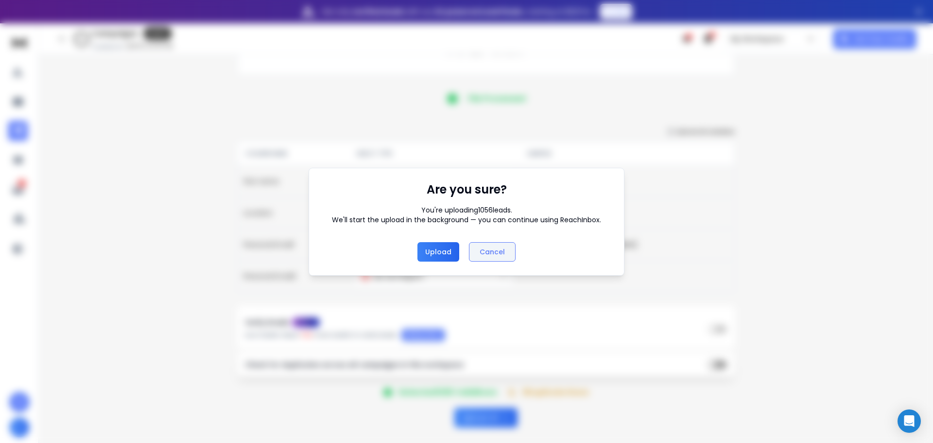
click at [439, 258] on button "Upload" at bounding box center [438, 251] width 42 height 19
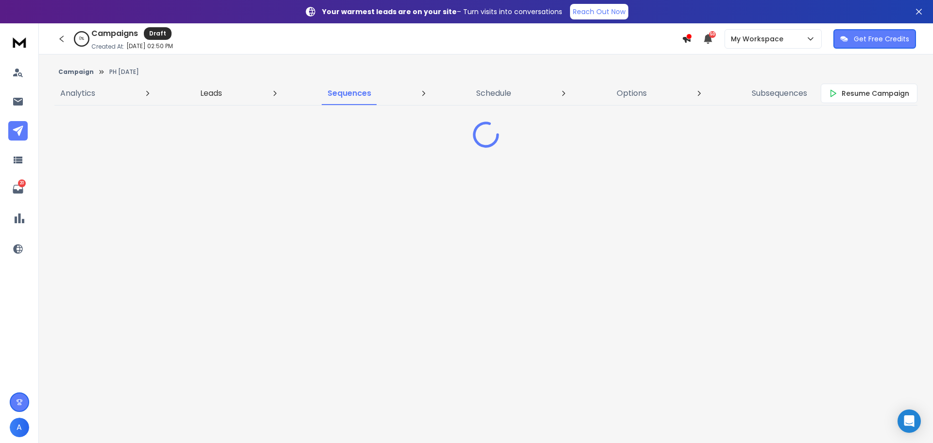
click at [220, 93] on p "Leads" at bounding box center [211, 93] width 22 height 12
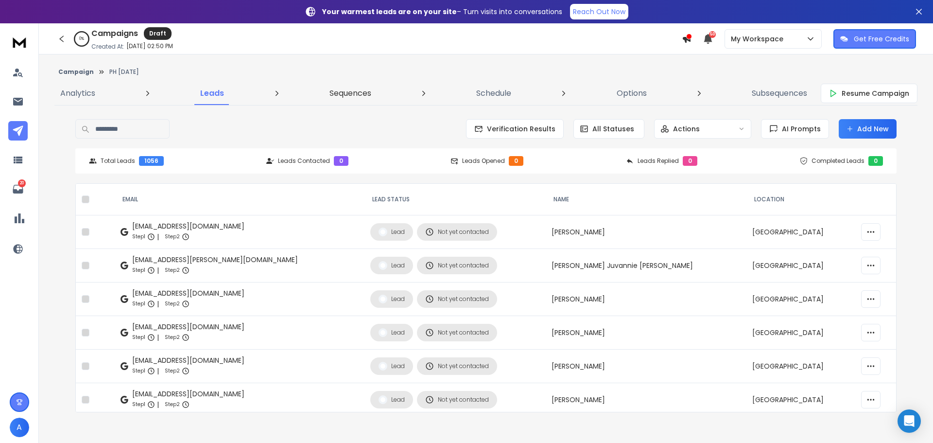
click at [361, 96] on p "Sequences" at bounding box center [351, 93] width 42 height 12
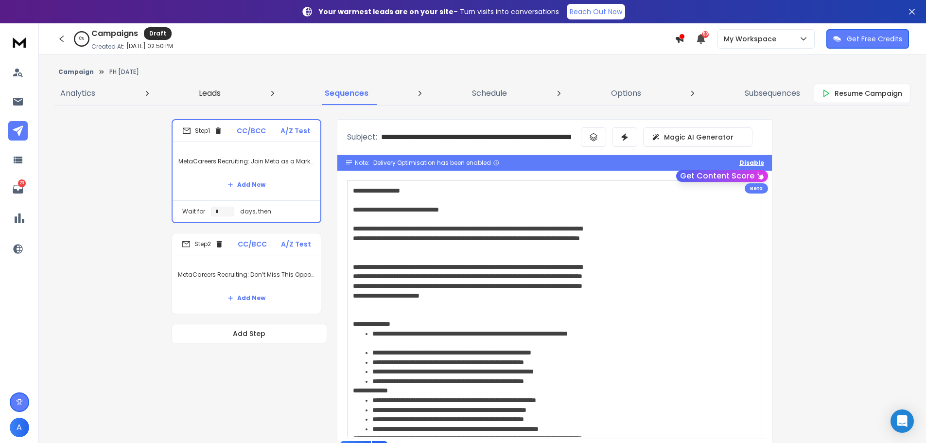
click at [220, 89] on p "Leads" at bounding box center [210, 93] width 22 height 12
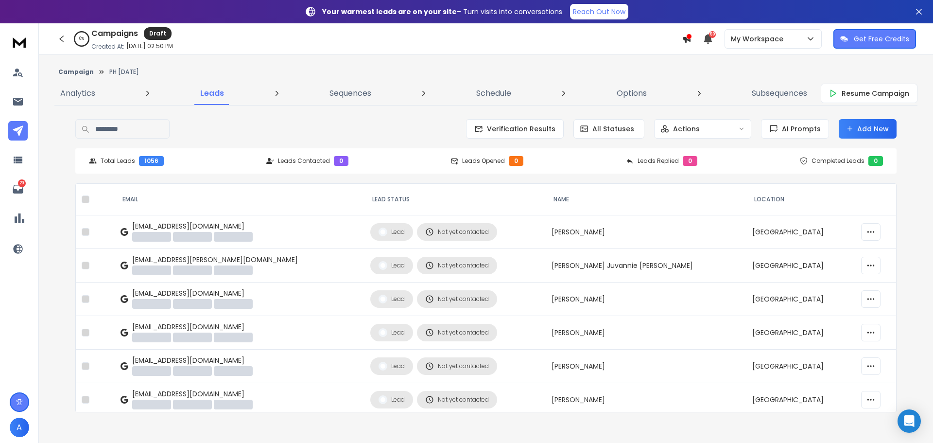
click at [864, 128] on button "Add New" at bounding box center [868, 128] width 58 height 19
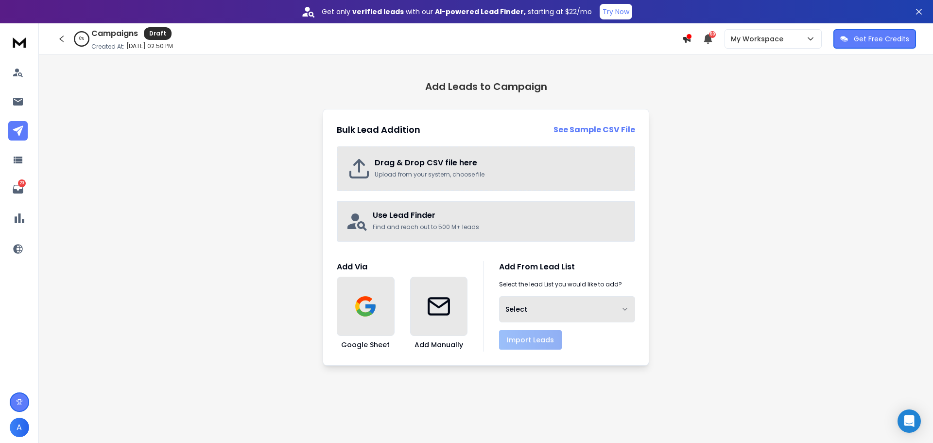
click at [479, 170] on div "Drag & Drop CSV file here Upload from your system, choose file" at bounding box center [500, 168] width 250 height 23
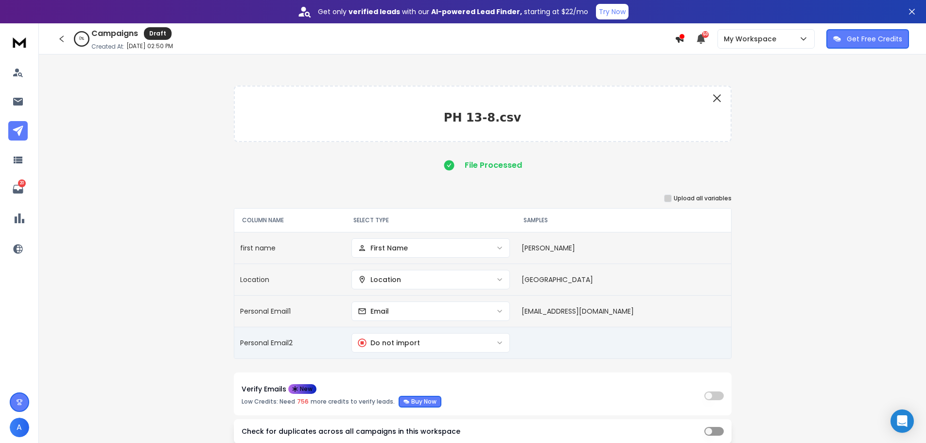
click at [402, 340] on div "Do not import" at bounding box center [389, 343] width 62 height 10
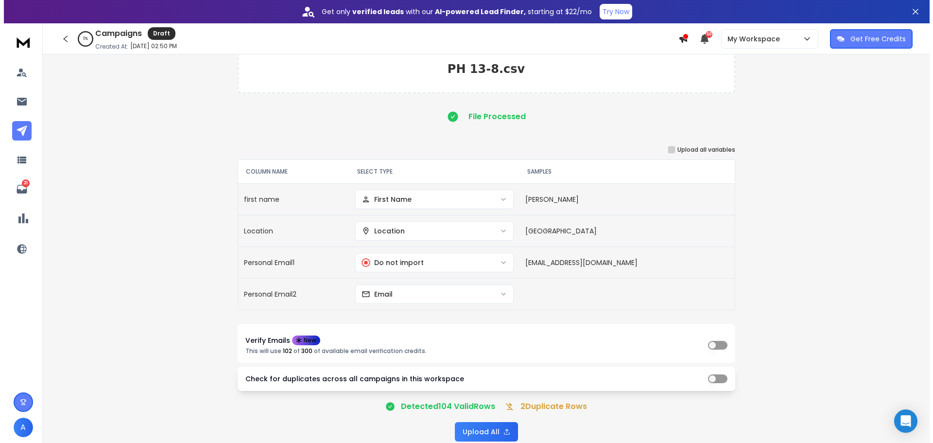
scroll to position [63, 0]
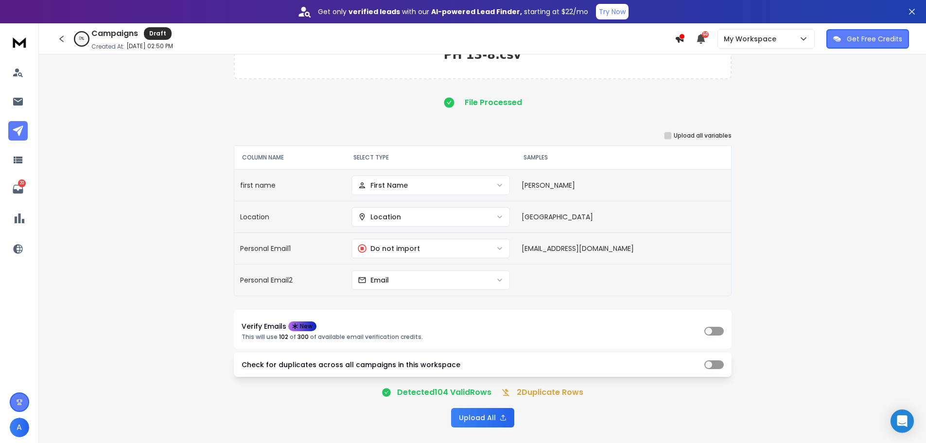
click at [468, 419] on button "Upload All" at bounding box center [482, 417] width 63 height 19
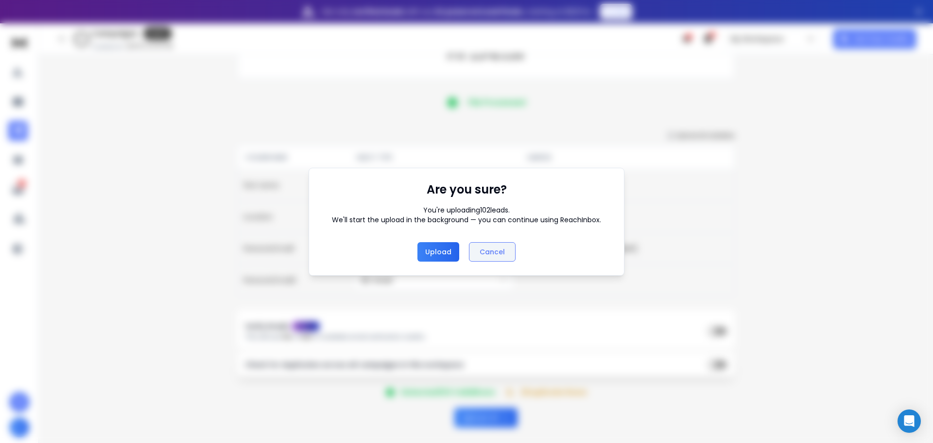
click at [433, 254] on button "Upload" at bounding box center [438, 251] width 42 height 19
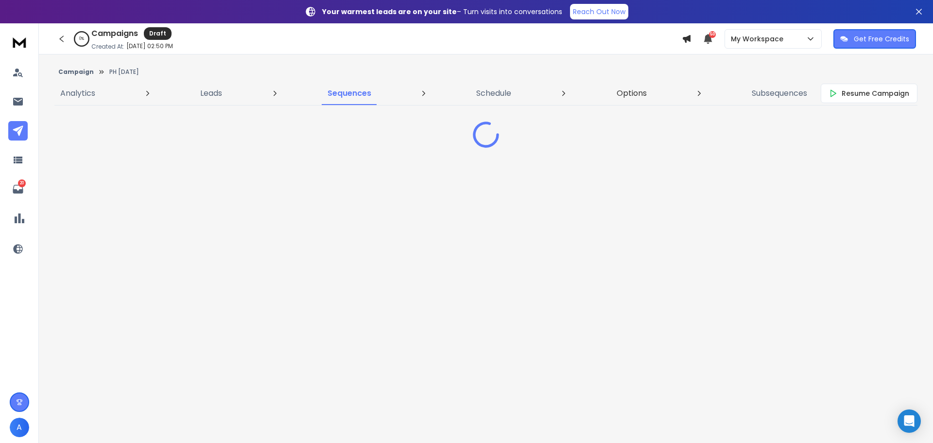
click at [628, 88] on p "Options" at bounding box center [632, 93] width 30 height 12
select select "*"
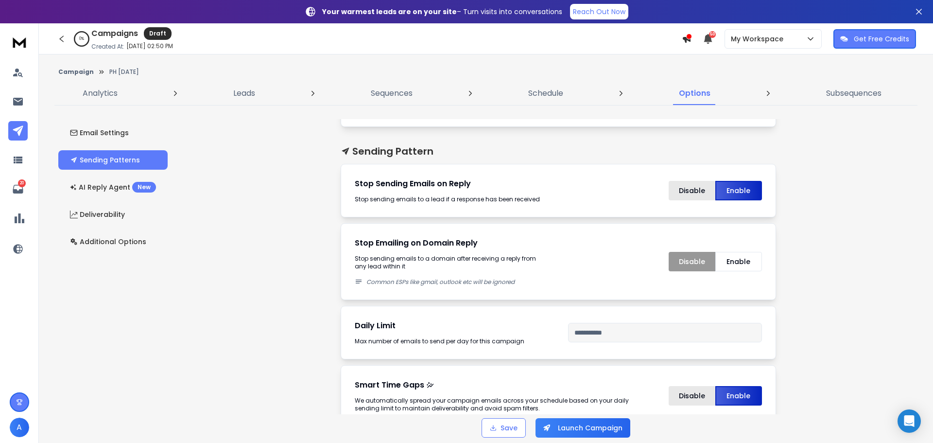
scroll to position [194, 0]
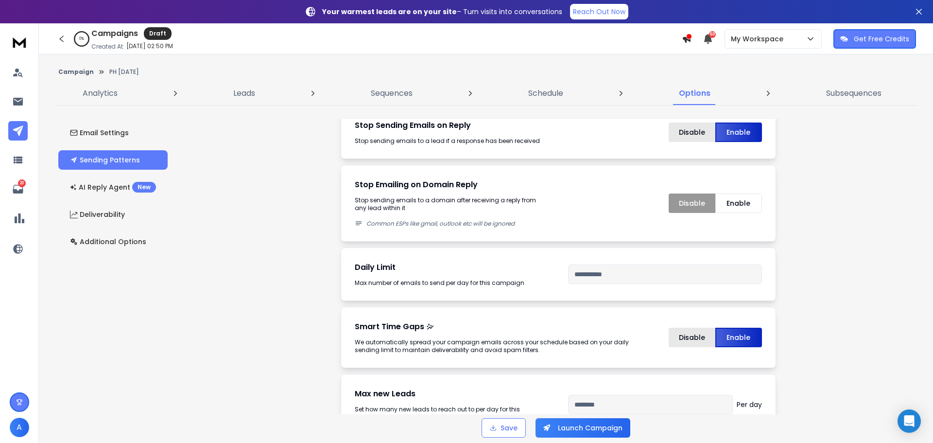
click at [575, 426] on button "Launch Campaign" at bounding box center [583, 427] width 95 height 19
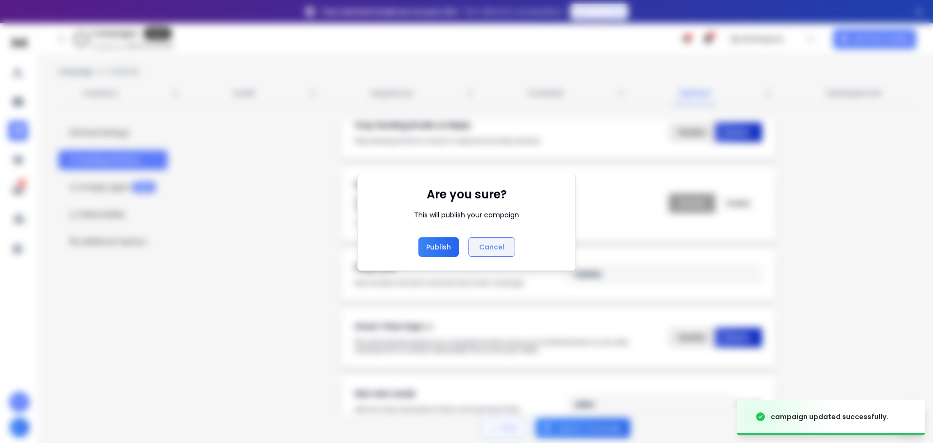
click at [431, 250] on button "Publish" at bounding box center [438, 246] width 40 height 19
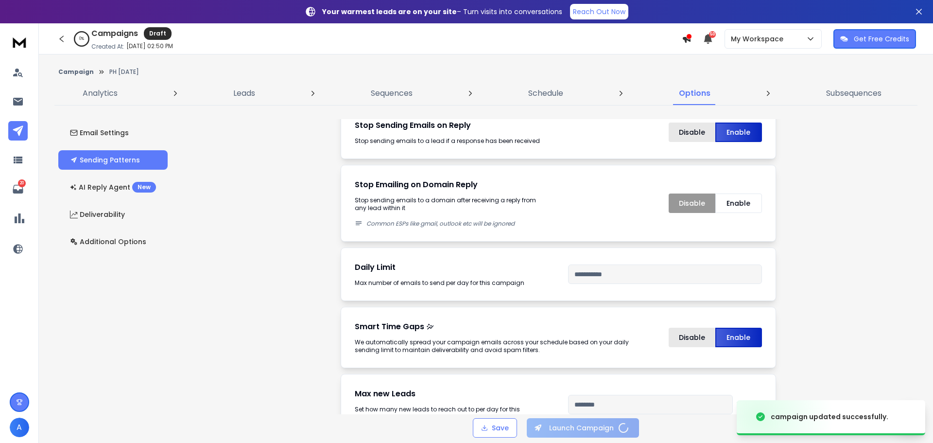
scroll to position [347, 0]
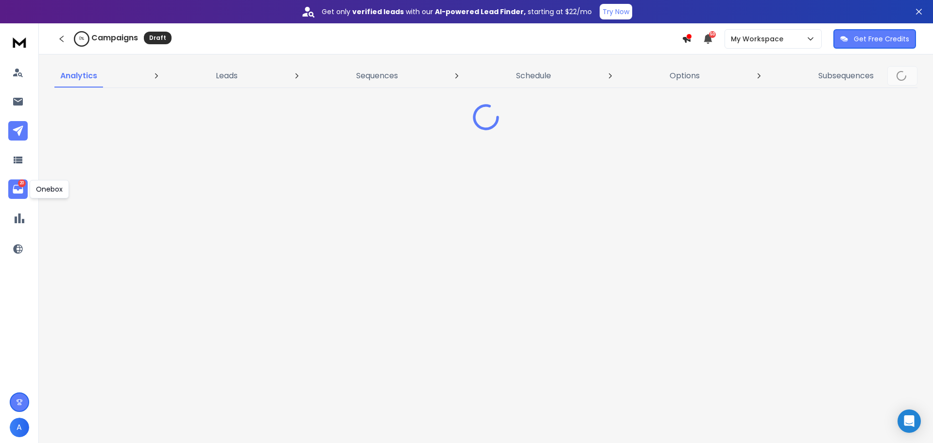
click at [19, 181] on p "20" at bounding box center [22, 183] width 8 height 8
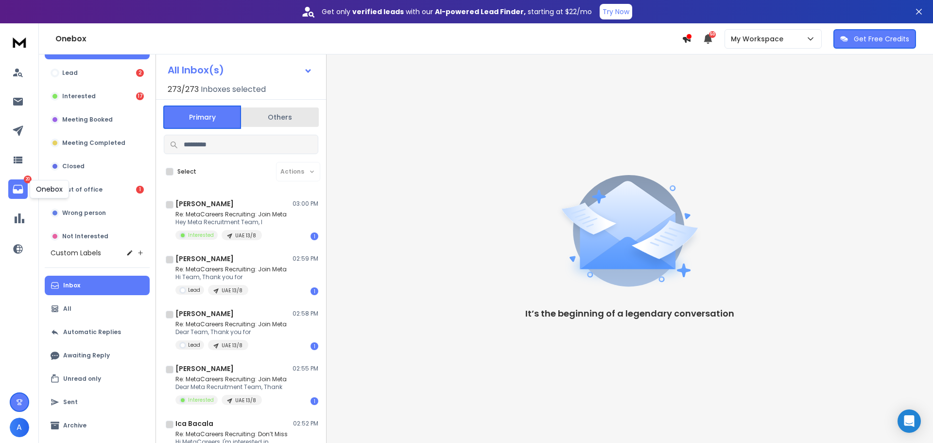
click at [101, 170] on div "All Status Lead 2 Interested 17 Meeting Booked Meeting Completed Closed Out of …" at bounding box center [97, 143] width 105 height 206
click at [92, 186] on p "Out of office" at bounding box center [82, 190] width 40 height 8
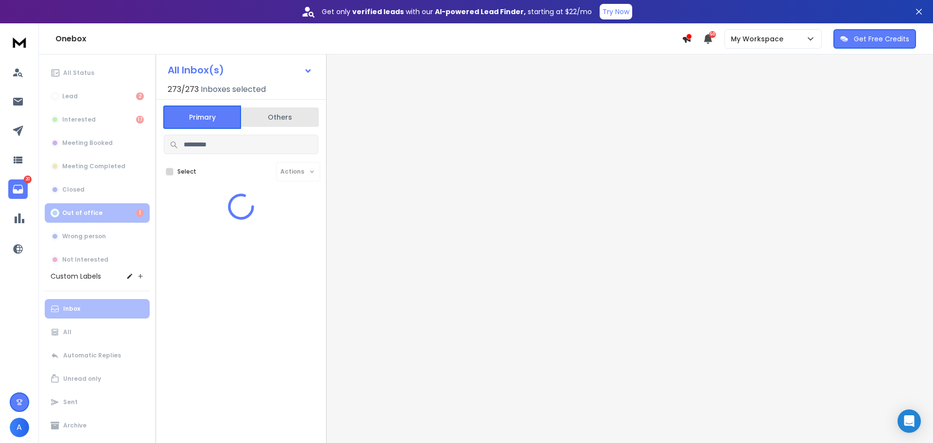
scroll to position [92, 0]
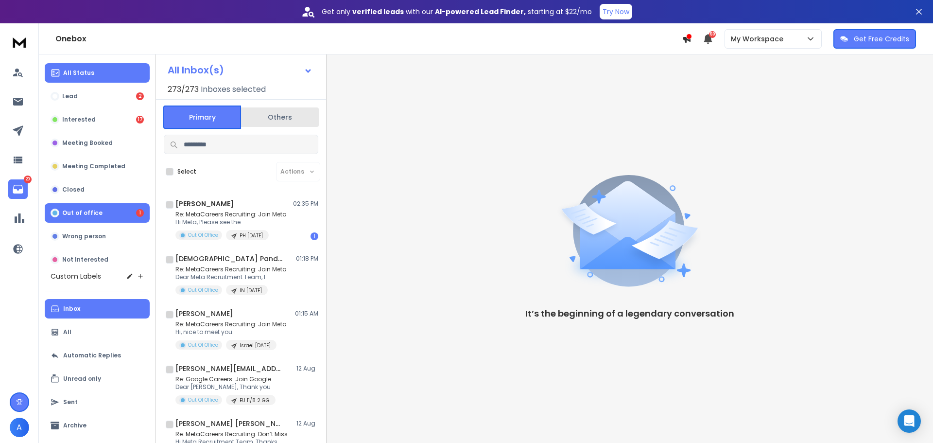
click at [98, 63] on button "All Status" at bounding box center [97, 72] width 105 height 19
